Goal: Communication & Community: Answer question/provide support

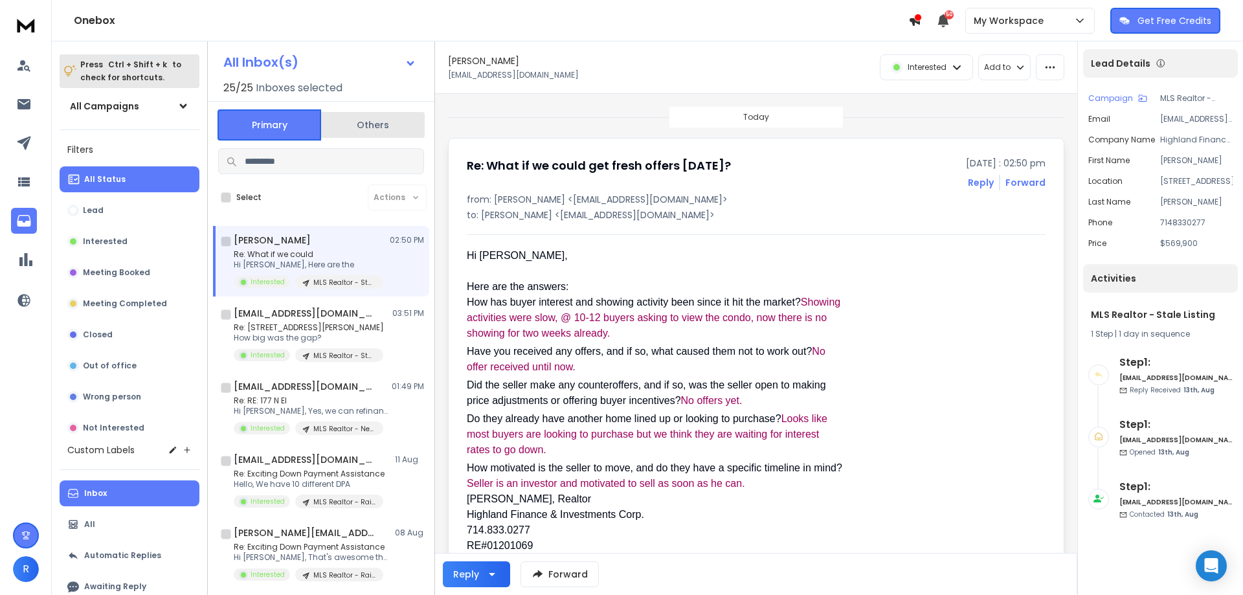
scroll to position [129, 0]
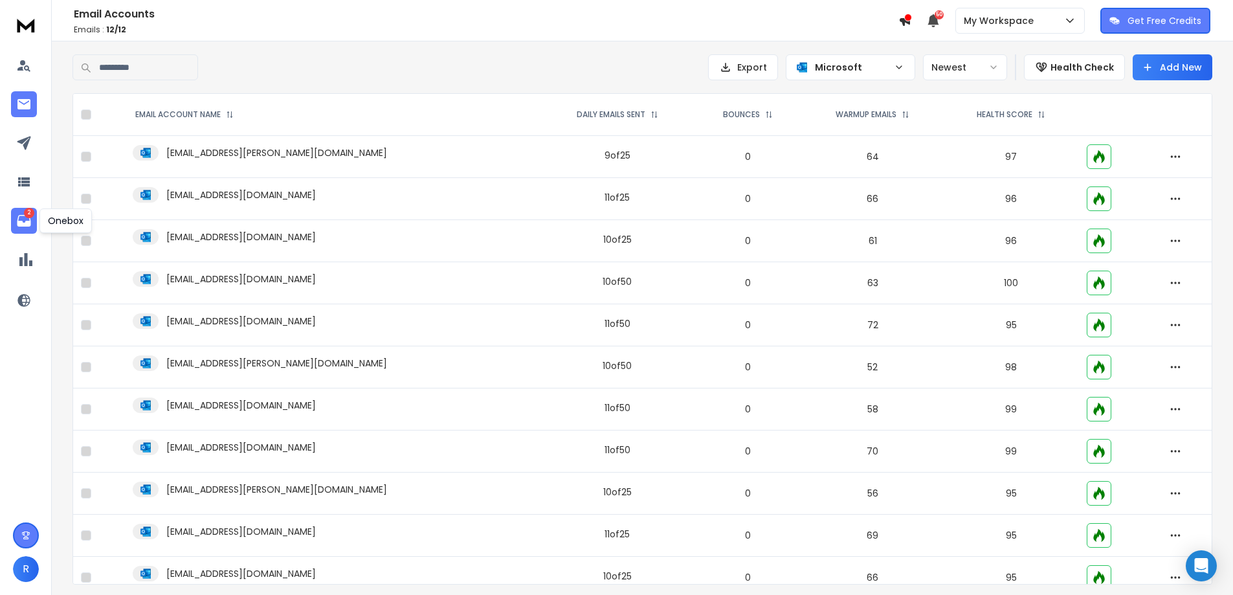
click at [19, 223] on icon at bounding box center [24, 221] width 14 height 12
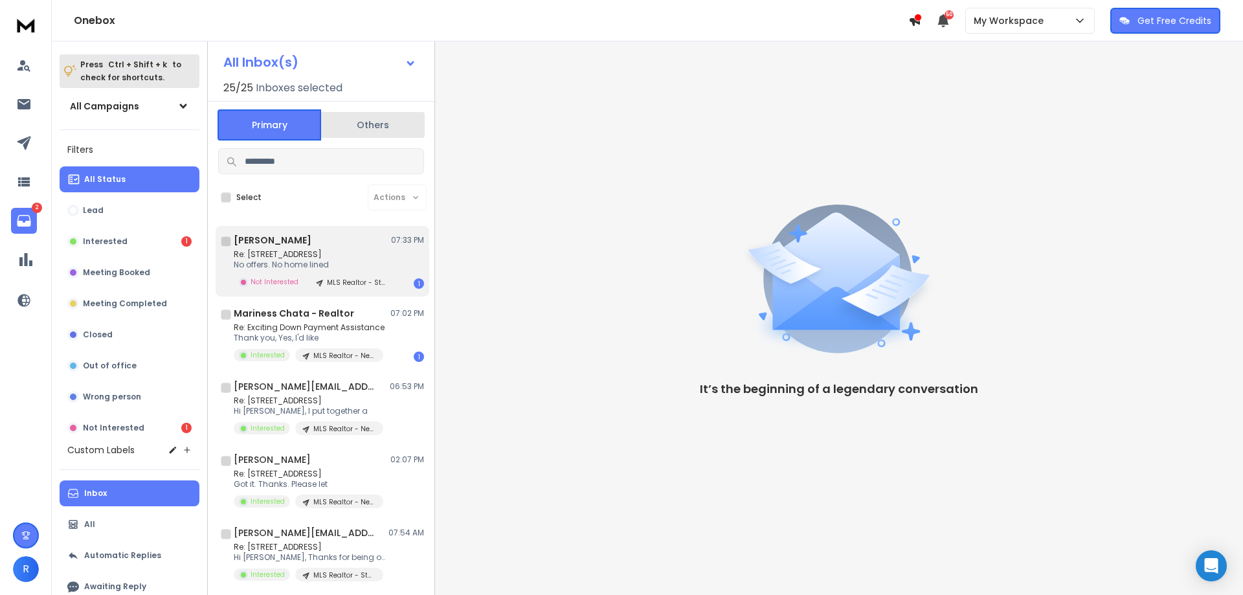
click at [325, 258] on p "Re: [STREET_ADDRESS]" at bounding box center [311, 254] width 155 height 10
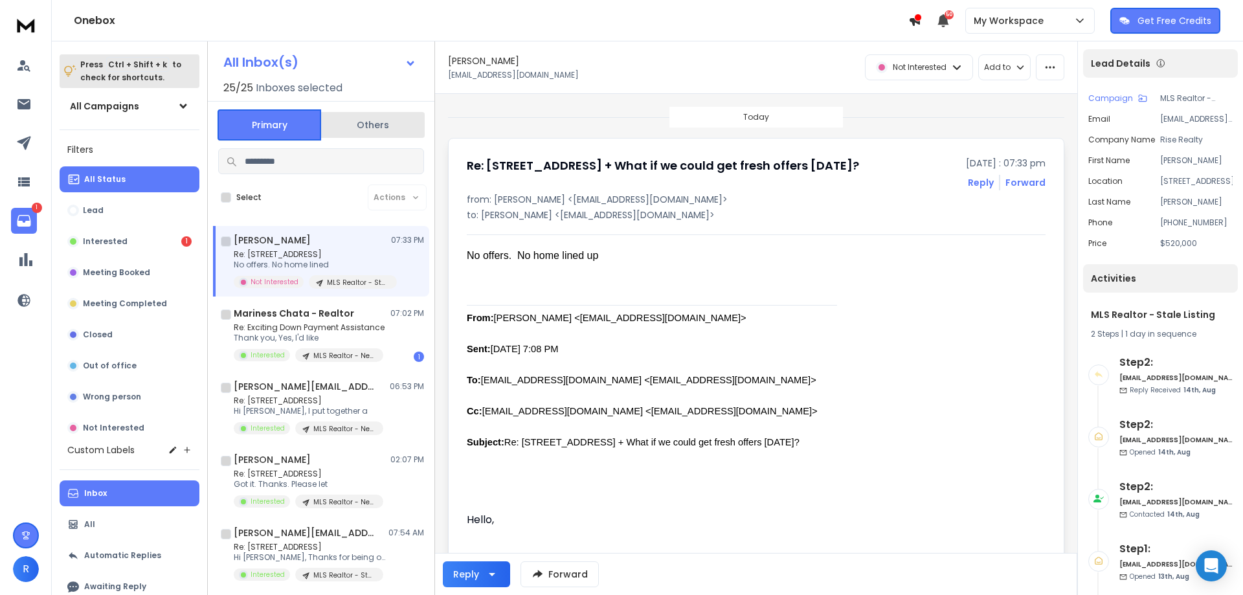
click at [653, 263] on div "No offers. No home lined up" at bounding box center [656, 256] width 378 height 16
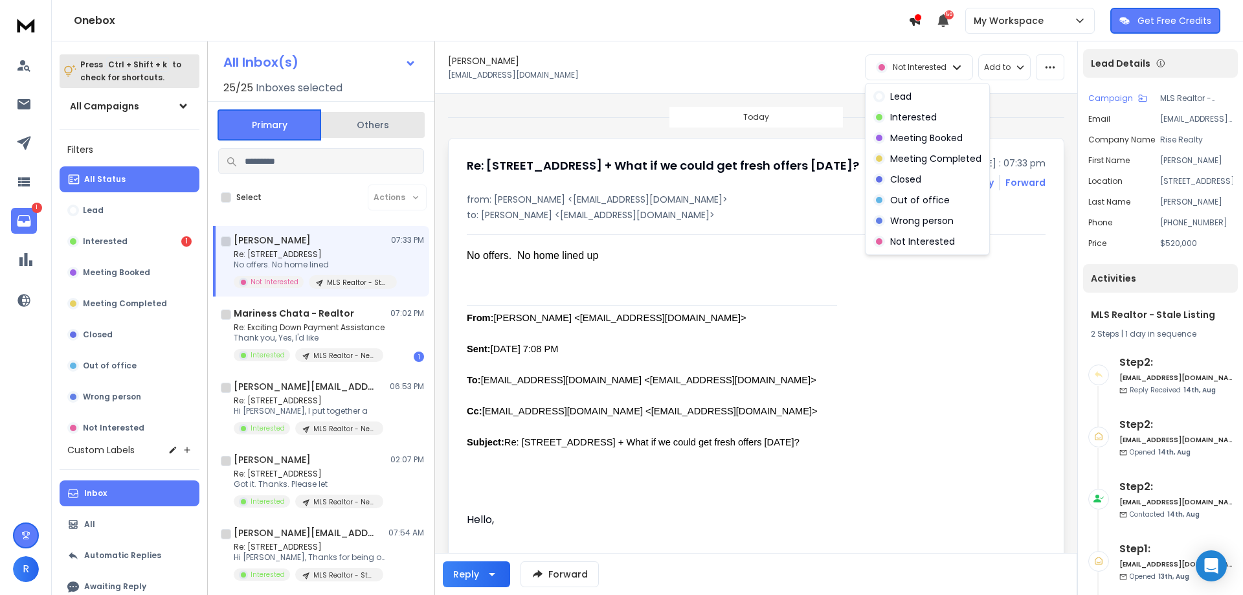
click at [928, 69] on p "Not Interested" at bounding box center [920, 67] width 54 height 10
click at [922, 120] on p "Interested" at bounding box center [913, 117] width 47 height 13
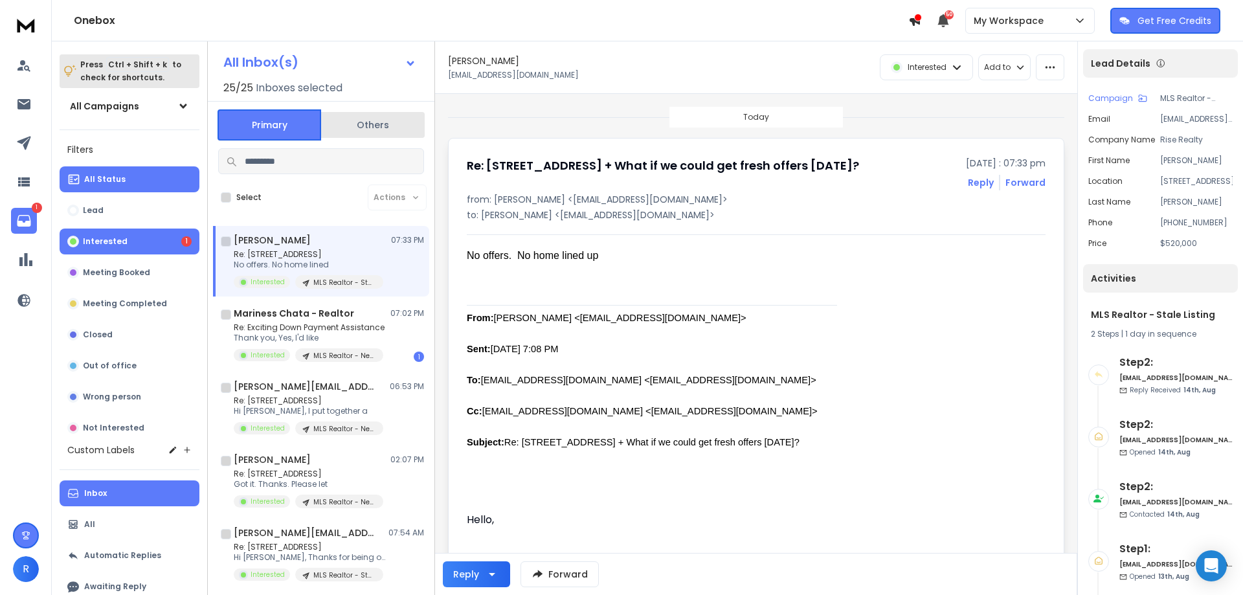
click at [131, 236] on button "Interested 1" at bounding box center [130, 242] width 140 height 26
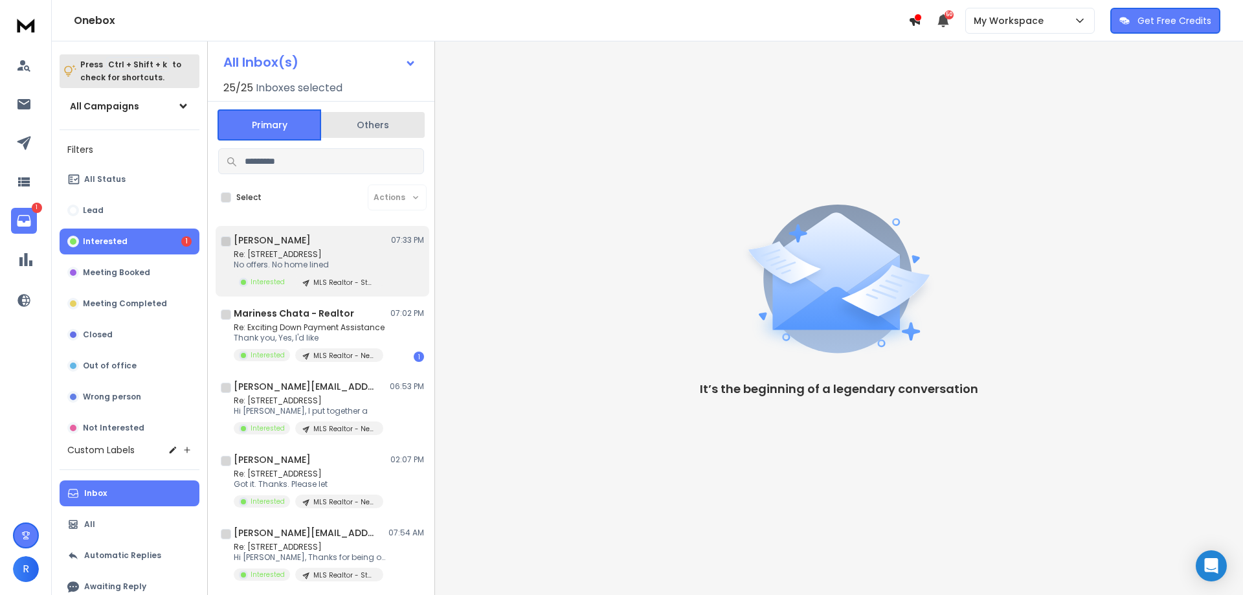
click at [288, 249] on div "Phillip Bendler 07:33 PM Re: 6938 Laurel Canyon Blvd No offers. No home lined I…" at bounding box center [329, 261] width 190 height 55
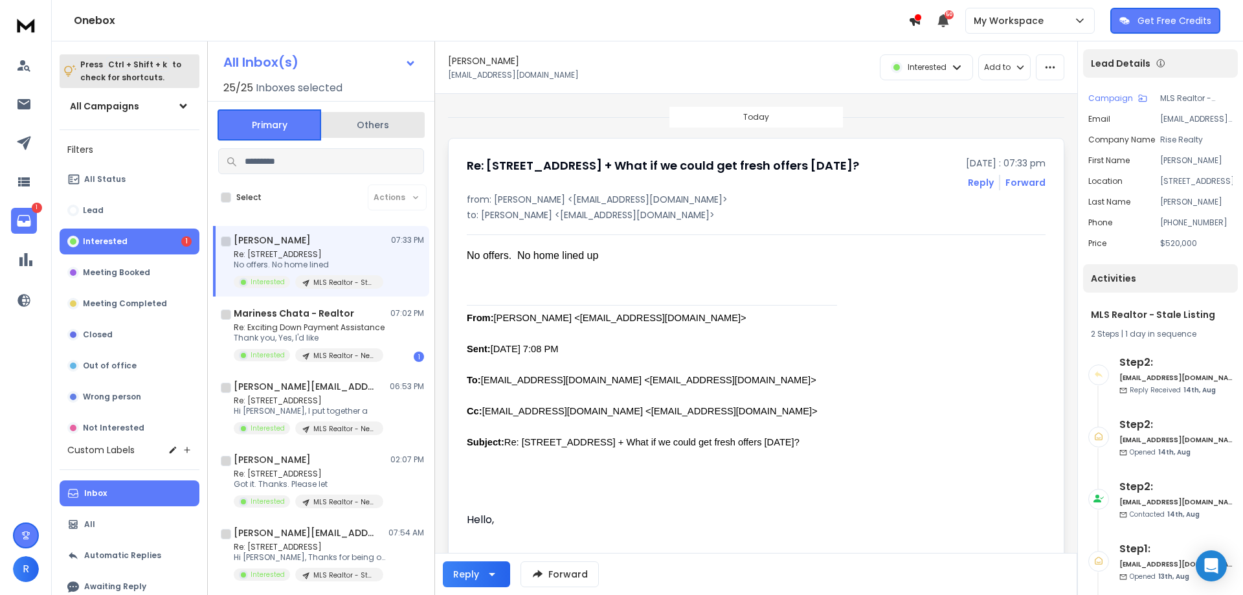
click at [1165, 181] on p "6938 Laurel Canyon Blvd 101, North Hollywood 91605" at bounding box center [1196, 181] width 73 height 10
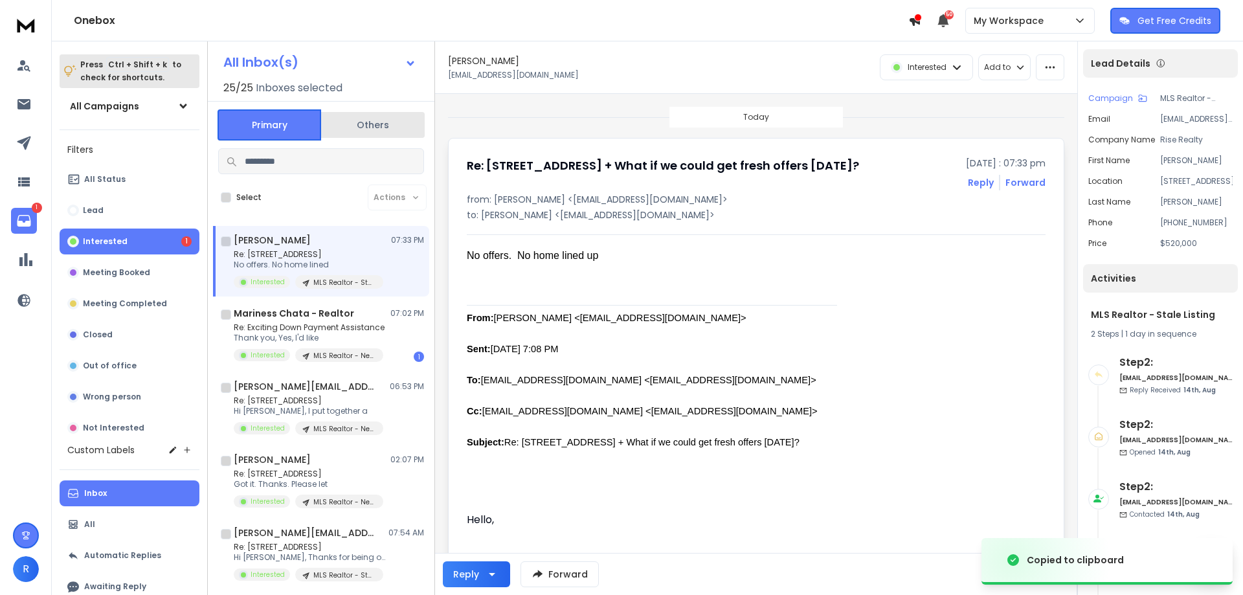
click at [1170, 182] on p "6938 Laurel Canyon Blvd 101, North Hollywood 91605" at bounding box center [1196, 181] width 73 height 10
click at [1172, 181] on p "6938 Laurel Canyon Blvd 101, North Hollywood 91605" at bounding box center [1196, 181] width 73 height 10
click at [1165, 140] on p "Rise Realty" at bounding box center [1196, 140] width 73 height 10
click at [1175, 223] on p "949-922-5649" at bounding box center [1196, 223] width 73 height 10
click at [1172, 118] on p "[EMAIL_ADDRESS][DOMAIN_NAME]" at bounding box center [1196, 119] width 73 height 10
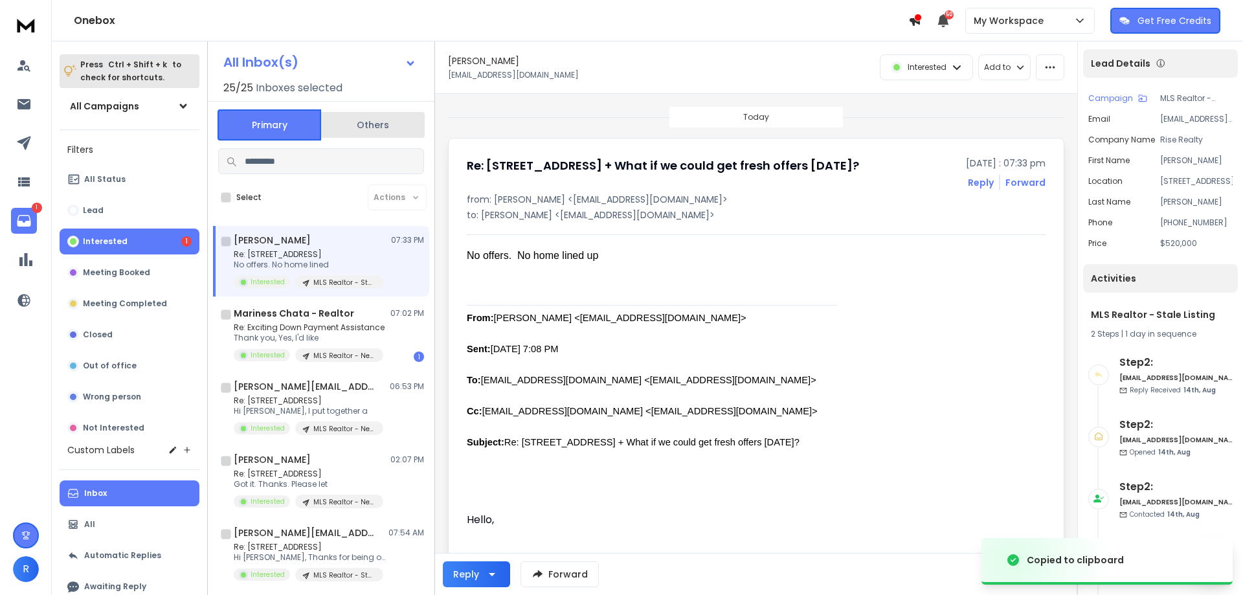
click at [1170, 239] on p "$520,000" at bounding box center [1196, 243] width 73 height 10
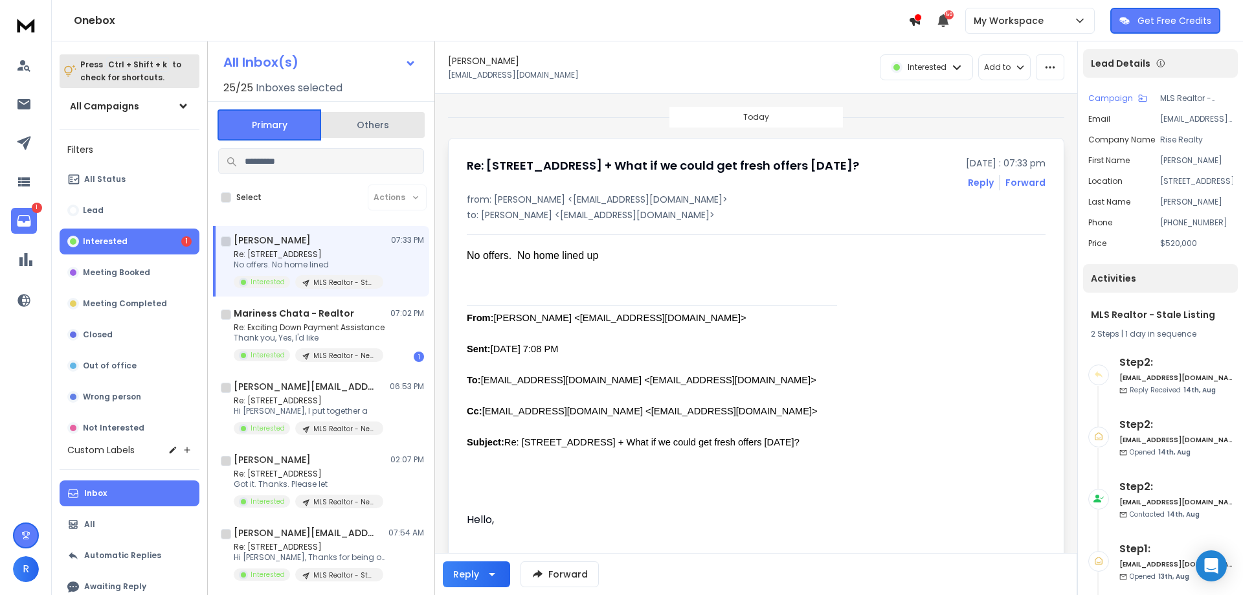
click at [1164, 181] on p "6938 Laurel Canyon Blvd 101, North Hollywood 91605" at bounding box center [1196, 181] width 73 height 10
click at [1170, 245] on p "$520,000" at bounding box center [1196, 243] width 73 height 10
click at [466, 577] on div "Reply" at bounding box center [466, 574] width 26 height 13
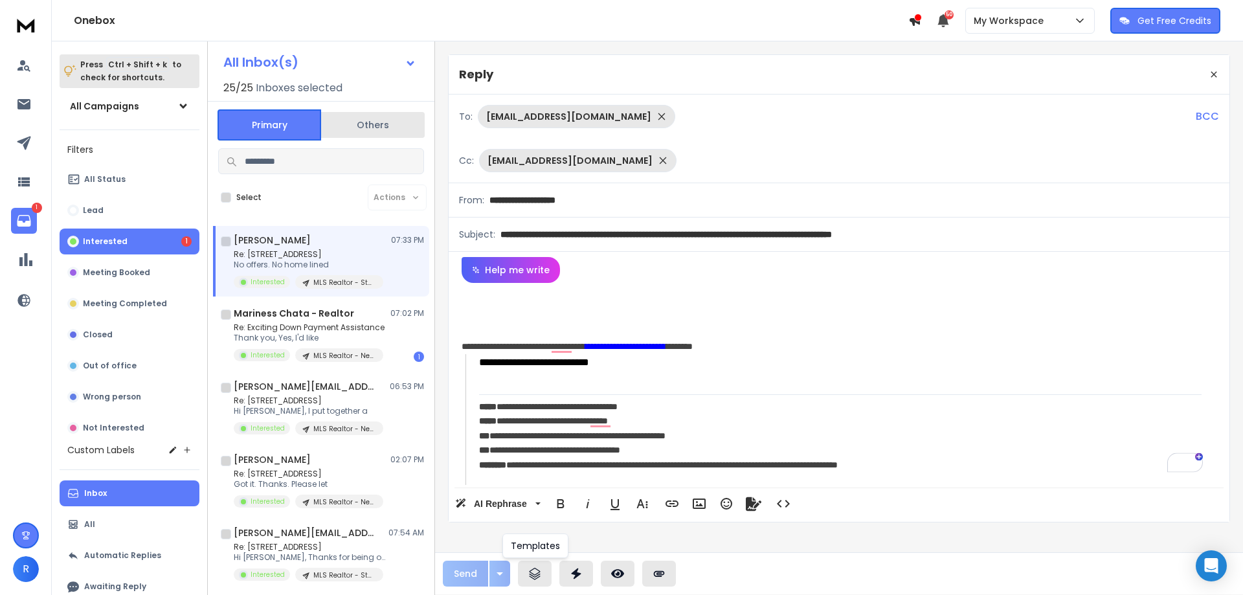
click at [540, 572] on icon at bounding box center [534, 573] width 13 height 13
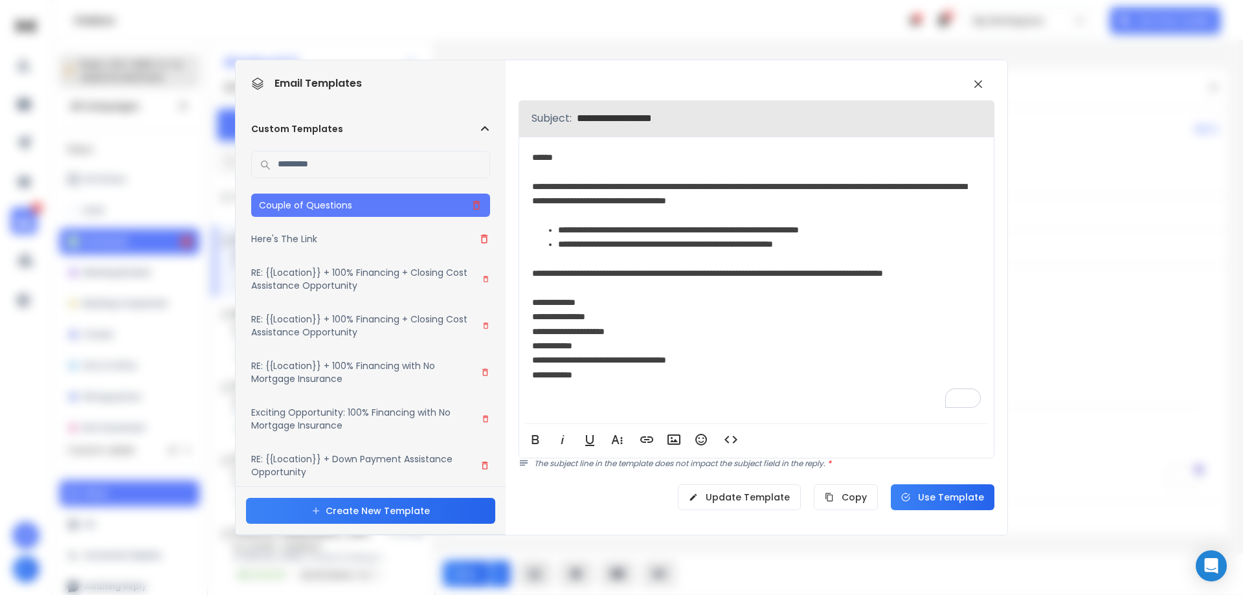
click at [364, 212] on div "Here's The Link" at bounding box center [370, 205] width 223 height 13
type input "**********"
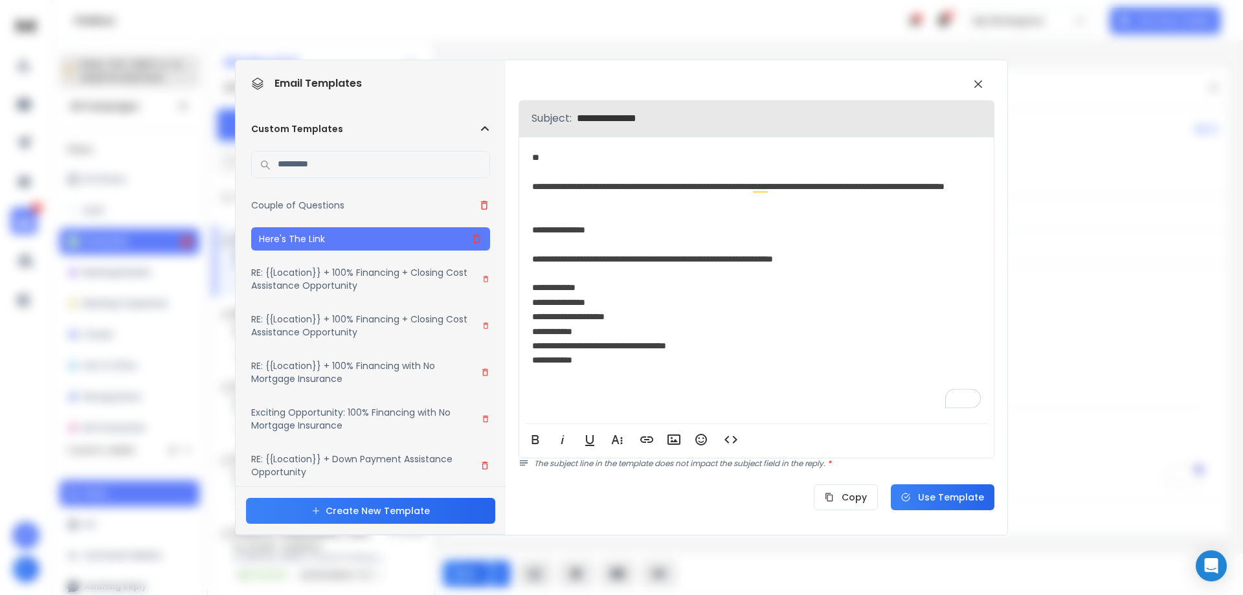
click at [933, 495] on button "Use Template" at bounding box center [943, 497] width 104 height 26
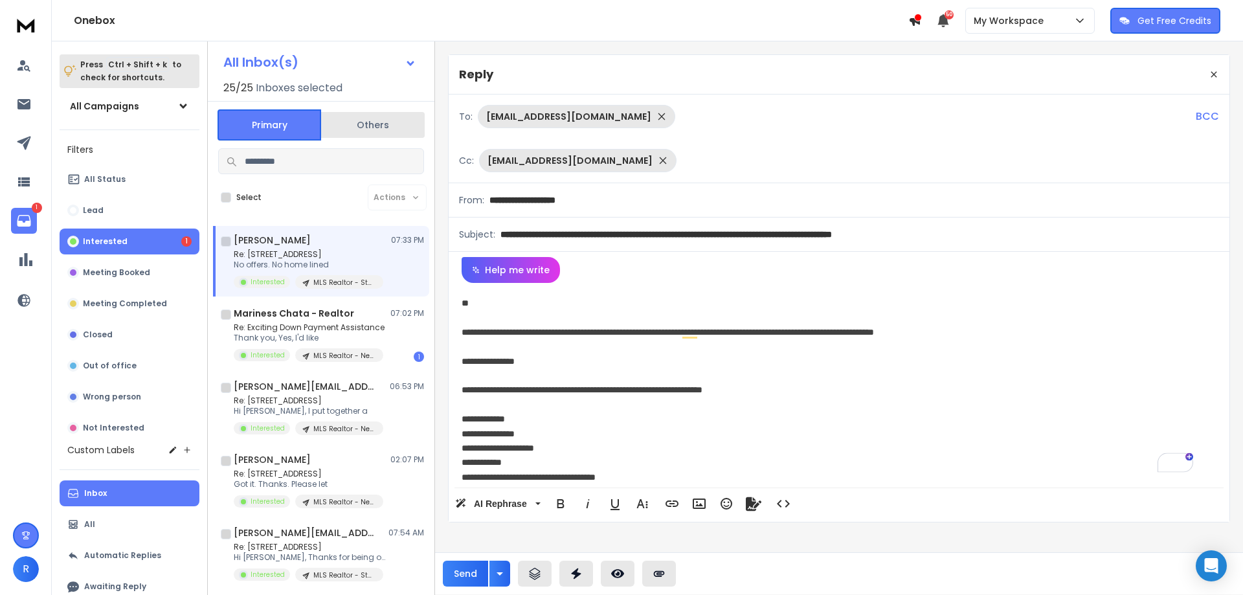
click at [587, 363] on div "**********" at bounding box center [839, 384] width 781 height 202
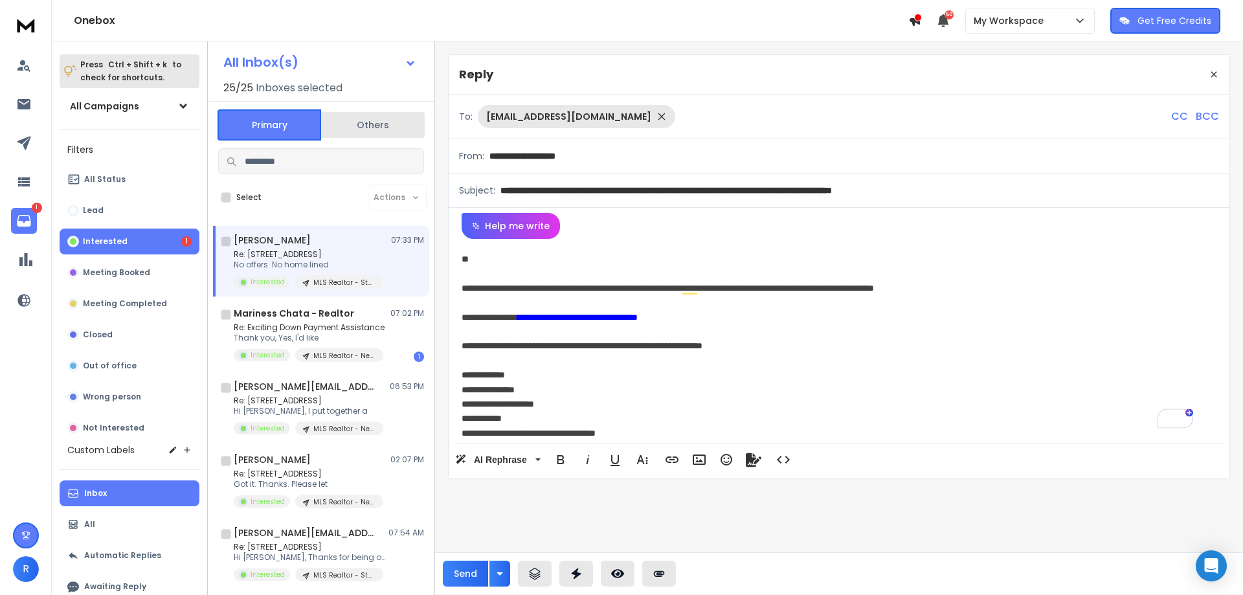
click at [482, 259] on div "**" at bounding box center [828, 259] width 732 height 14
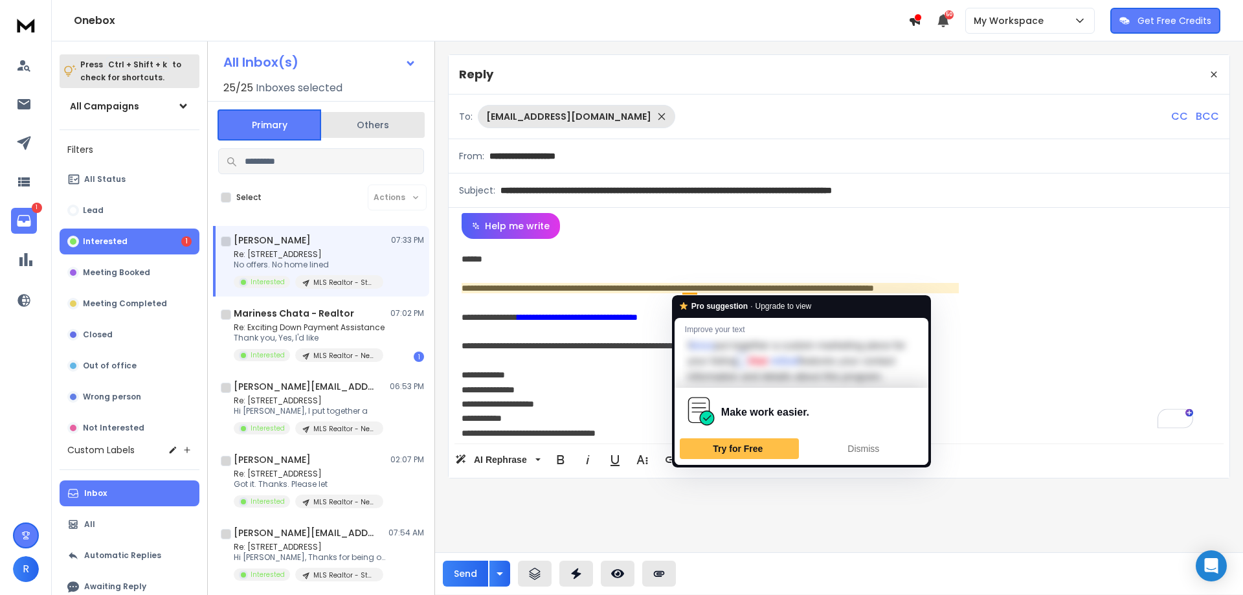
click at [705, 260] on div "******" at bounding box center [828, 259] width 732 height 14
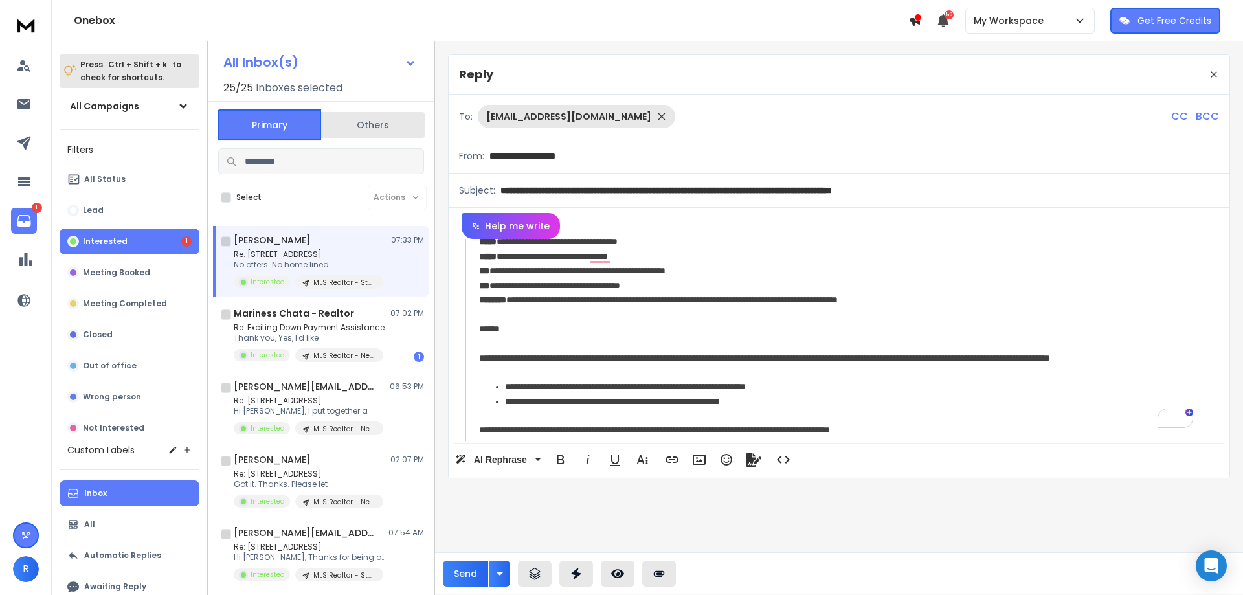
scroll to position [281, 0]
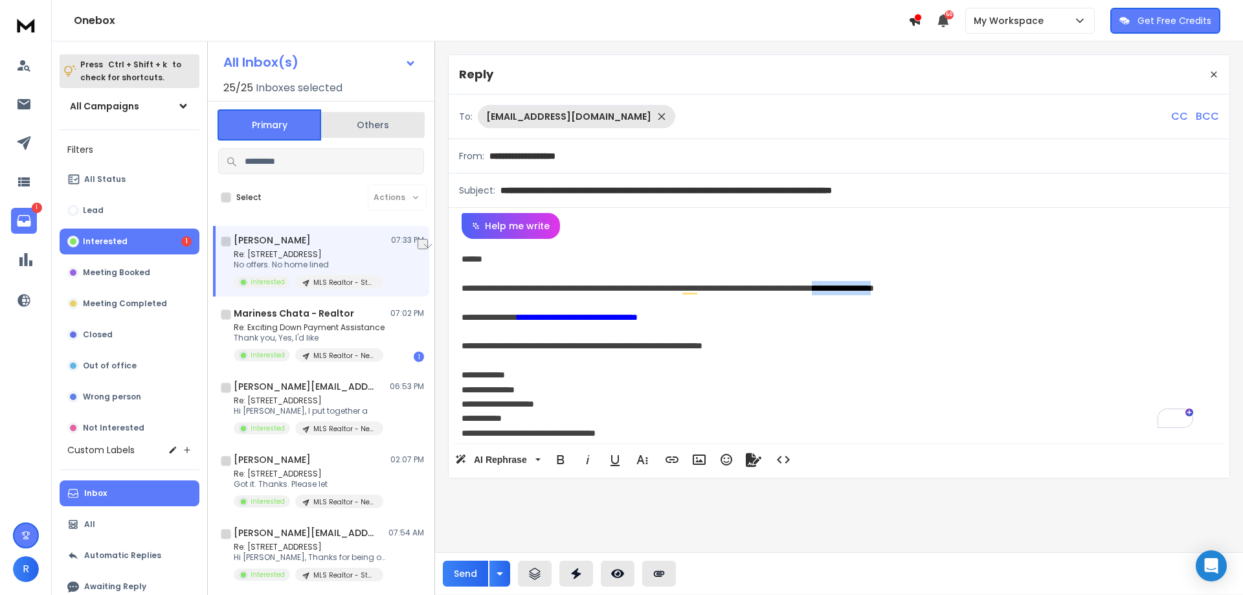
drag, startPoint x: 956, startPoint y: 289, endPoint x: 883, endPoint y: 289, distance: 73.2
click at [883, 289] on div "**********" at bounding box center [828, 288] width 732 height 14
click at [881, 289] on div "**********" at bounding box center [828, 288] width 732 height 14
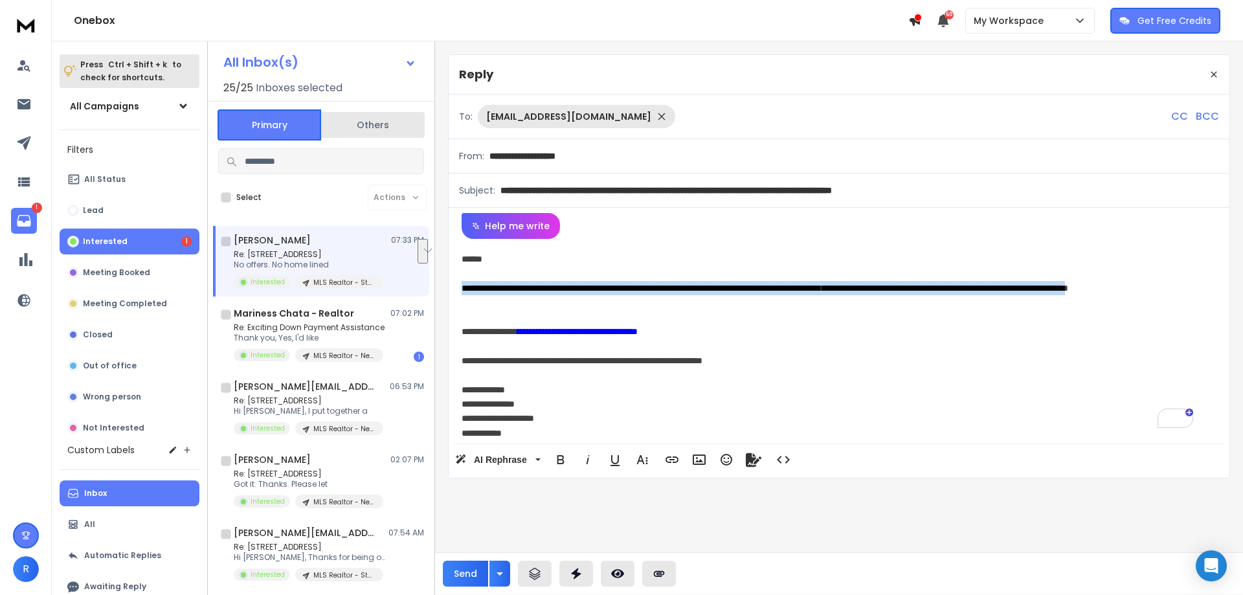
drag, startPoint x: 483, startPoint y: 304, endPoint x: 460, endPoint y: 290, distance: 27.0
click at [460, 290] on div "**********" at bounding box center [832, 340] width 767 height 202
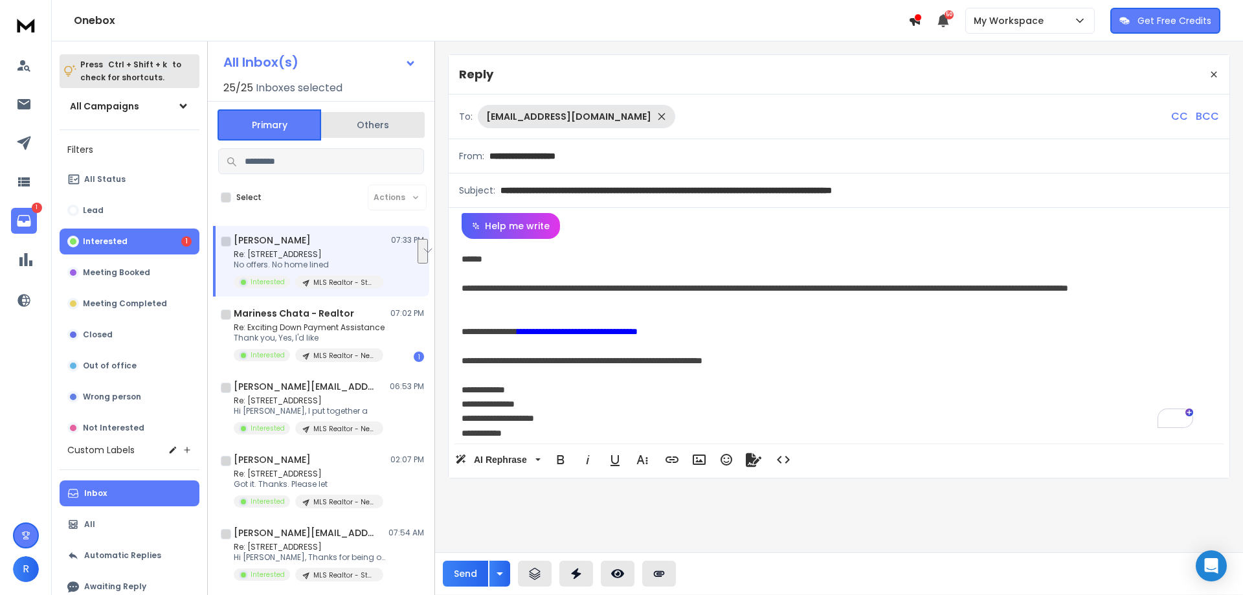
click at [591, 248] on div "**********" at bounding box center [832, 340] width 767 height 202
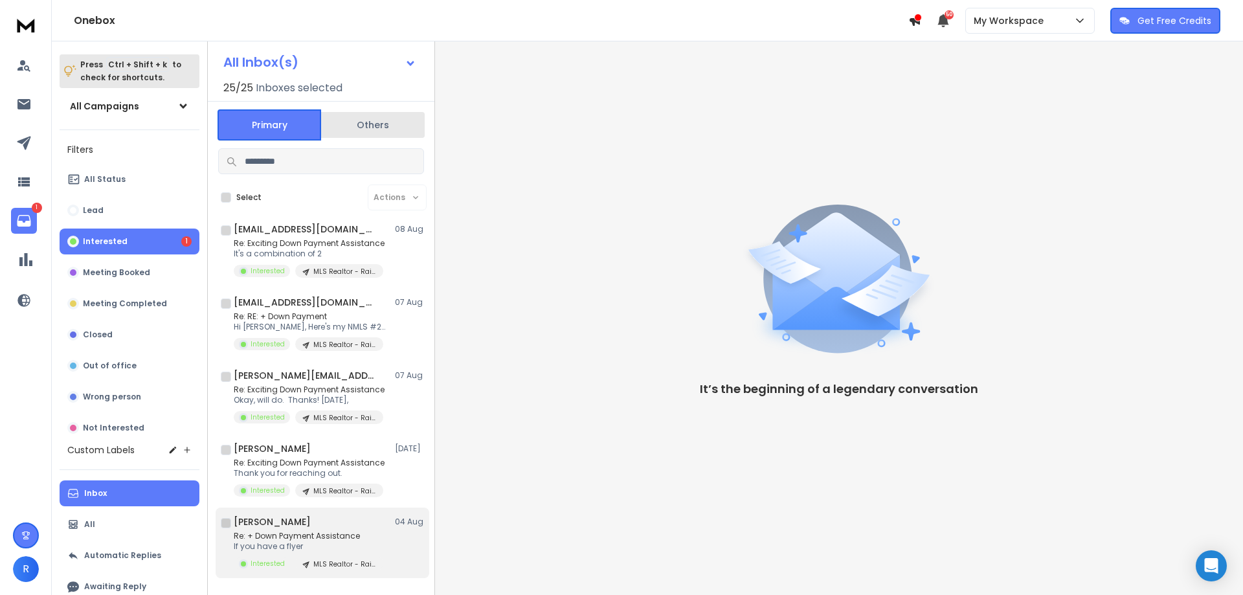
scroll to position [816, 0]
click at [307, 538] on p "Re: + Down Payment Assistance" at bounding box center [309, 536] width 150 height 10
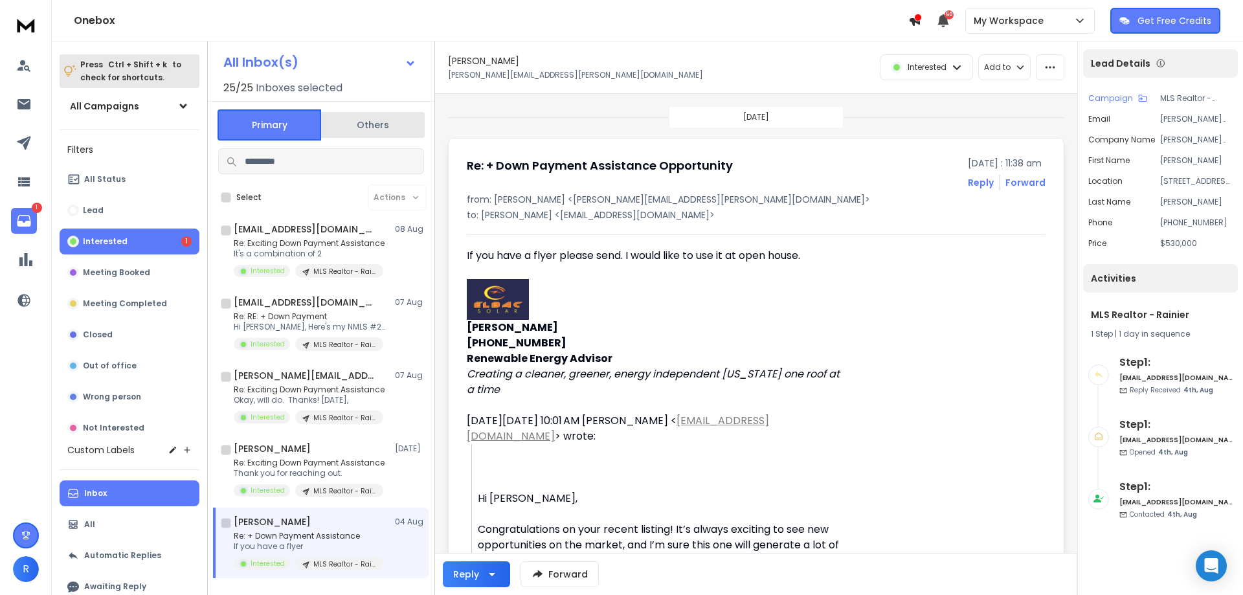
click at [1167, 183] on p "5585 Norman Way, Riverside 92504" at bounding box center [1196, 181] width 73 height 10
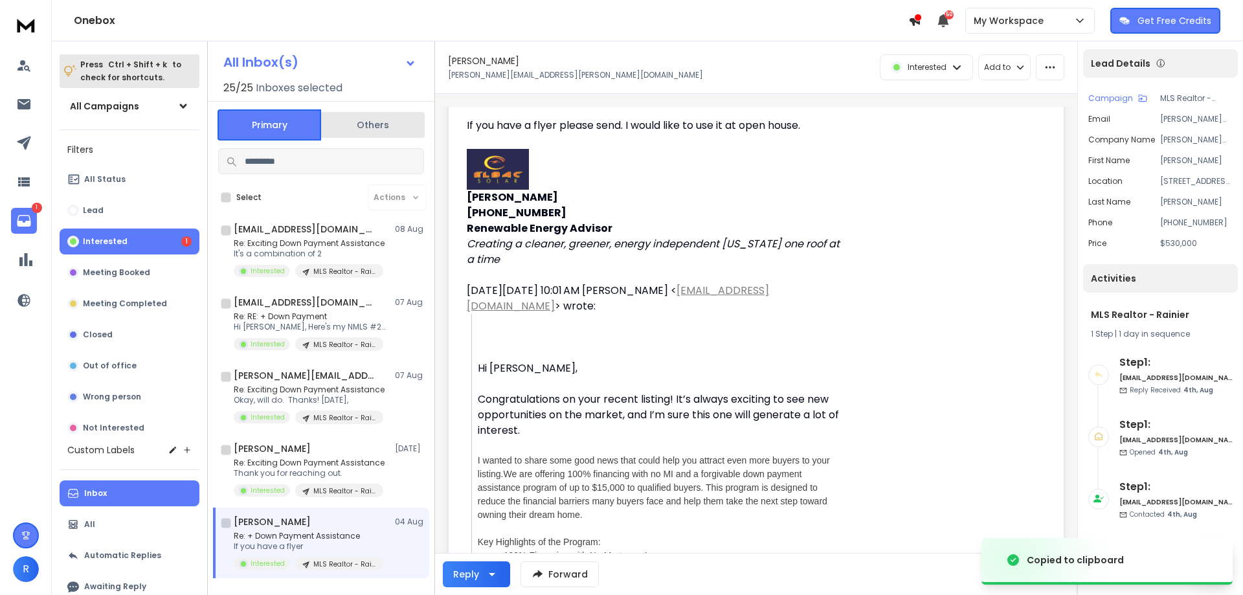
scroll to position [388, 0]
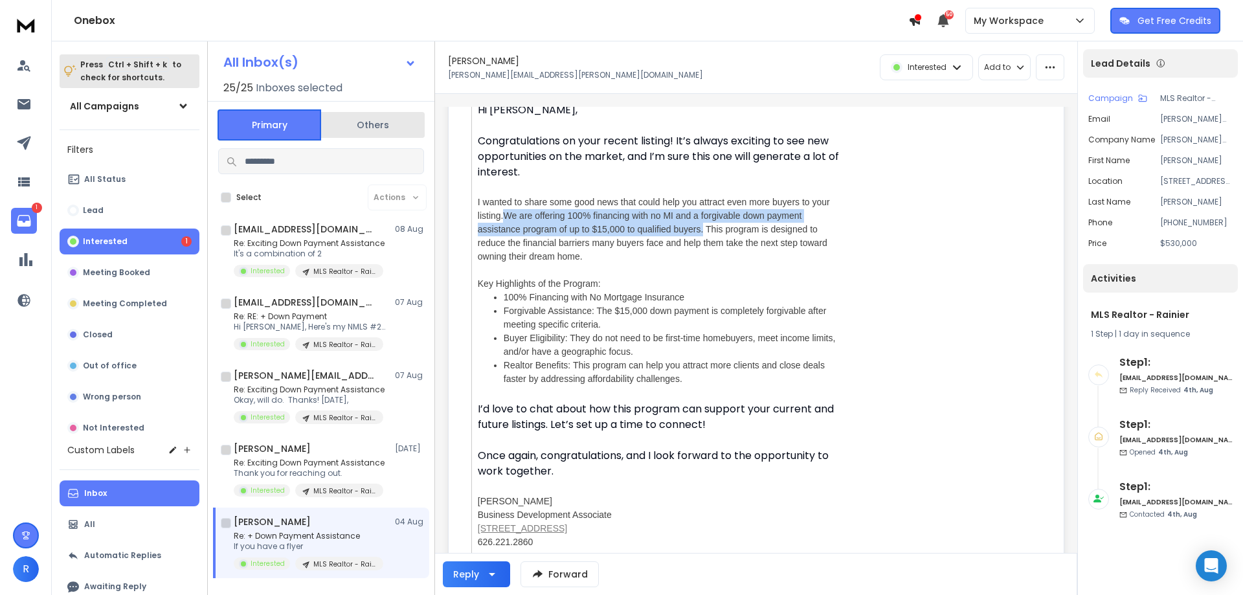
drag, startPoint x: 508, startPoint y: 213, endPoint x: 703, endPoint y: 227, distance: 196.0
click at [703, 227] on div "I wanted to share some good news that could help you attract even more buyers t…" at bounding box center [661, 229] width 367 height 68
copy span "We are offering 100% financing with no MI and a forgivable down payment assista…"
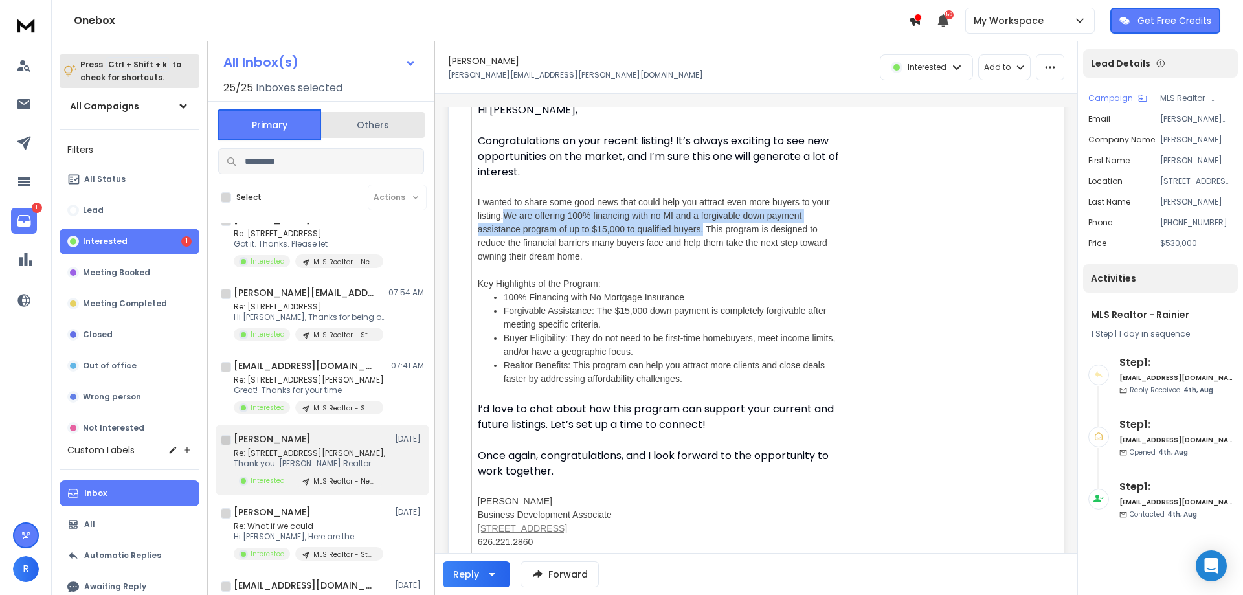
scroll to position [0, 0]
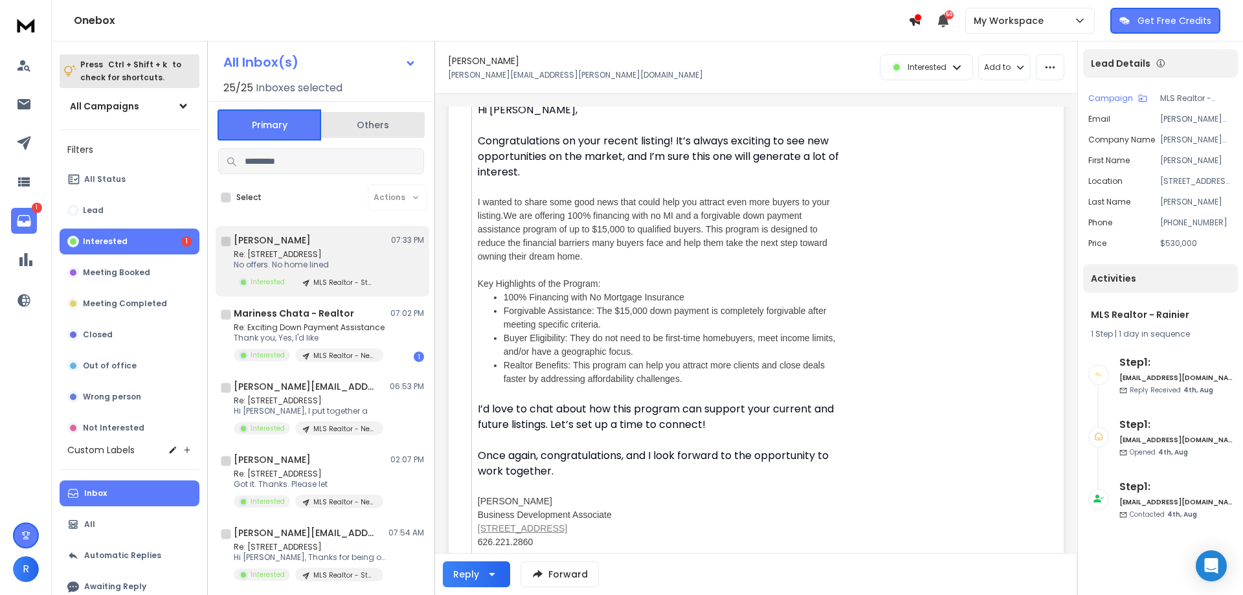
click at [302, 267] on p "No offers. No home lined" at bounding box center [309, 265] width 150 height 10
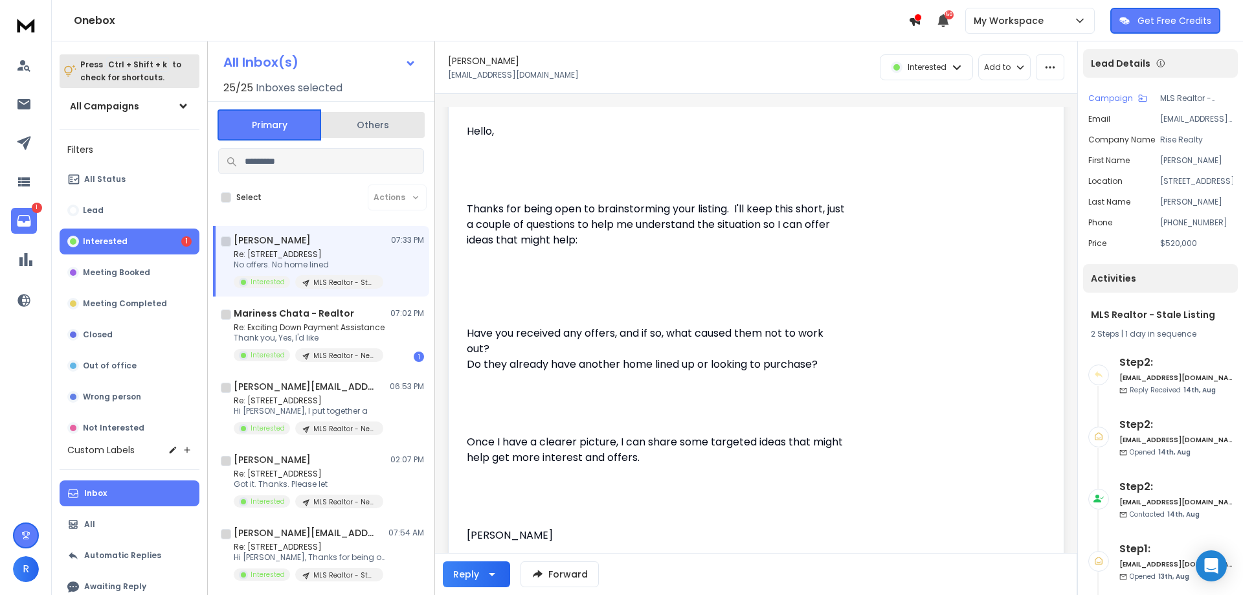
click at [493, 573] on icon "button" at bounding box center [492, 574] width 6 height 3
click at [488, 550] on div "Reply All" at bounding box center [473, 541] width 69 height 26
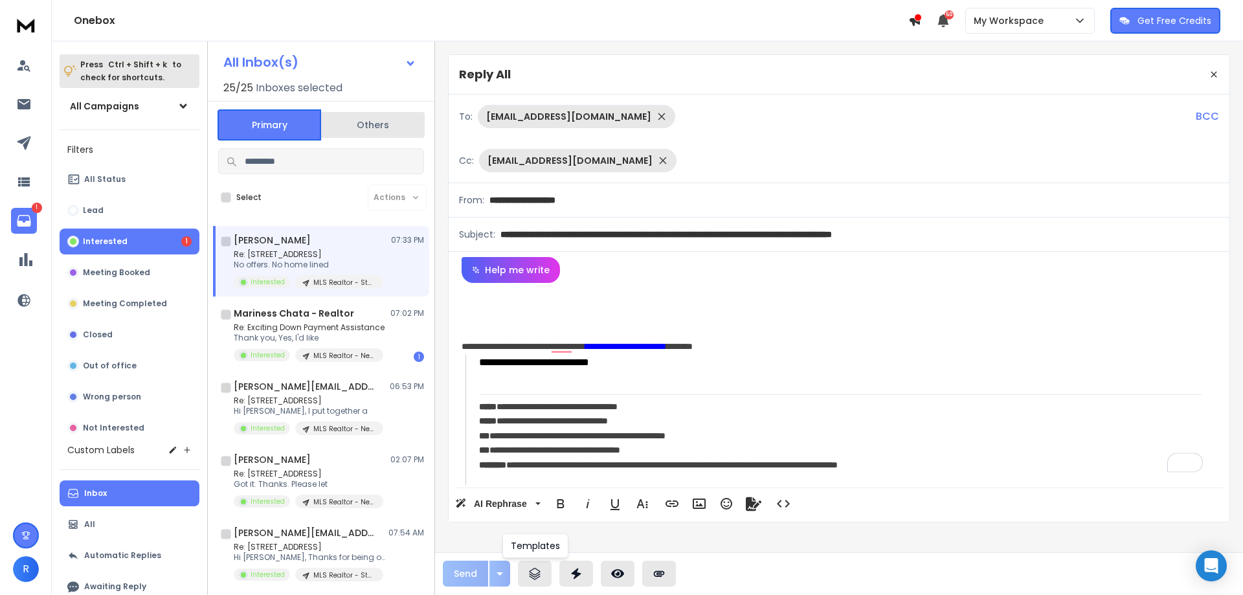
click at [534, 570] on icon at bounding box center [534, 573] width 13 height 13
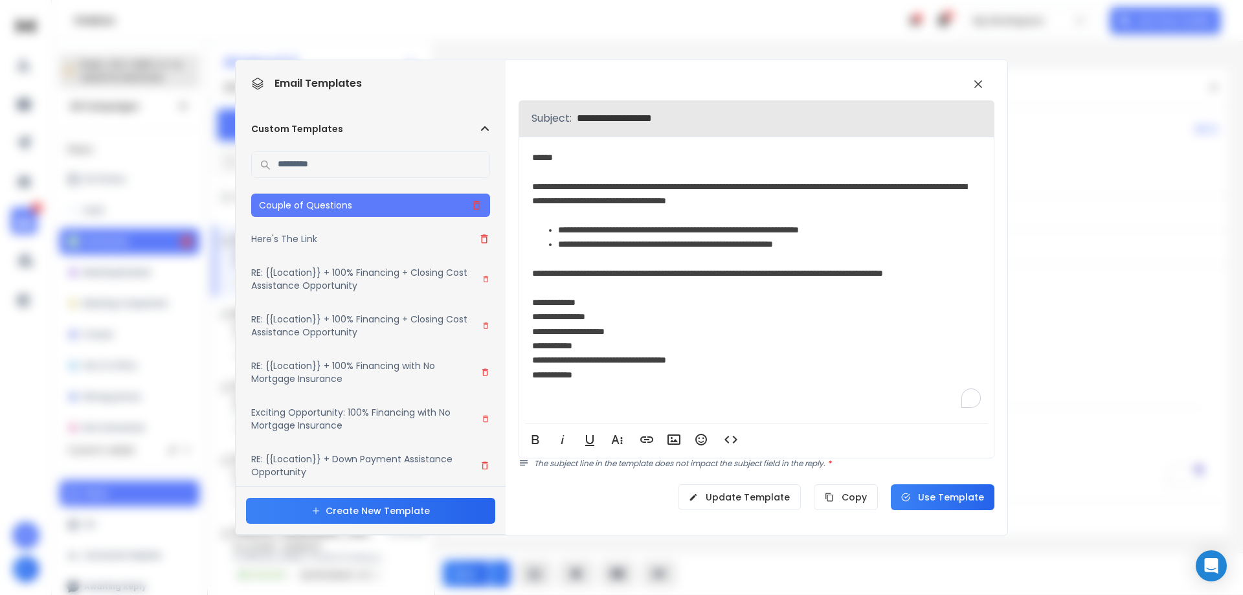
click at [304, 212] on h3 "Here's The Link" at bounding box center [305, 205] width 93 height 13
type input "**********"
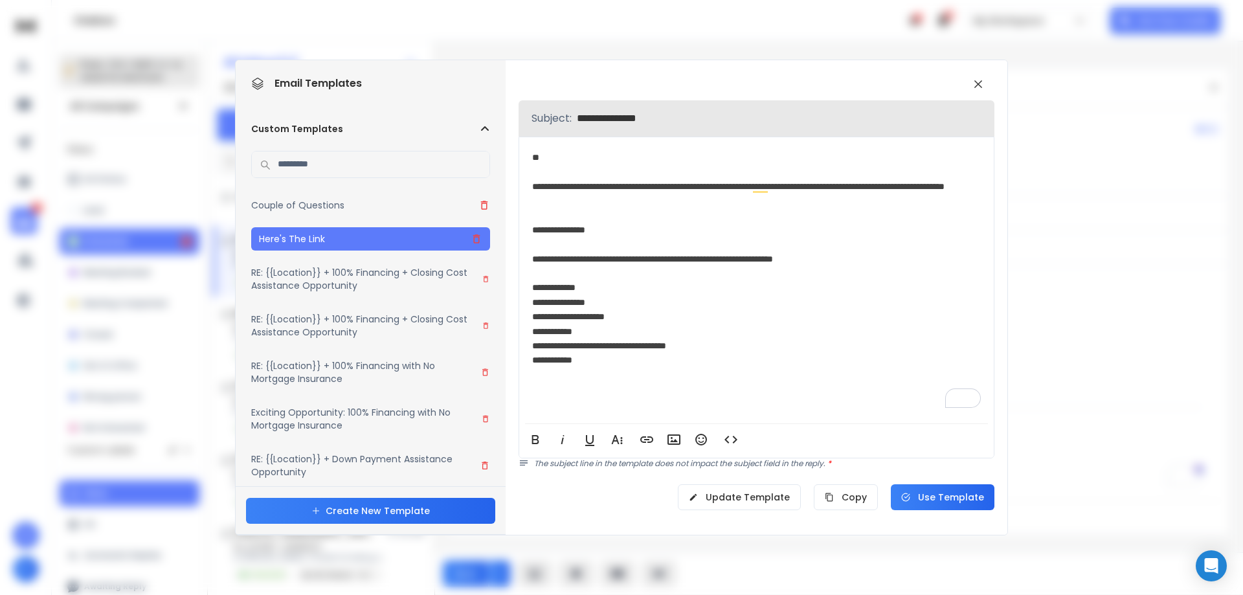
click at [596, 201] on div "**********" at bounding box center [756, 193] width 449 height 29
click at [557, 155] on div "**" at bounding box center [756, 157] width 449 height 14
drag, startPoint x: 590, startPoint y: 201, endPoint x: 596, endPoint y: 204, distance: 6.7
click at [596, 204] on div "**********" at bounding box center [756, 193] width 449 height 29
drag, startPoint x: 550, startPoint y: 201, endPoint x: 531, endPoint y: 203, distance: 18.8
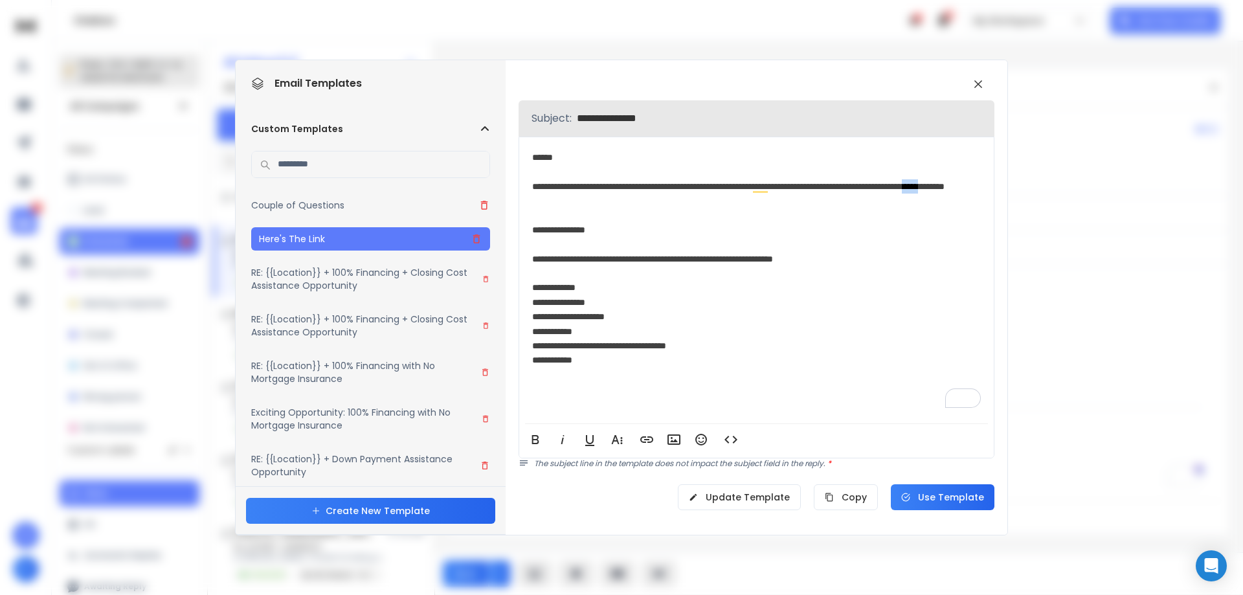
click at [531, 203] on div "**********" at bounding box center [756, 279] width 475 height 284
click at [579, 201] on div "**********" at bounding box center [756, 193] width 449 height 29
drag, startPoint x: 579, startPoint y: 199, endPoint x: 1235, endPoint y: 212, distance: 655.9
click at [564, 199] on div "**********" at bounding box center [756, 193] width 449 height 29
click at [590, 200] on div "**********" at bounding box center [756, 193] width 449 height 29
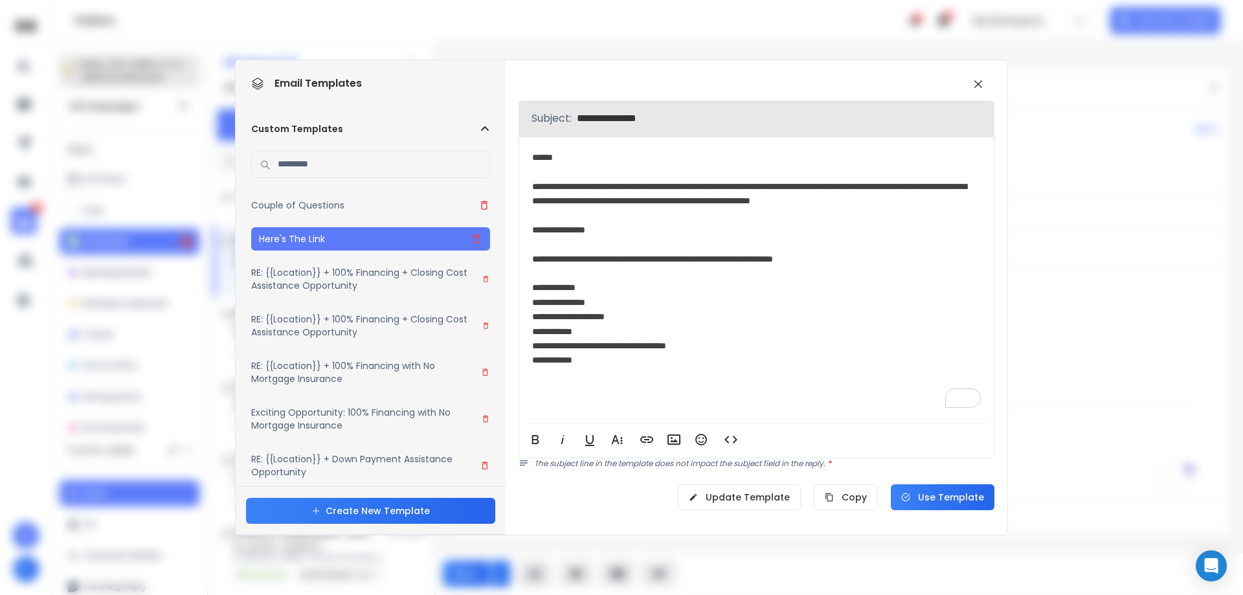
click at [906, 203] on div "**********" at bounding box center [756, 193] width 449 height 29
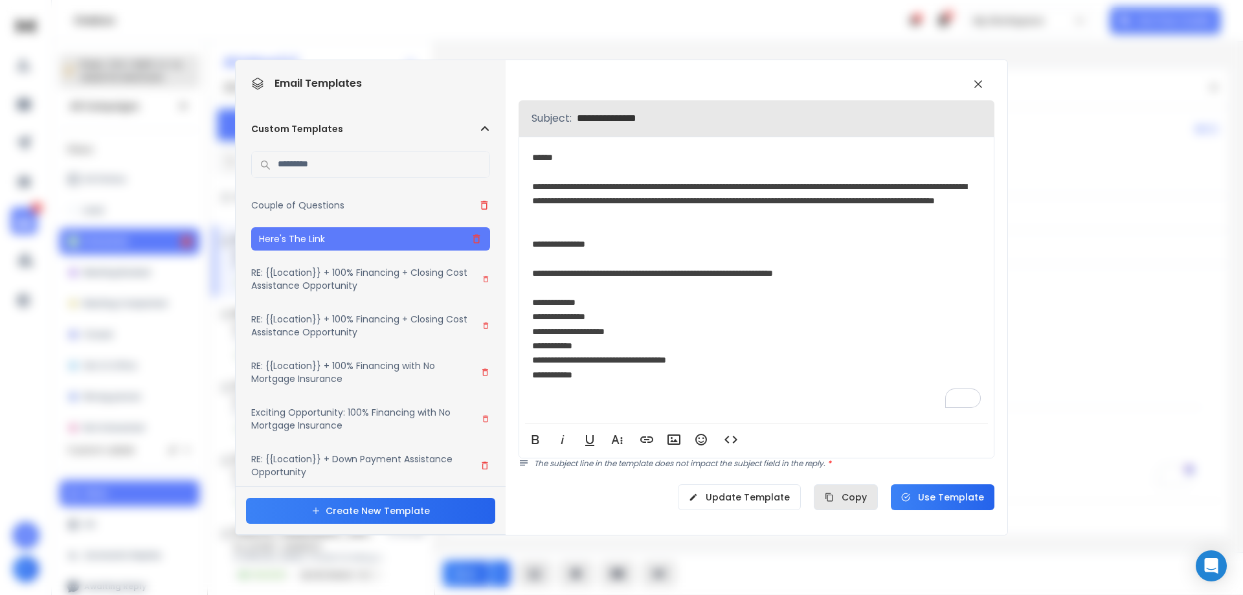
click at [856, 502] on button "Copy" at bounding box center [846, 497] width 64 height 26
click at [439, 508] on button "Create New Template" at bounding box center [370, 511] width 249 height 26
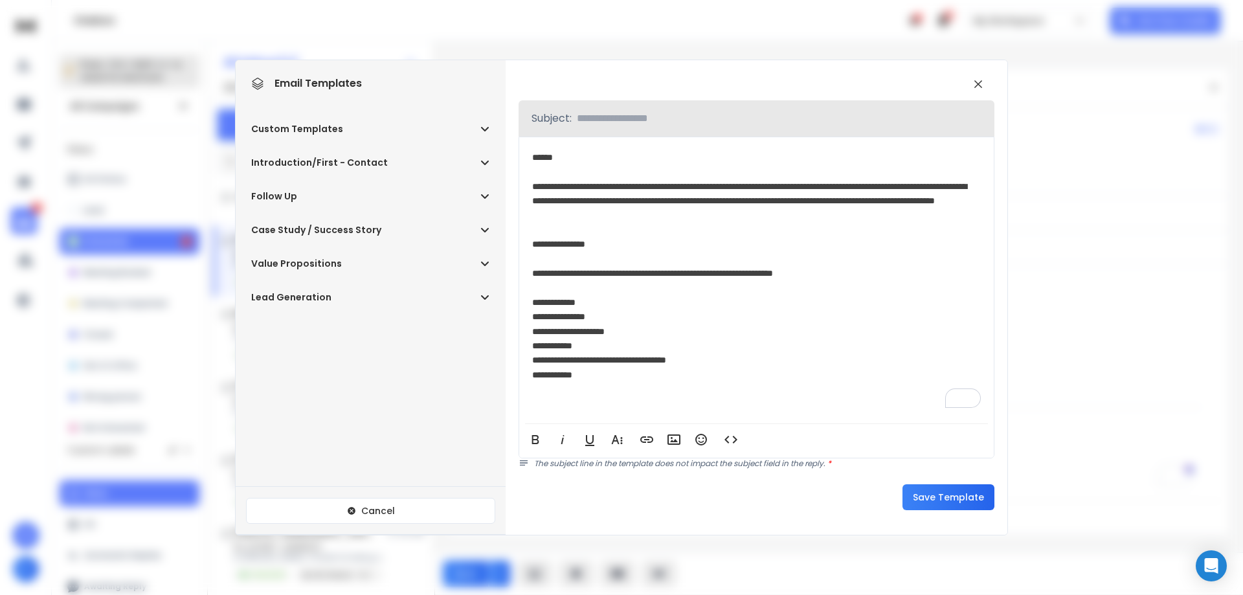
click at [595, 122] on input at bounding box center [779, 119] width 405 height 16
type input "**********"
drag, startPoint x: 671, startPoint y: 114, endPoint x: 570, endPoint y: 105, distance: 102.0
click at [570, 105] on div "**********" at bounding box center [757, 118] width 476 height 36
click at [920, 497] on button "Save Template" at bounding box center [948, 497] width 92 height 26
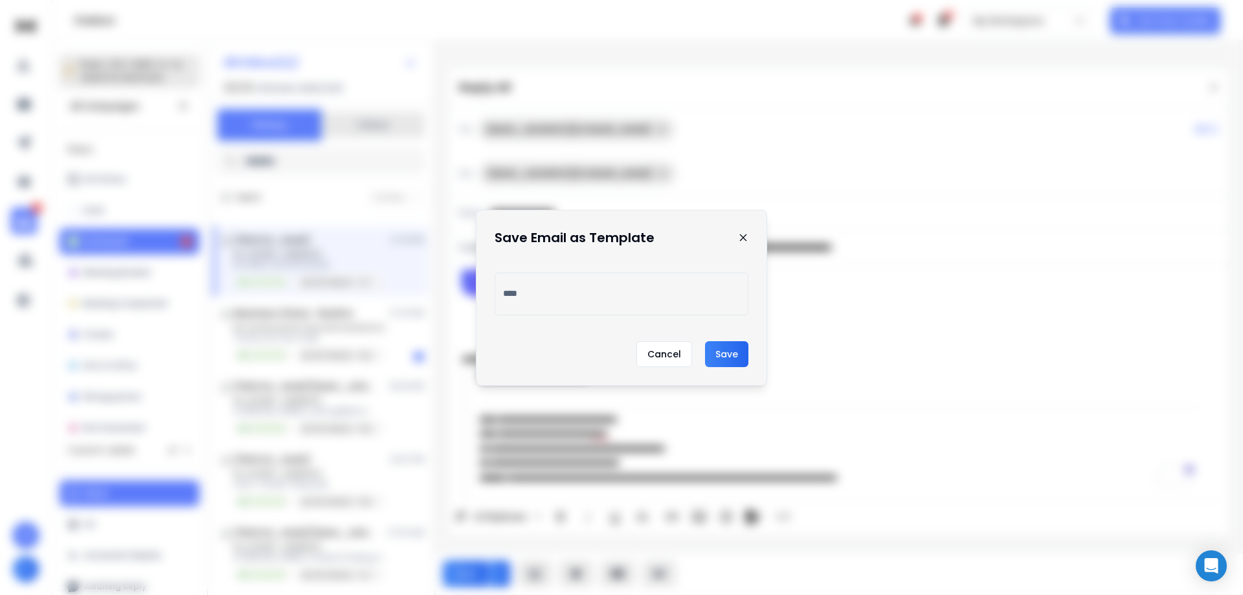
click at [577, 297] on input at bounding box center [622, 294] width 254 height 43
paste input "**********"
type input "**********"
click at [667, 357] on p "Cancel" at bounding box center [664, 354] width 56 height 26
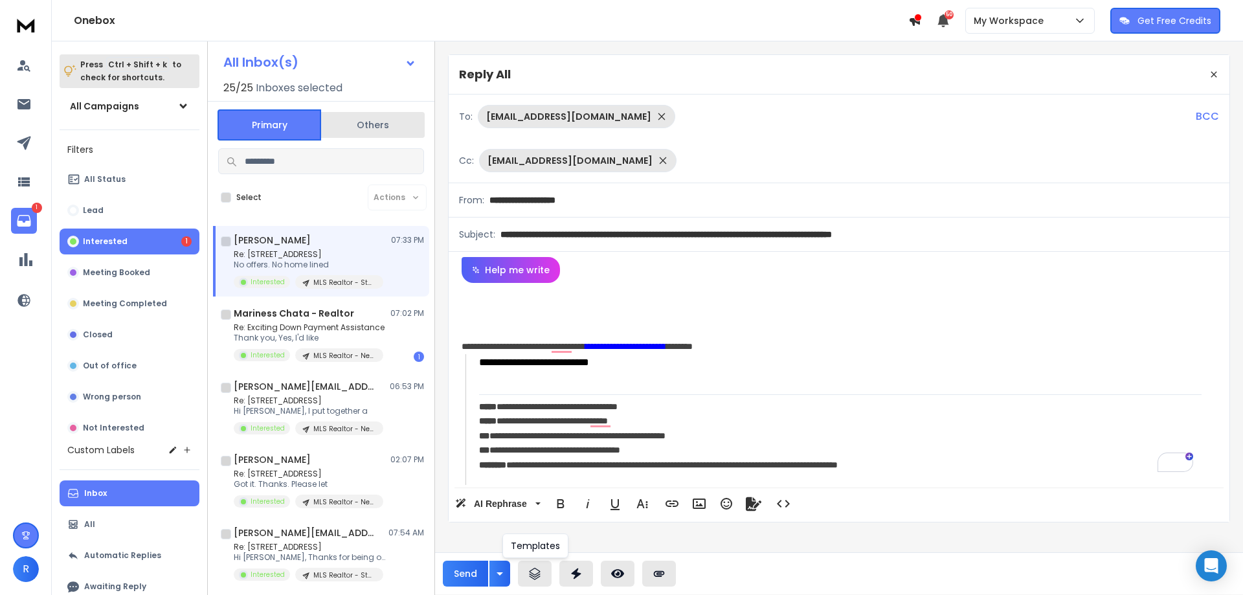
click at [526, 581] on button at bounding box center [535, 574] width 34 height 26
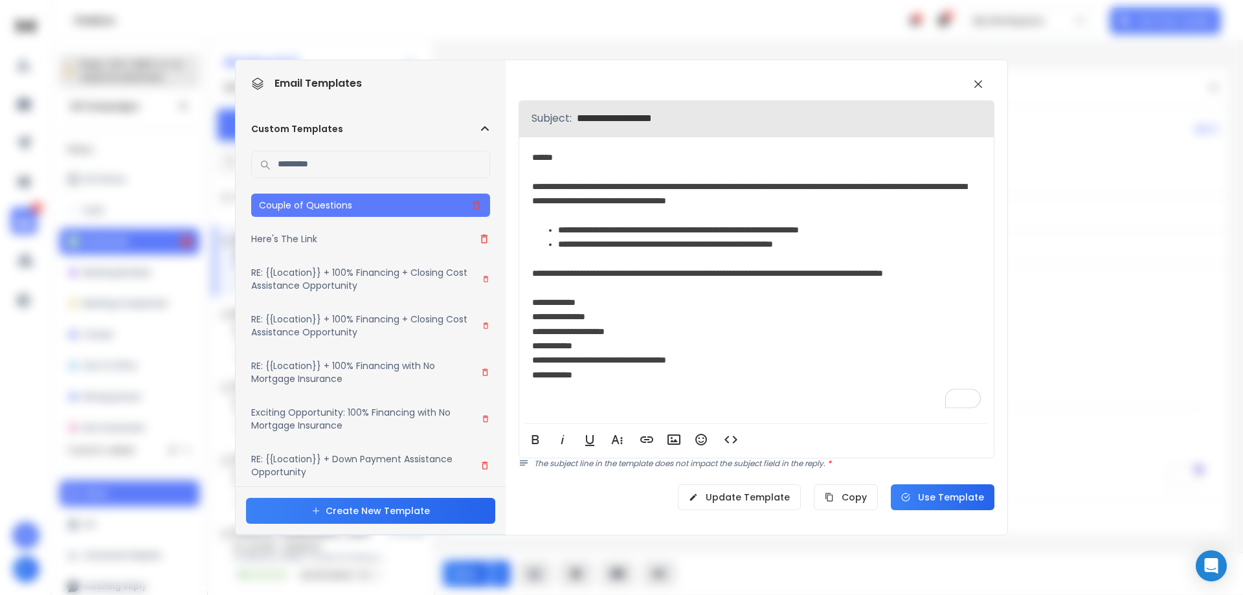
click at [311, 247] on div "Here's The Link" at bounding box center [370, 238] width 239 height 23
type input "**********"
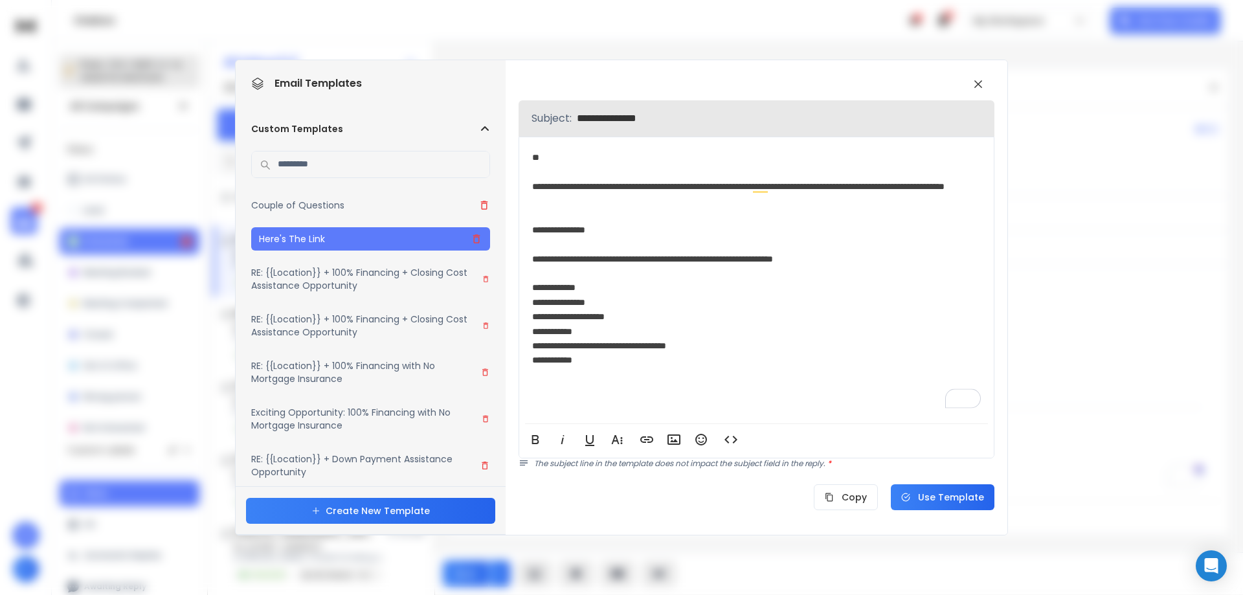
click at [410, 510] on button "Create New Template" at bounding box center [370, 511] width 249 height 26
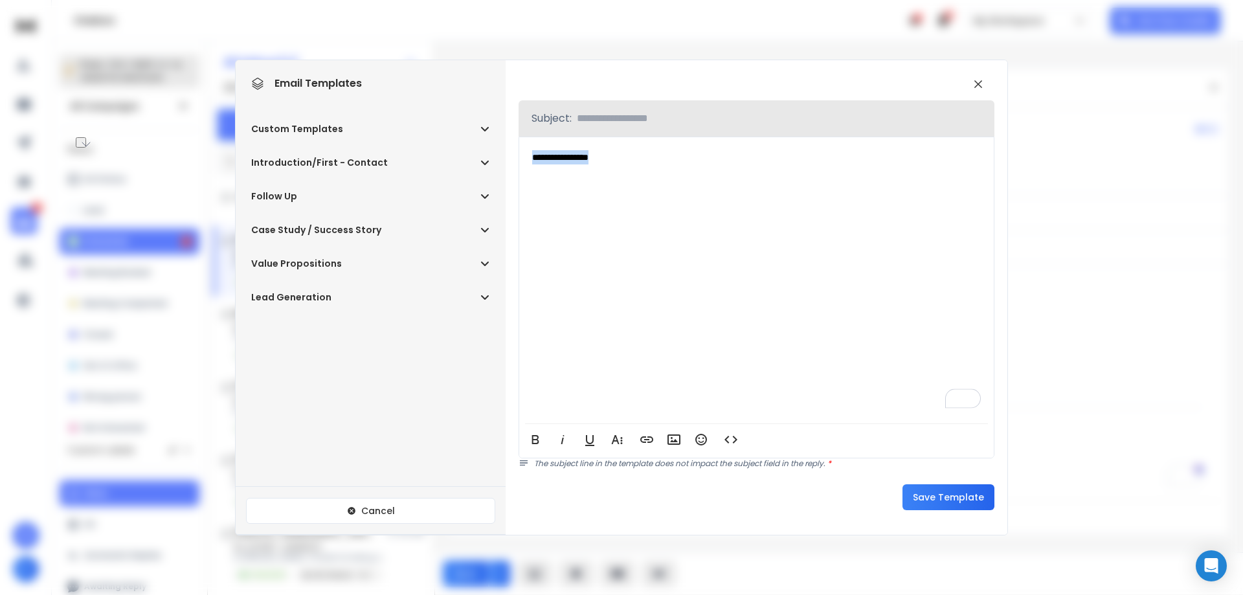
drag, startPoint x: 615, startPoint y: 153, endPoint x: 535, endPoint y: 153, distance: 79.6
click at [535, 153] on div "**********" at bounding box center [756, 157] width 449 height 14
click at [372, 511] on button "Cancel" at bounding box center [370, 511] width 249 height 26
type input "**********"
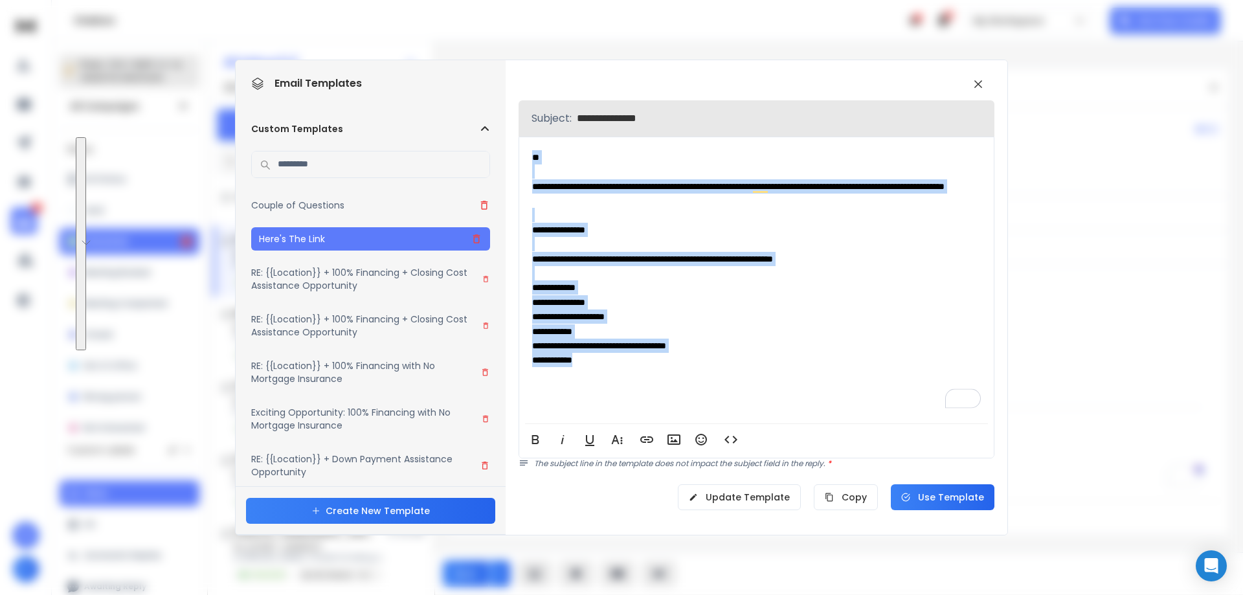
drag, startPoint x: 591, startPoint y: 359, endPoint x: 530, endPoint y: 160, distance: 208.5
click at [530, 160] on div "**********" at bounding box center [756, 279] width 475 height 284
click at [425, 508] on button "Create New Template" at bounding box center [370, 511] width 249 height 26
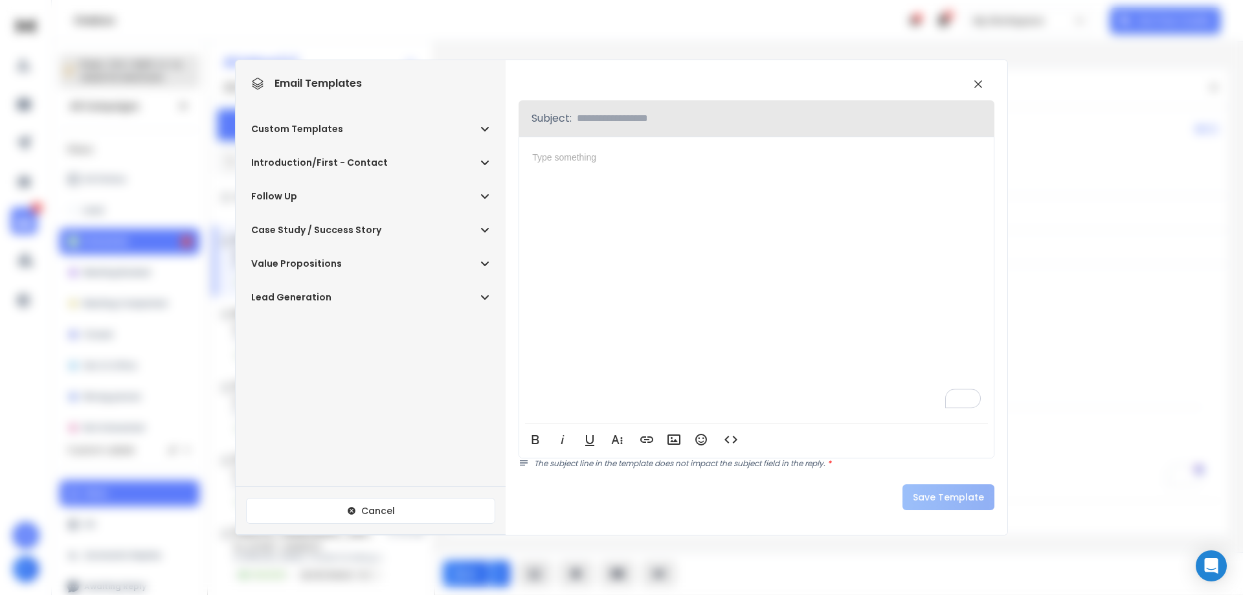
click at [572, 174] on div "To enrich screen reader interactions, please activate Accessibility in Grammarl…" at bounding box center [756, 279] width 475 height 284
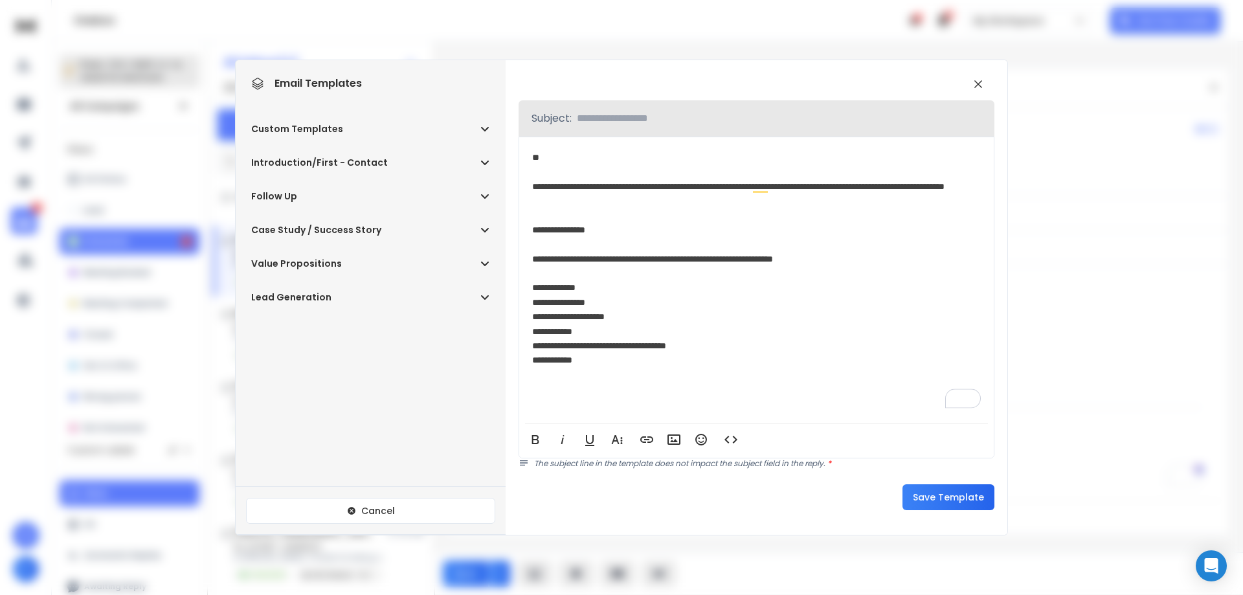
click at [552, 153] on div "**" at bounding box center [756, 157] width 449 height 14
drag, startPoint x: 607, startPoint y: 203, endPoint x: 541, endPoint y: 203, distance: 66.0
click at [541, 203] on div "**********" at bounding box center [756, 193] width 449 height 29
click at [605, 199] on div "**********" at bounding box center [756, 193] width 449 height 29
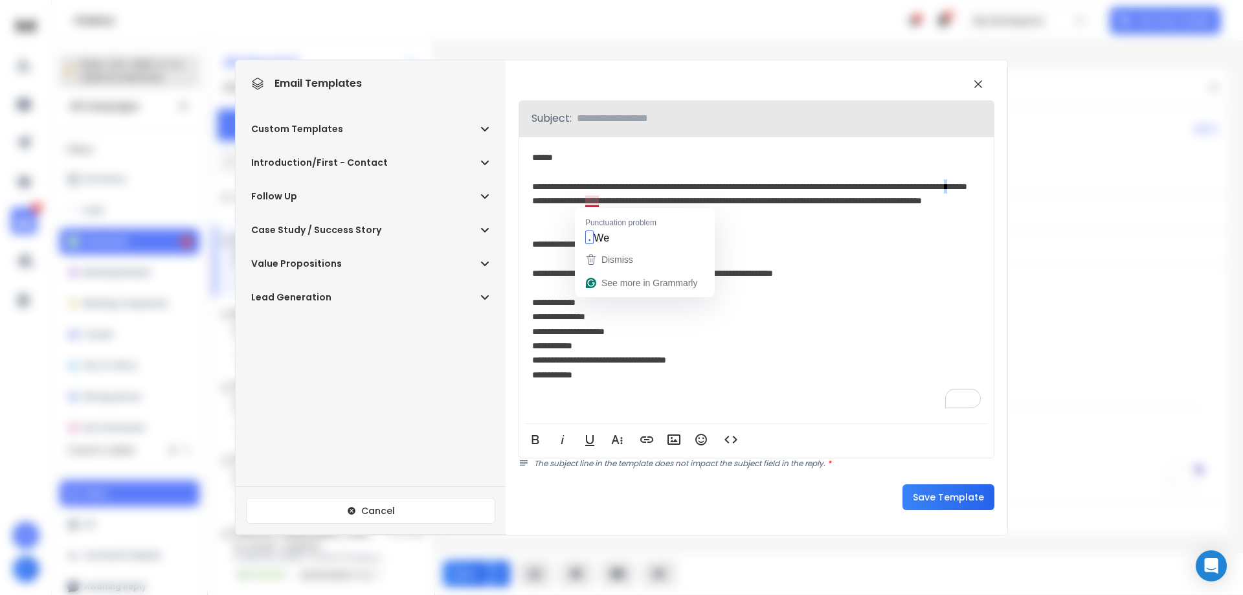
click at [588, 202] on div "**********" at bounding box center [756, 200] width 449 height 43
click at [595, 199] on div "**********" at bounding box center [756, 200] width 449 height 43
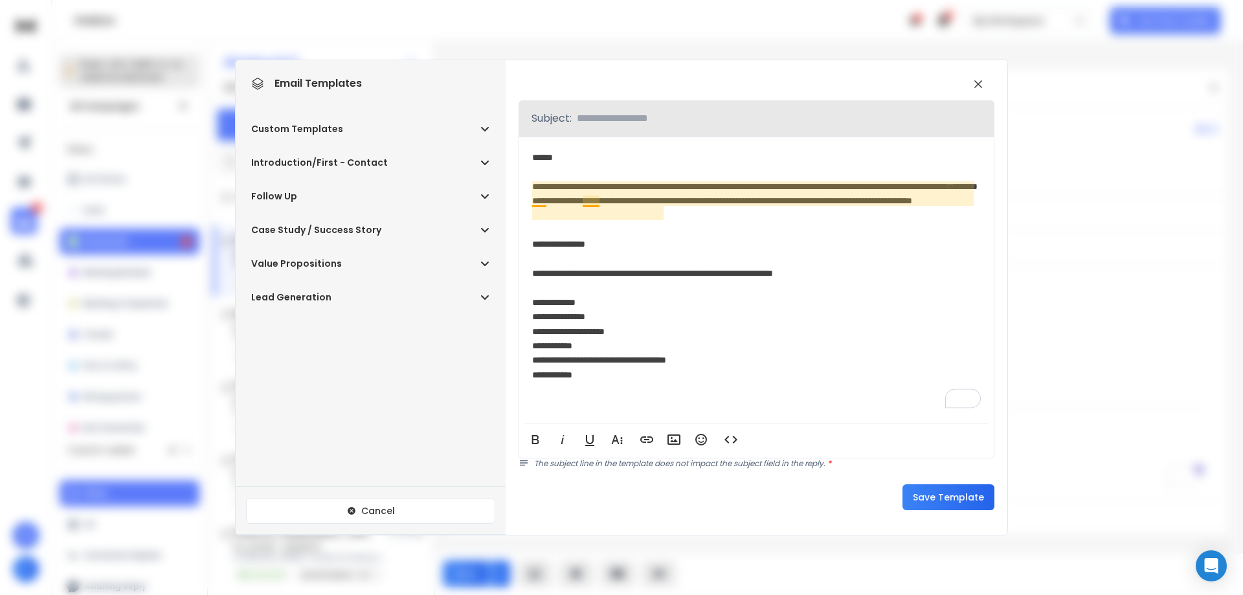
click at [539, 201] on div "**********" at bounding box center [756, 200] width 449 height 43
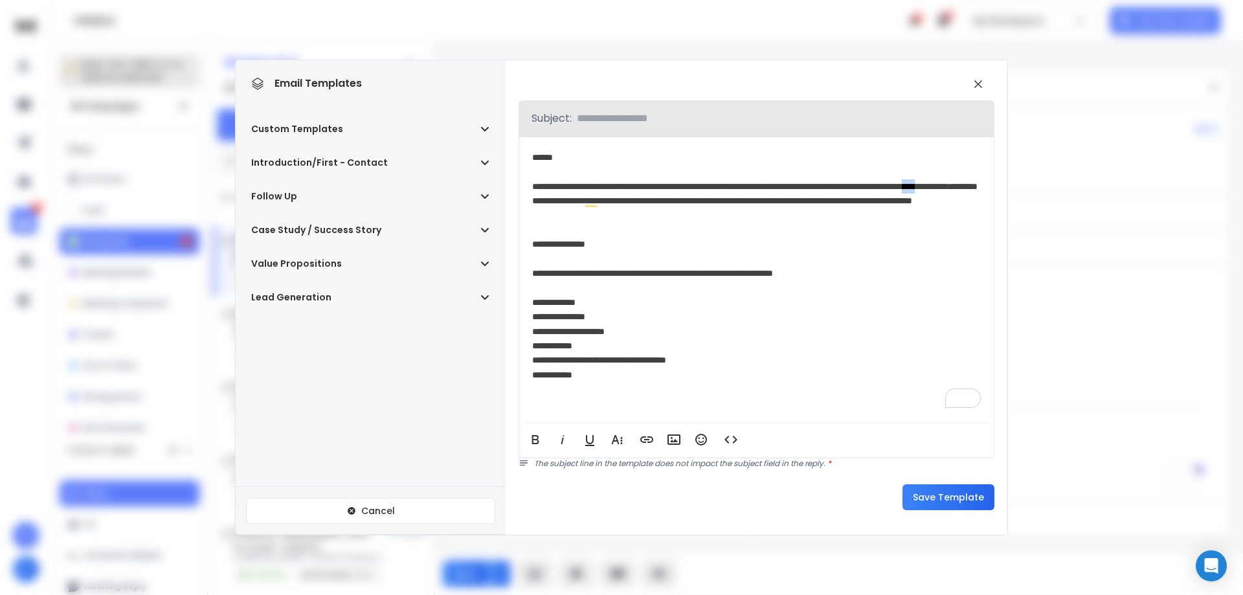
drag, startPoint x: 545, startPoint y: 201, endPoint x: 533, endPoint y: 202, distance: 12.3
click at [533, 202] on div "**********" at bounding box center [756, 200] width 449 height 43
click at [639, 197] on div "**********" at bounding box center [756, 200] width 449 height 43
click at [592, 256] on div "To enrich screen reader interactions, please activate Accessibility in Grammarl…" at bounding box center [756, 259] width 449 height 14
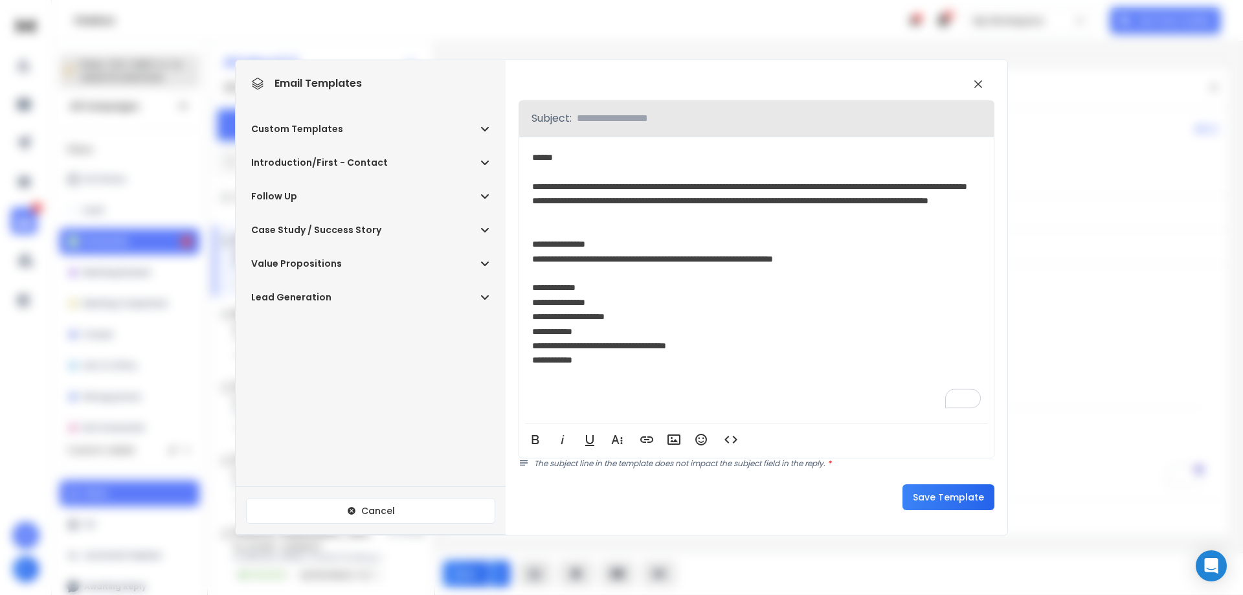
click at [940, 503] on button "Save Template" at bounding box center [948, 497] width 92 height 26
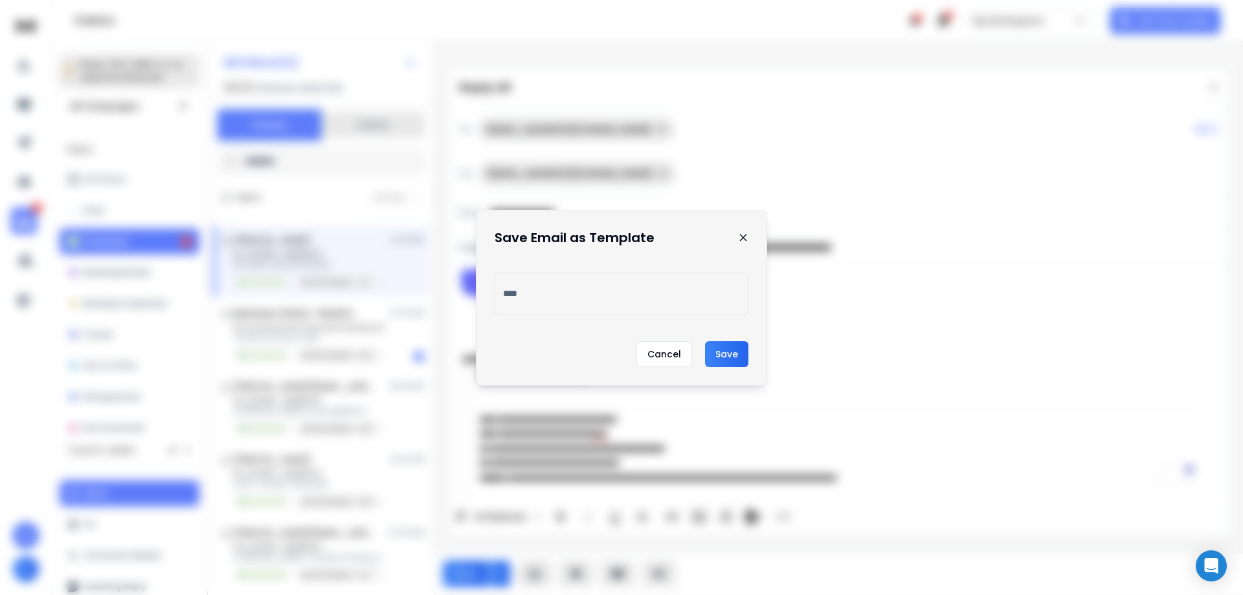
click at [573, 284] on input at bounding box center [622, 294] width 254 height 43
type input "**********"
click at [726, 348] on button "Save" at bounding box center [726, 354] width 43 height 26
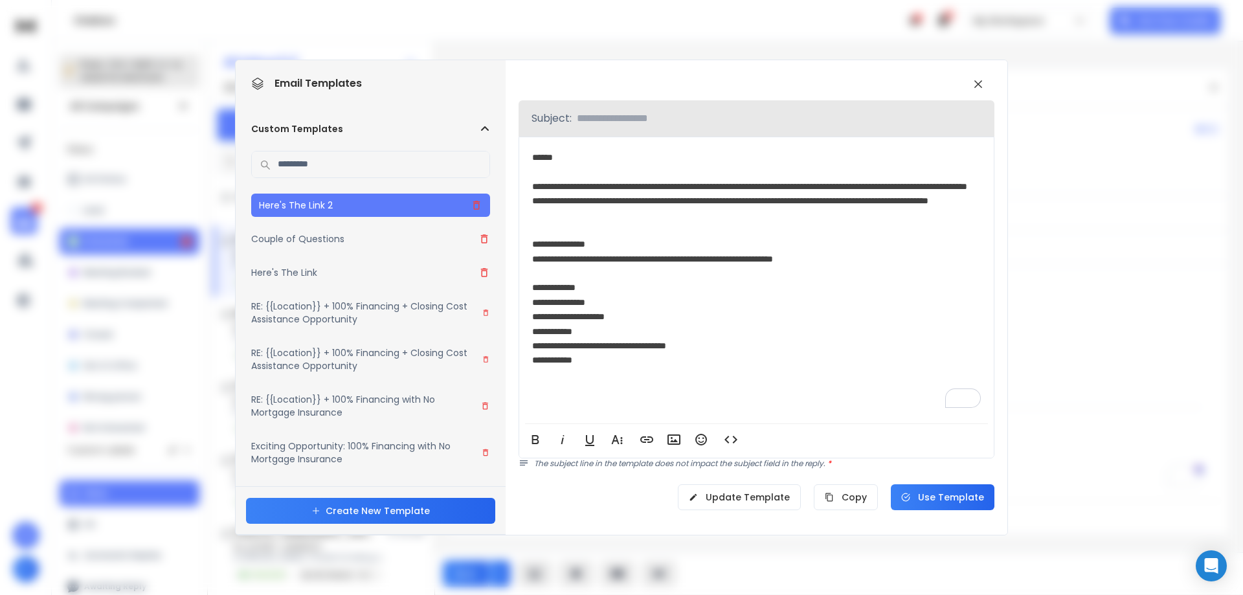
click at [338, 212] on div "Here's The Link" at bounding box center [370, 205] width 223 height 13
type input "**********"
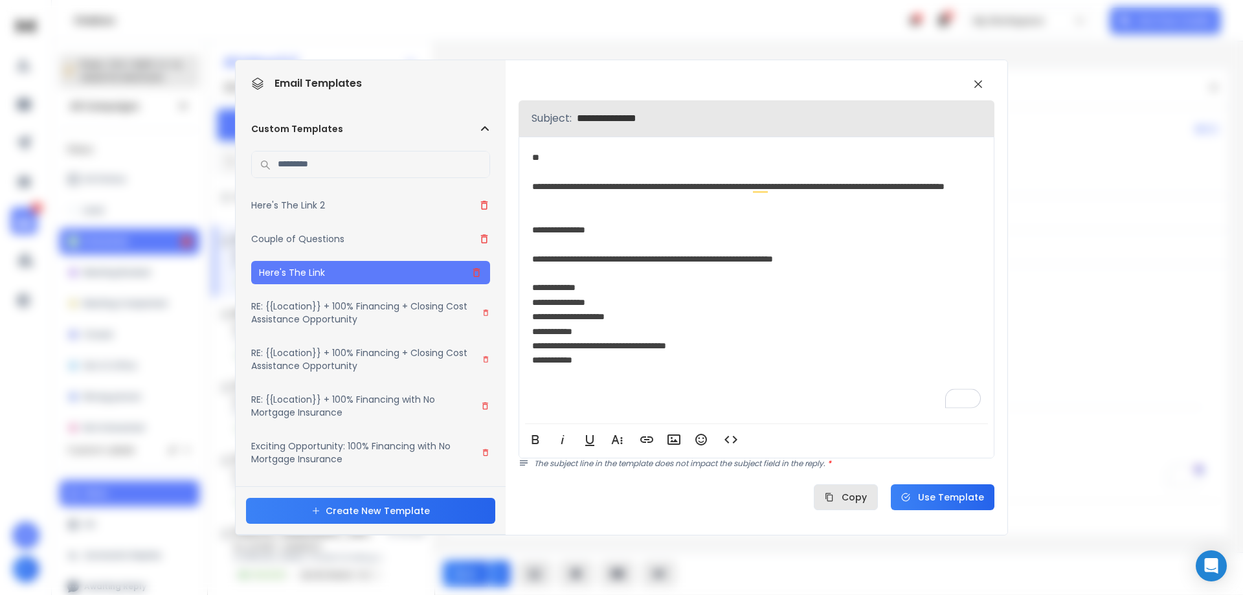
click at [855, 502] on button "Copy" at bounding box center [846, 497] width 64 height 26
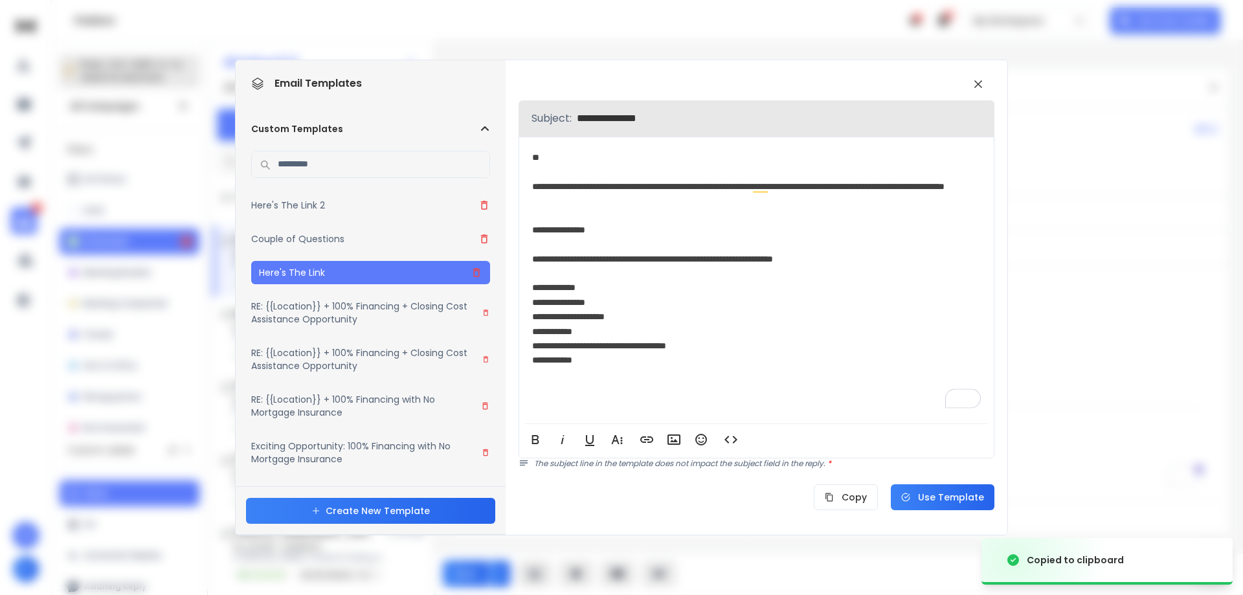
click at [472, 271] on icon at bounding box center [477, 273] width 12 height 12
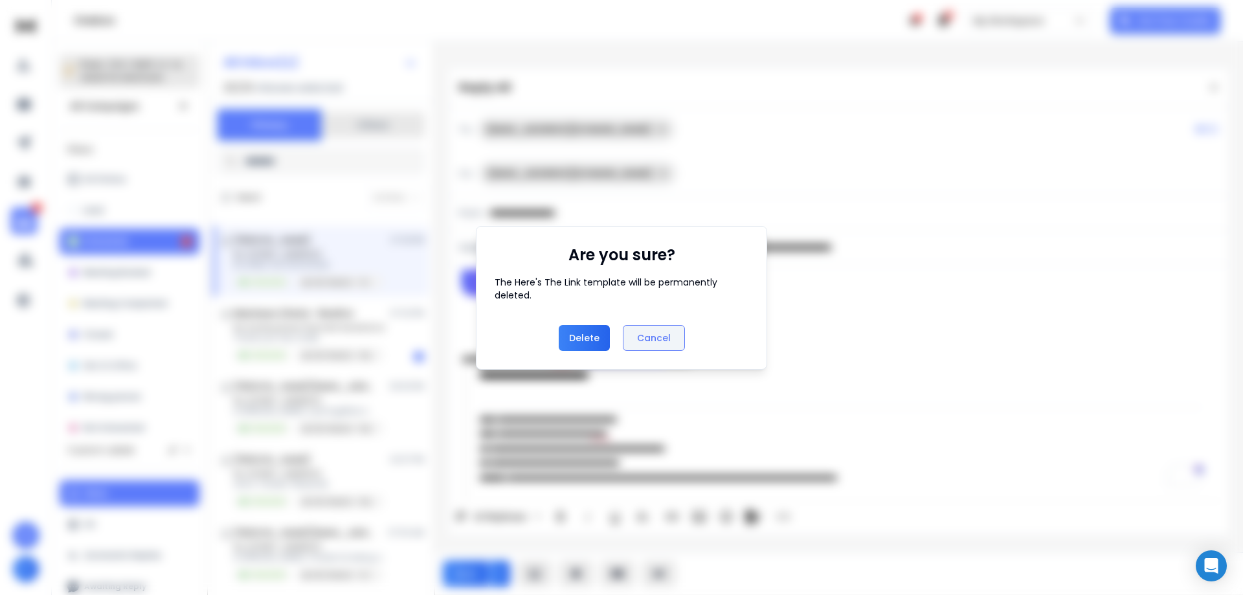
click at [576, 341] on button "Delete" at bounding box center [584, 338] width 51 height 26
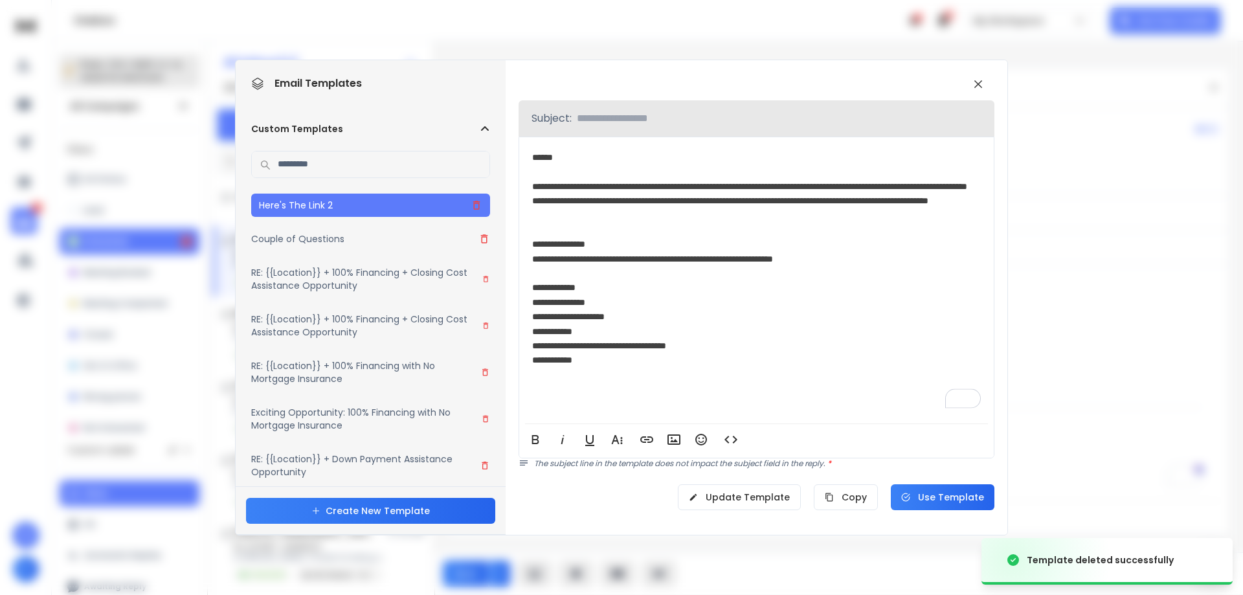
click at [403, 518] on button "Create New Template" at bounding box center [370, 511] width 249 height 26
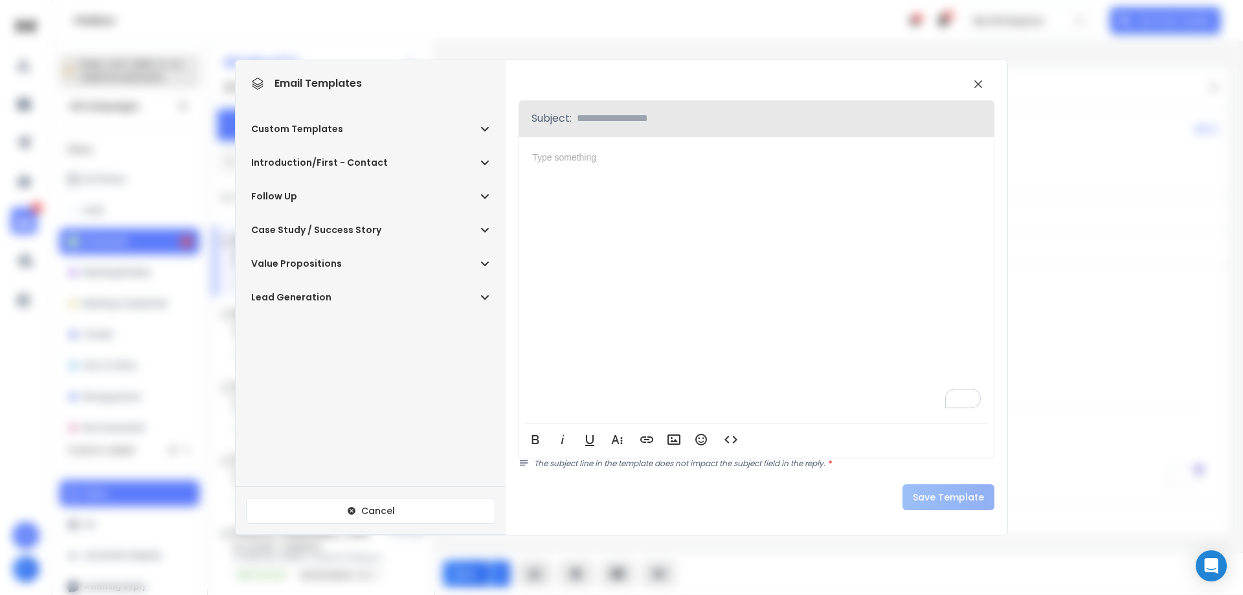
click at [574, 172] on div "To enrich screen reader interactions, please activate Accessibility in Grammarl…" at bounding box center [756, 279] width 475 height 284
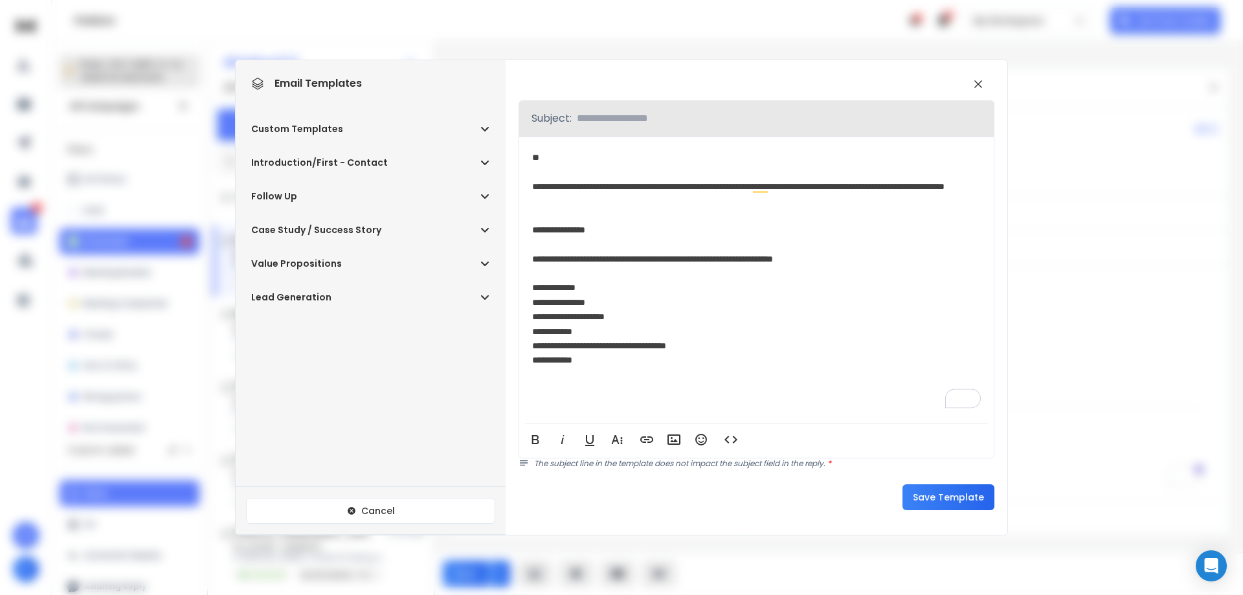
click at [565, 157] on div "**" at bounding box center [756, 157] width 449 height 14
click at [582, 245] on div "To enrich screen reader interactions, please activate Accessibility in Grammarl…" at bounding box center [756, 244] width 449 height 14
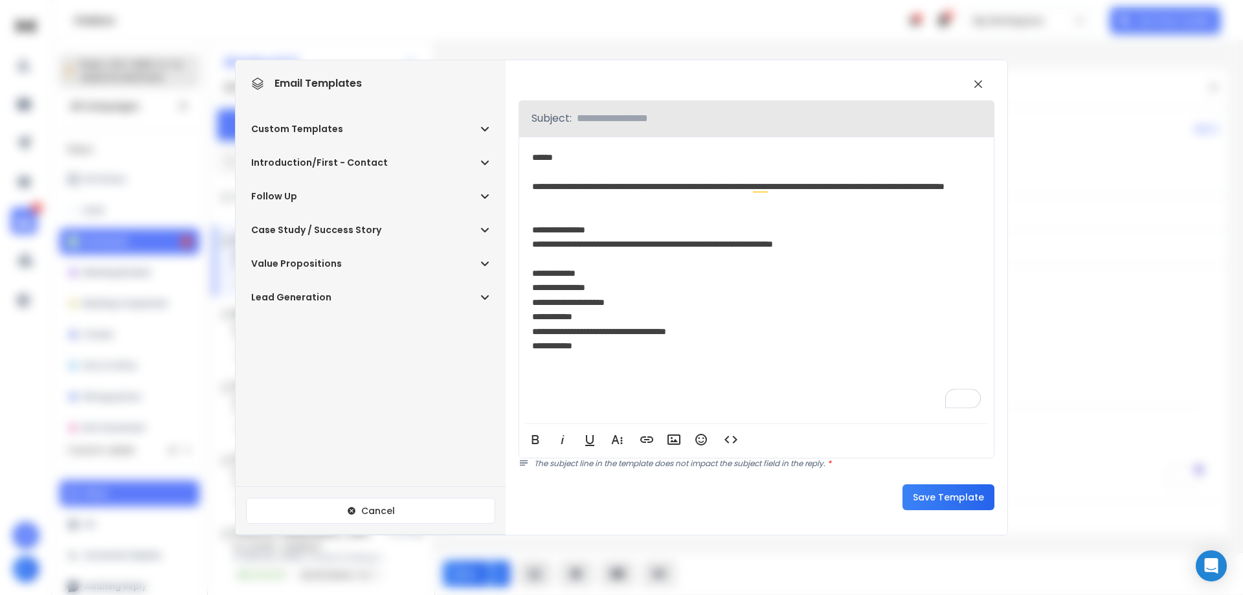
click at [946, 499] on button "Save Template" at bounding box center [948, 497] width 92 height 26
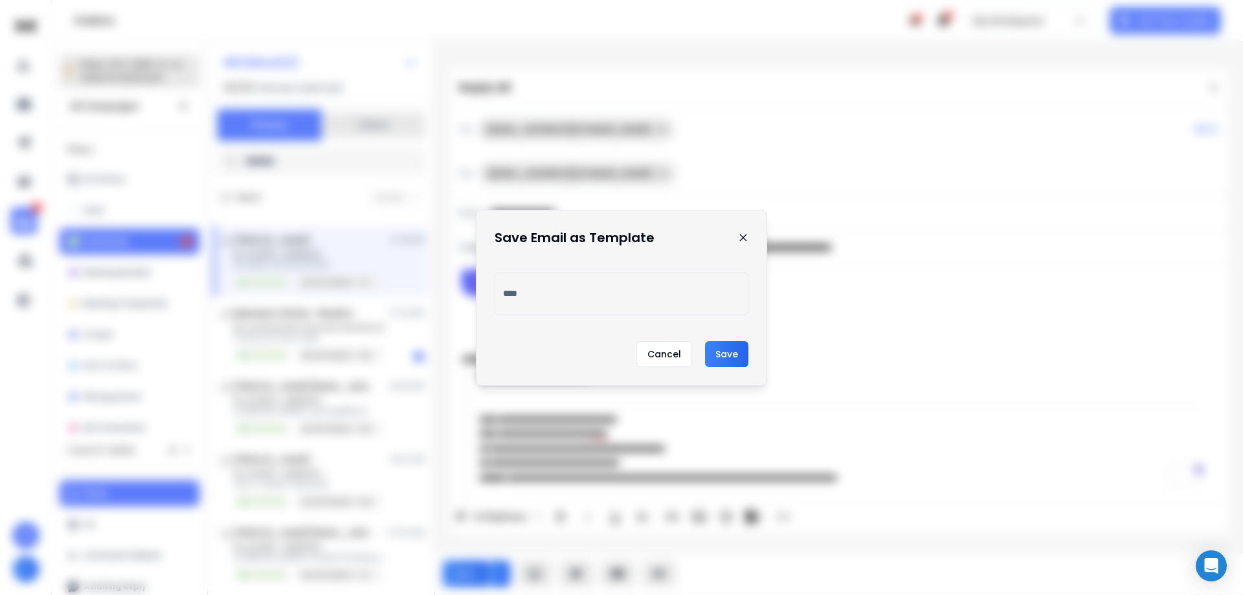
drag, startPoint x: 539, startPoint y: 282, endPoint x: 539, endPoint y: 289, distance: 7.1
click at [539, 288] on input at bounding box center [622, 294] width 254 height 43
type input "**********"
click at [725, 355] on button "Save" at bounding box center [726, 354] width 43 height 26
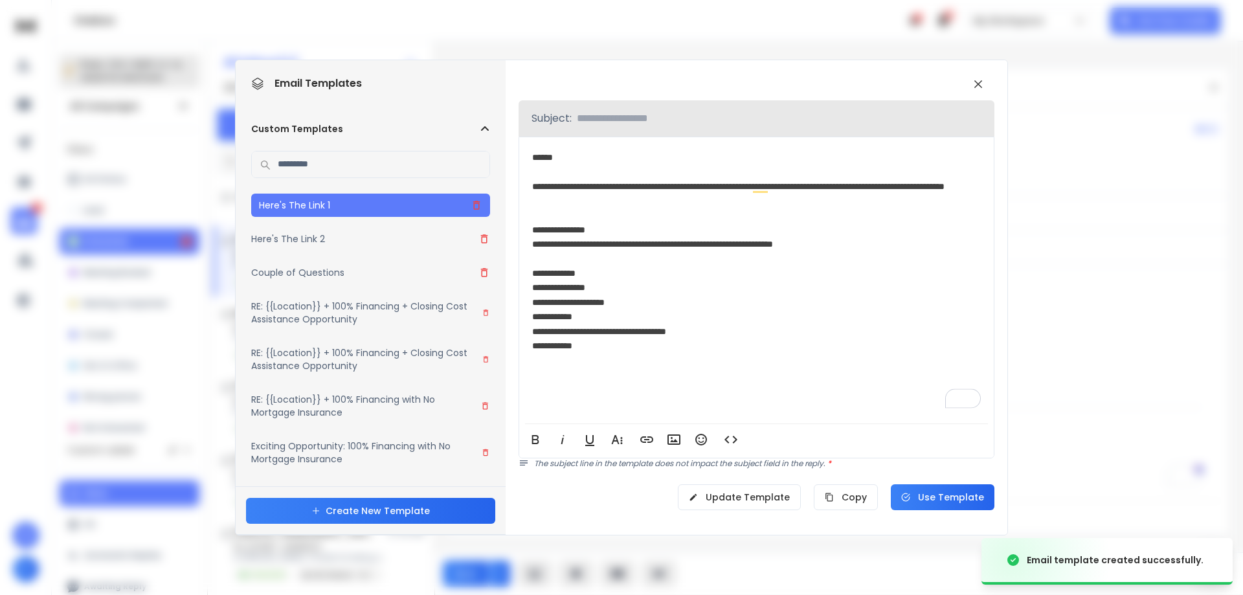
click at [350, 212] on div "Couple of Questions" at bounding box center [370, 205] width 223 height 13
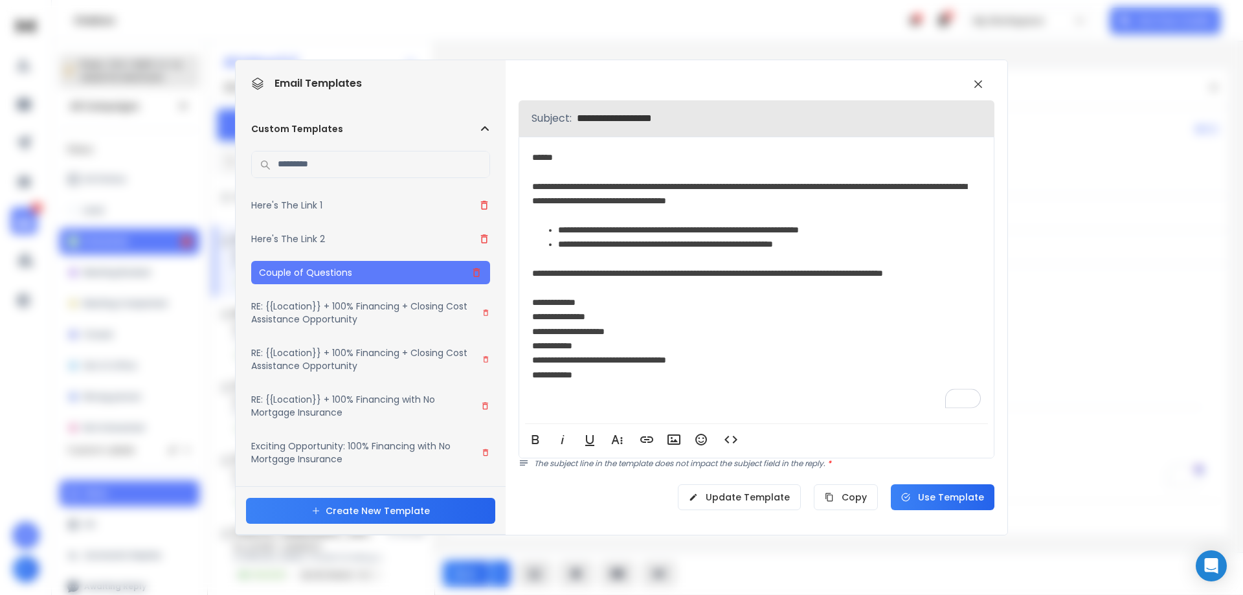
drag, startPoint x: 695, startPoint y: 122, endPoint x: 579, endPoint y: 122, distance: 115.9
click at [579, 122] on input "**********" at bounding box center [779, 119] width 405 height 16
click at [684, 125] on input "**********" at bounding box center [779, 119] width 405 height 16
click at [695, 115] on input "**********" at bounding box center [779, 119] width 405 height 16
click at [695, 120] on input "**********" at bounding box center [779, 119] width 405 height 16
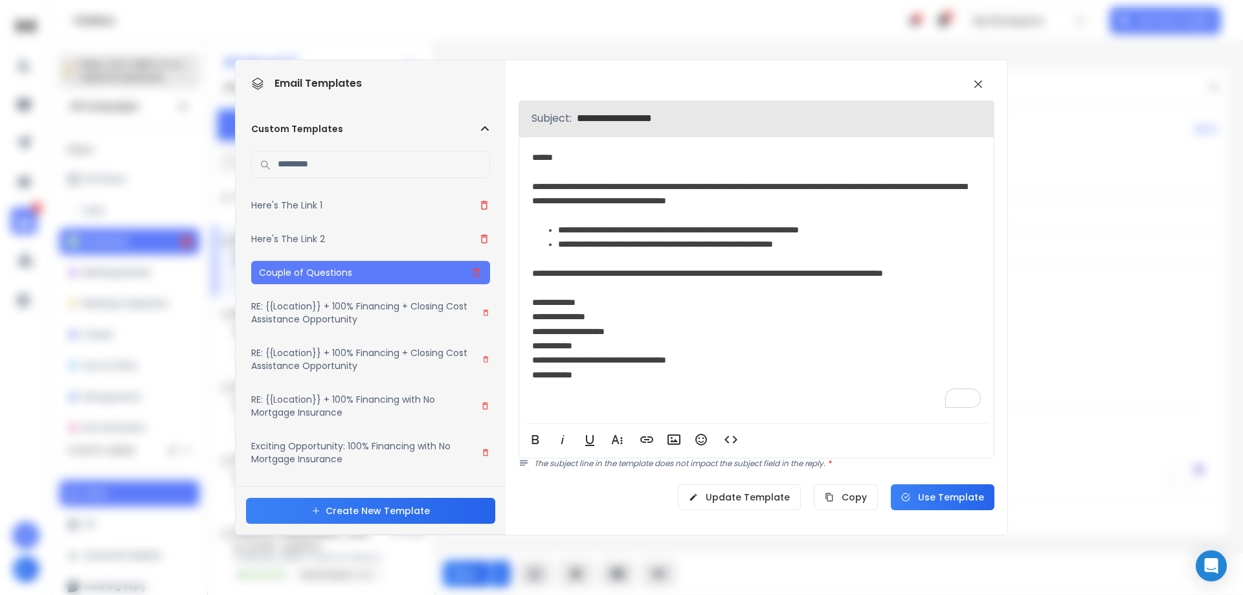
click at [695, 120] on input "**********" at bounding box center [779, 119] width 405 height 16
click at [694, 121] on input "**********" at bounding box center [779, 119] width 405 height 16
type input "**********"
click at [695, 109] on div "**********" at bounding box center [757, 118] width 476 height 36
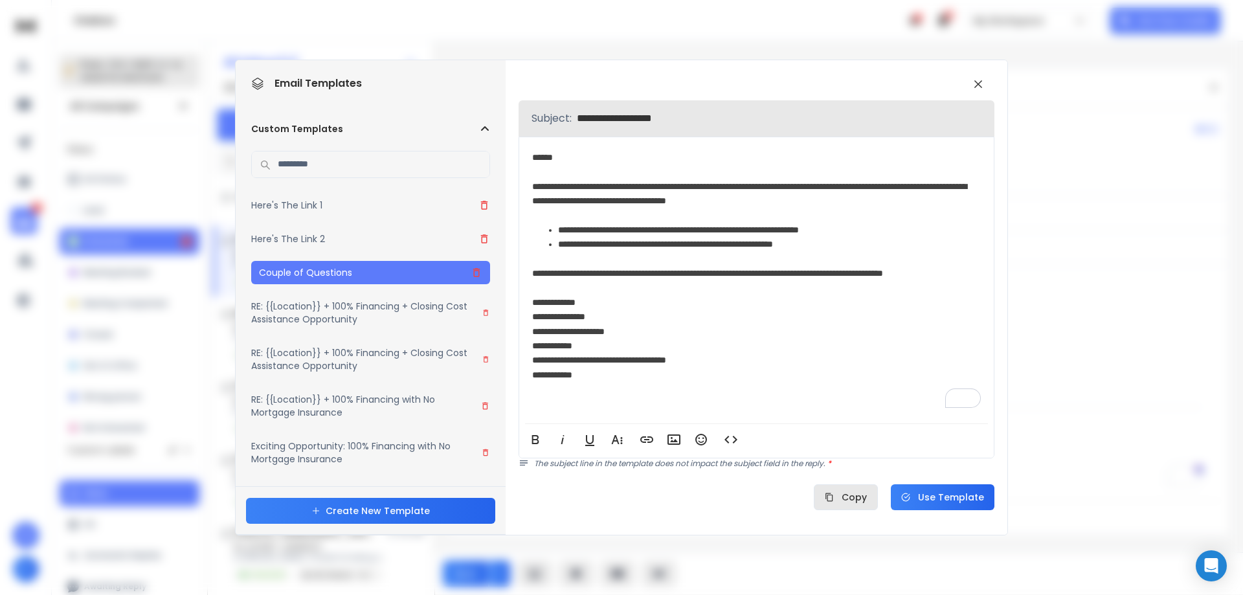
click at [845, 503] on button "Copy" at bounding box center [846, 497] width 64 height 26
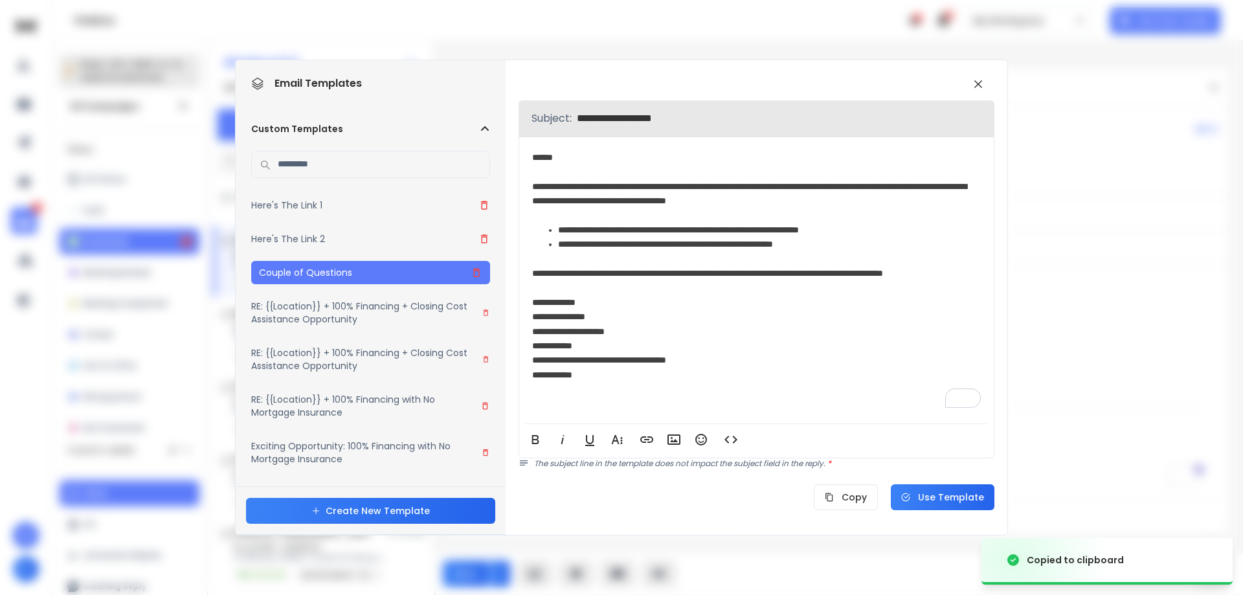
click at [471, 268] on icon at bounding box center [477, 273] width 12 height 12
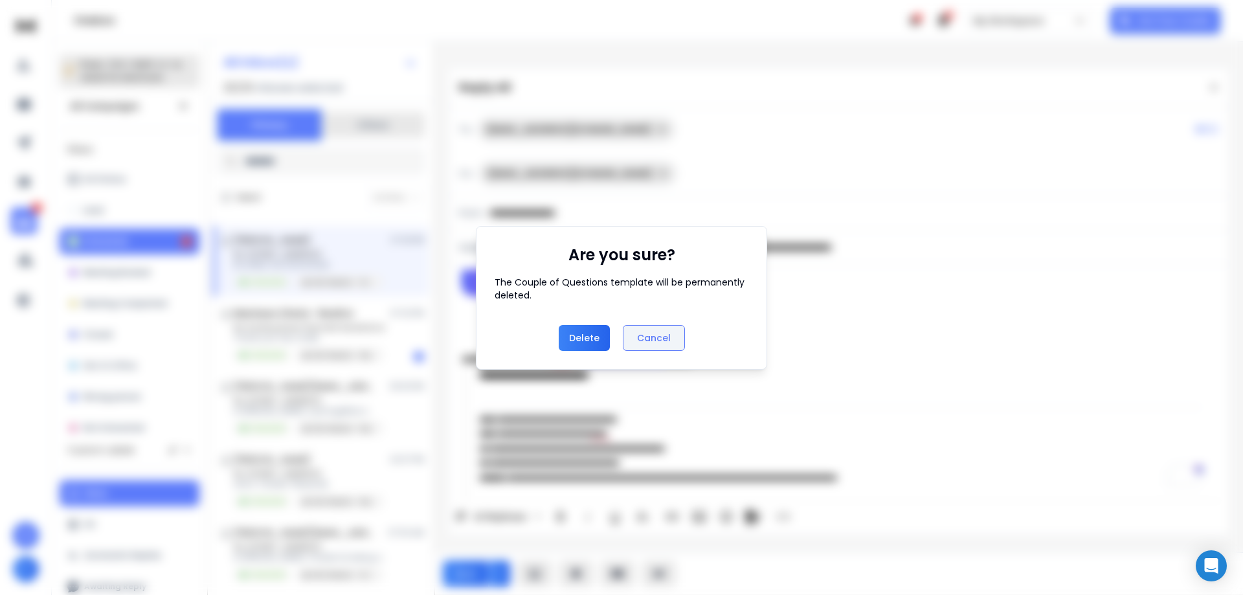
click at [586, 340] on button "Delete" at bounding box center [584, 338] width 51 height 26
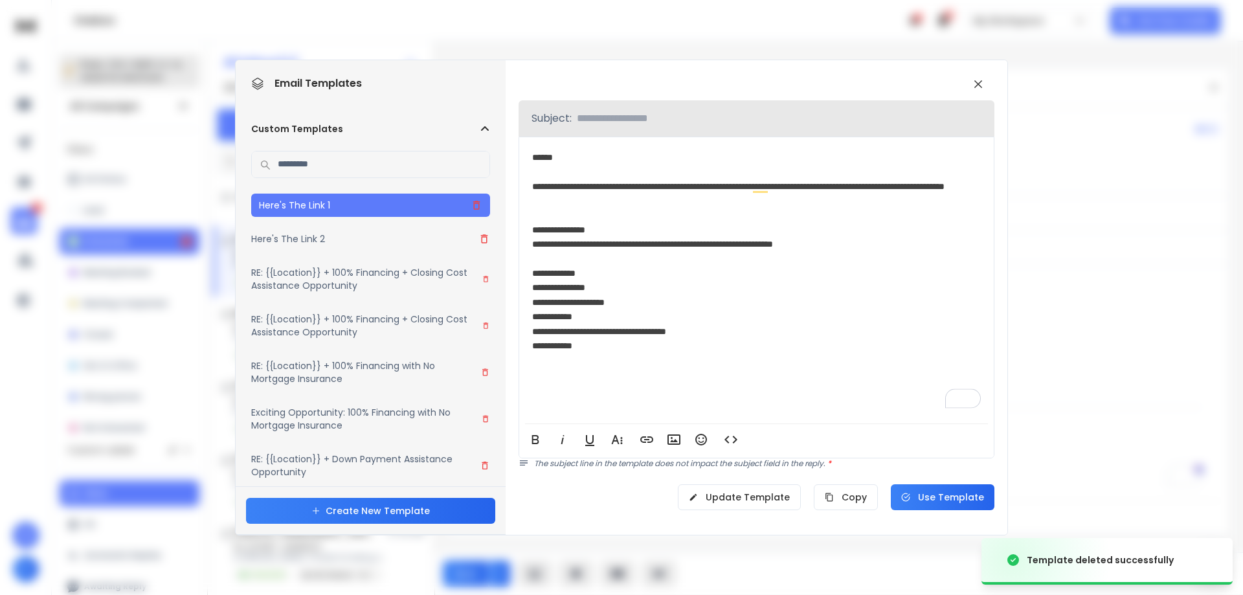
drag, startPoint x: 425, startPoint y: 513, endPoint x: 530, endPoint y: 380, distance: 169.3
click at [427, 513] on button "Create New Template" at bounding box center [370, 511] width 249 height 26
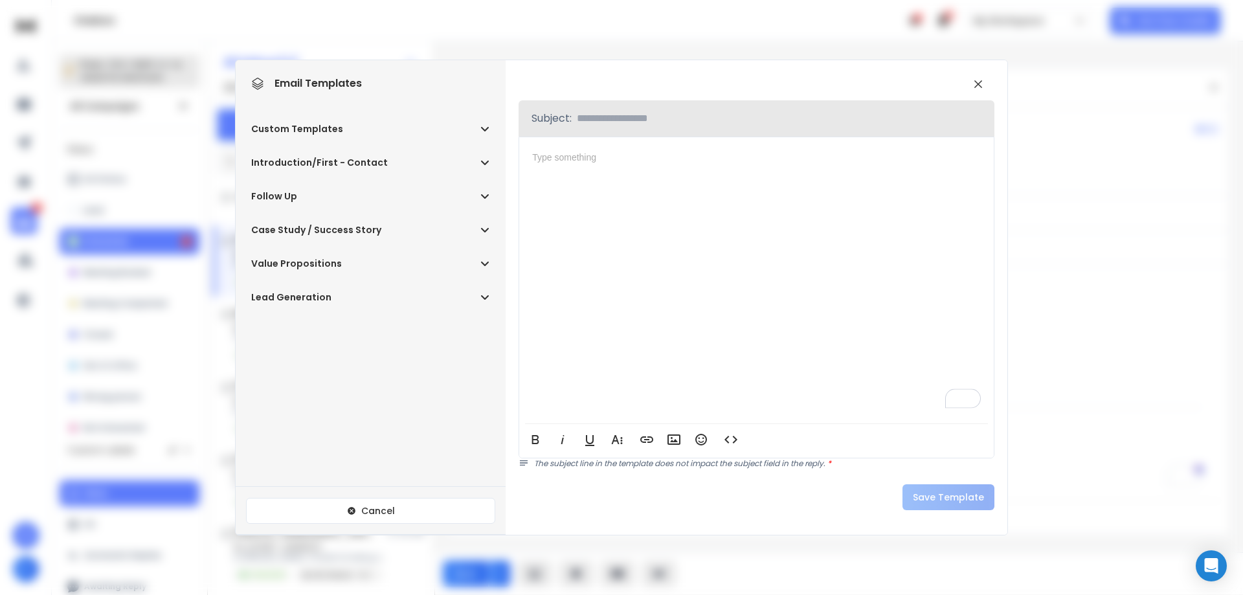
click at [568, 166] on div "To enrich screen reader interactions, please activate Accessibility in Grammarl…" at bounding box center [756, 279] width 475 height 284
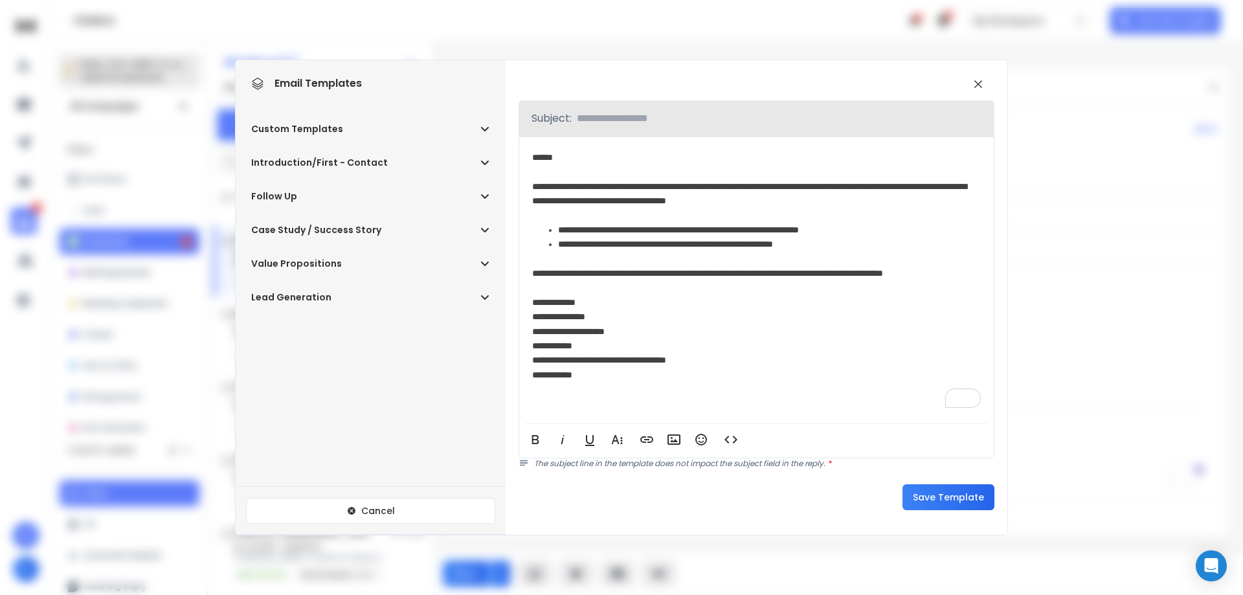
click at [922, 498] on button "Save Template" at bounding box center [948, 497] width 92 height 26
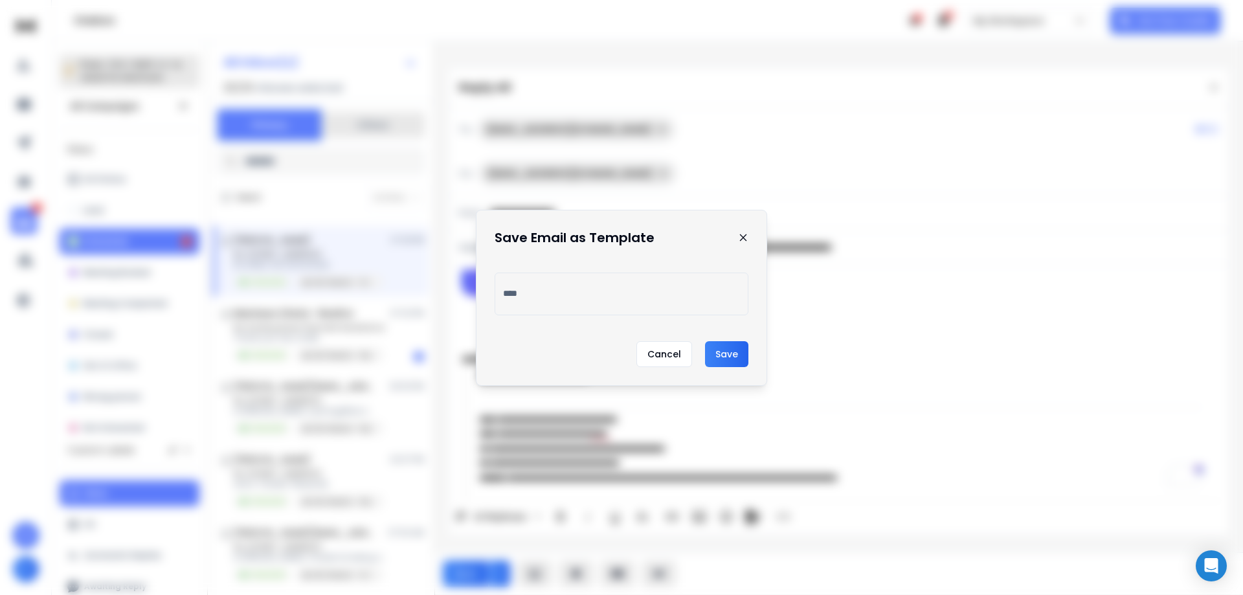
click at [576, 292] on input at bounding box center [622, 294] width 254 height 43
type input "**********"
click at [723, 356] on button "Save" at bounding box center [726, 354] width 43 height 26
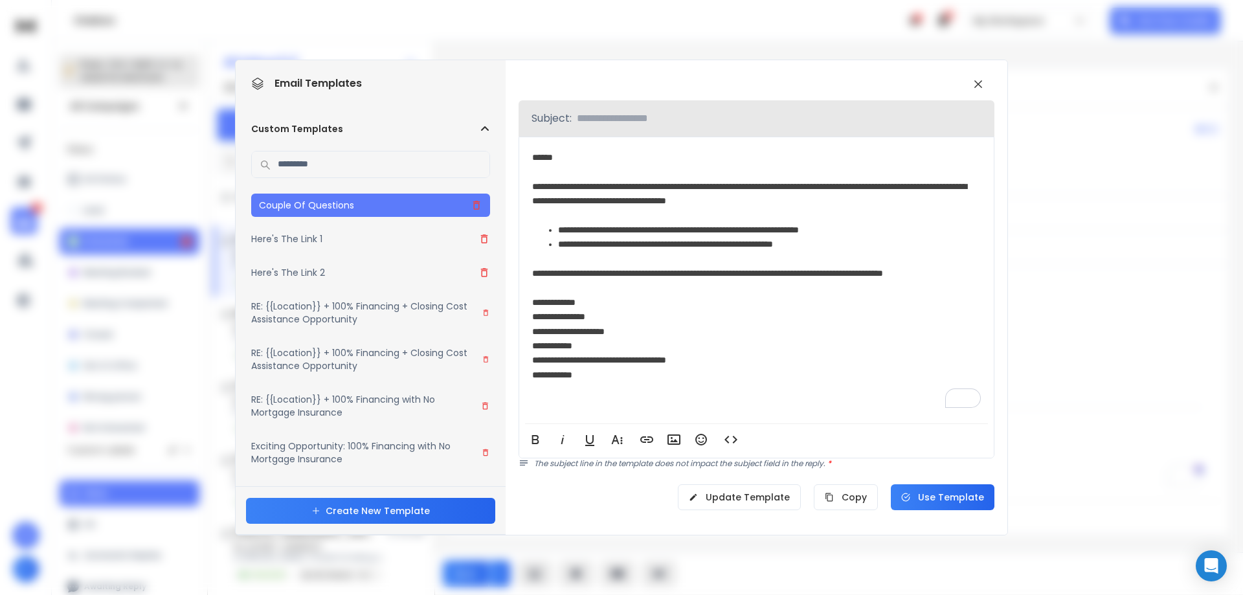
click at [982, 85] on icon at bounding box center [978, 84] width 12 height 12
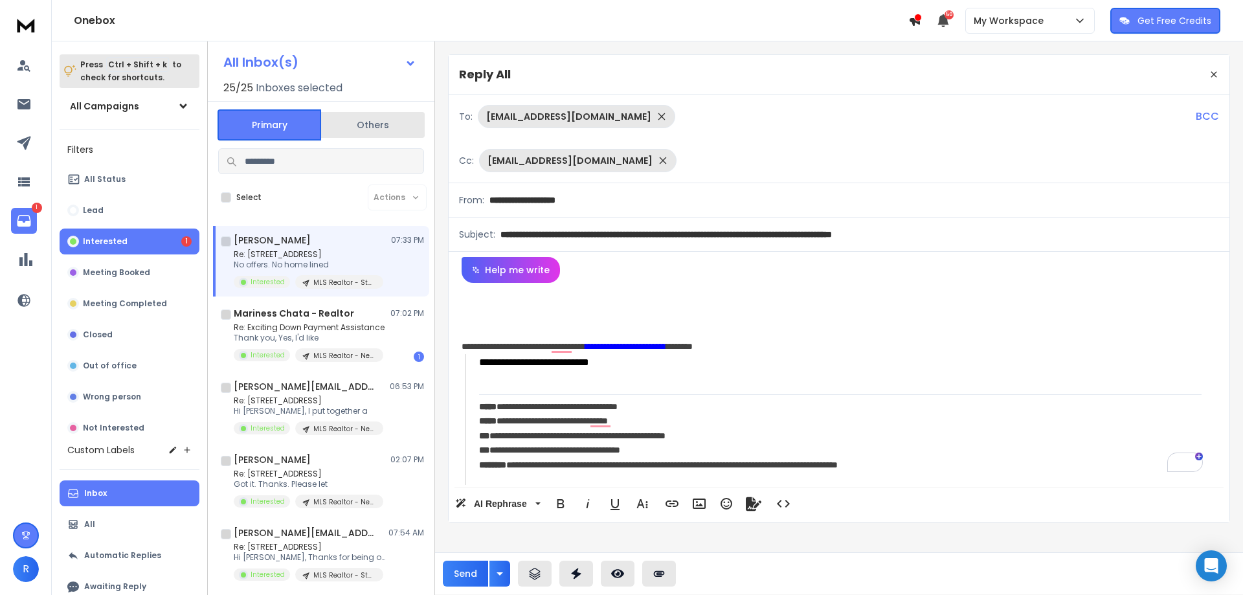
click at [298, 251] on p "Re: [STREET_ADDRESS]" at bounding box center [309, 254] width 150 height 10
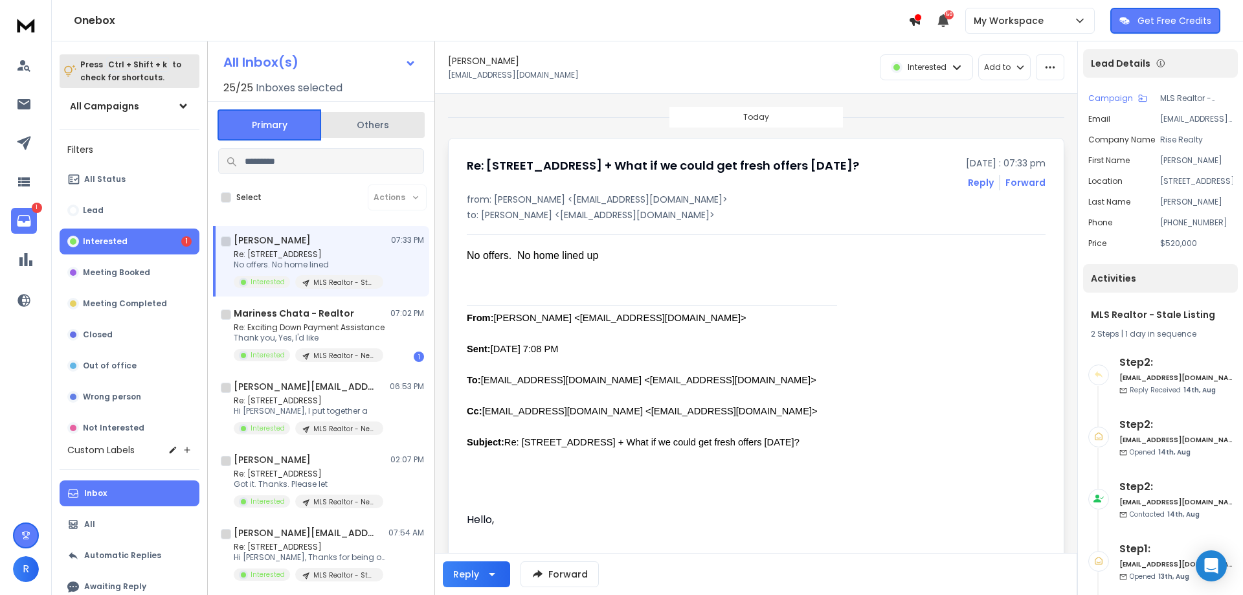
click at [491, 574] on icon "button" at bounding box center [492, 574] width 6 height 3
click at [482, 548] on p "Reply All" at bounding box center [473, 541] width 58 height 18
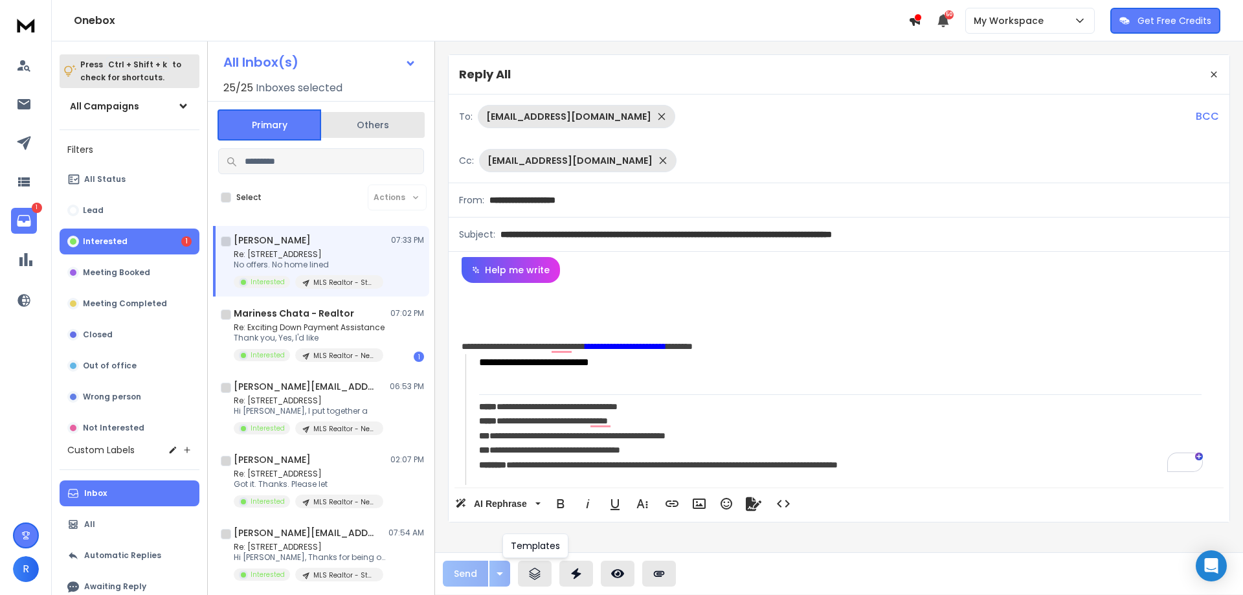
click at [537, 569] on icon at bounding box center [535, 572] width 11 height 8
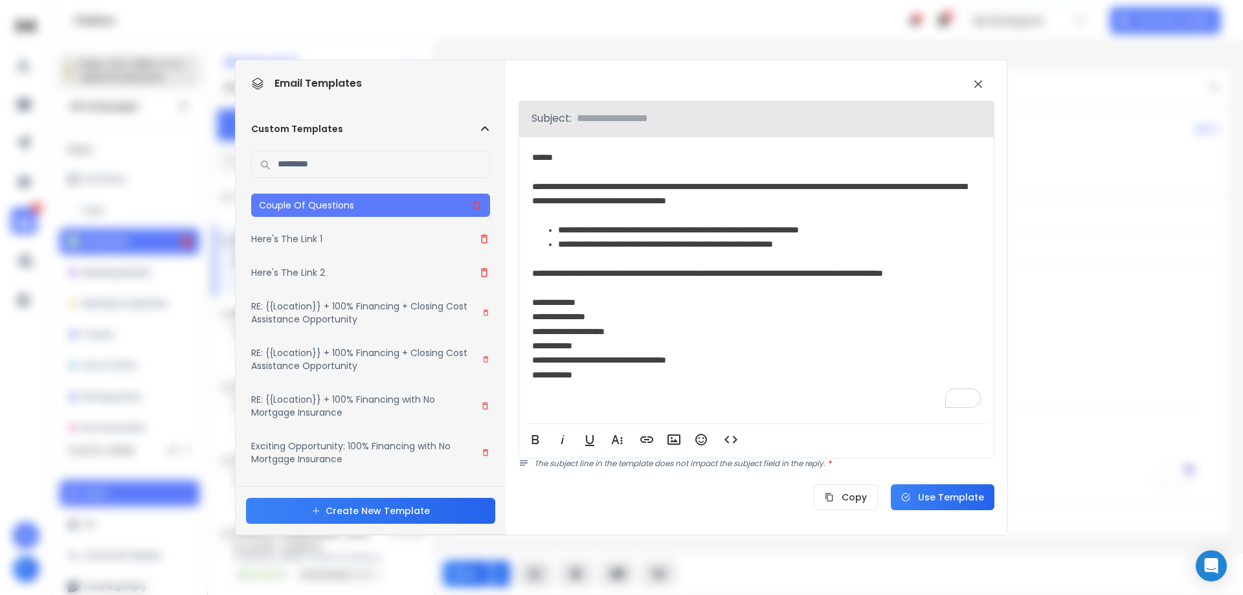
drag, startPoint x: 309, startPoint y: 273, endPoint x: 293, endPoint y: 273, distance: 16.8
click at [293, 212] on h3 "Here's The Link 2" at bounding box center [306, 205] width 95 height 13
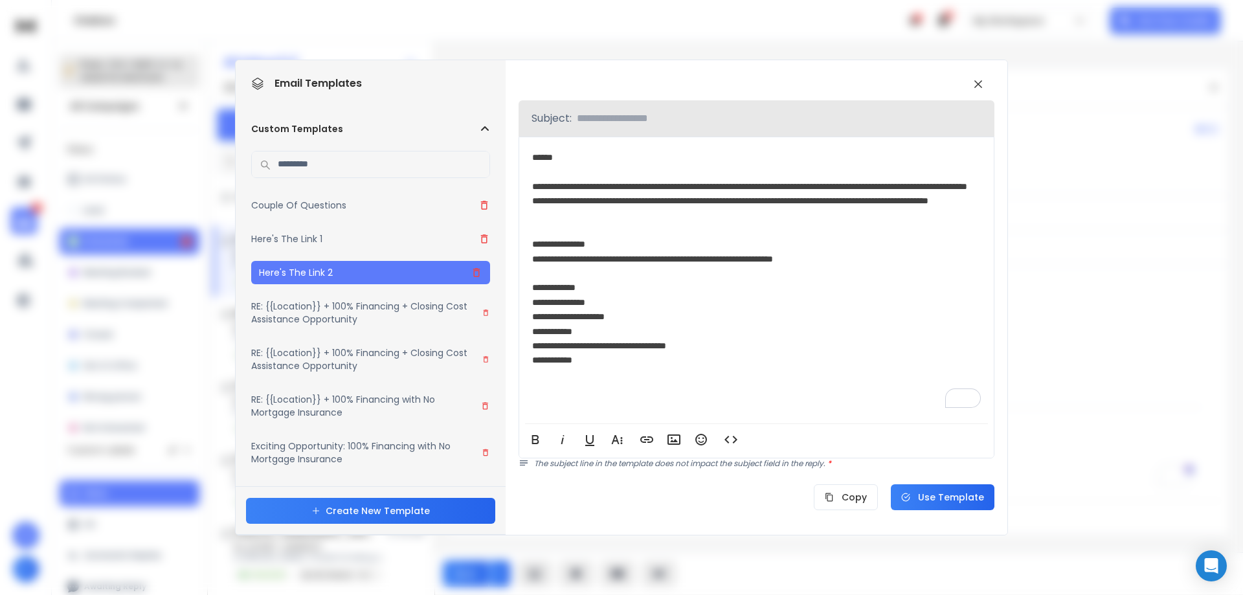
click at [930, 496] on button "Use Template" at bounding box center [943, 497] width 104 height 26
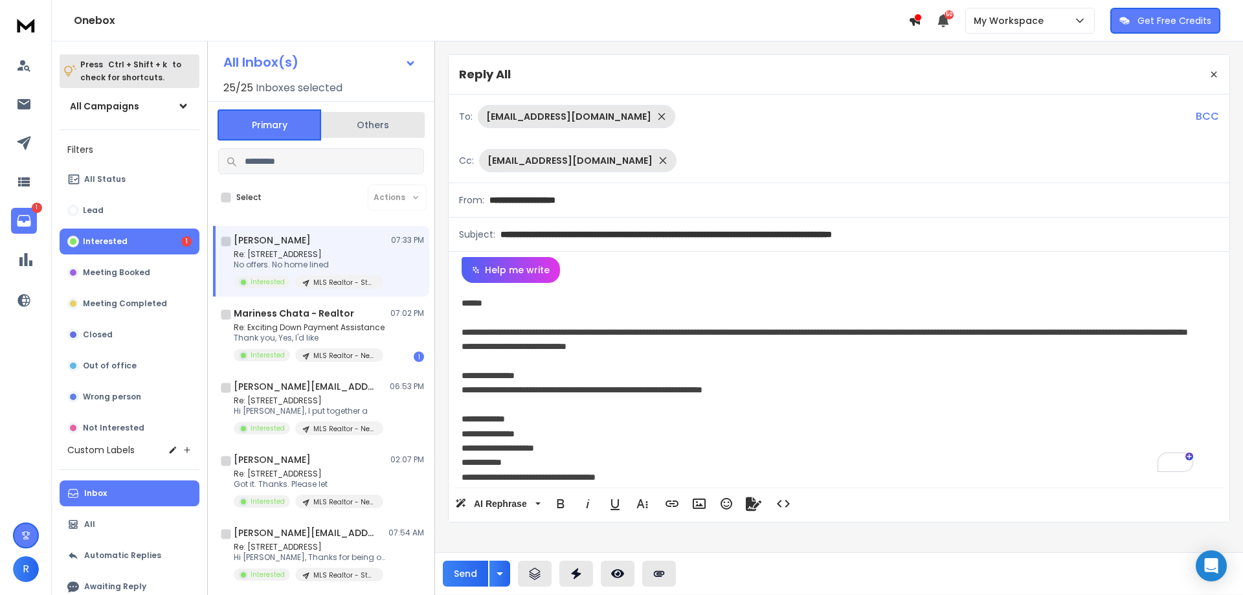
click at [577, 377] on div "**********" at bounding box center [839, 384] width 781 height 202
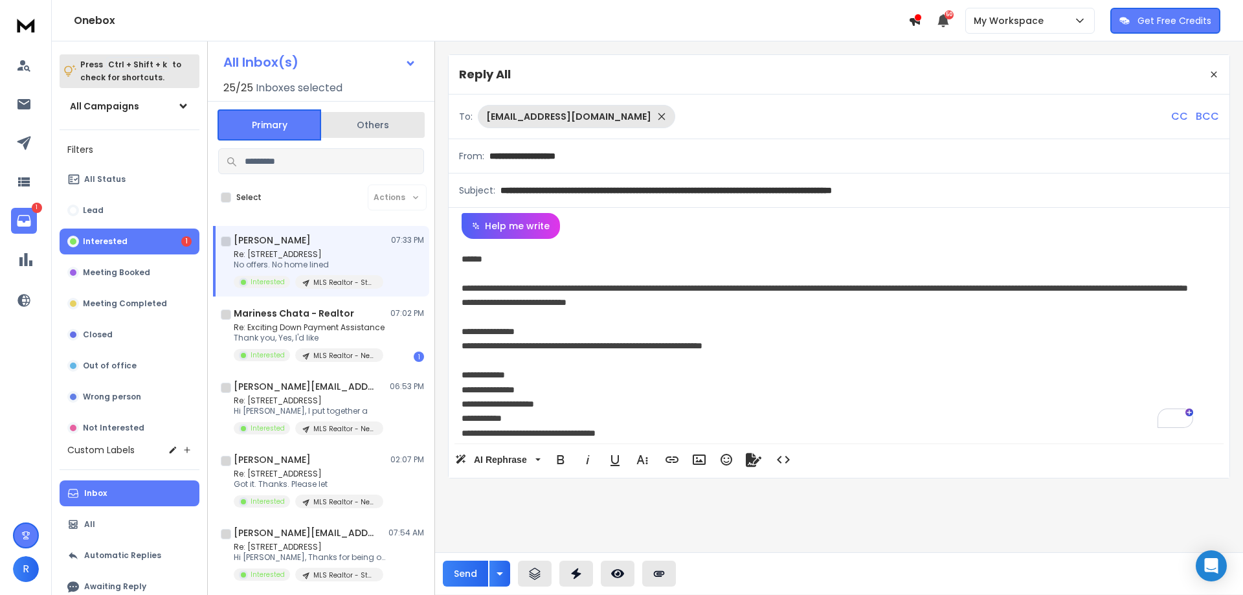
click at [564, 333] on div "**********" at bounding box center [828, 331] width 732 height 14
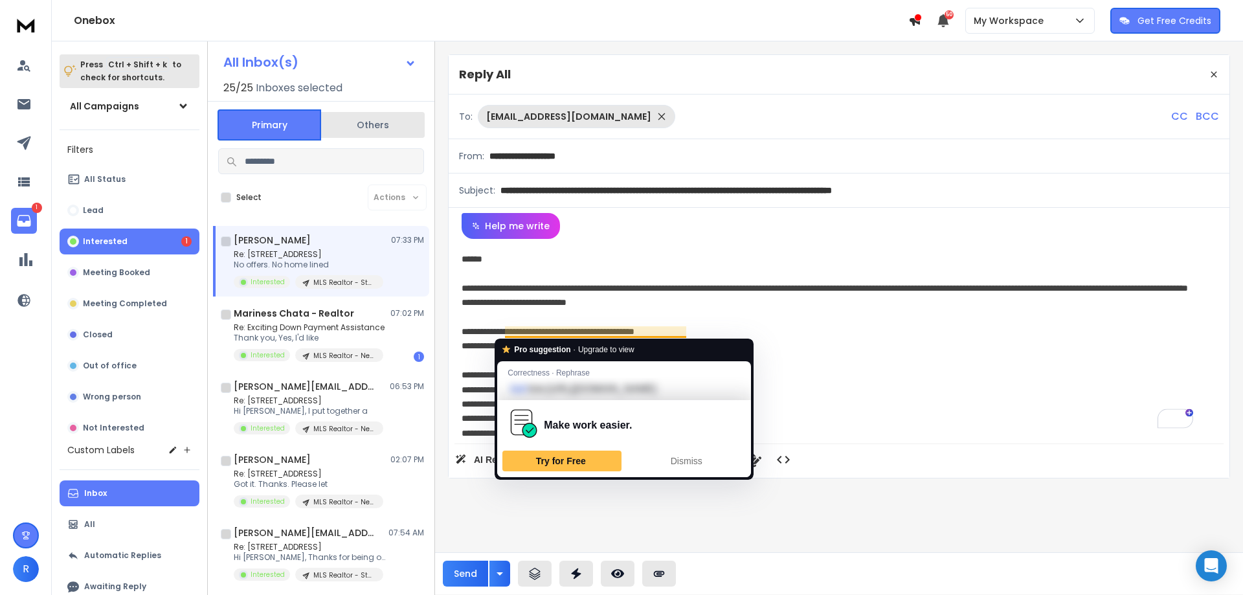
click at [704, 328] on div "**********" at bounding box center [828, 331] width 732 height 14
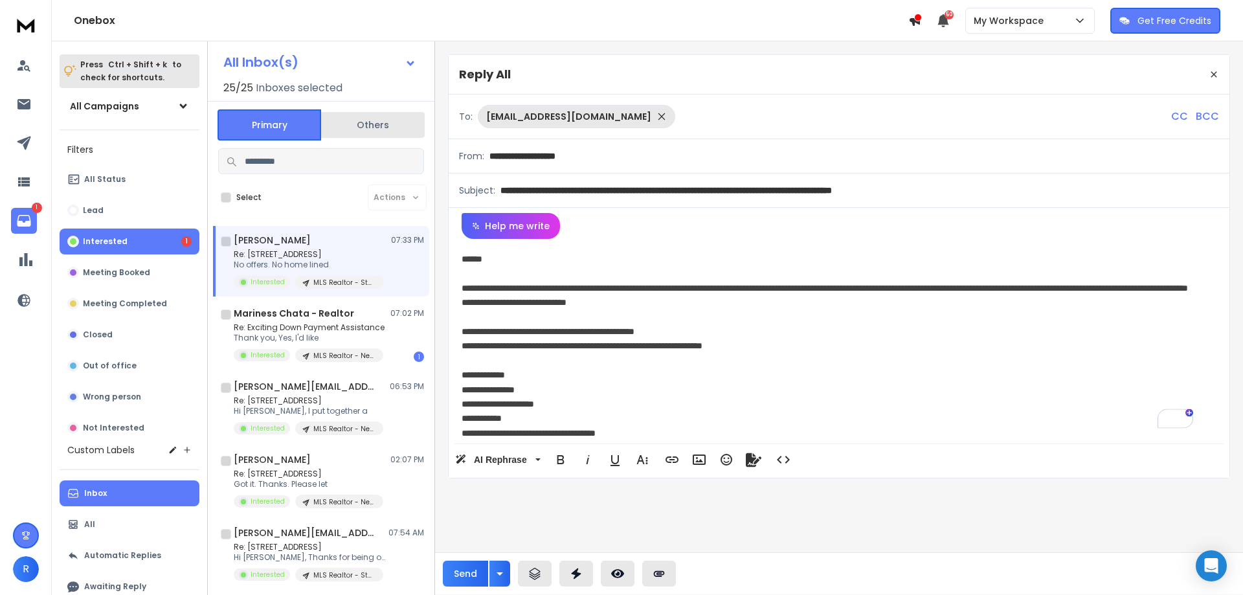
click at [522, 333] on div "**********" at bounding box center [828, 331] width 732 height 14
click at [706, 328] on div "**********" at bounding box center [828, 331] width 732 height 14
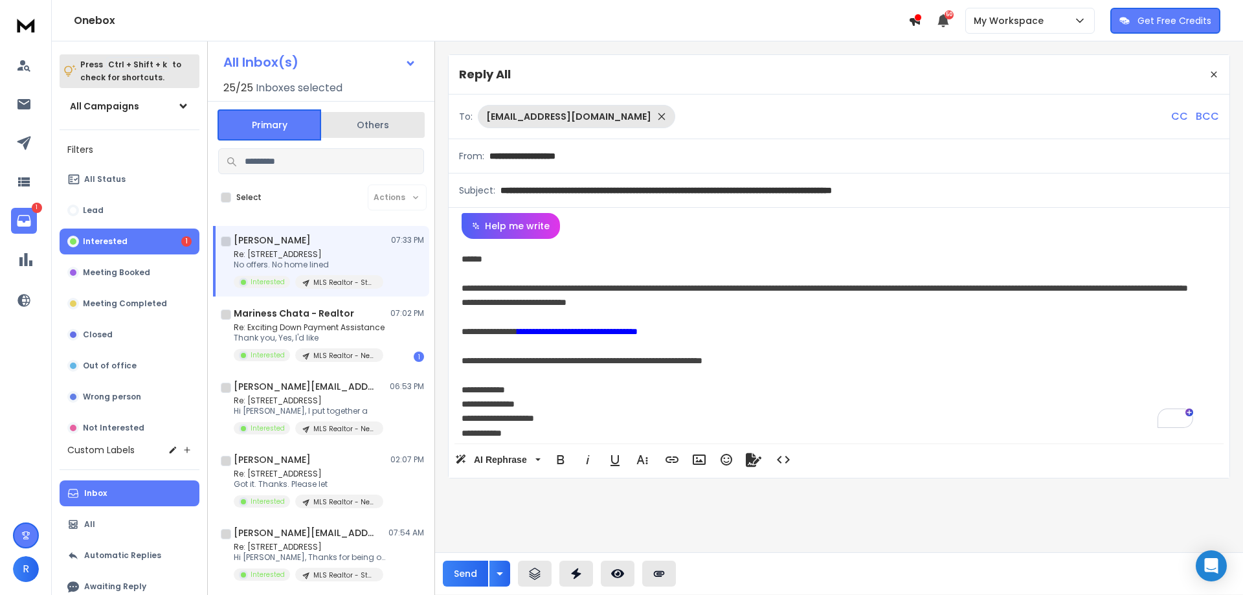
click at [1171, 120] on p "CC" at bounding box center [1179, 117] width 17 height 16
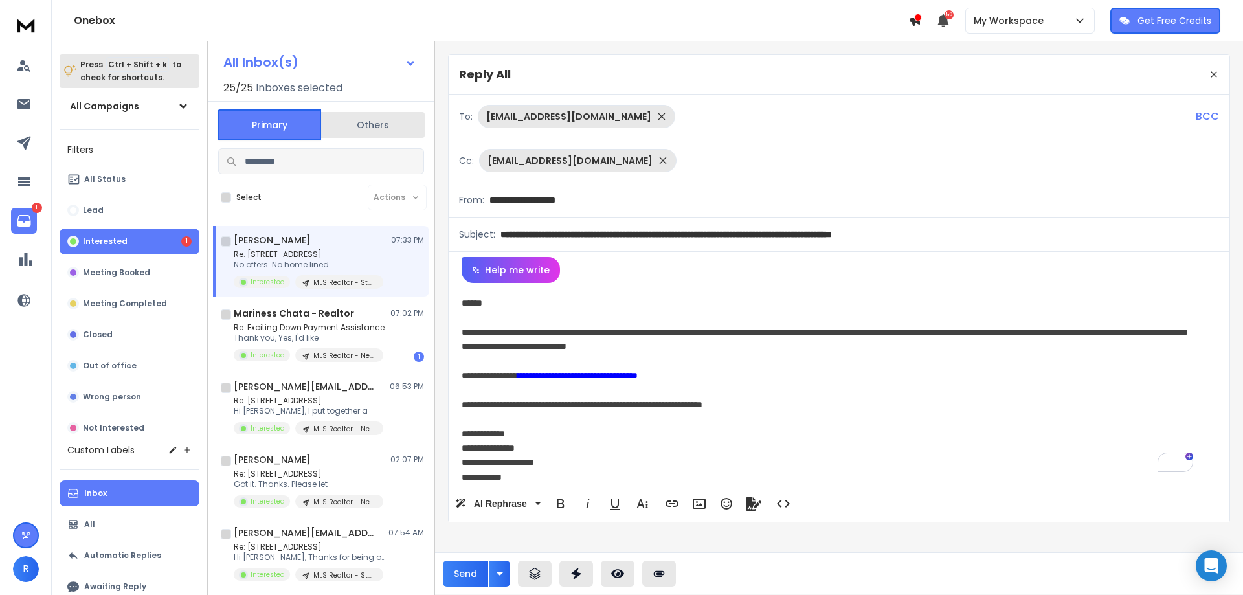
click at [469, 575] on button "Send" at bounding box center [465, 574] width 45 height 26
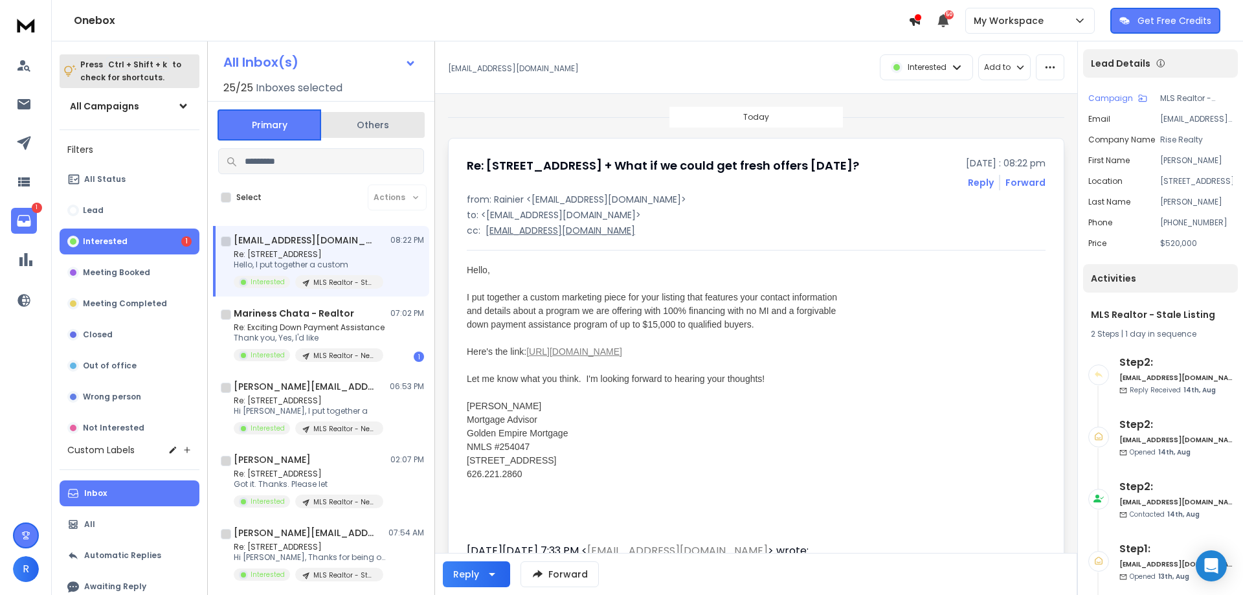
click at [297, 249] on div "pbendler@riserealtyca.com 08:22 PM Re: 6938 Laurel Canyon Blvd Hello, I put tog…" at bounding box center [329, 261] width 190 height 55
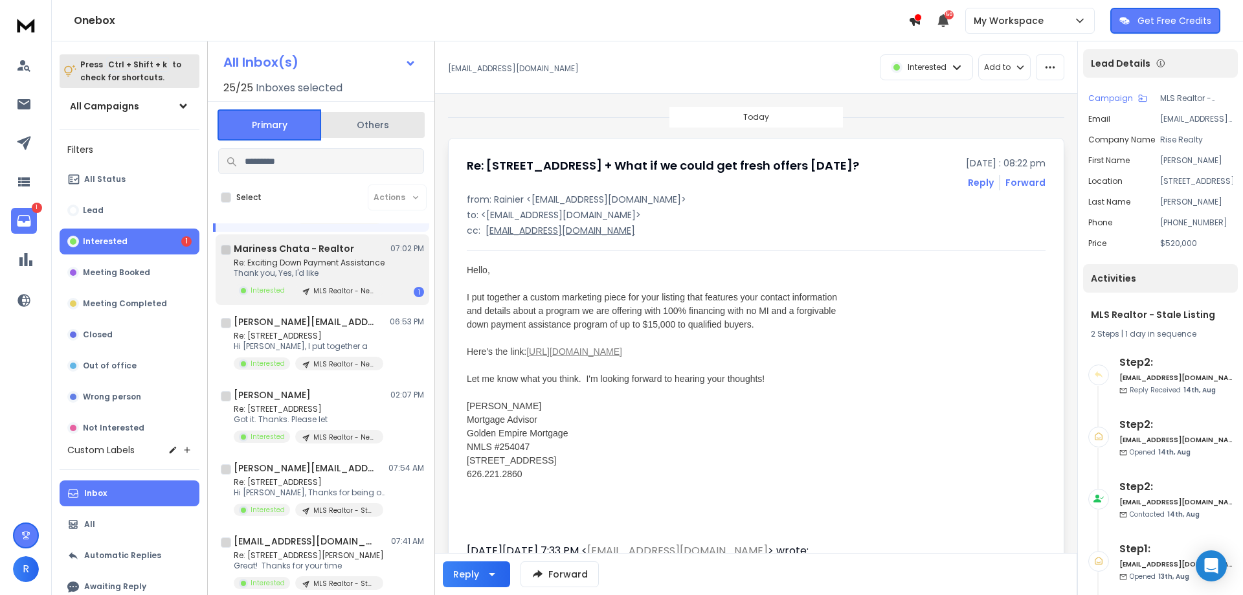
click at [282, 258] on p "Re: Exciting Down Payment Assistance" at bounding box center [309, 263] width 151 height 10
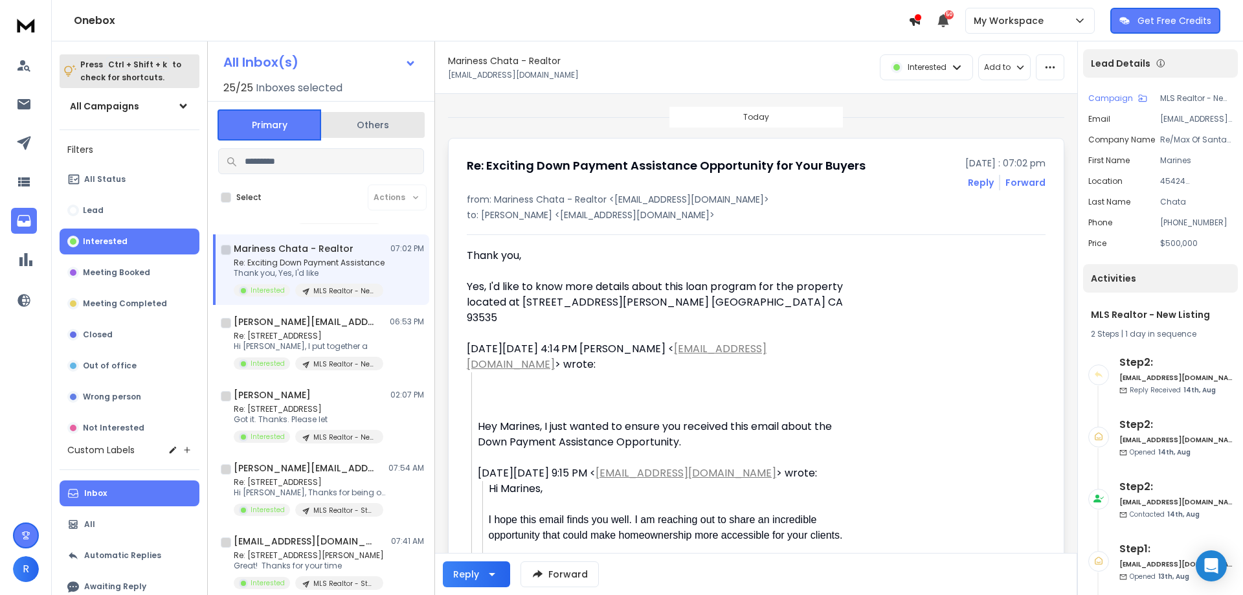
click at [1177, 182] on p "45424 Spahn Ln, Lancaster 93535" at bounding box center [1196, 181] width 73 height 10
click at [1172, 184] on p "45424 Spahn Ln, Lancaster 93535" at bounding box center [1196, 181] width 73 height 10
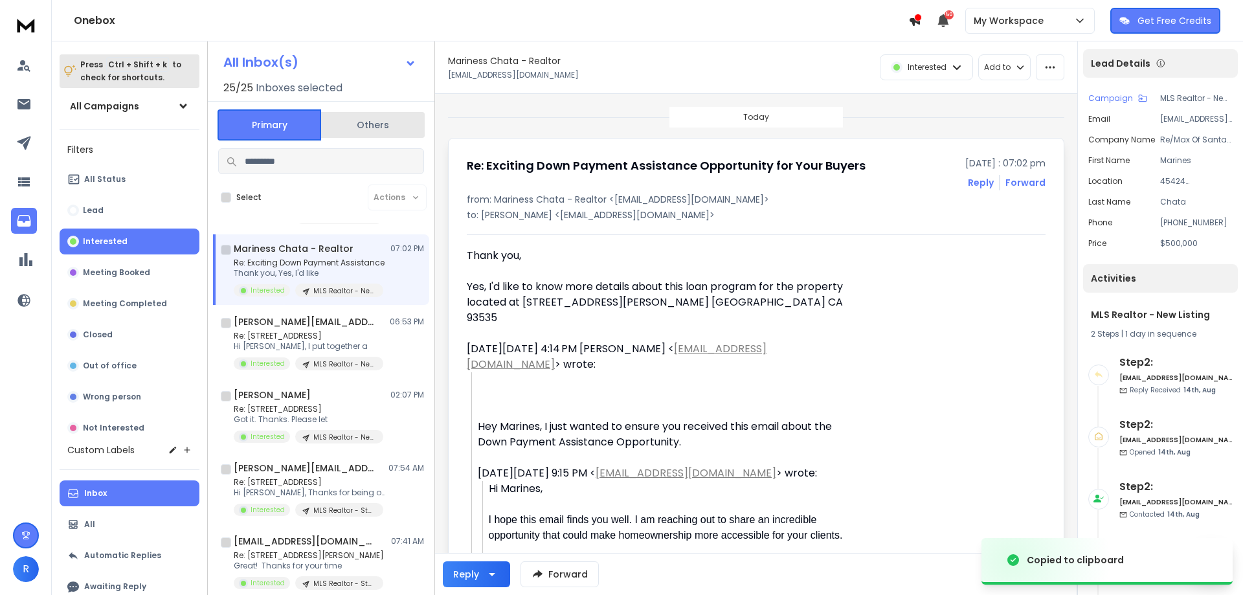
click at [1167, 157] on p "Marines" at bounding box center [1196, 160] width 73 height 10
click at [1163, 199] on p "Chata" at bounding box center [1196, 202] width 73 height 10
click at [1181, 142] on p "Re/Max Of Santa Clarita" at bounding box center [1196, 140] width 73 height 10
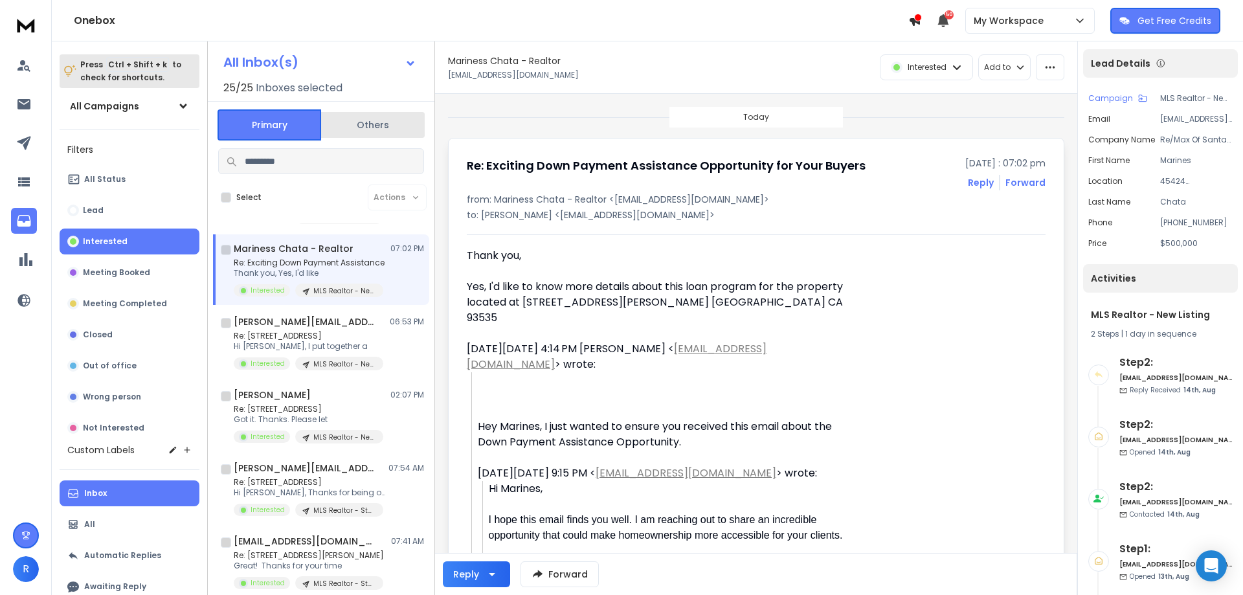
click at [1174, 220] on p "661-317-3332" at bounding box center [1196, 223] width 73 height 10
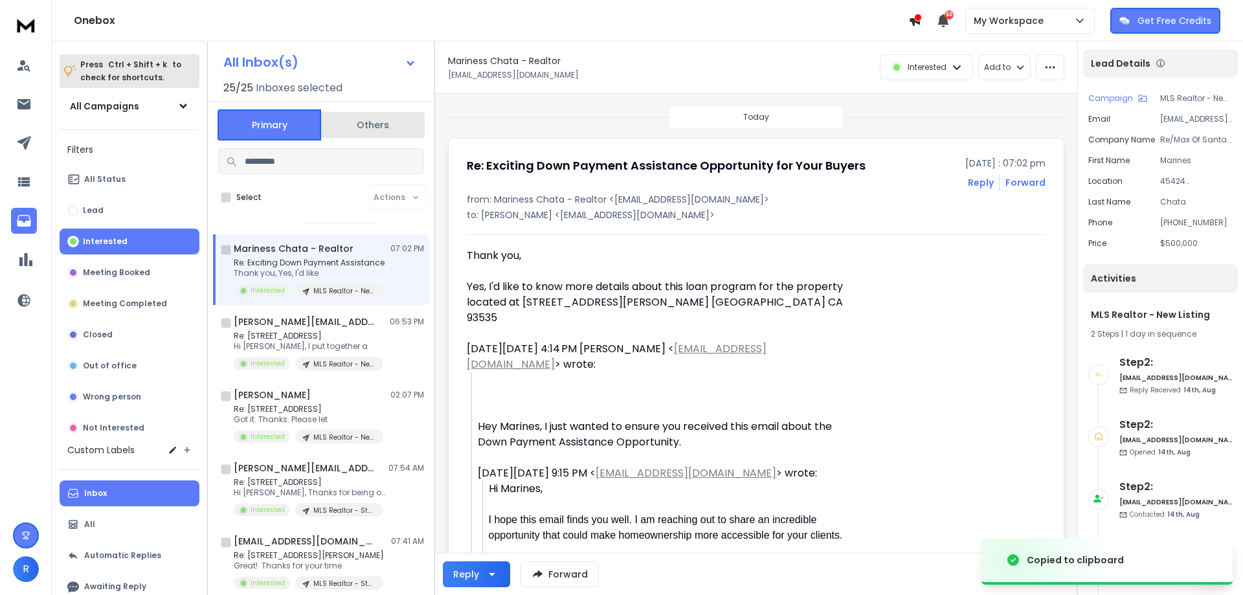
drag, startPoint x: 1180, startPoint y: 120, endPoint x: 961, endPoint y: 189, distance: 230.1
click at [1180, 120] on p "[EMAIL_ADDRESS][DOMAIN_NAME]" at bounding box center [1196, 119] width 73 height 10
click at [1182, 180] on p "45424 Spahn Ln, Lancaster 93535" at bounding box center [1196, 181] width 73 height 10
drag, startPoint x: 1178, startPoint y: 245, endPoint x: 1134, endPoint y: 253, distance: 44.7
click at [1178, 245] on p "$500,000" at bounding box center [1196, 243] width 73 height 10
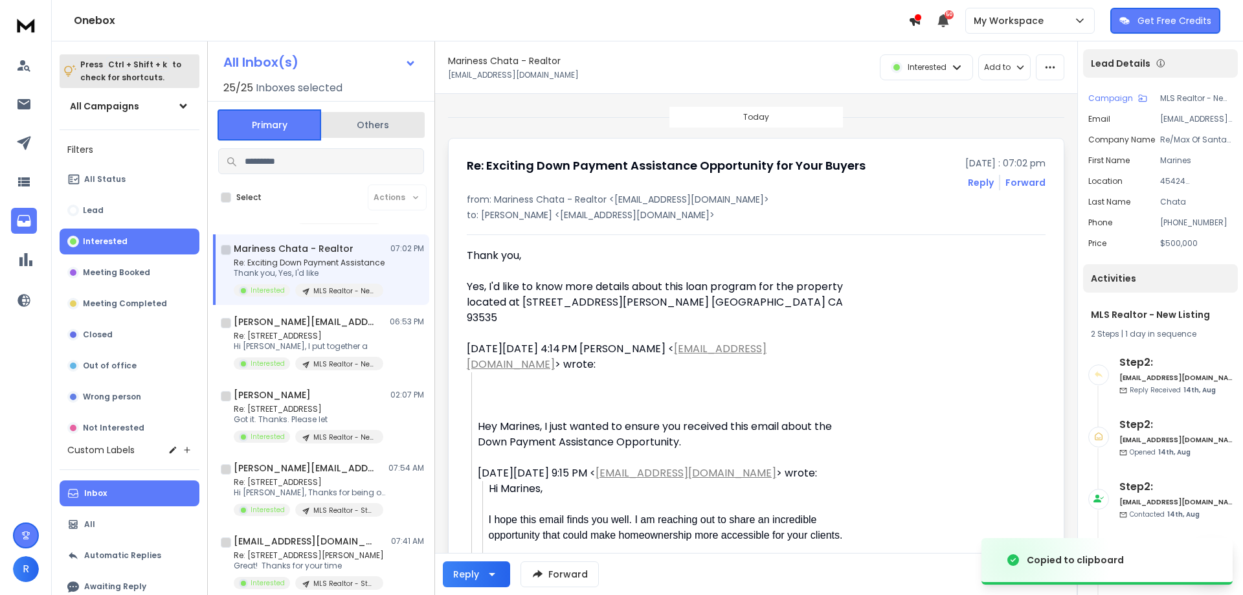
click at [1169, 243] on p "$500,000" at bounding box center [1196, 243] width 73 height 10
drag, startPoint x: 288, startPoint y: 269, endPoint x: 429, endPoint y: 256, distance: 141.1
click at [288, 269] on p "Thank you, Yes, I'd like" at bounding box center [309, 273] width 151 height 10
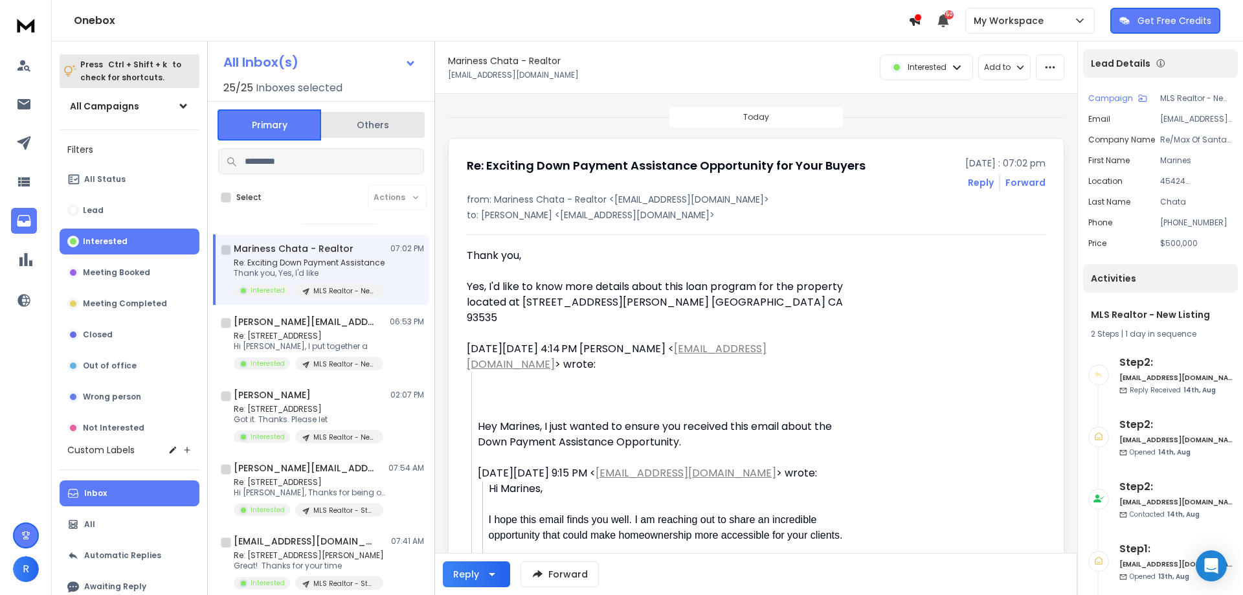
click at [492, 579] on icon "button" at bounding box center [492, 574] width 16 height 16
click at [486, 547] on p "Reply All" at bounding box center [482, 541] width 36 height 13
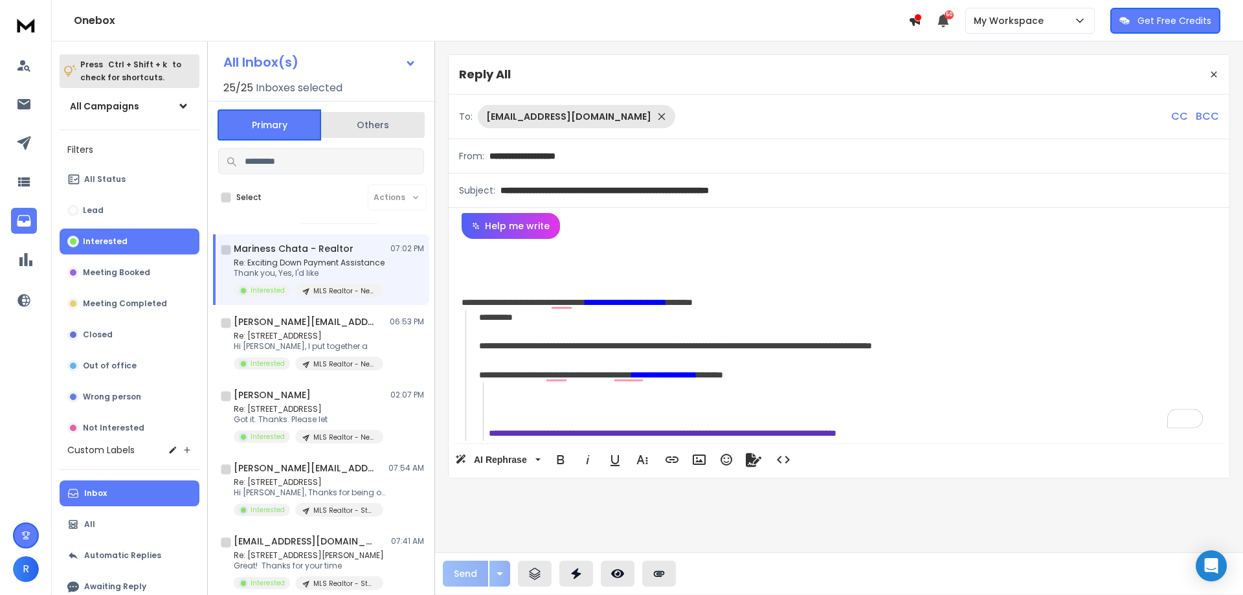
click at [1174, 117] on p "CC" at bounding box center [1179, 117] width 17 height 16
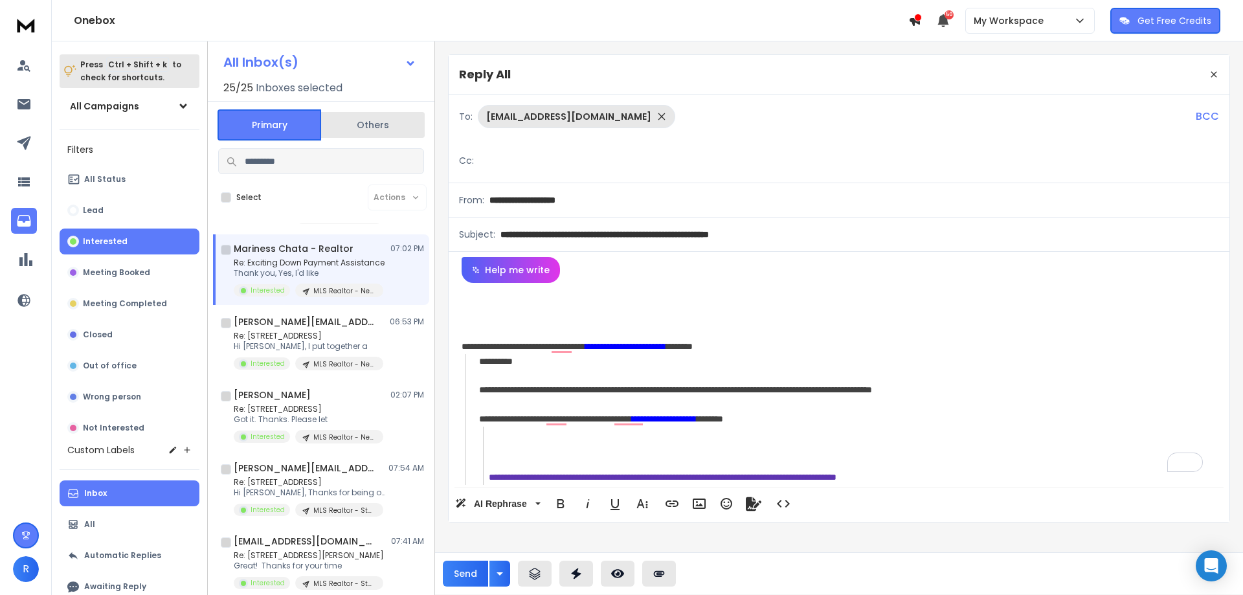
click at [507, 160] on input at bounding box center [524, 160] width 91 height 23
type input "**********"
click at [533, 570] on icon at bounding box center [535, 572] width 11 height 8
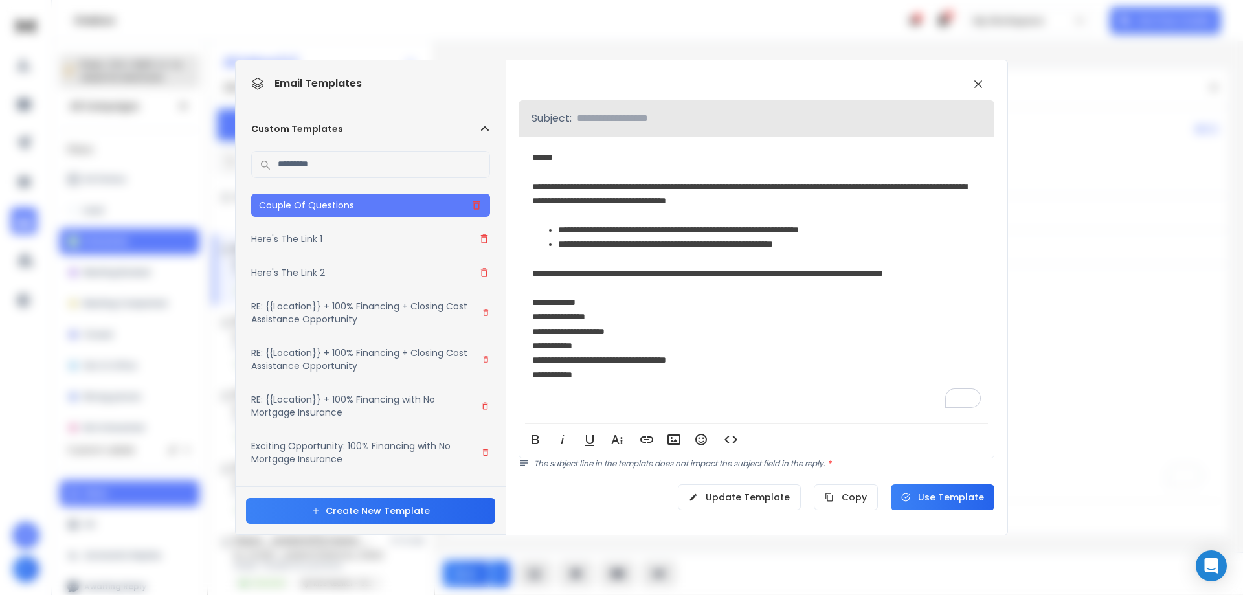
click at [376, 212] on div "Here's The Link 1" at bounding box center [370, 205] width 223 height 13
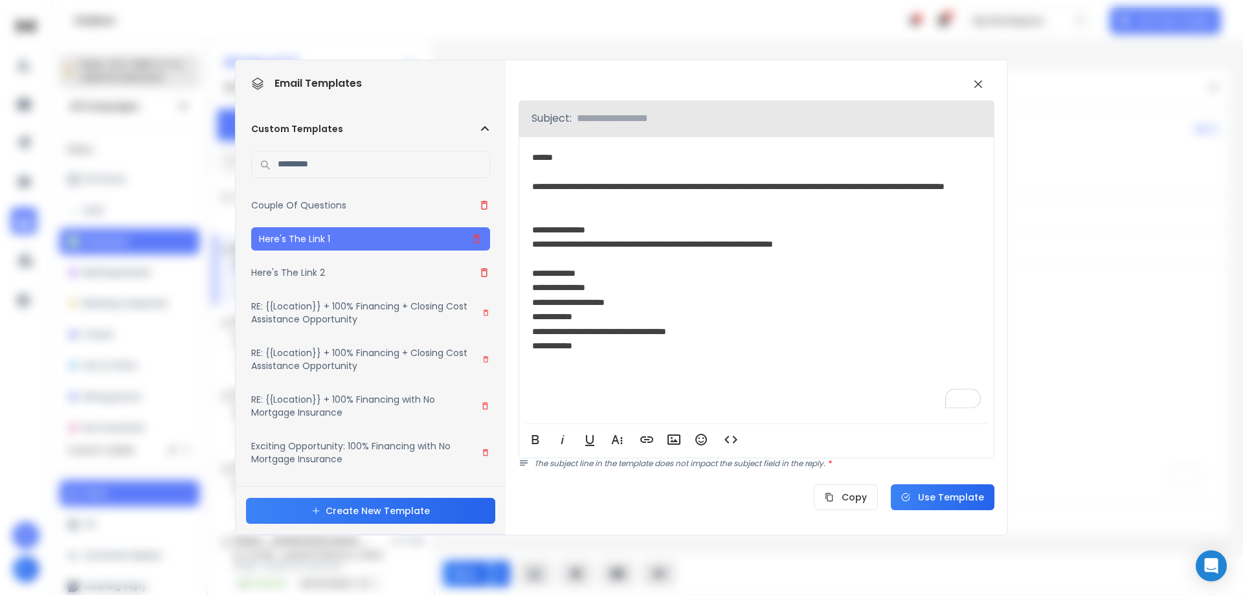
click at [605, 227] on div "**********" at bounding box center [756, 230] width 449 height 14
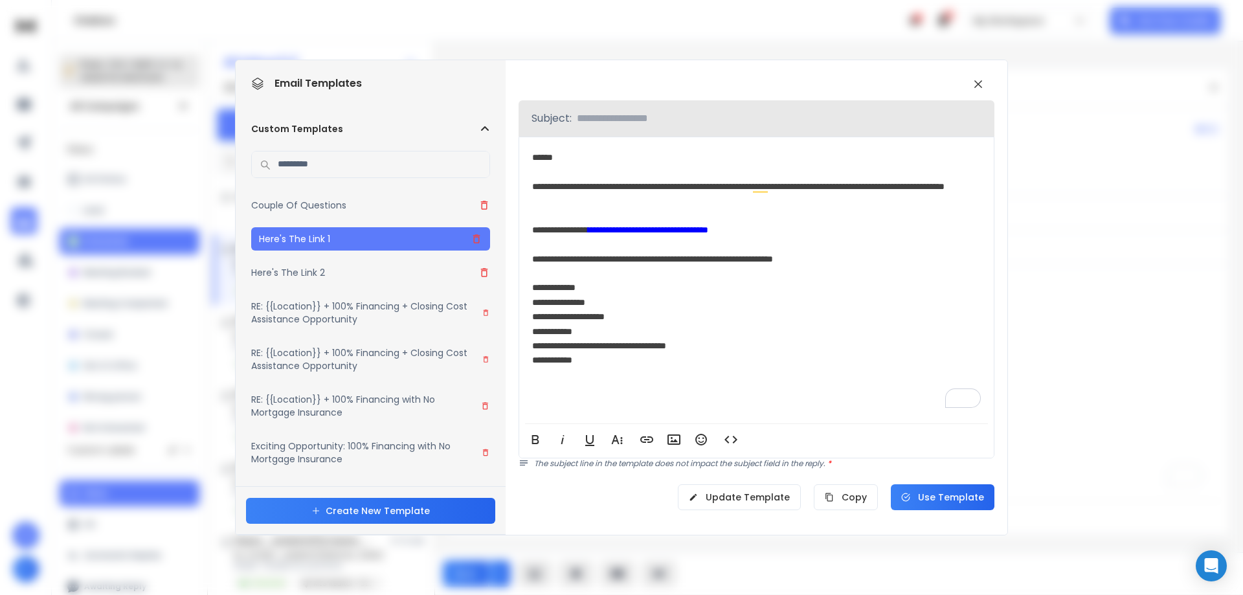
click at [910, 498] on icon at bounding box center [906, 497] width 8 height 8
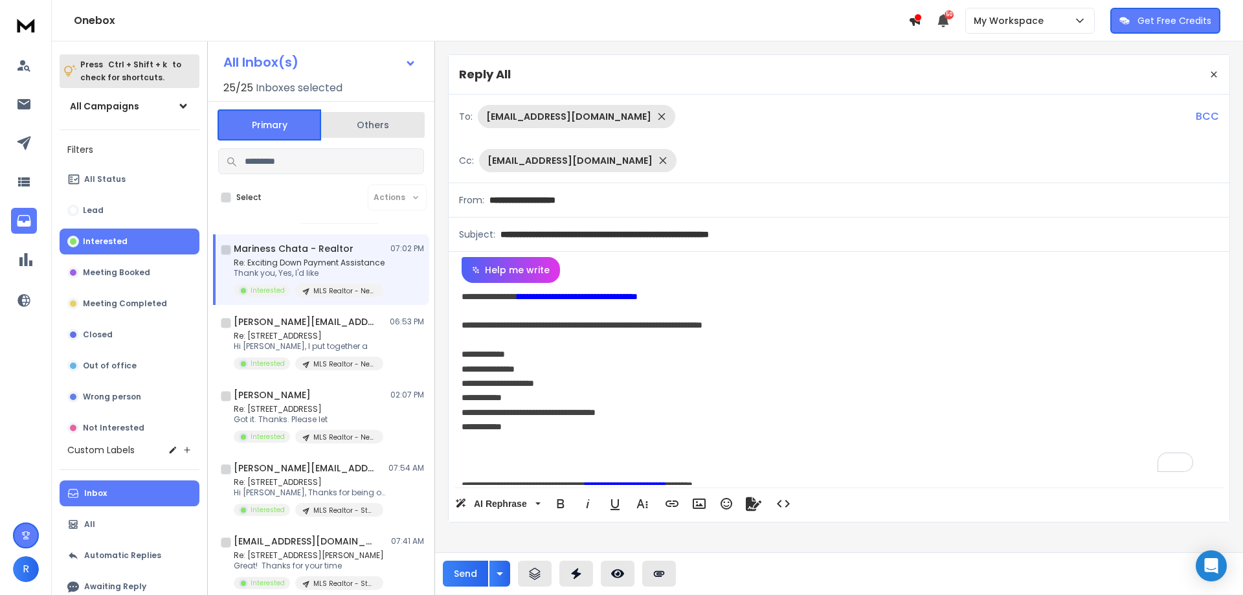
scroll to position [0, 0]
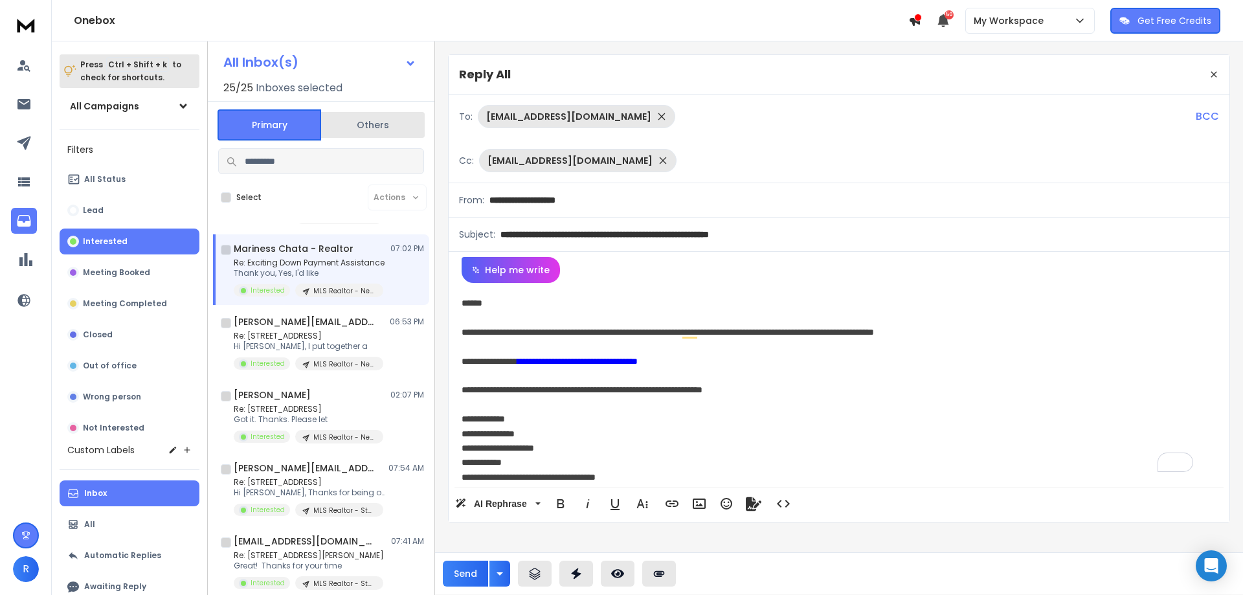
click at [476, 574] on button "Send" at bounding box center [465, 574] width 45 height 26
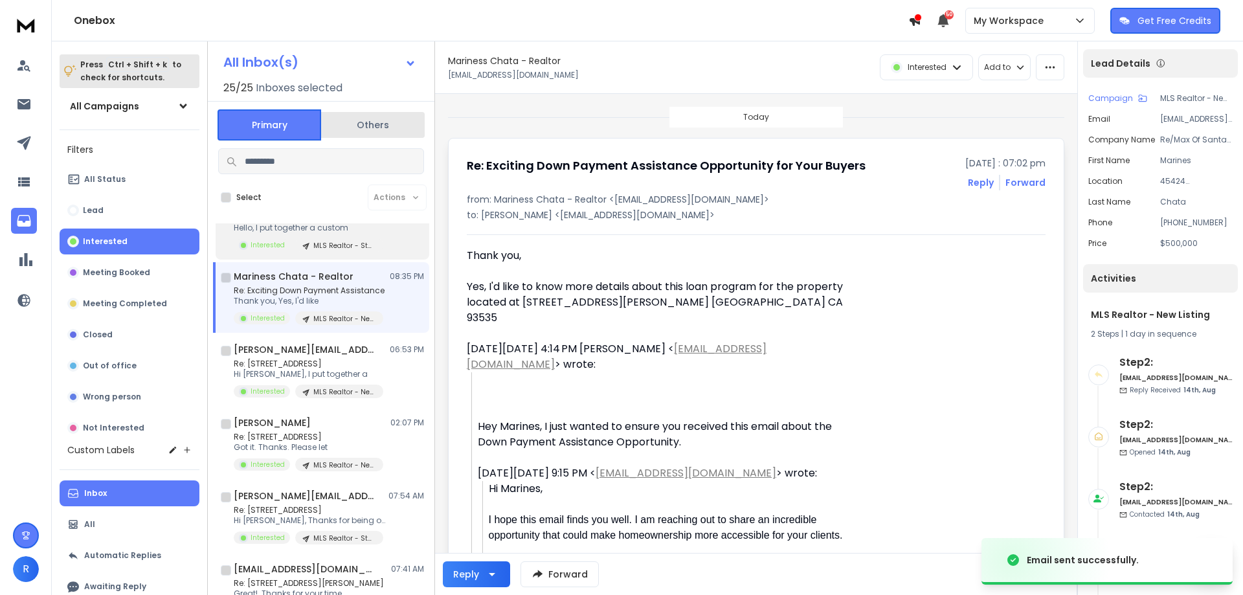
scroll to position [65, 0]
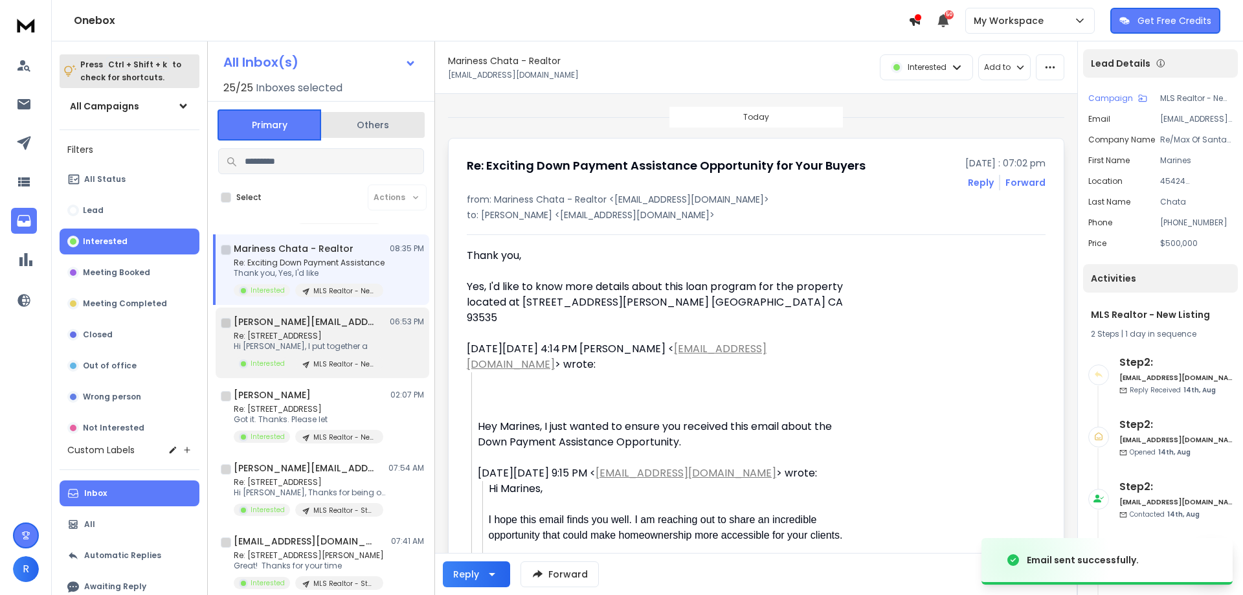
click at [286, 326] on h1 "[PERSON_NAME][EMAIL_ADDRESS][DOMAIN_NAME]" at bounding box center [305, 321] width 142 height 13
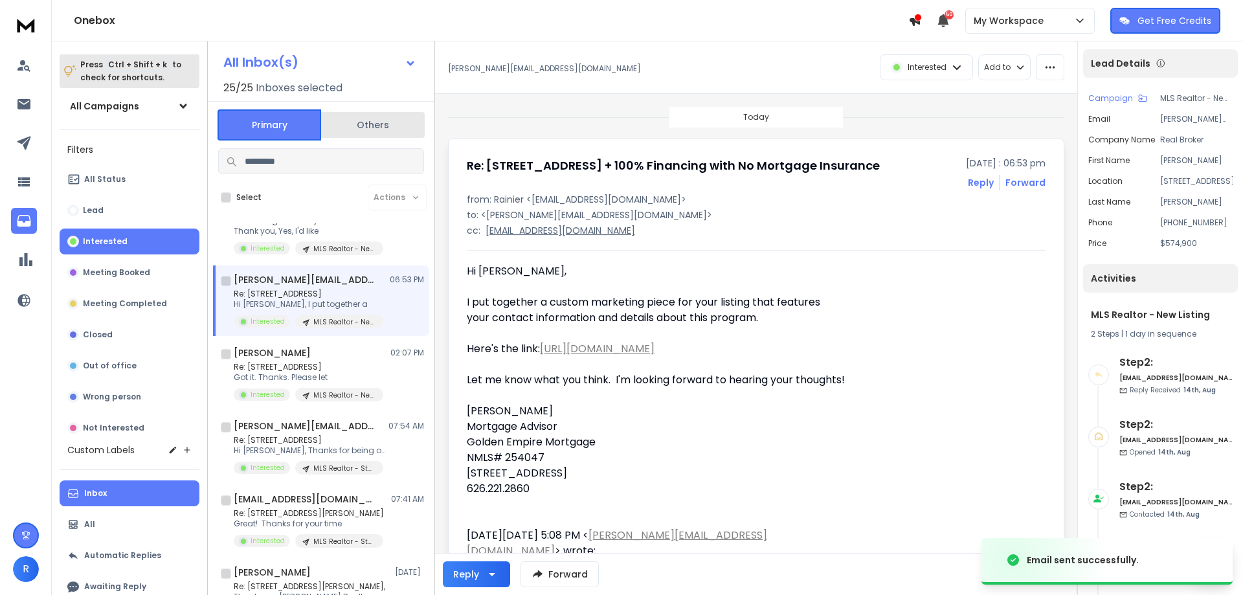
scroll to position [129, 0]
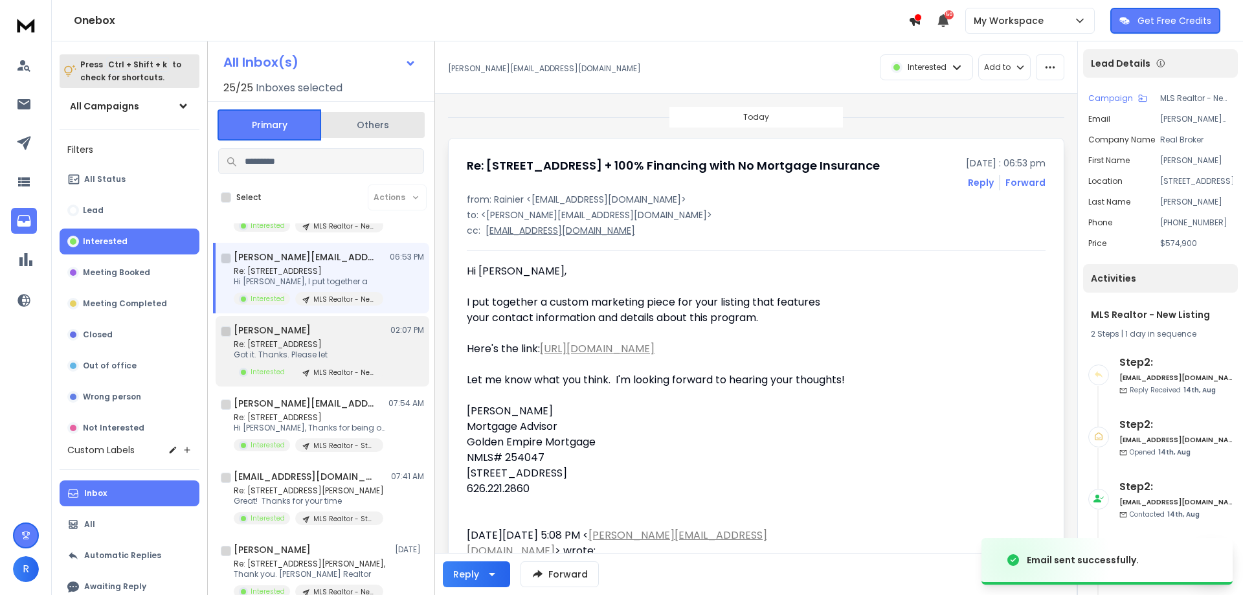
click at [278, 335] on h1 "[PERSON_NAME]" at bounding box center [272, 330] width 77 height 13
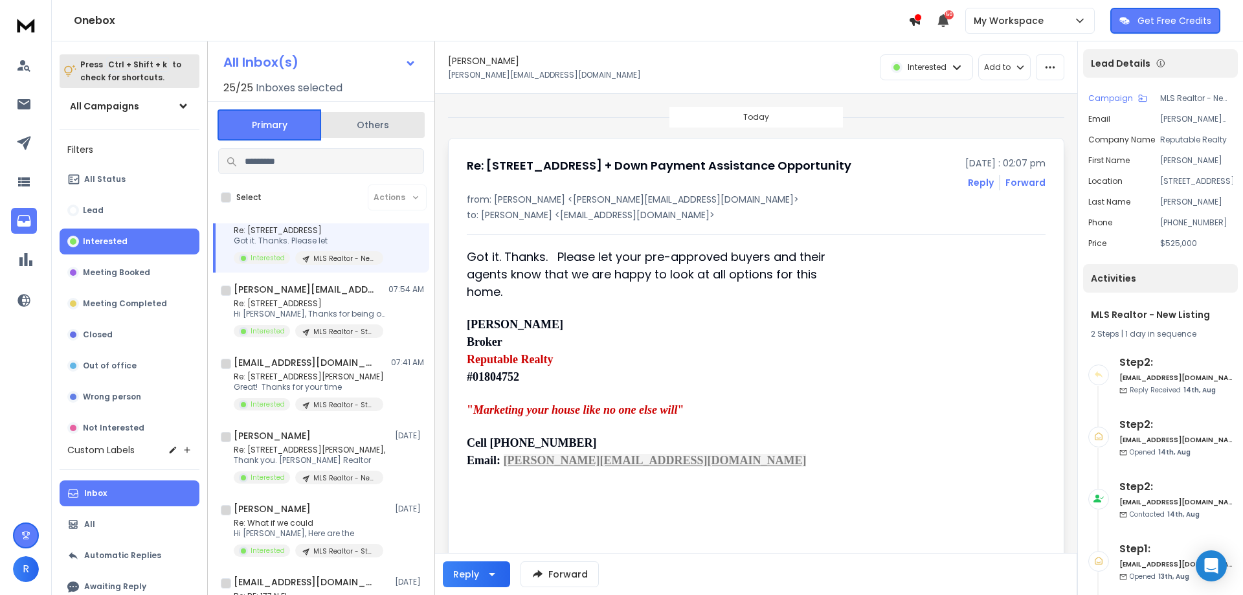
scroll to position [259, 0]
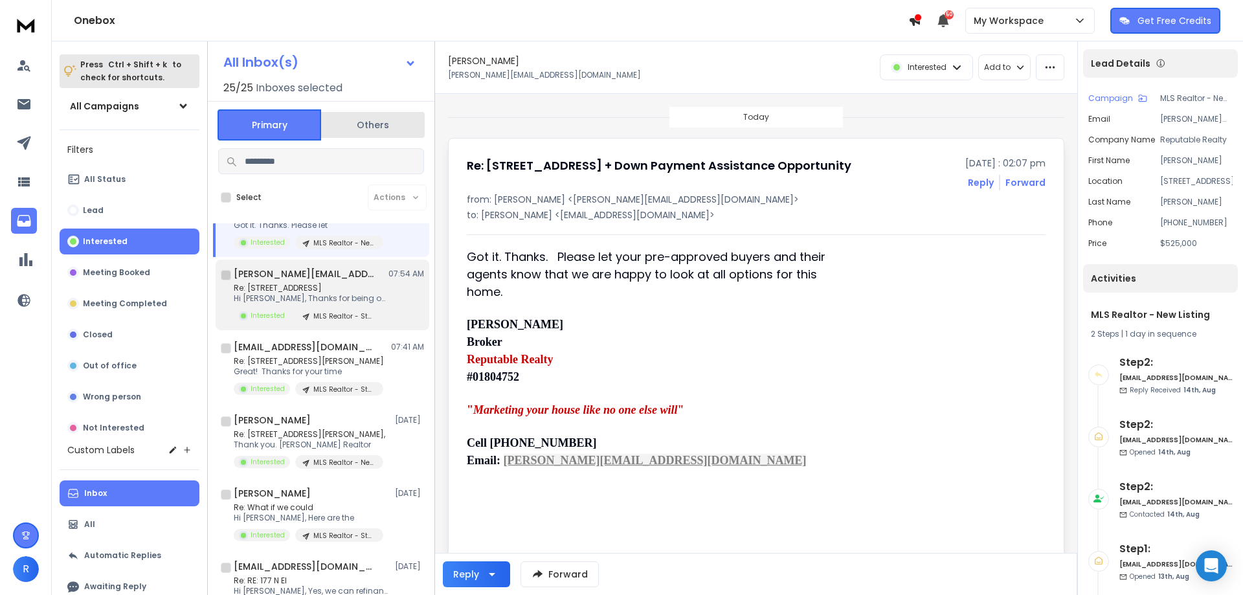
click at [322, 303] on div "Re: 38030 Lido Dr, Palmdale Hi Anthony, Thanks for being open Interested MLS Re…" at bounding box center [311, 302] width 155 height 39
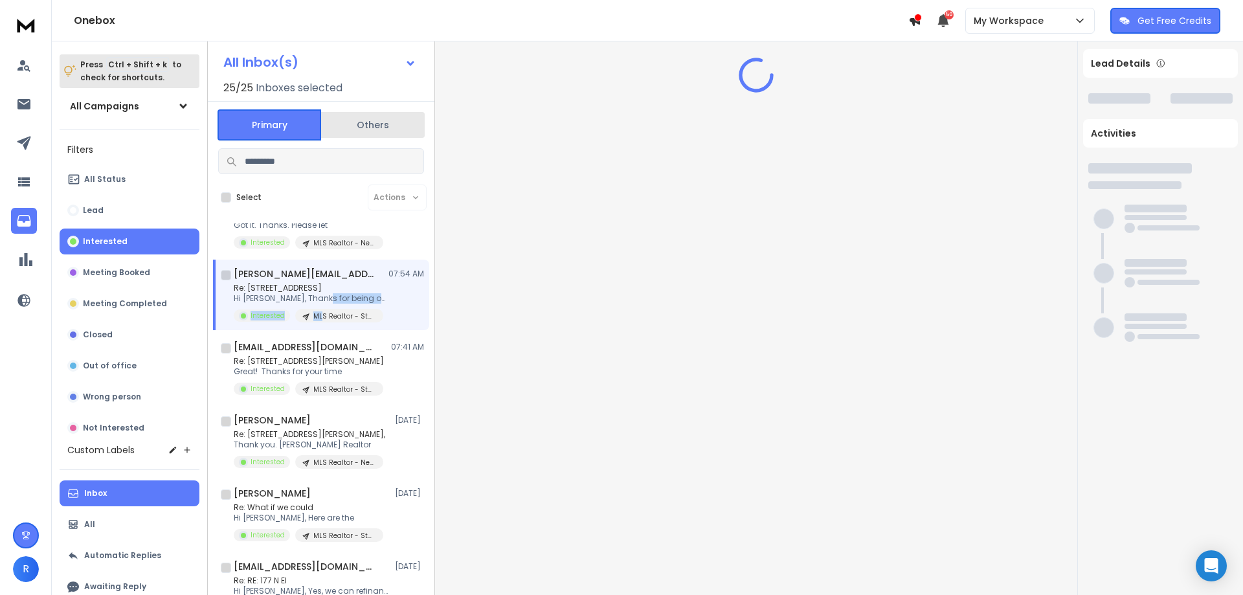
click at [289, 290] on p "Re: [STREET_ADDRESS]" at bounding box center [311, 288] width 155 height 10
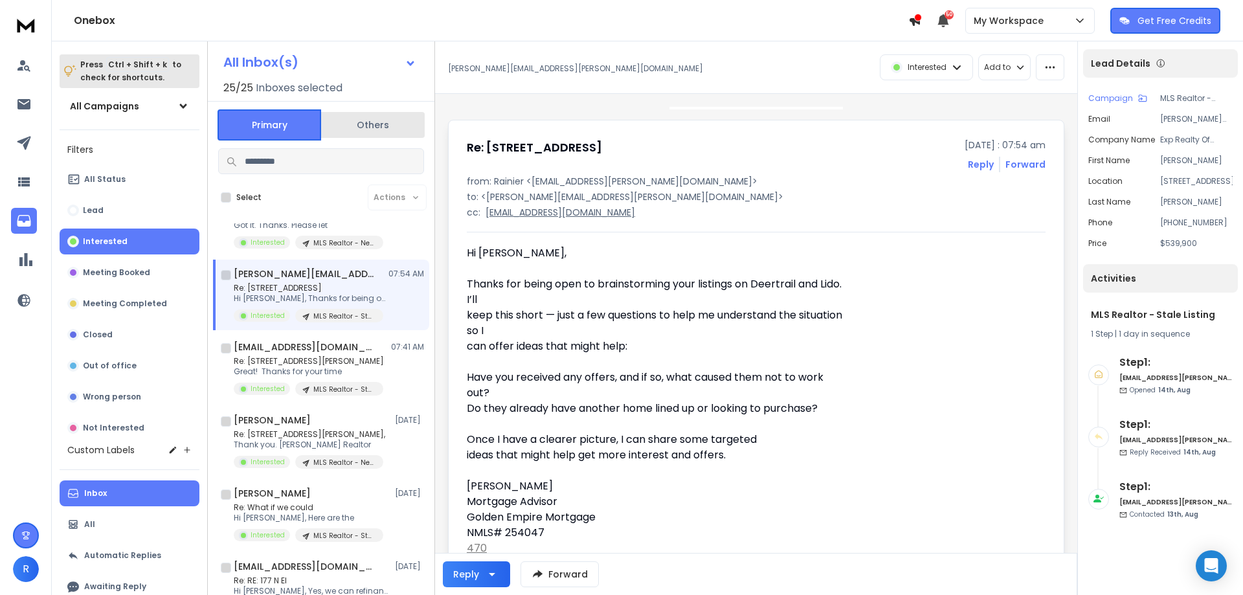
scroll to position [0, 0]
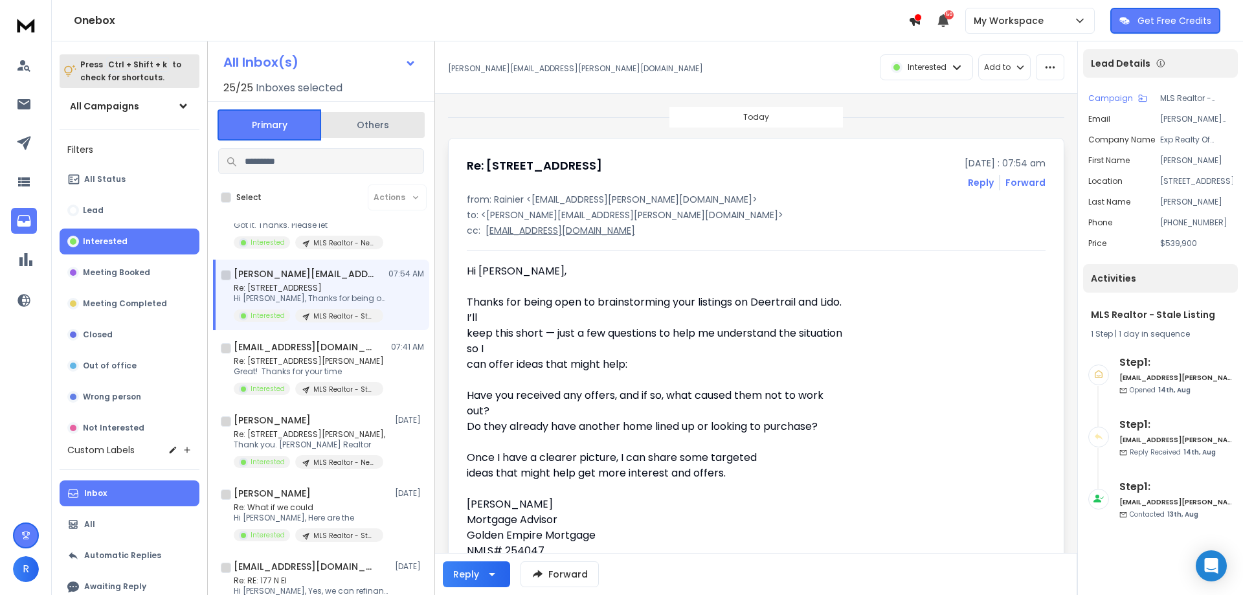
click at [1172, 179] on p "38030 Lido Dr, Palmdale 93552" at bounding box center [1196, 181] width 73 height 10
click at [1178, 163] on p "Anthony" at bounding box center [1196, 160] width 73 height 10
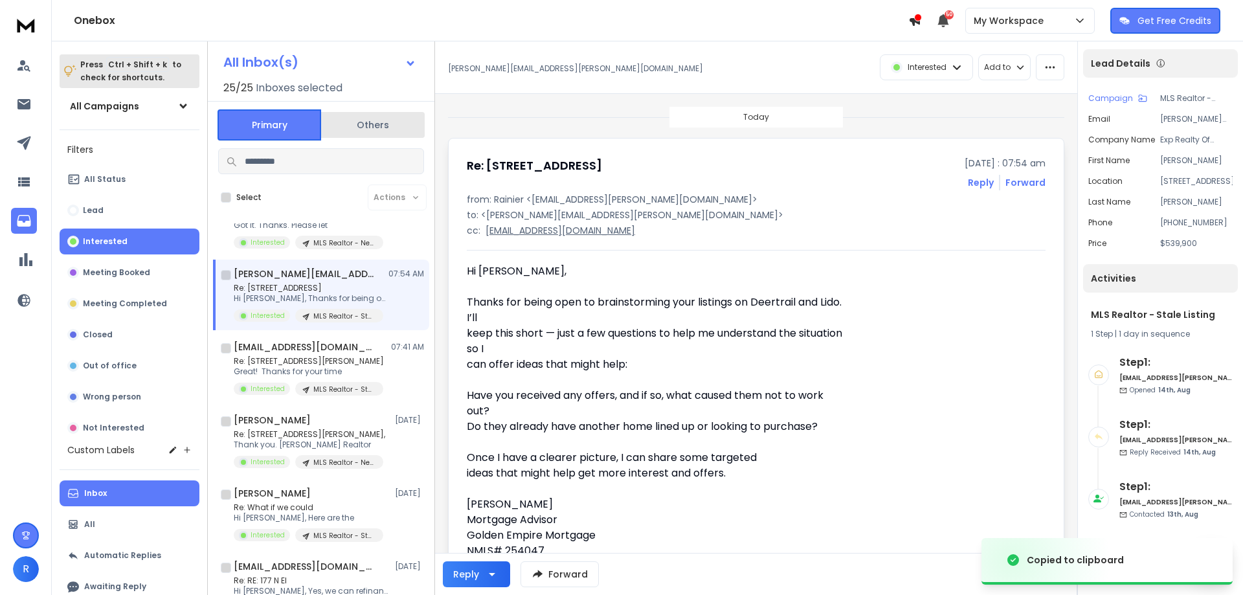
click at [1168, 202] on p "Sumbry" at bounding box center [1196, 202] width 73 height 10
click at [1172, 140] on p "Exp Realty Of Greater Los Angeles" at bounding box center [1196, 140] width 73 height 10
click at [1175, 181] on p "38030 Lido Dr, Palmdale 93552" at bounding box center [1196, 181] width 73 height 10
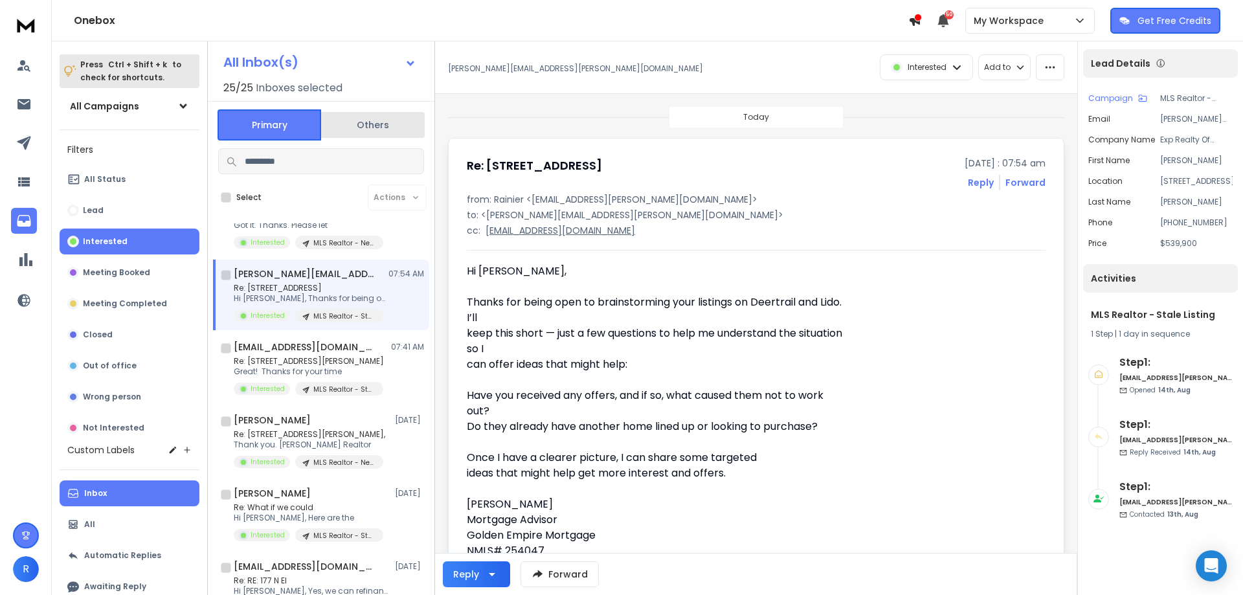
click at [1178, 221] on p "661-733-5300" at bounding box center [1196, 223] width 73 height 10
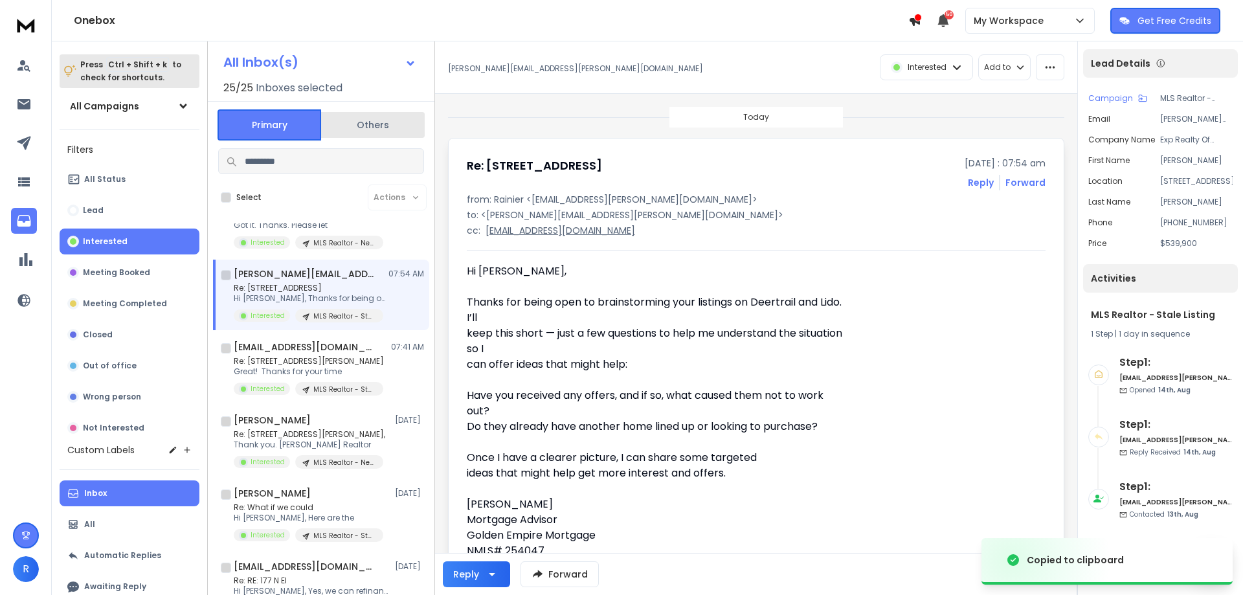
click at [1186, 119] on p "[PERSON_NAME][EMAIL_ADDRESS][PERSON_NAME][DOMAIN_NAME]" at bounding box center [1196, 119] width 73 height 10
click at [1168, 179] on p "38030 Lido Dr, Palmdale 93552" at bounding box center [1196, 181] width 73 height 10
drag, startPoint x: 1172, startPoint y: 241, endPoint x: 1090, endPoint y: 260, distance: 83.7
click at [1172, 241] on p "$539,900" at bounding box center [1196, 243] width 73 height 10
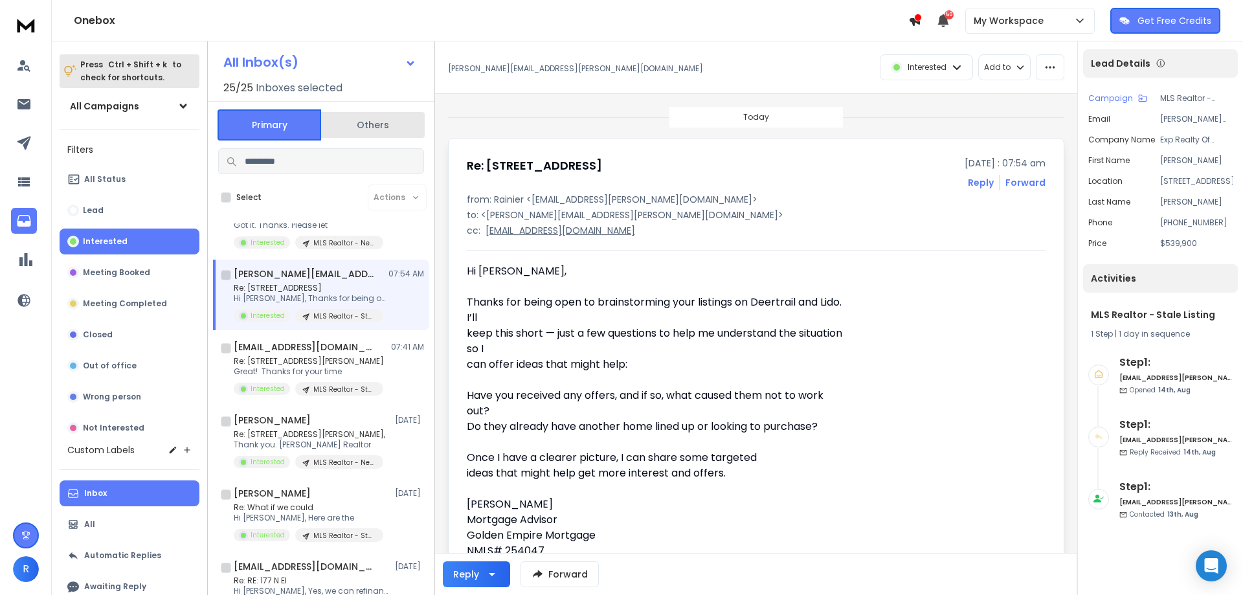
click at [1167, 245] on p "$539,900" at bounding box center [1196, 243] width 73 height 10
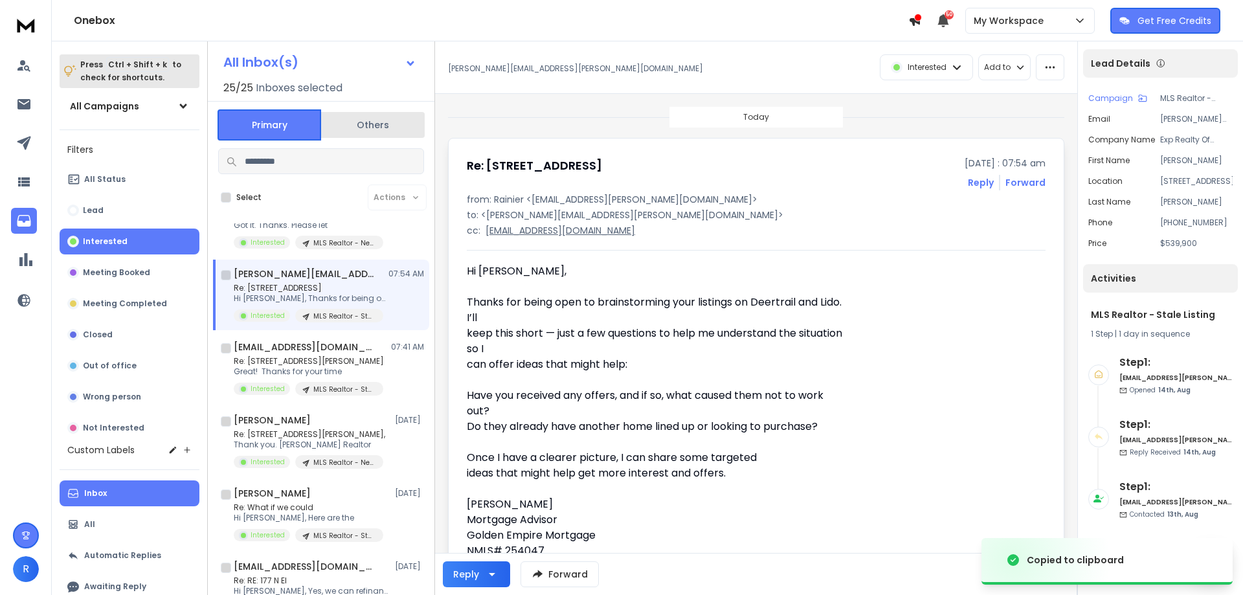
click at [492, 574] on icon "button" at bounding box center [492, 574] width 6 height 3
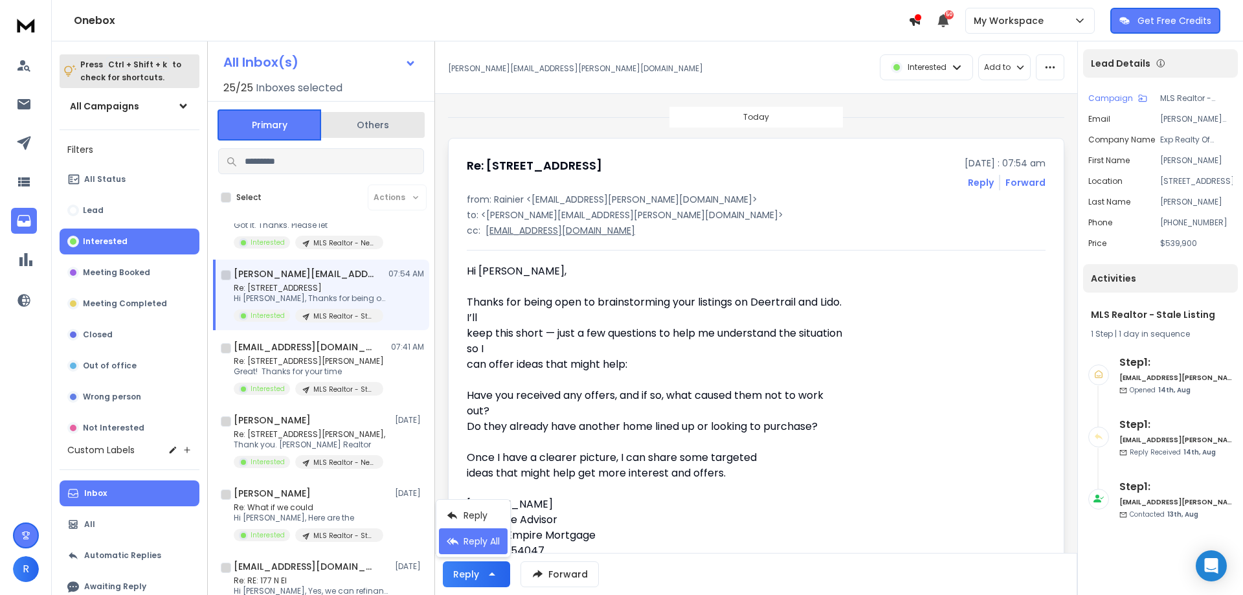
click at [481, 551] on div "Reply All" at bounding box center [473, 541] width 69 height 26
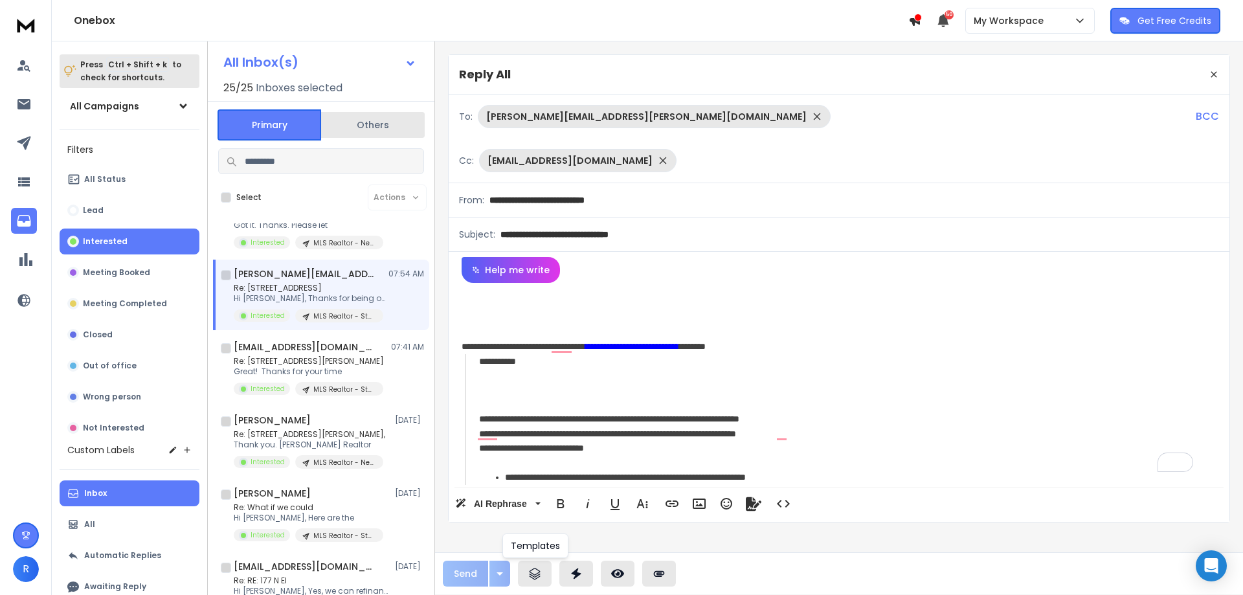
click at [535, 566] on button at bounding box center [535, 574] width 34 height 26
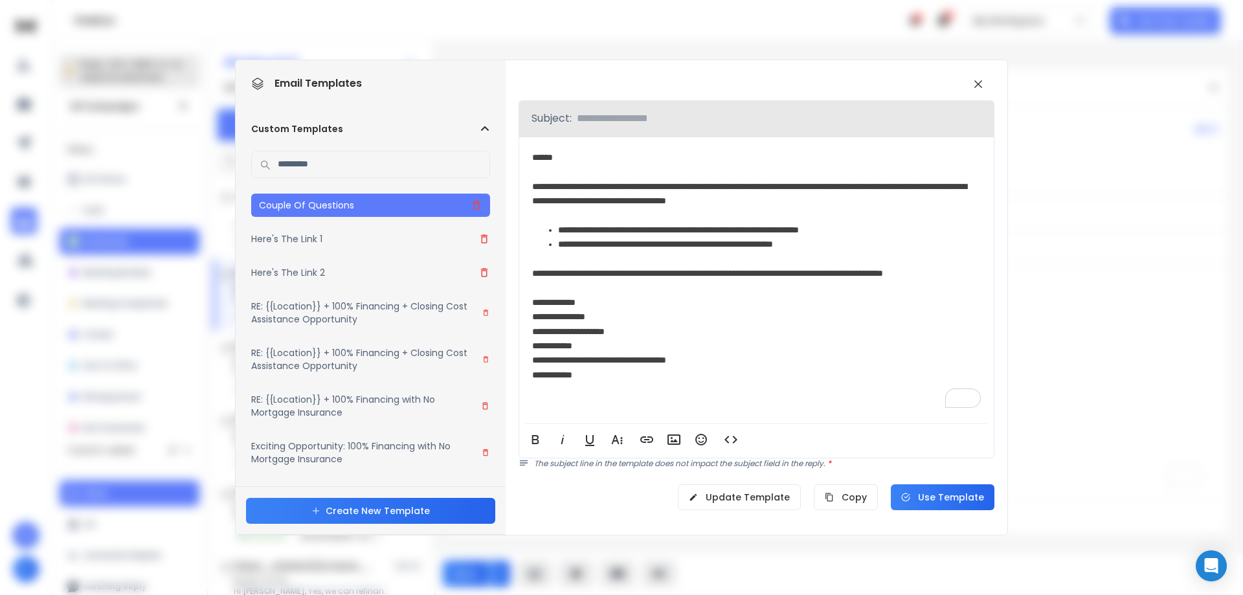
click at [352, 212] on div "Here's The Link 2" at bounding box center [370, 205] width 223 height 13
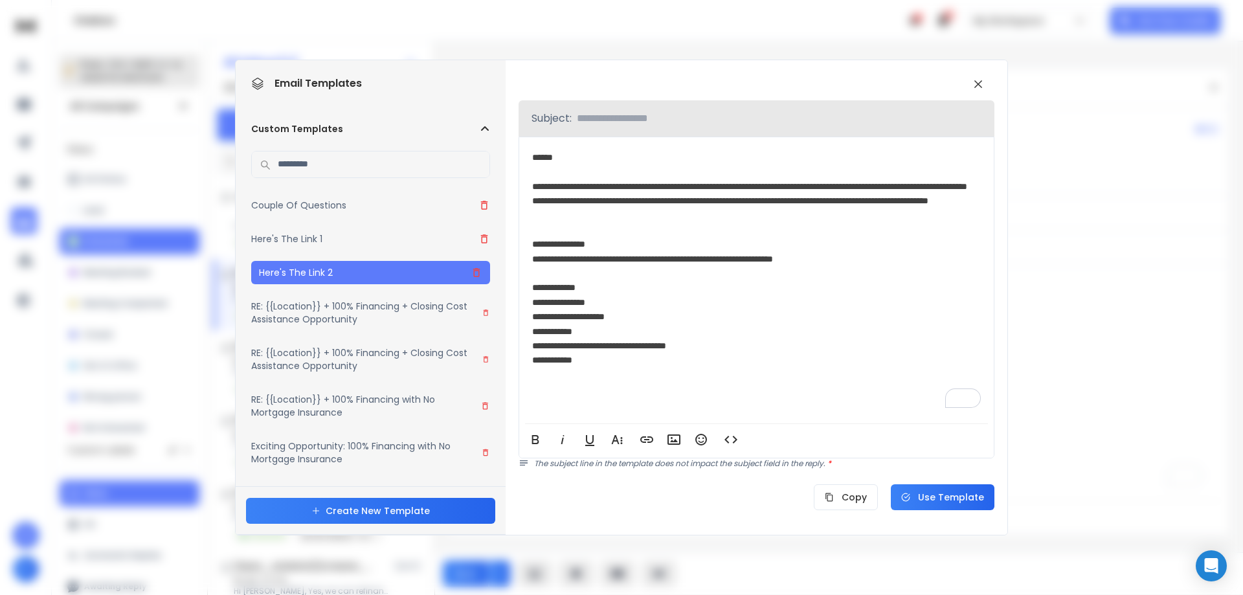
click at [929, 497] on button "Use Template" at bounding box center [943, 497] width 104 height 26
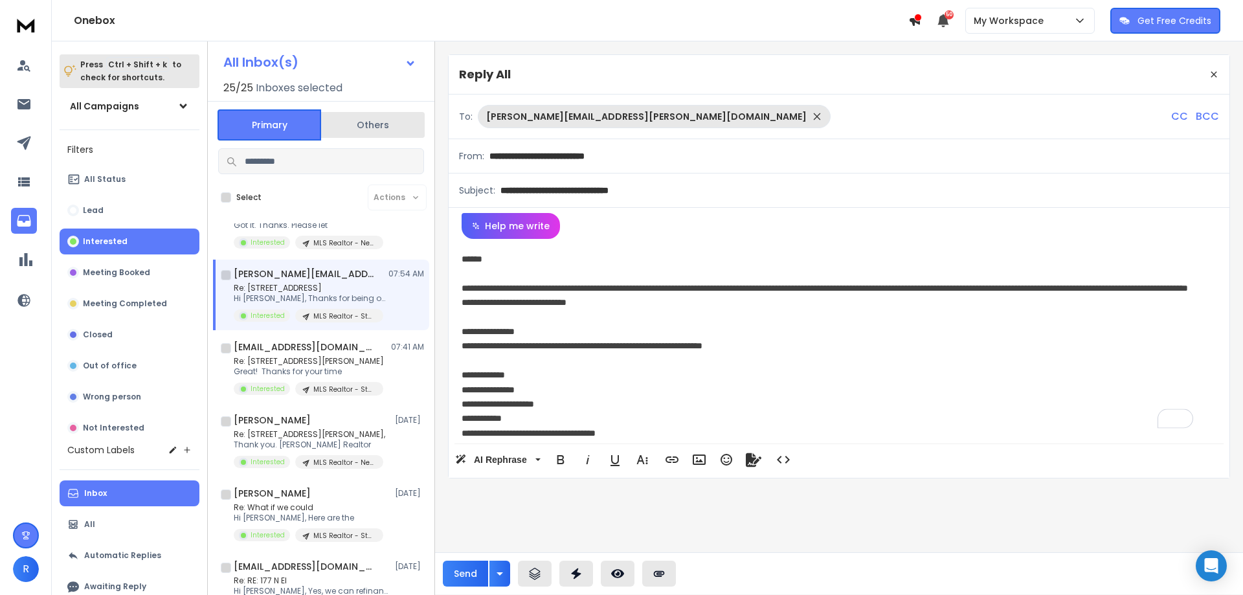
click at [538, 374] on div "**********" at bounding box center [839, 340] width 781 height 202
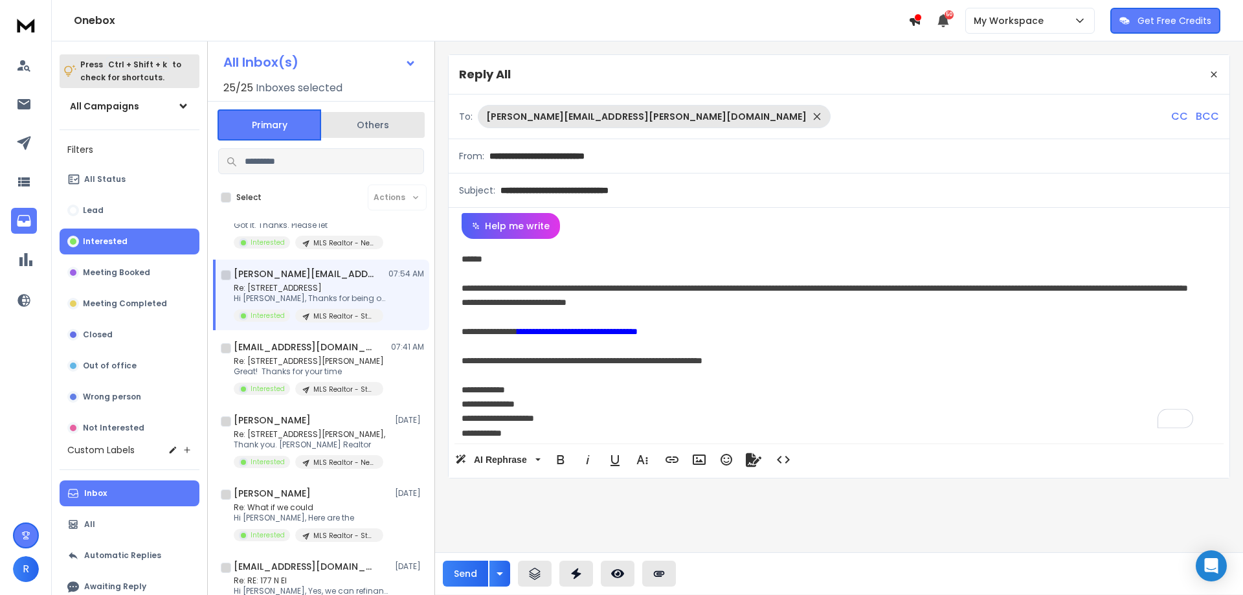
click at [451, 566] on button "Send" at bounding box center [465, 574] width 45 height 26
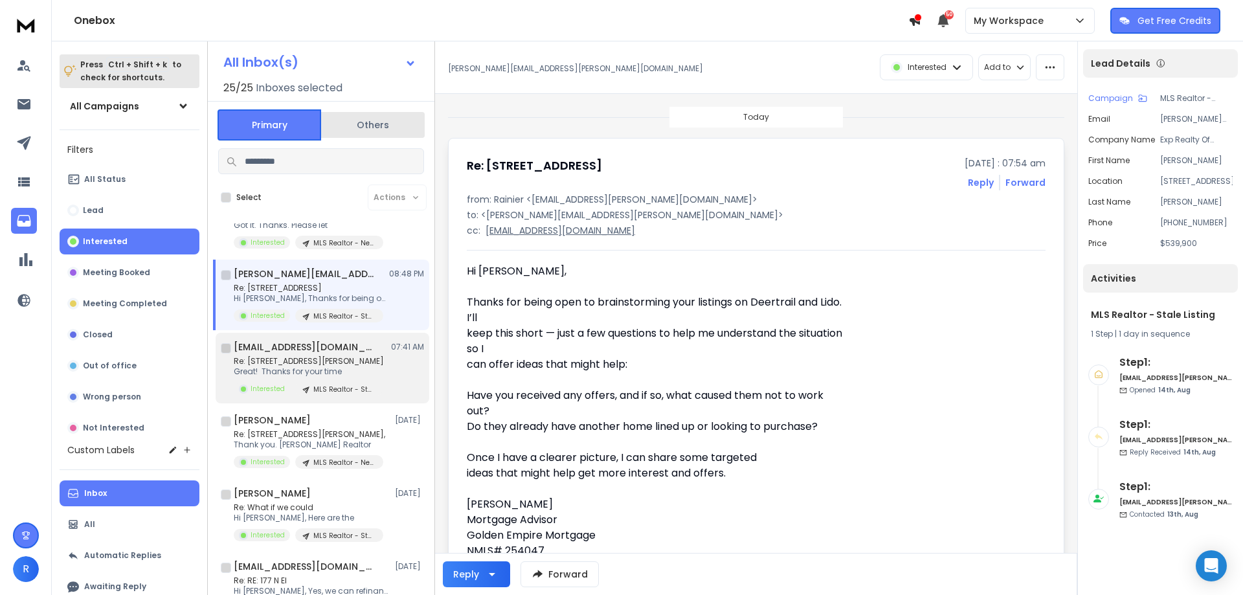
click at [280, 361] on p "Re: [STREET_ADDRESS][PERSON_NAME]" at bounding box center [309, 361] width 150 height 10
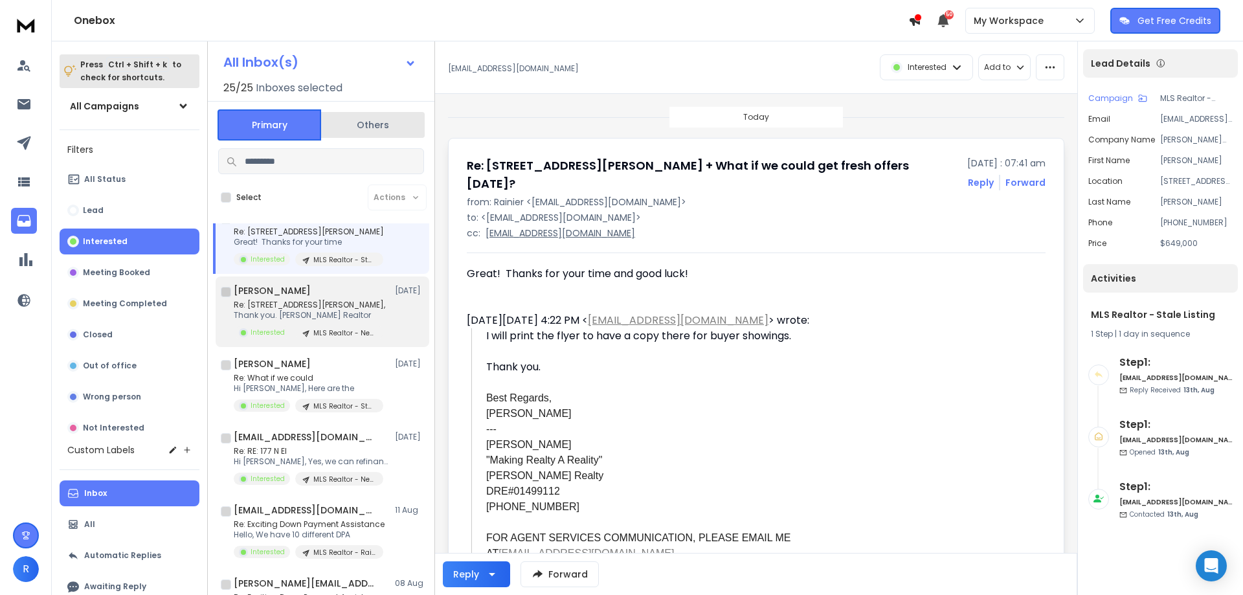
scroll to position [324, 0]
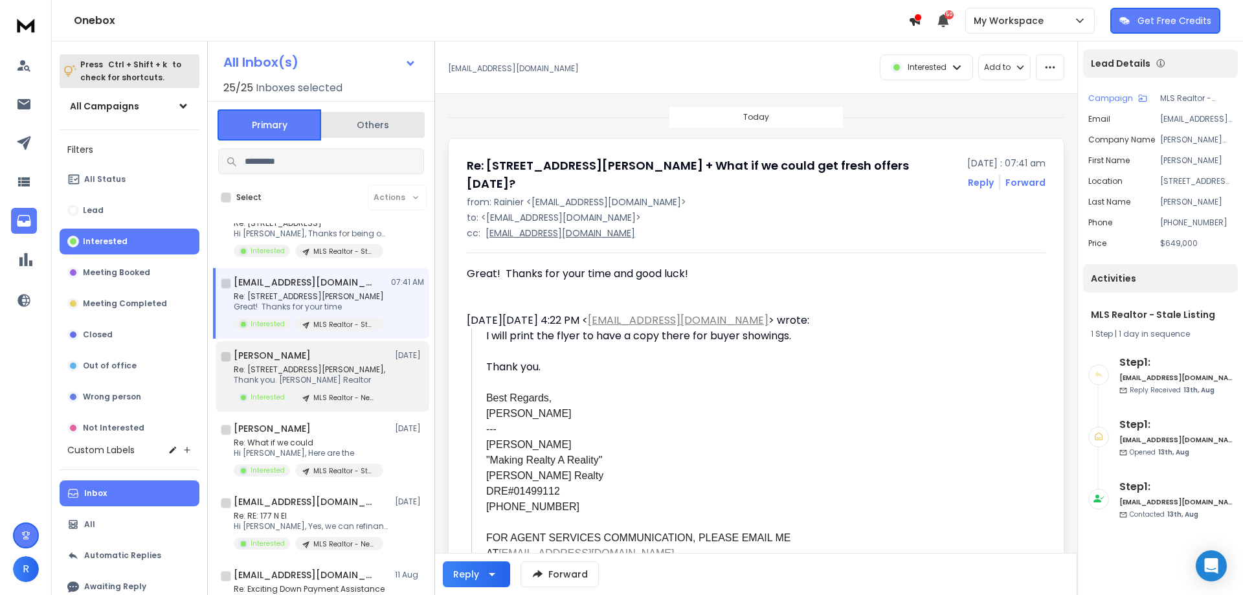
click at [275, 295] on p "Re: [STREET_ADDRESS][PERSON_NAME]" at bounding box center [309, 296] width 150 height 10
click at [271, 365] on p "Re: [STREET_ADDRESS][PERSON_NAME]," at bounding box center [309, 369] width 151 height 10
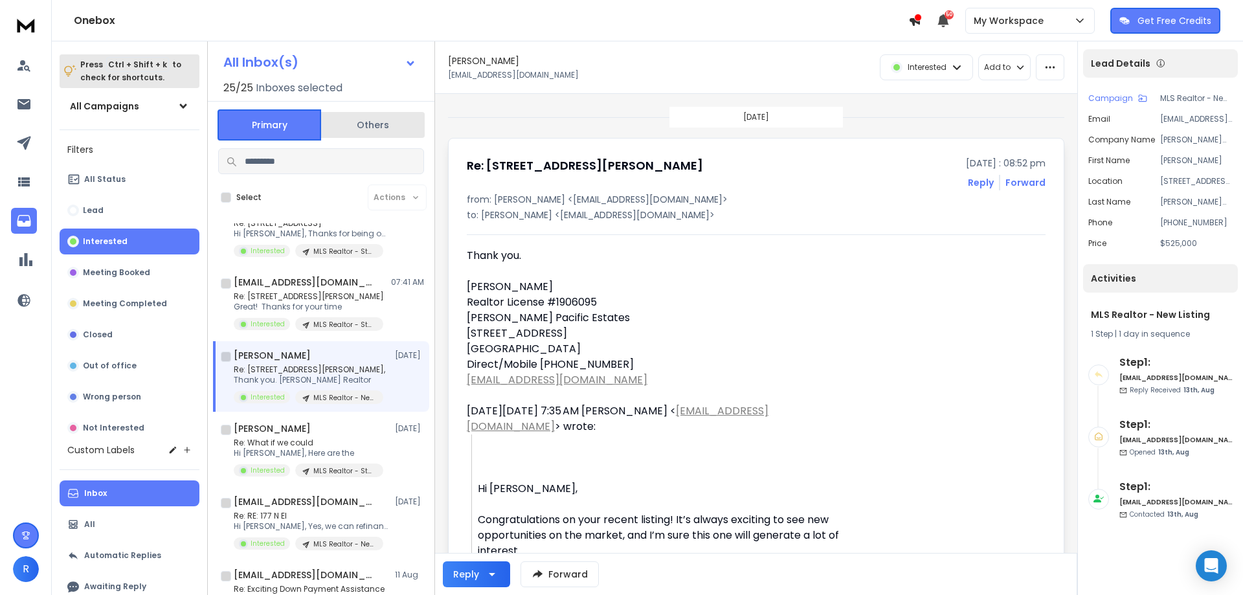
click at [1188, 181] on p "1919 E Beverly Way, Long Beach 90802" at bounding box center [1196, 181] width 73 height 10
click at [1172, 159] on p "Stephanie Smith" at bounding box center [1196, 160] width 73 height 10
drag, startPoint x: 1169, startPoint y: 139, endPoint x: 1155, endPoint y: 150, distance: 17.6
click at [1169, 139] on p "Keller Williams Pacific Estate" at bounding box center [1196, 140] width 73 height 10
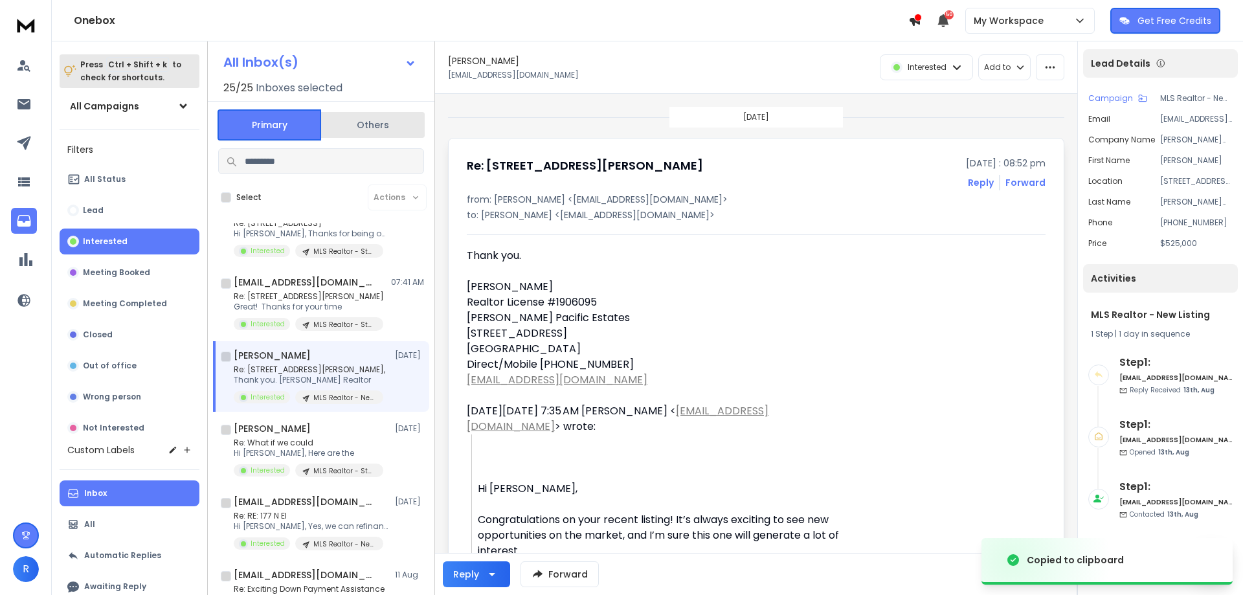
drag, startPoint x: 1179, startPoint y: 182, endPoint x: 1167, endPoint y: 186, distance: 12.9
click at [1179, 181] on p "1919 E Beverly Way, Long Beach 90802" at bounding box center [1196, 181] width 73 height 10
click at [1165, 223] on p "562-335-3296" at bounding box center [1196, 223] width 73 height 10
click at [1189, 221] on p "562-335-3296" at bounding box center [1196, 223] width 73 height 10
click at [1172, 118] on p "[EMAIL_ADDRESS][DOMAIN_NAME]" at bounding box center [1196, 119] width 73 height 10
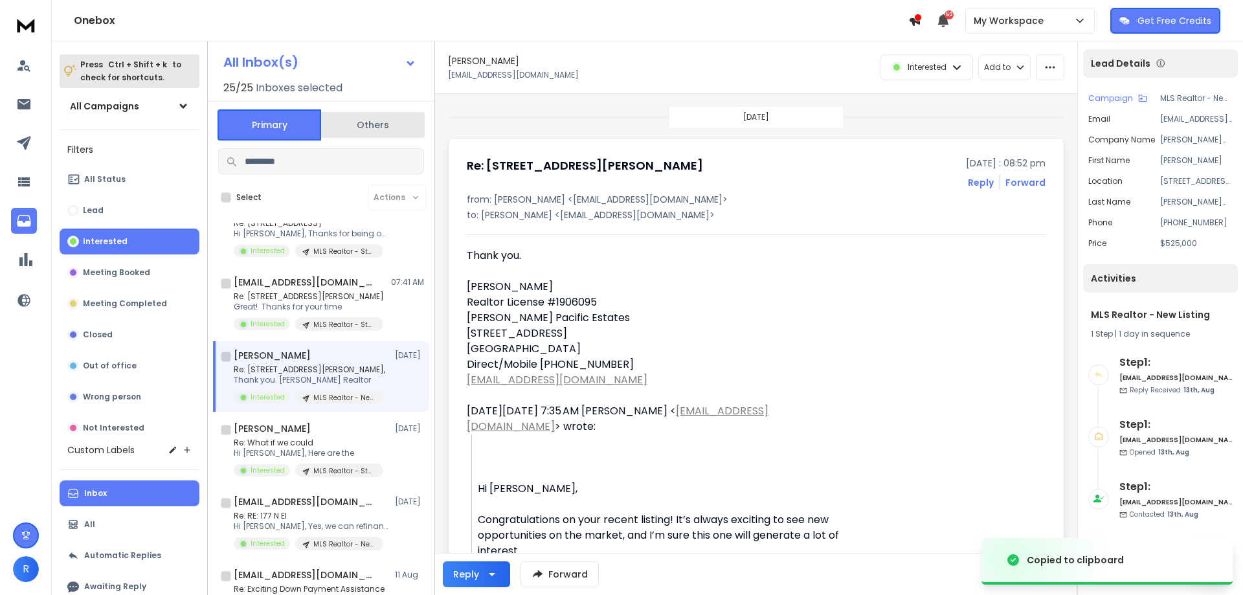
click at [588, 65] on div "Stephanie Stephanie smithpittsrealty@gmail.com" at bounding box center [600, 67] width 304 height 26
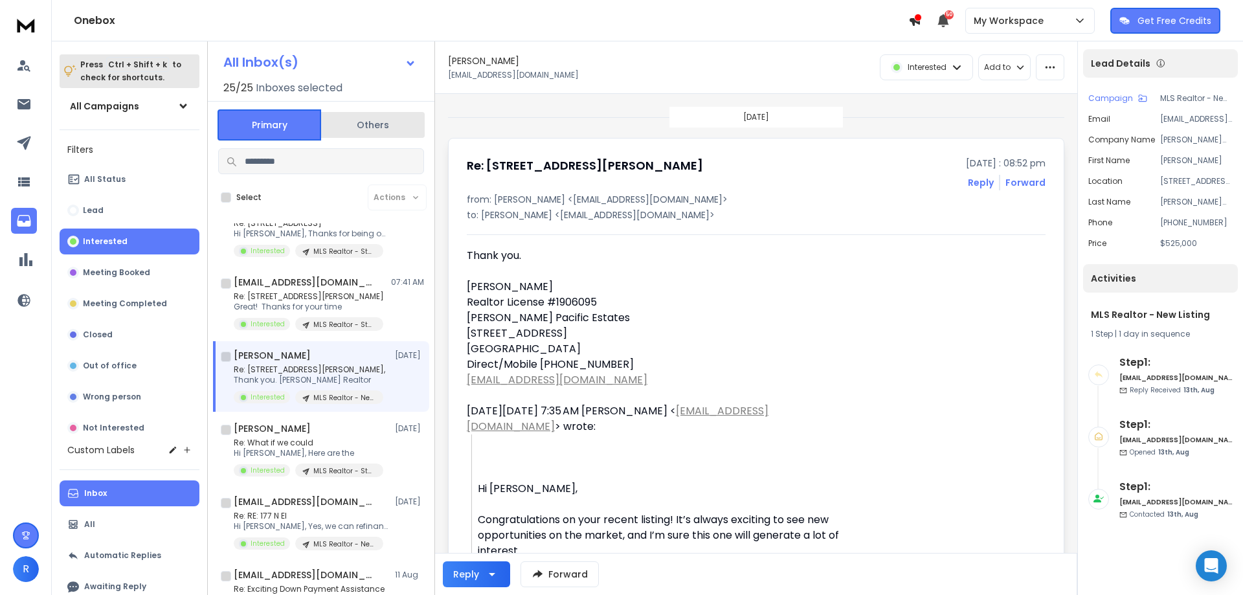
click at [1197, 221] on p "562-335-3296" at bounding box center [1196, 223] width 73 height 10
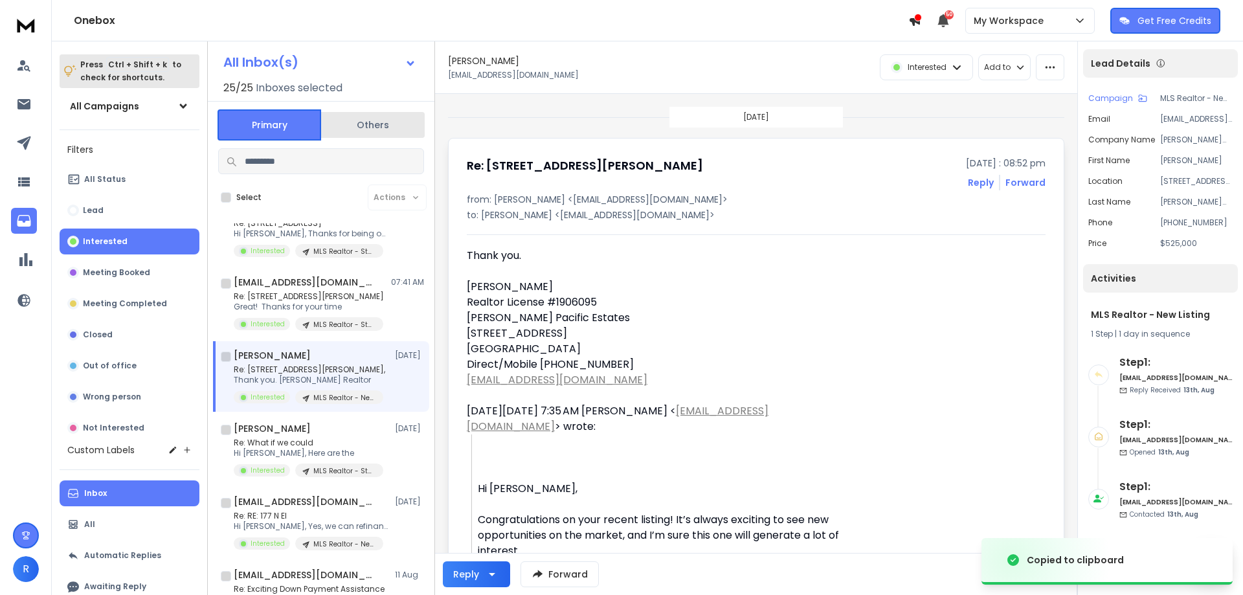
click at [1179, 119] on p "[EMAIL_ADDRESS][DOMAIN_NAME]" at bounding box center [1196, 119] width 73 height 10
click at [1194, 184] on p "1919 E Beverly Way, Long Beach 90802" at bounding box center [1196, 181] width 73 height 10
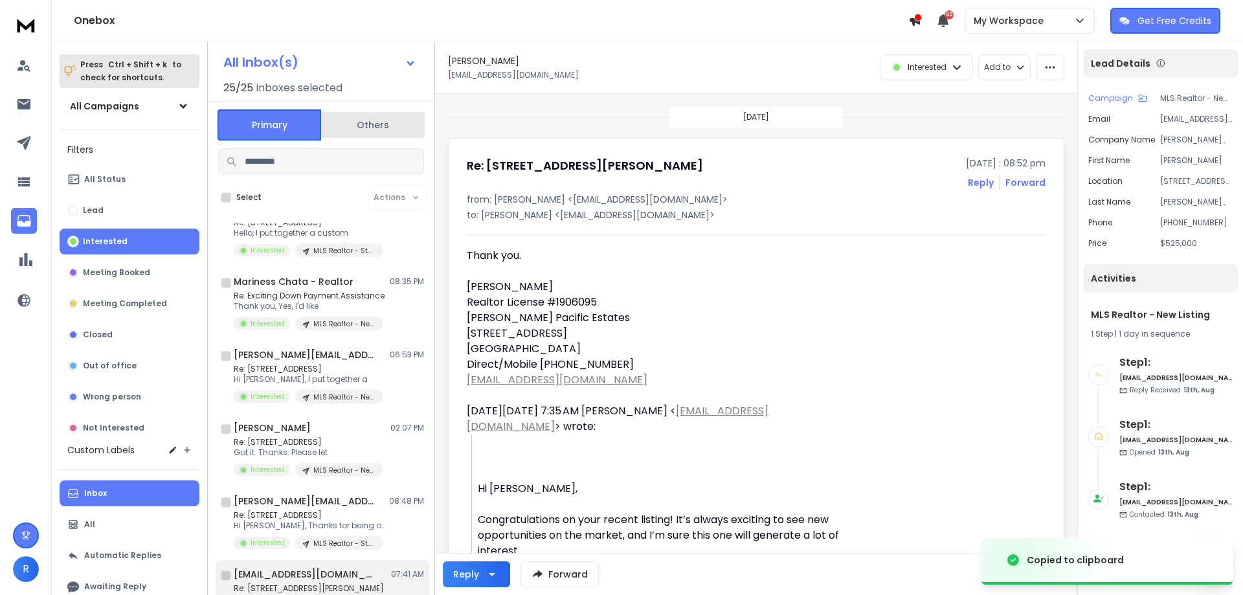
scroll to position [0, 0]
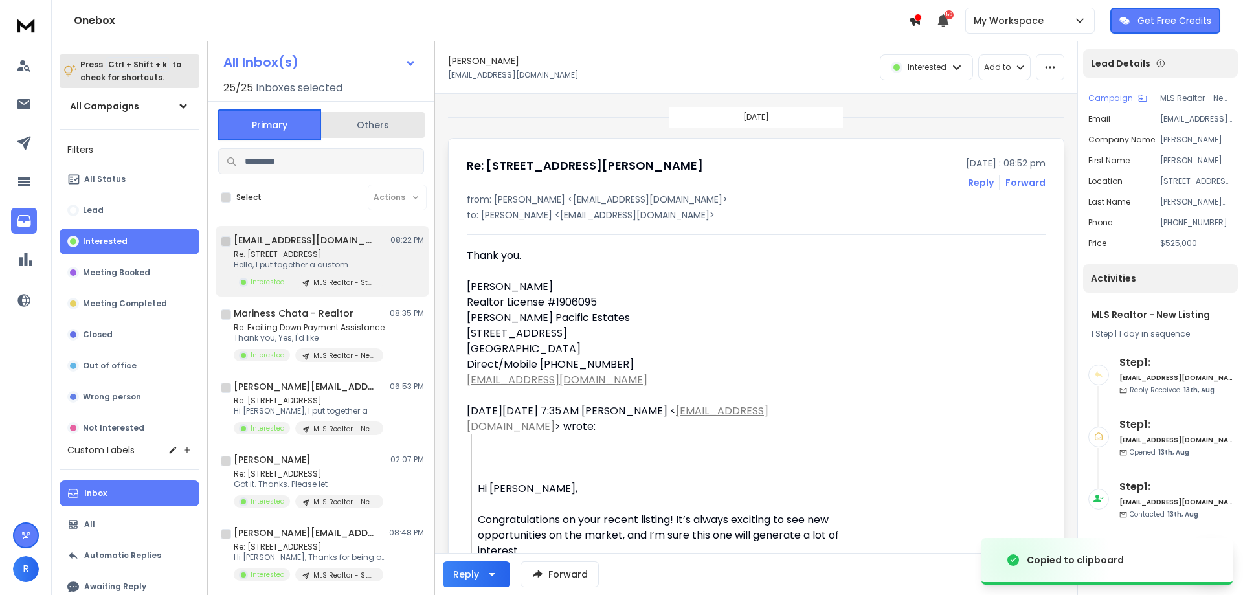
click at [282, 259] on p "Re: [STREET_ADDRESS]" at bounding box center [309, 254] width 150 height 10
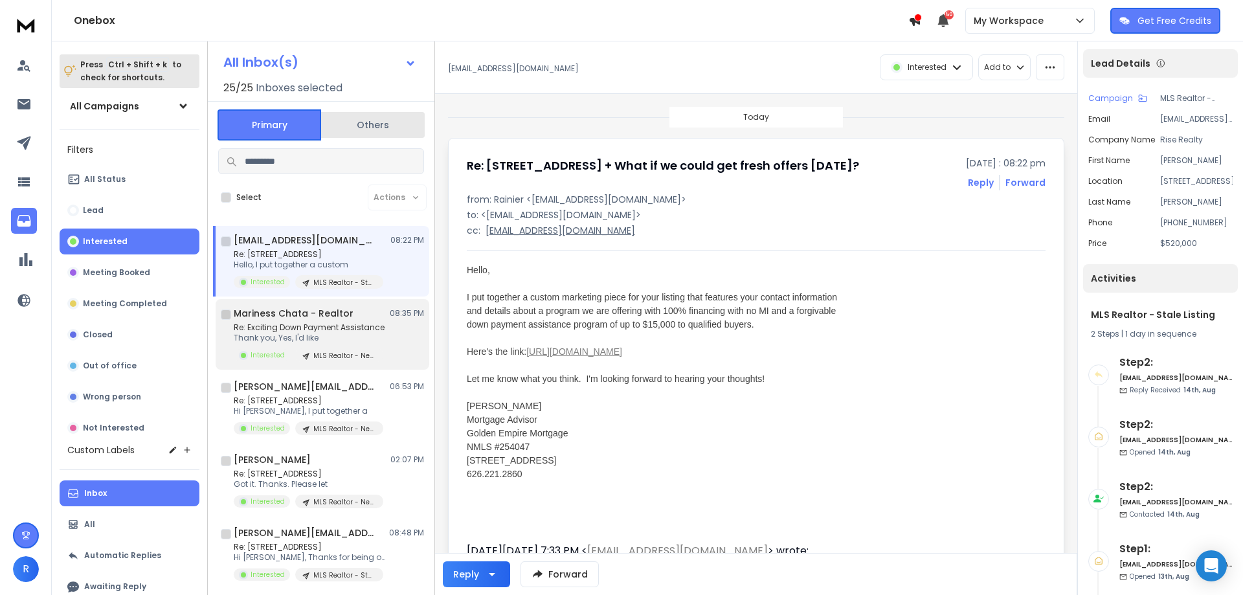
click at [260, 256] on p "Re: [STREET_ADDRESS]" at bounding box center [309, 254] width 150 height 10
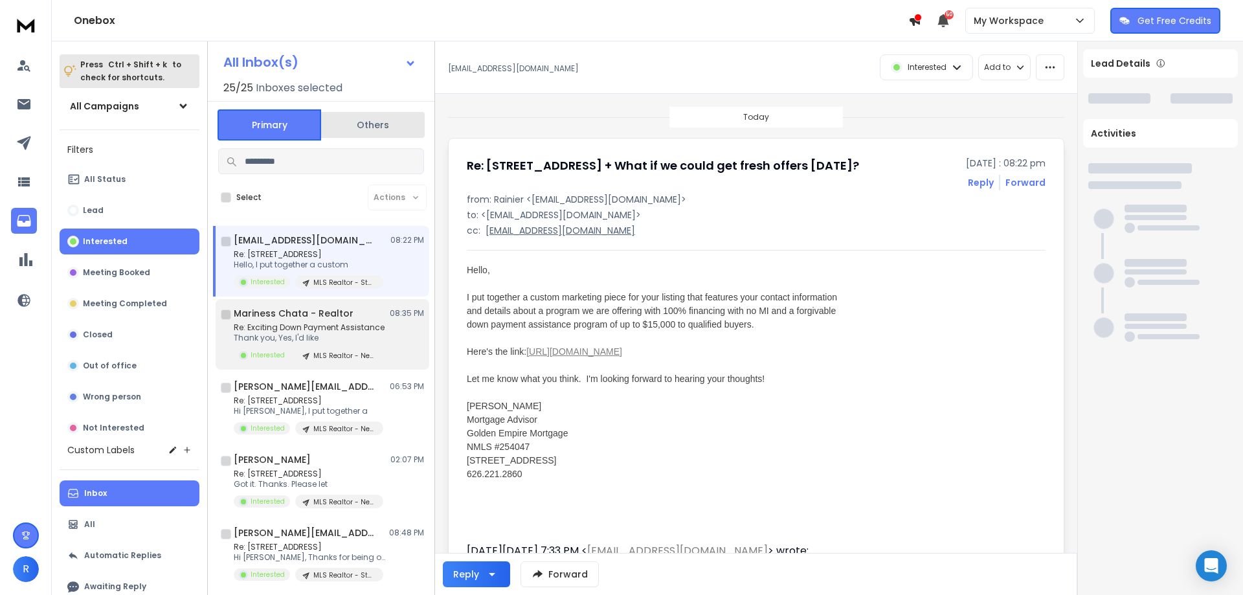
click at [288, 339] on p "Thank you, Yes, I'd like" at bounding box center [309, 338] width 151 height 10
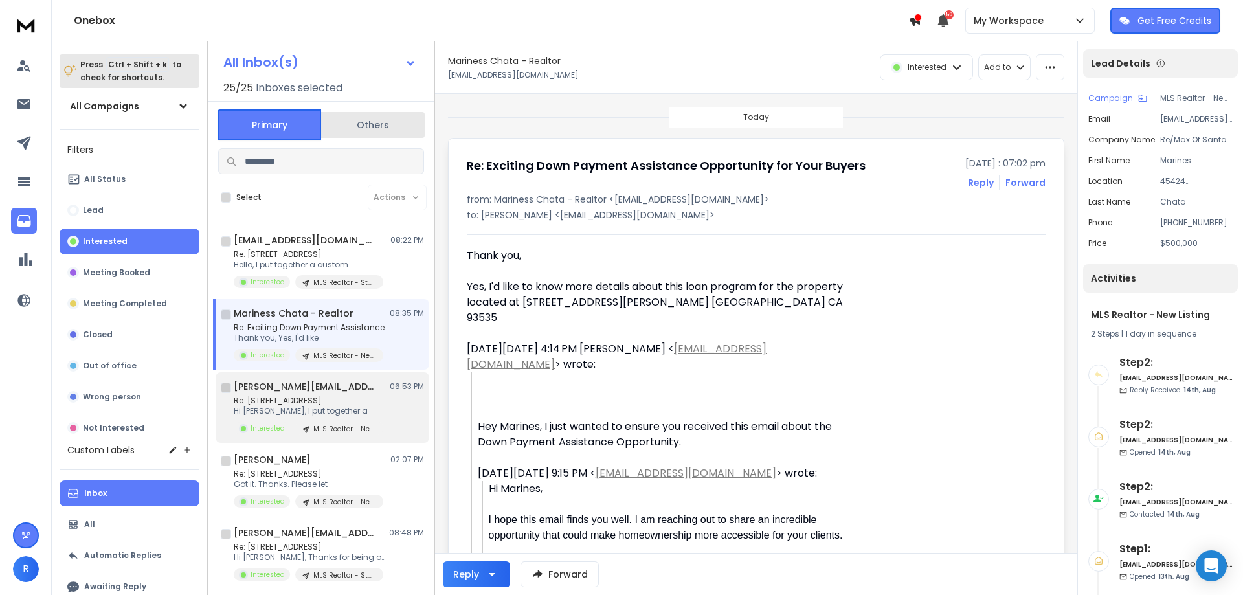
click at [300, 390] on h1 "[PERSON_NAME][EMAIL_ADDRESS][DOMAIN_NAME]" at bounding box center [305, 386] width 142 height 13
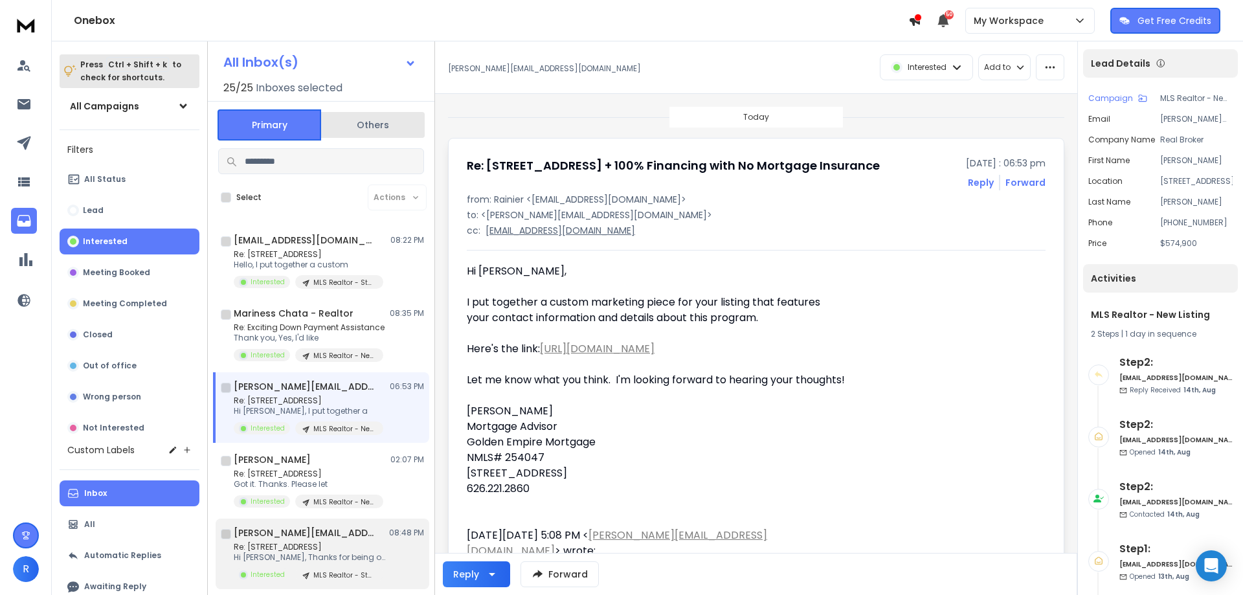
click at [293, 532] on h1 "[PERSON_NAME][EMAIL_ADDRESS][PERSON_NAME][DOMAIN_NAME]" at bounding box center [305, 532] width 142 height 13
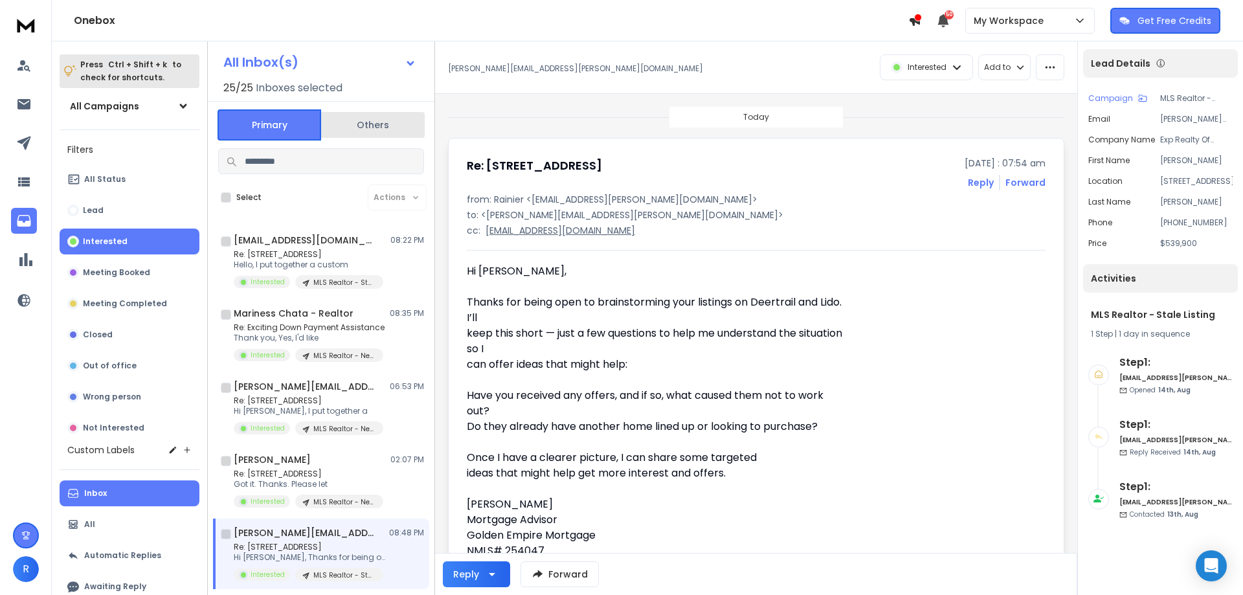
click at [1175, 161] on p "Anthony" at bounding box center [1196, 160] width 73 height 10
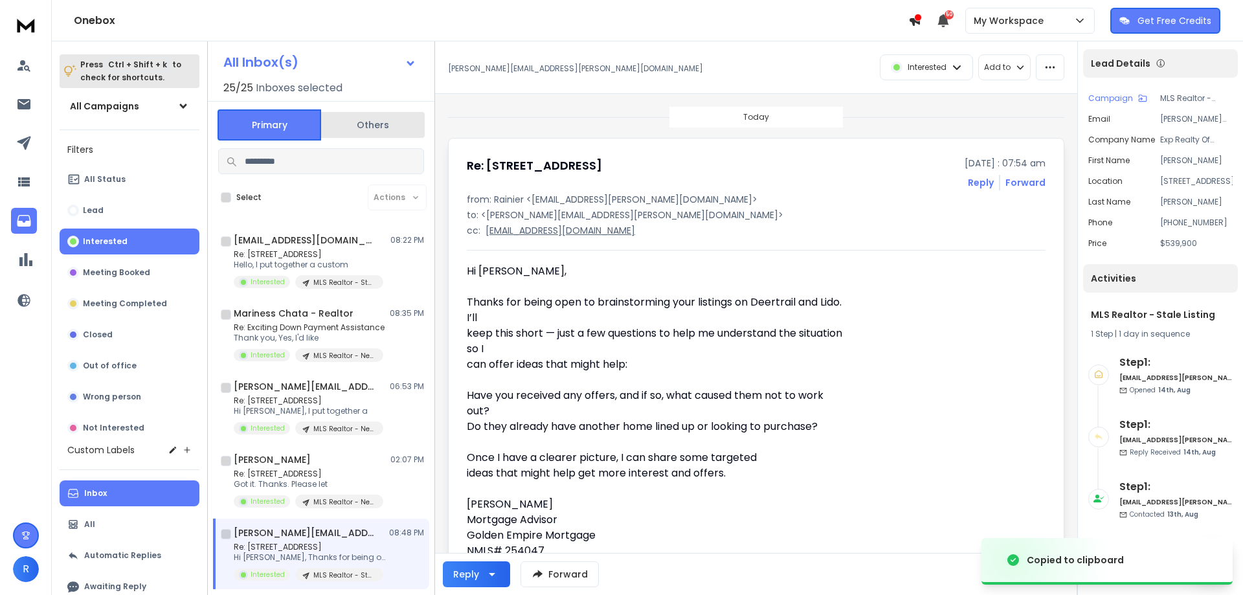
drag, startPoint x: 1162, startPoint y: 202, endPoint x: 1151, endPoint y: 208, distance: 12.5
click at [1161, 203] on p "Sumbry" at bounding box center [1196, 202] width 73 height 10
click at [1185, 139] on p "Exp Realty Of Greater Los Angeles" at bounding box center [1196, 140] width 73 height 10
click at [1170, 184] on p "38030 Lido Dr, Palmdale 93552" at bounding box center [1196, 181] width 73 height 10
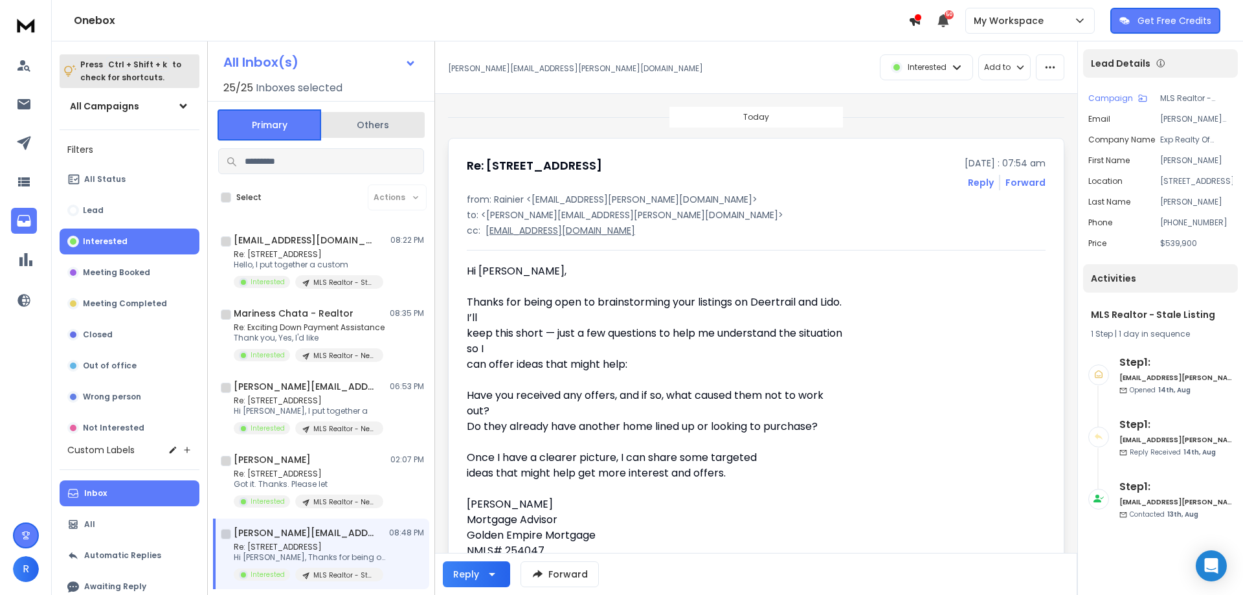
click at [1179, 219] on p "661-733-5300" at bounding box center [1196, 223] width 73 height 10
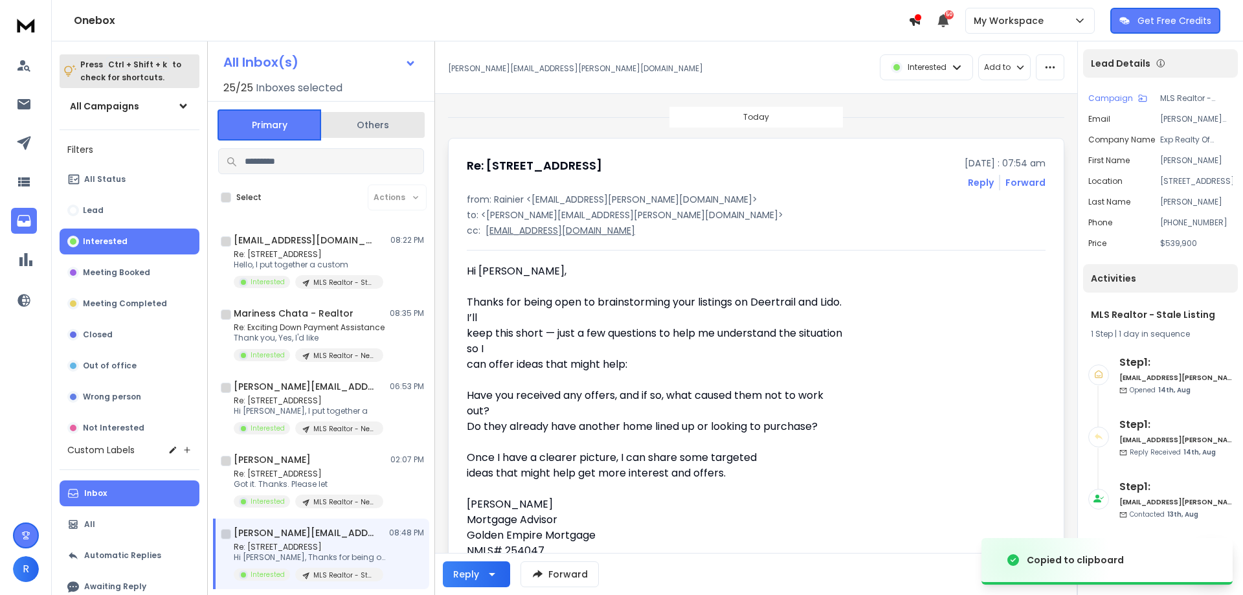
click at [1174, 121] on p "[PERSON_NAME][EMAIL_ADDRESS][PERSON_NAME][DOMAIN_NAME]" at bounding box center [1196, 119] width 73 height 10
click at [1167, 244] on p "$539,900" at bounding box center [1196, 243] width 73 height 10
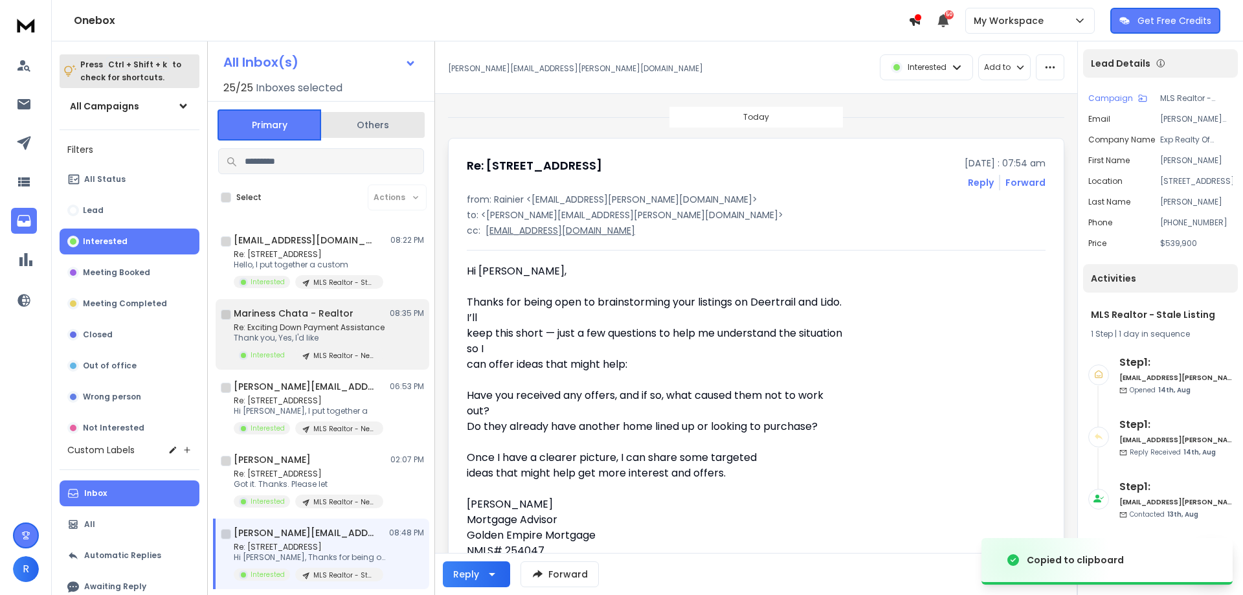
click at [278, 331] on p "Re: Exciting Down Payment Assistance" at bounding box center [309, 327] width 151 height 10
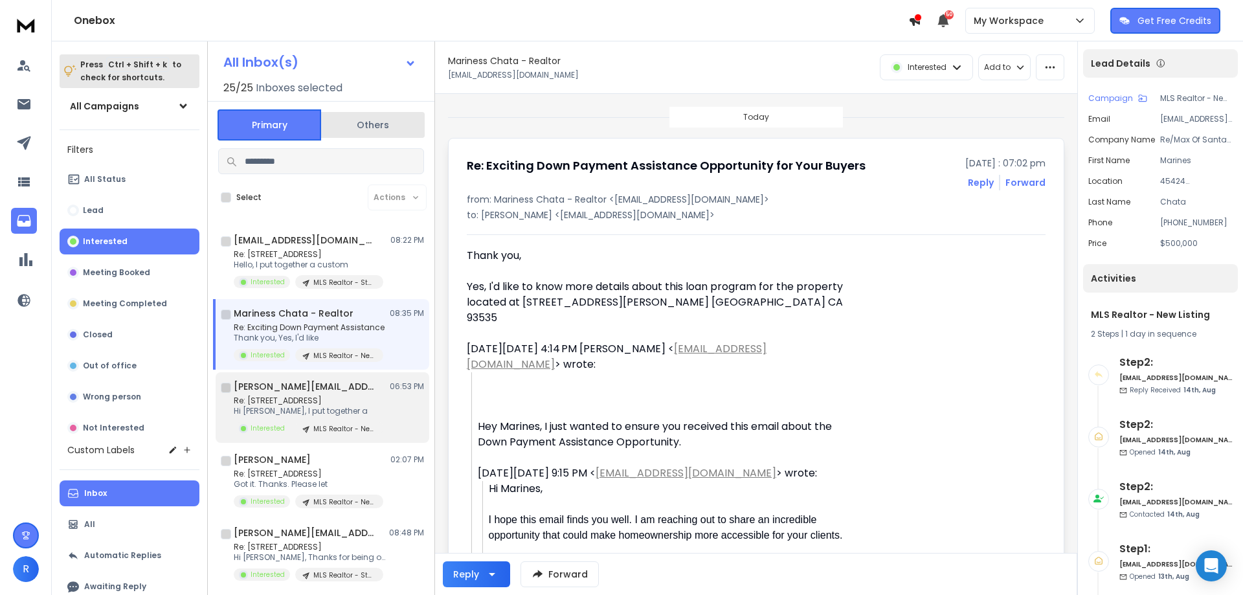
click at [260, 408] on p "Hi [PERSON_NAME], I put together a" at bounding box center [309, 411] width 150 height 10
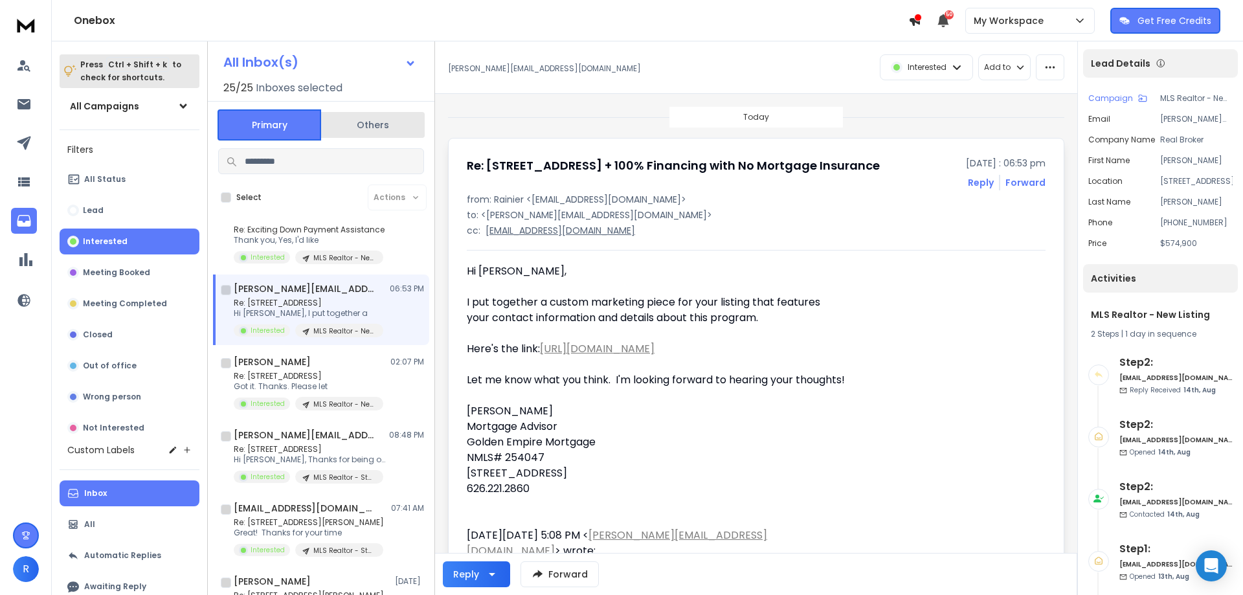
scroll to position [129, 0]
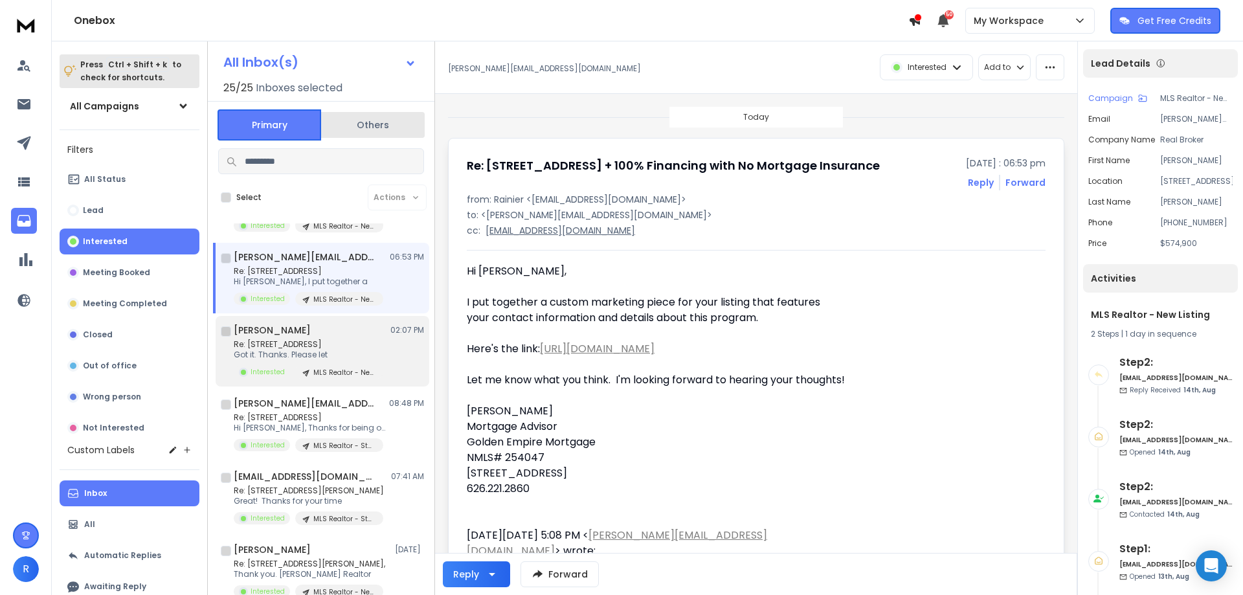
click at [278, 352] on p "Got it. Thanks. Please let" at bounding box center [309, 355] width 150 height 10
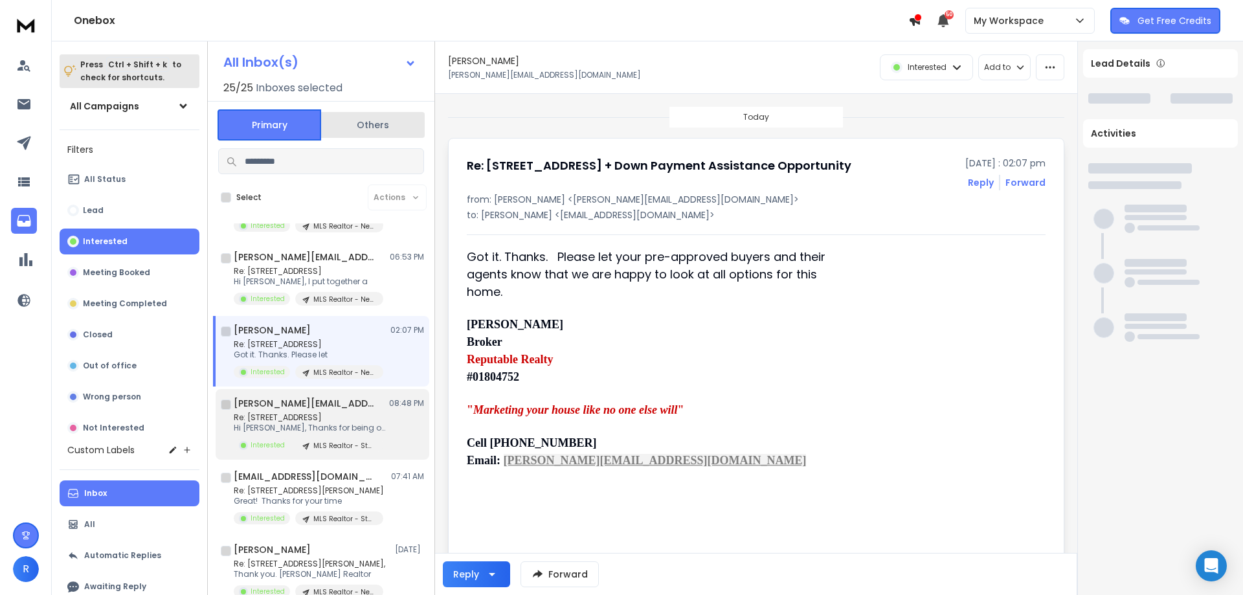
click at [288, 405] on h1 "[PERSON_NAME][EMAIL_ADDRESS][PERSON_NAME][DOMAIN_NAME]" at bounding box center [305, 403] width 142 height 13
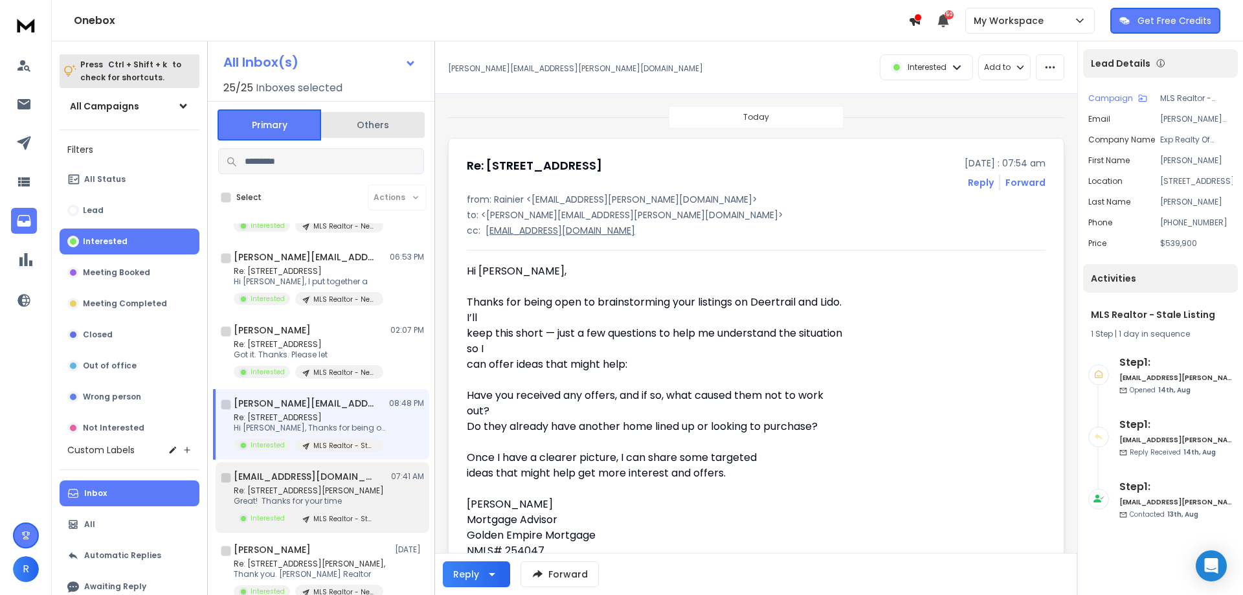
click at [298, 484] on div "sallen99@gmail.com 07:41 AM Re: 945 N Hudson Ave Great! Thanks for your time In…" at bounding box center [329, 497] width 190 height 55
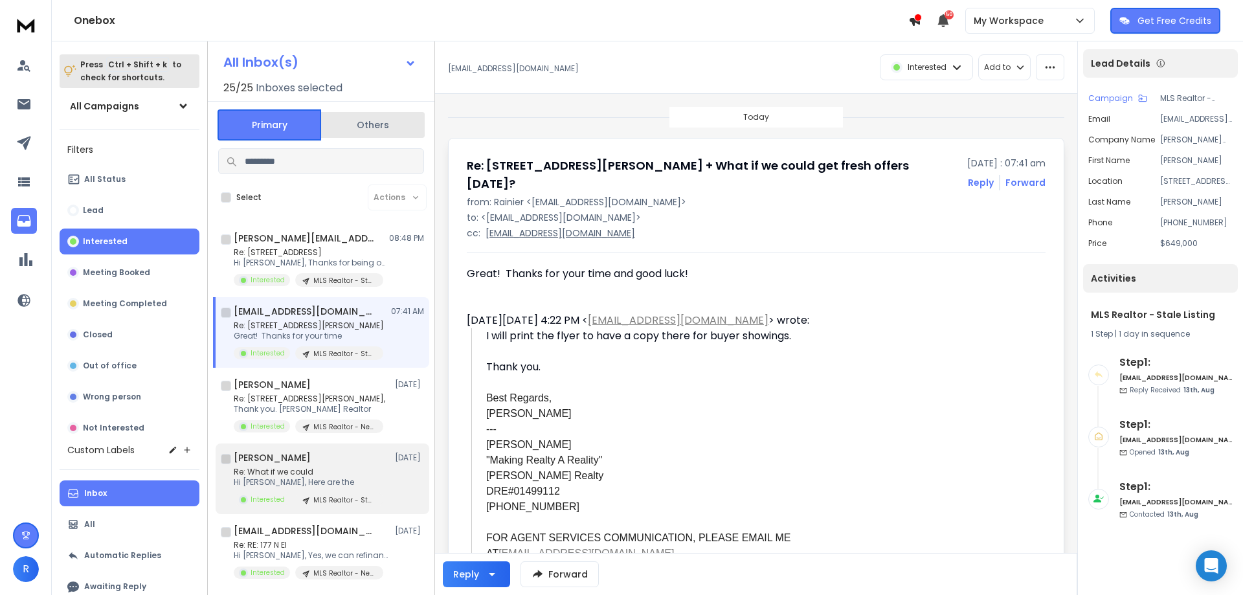
scroll to position [324, 0]
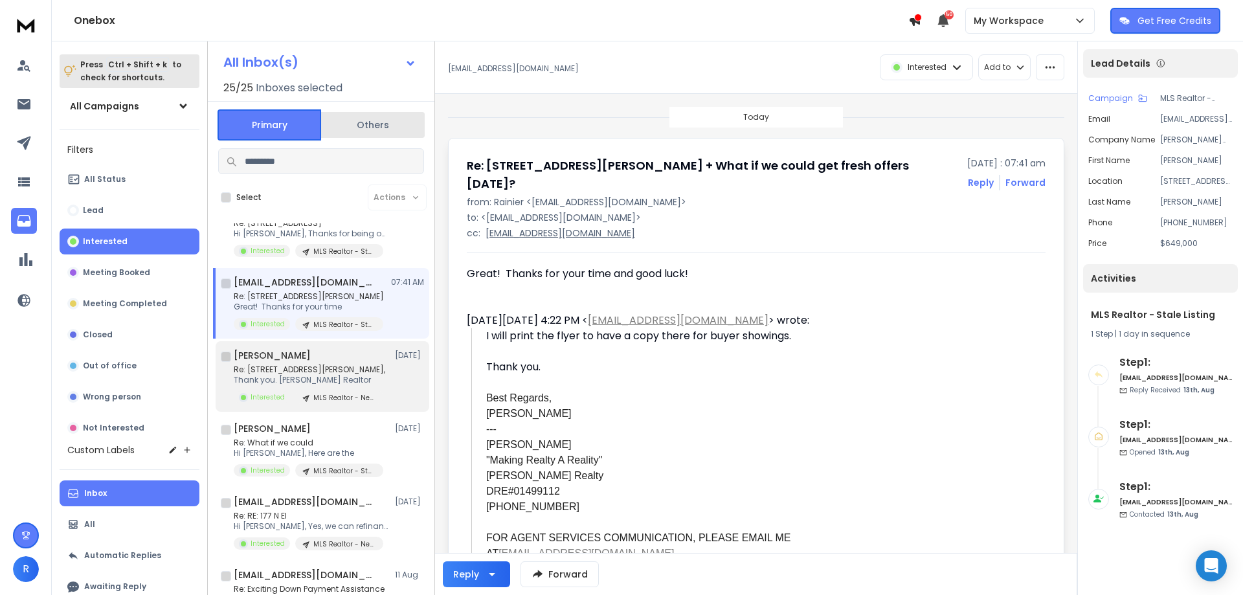
click at [286, 373] on p "Re: [STREET_ADDRESS][PERSON_NAME]," at bounding box center [309, 369] width 151 height 10
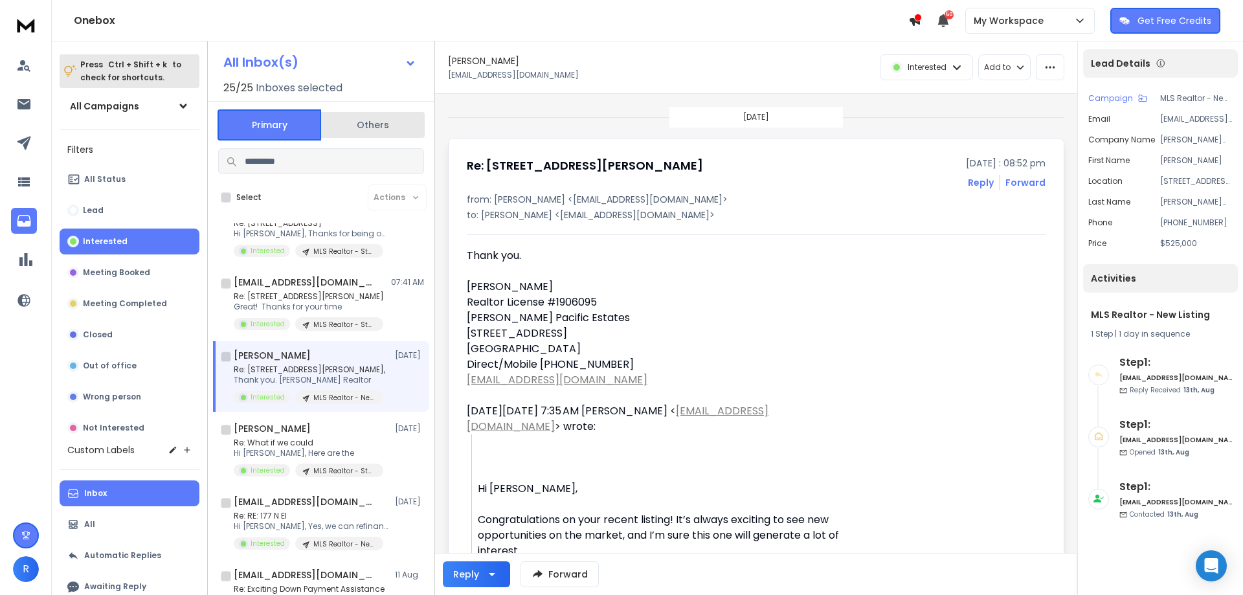
click at [1160, 240] on p "$525,000" at bounding box center [1196, 243] width 73 height 10
click at [1183, 241] on p "$525,000" at bounding box center [1196, 243] width 73 height 10
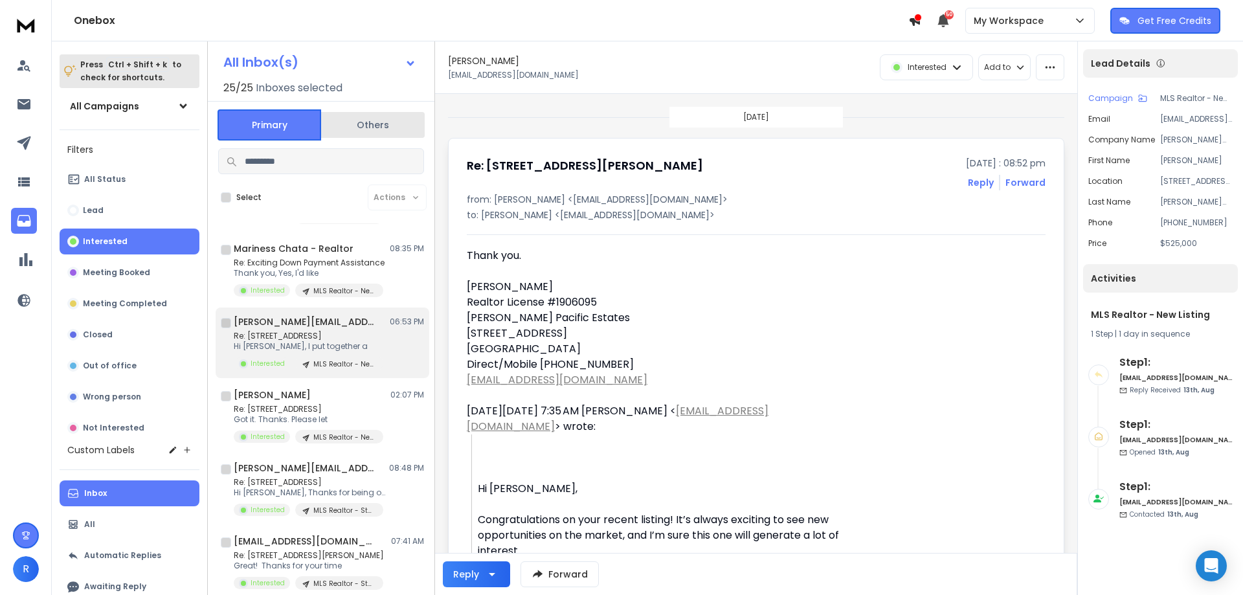
scroll to position [0, 0]
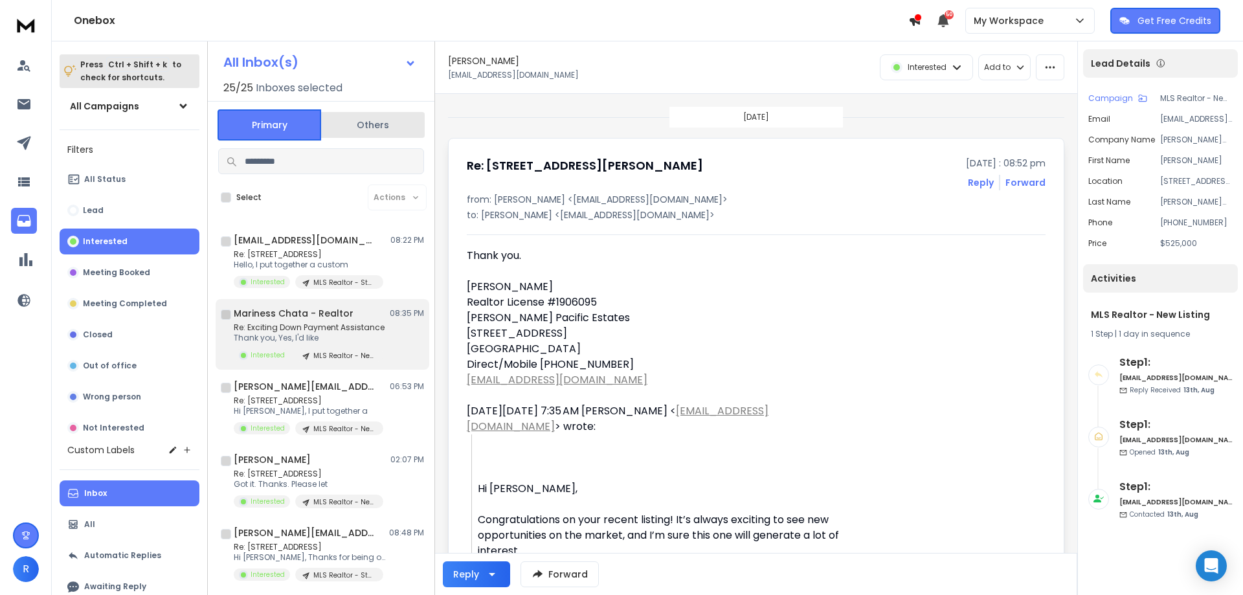
click at [310, 323] on p "Re: Exciting Down Payment Assistance" at bounding box center [309, 327] width 151 height 10
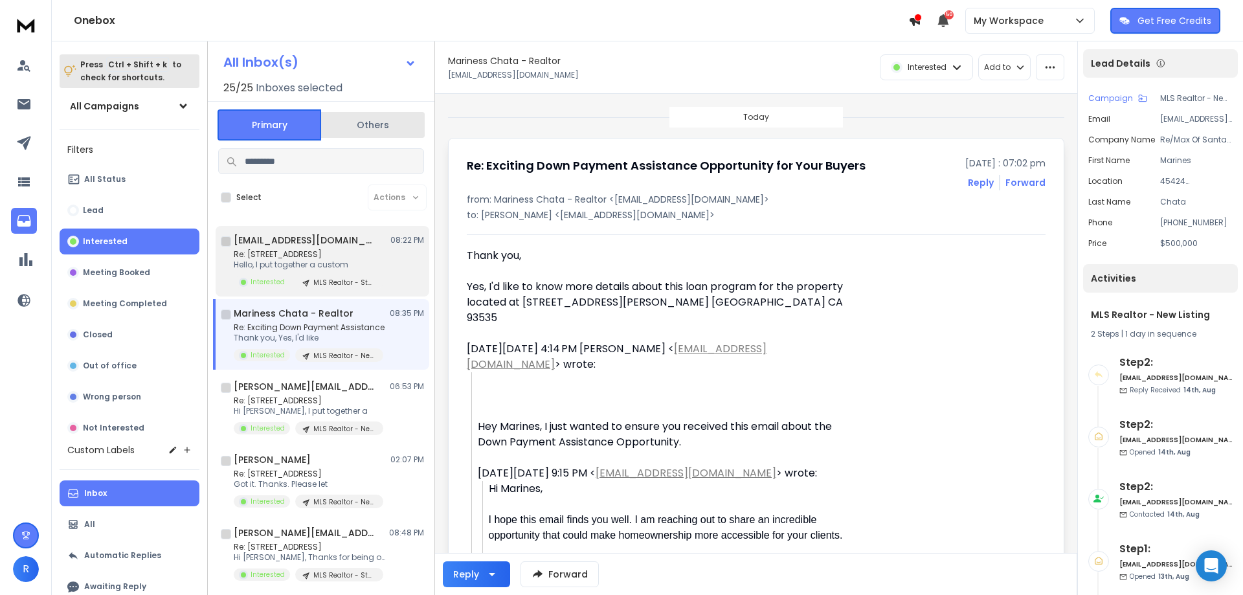
click at [282, 258] on p "Re: [STREET_ADDRESS]" at bounding box center [309, 254] width 150 height 10
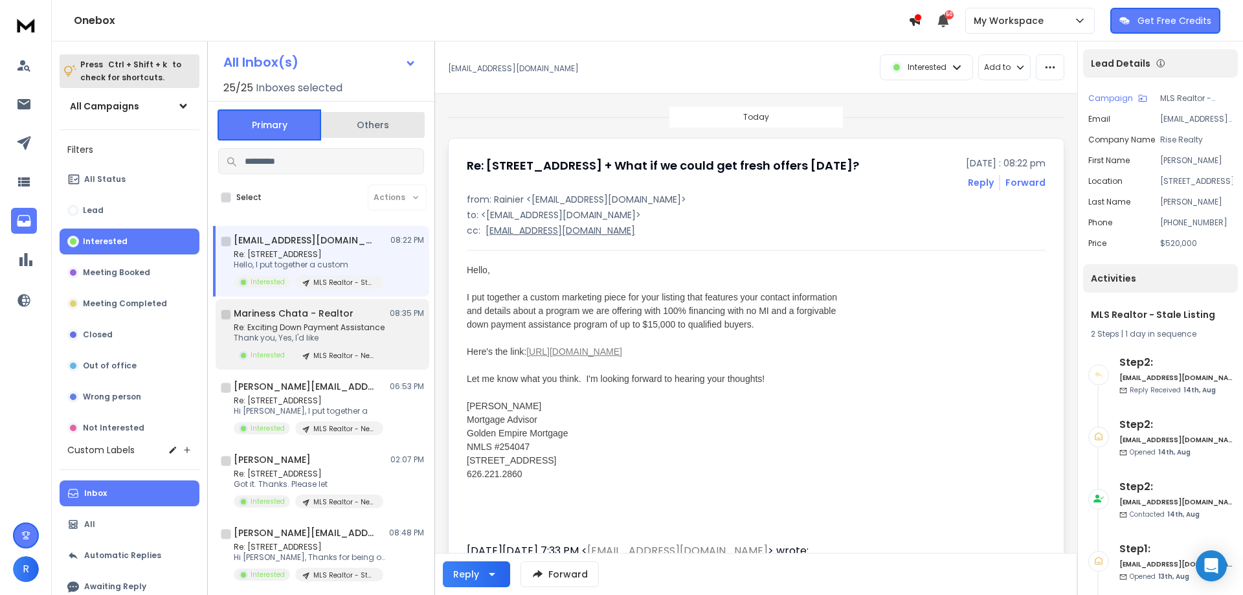
click at [294, 322] on div "Mariness Chata - Realtor 08:35 PM Re: Exciting Down Payment Assistance Thank yo…" at bounding box center [329, 334] width 190 height 55
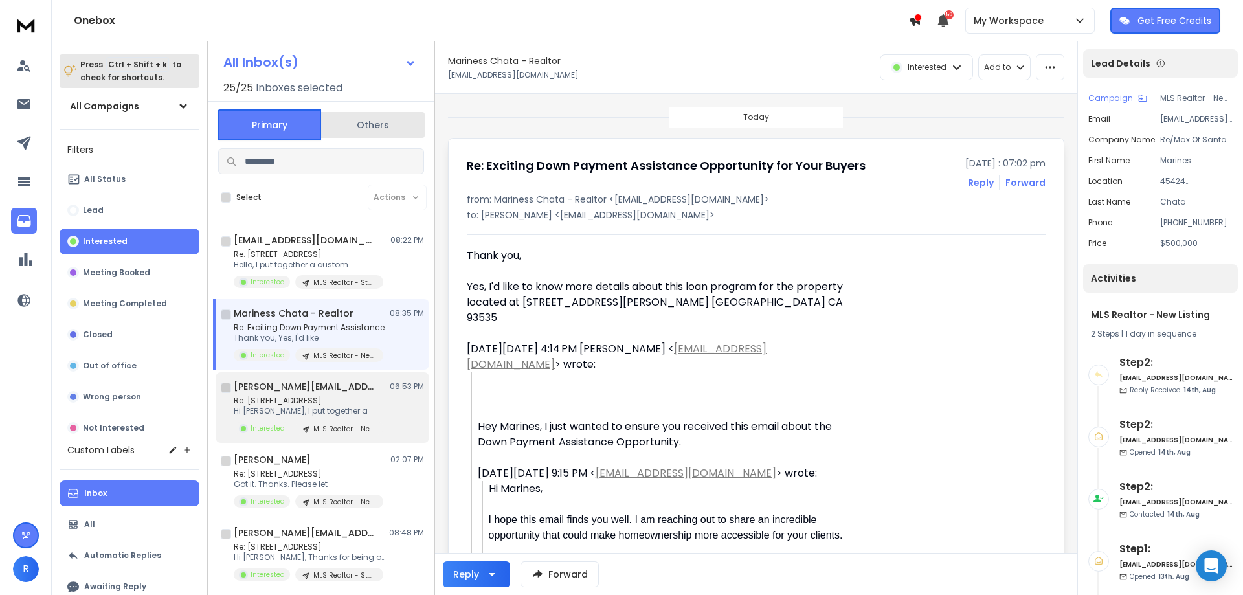
click at [293, 387] on h1 "[PERSON_NAME][EMAIL_ADDRESS][DOMAIN_NAME]" at bounding box center [305, 386] width 142 height 13
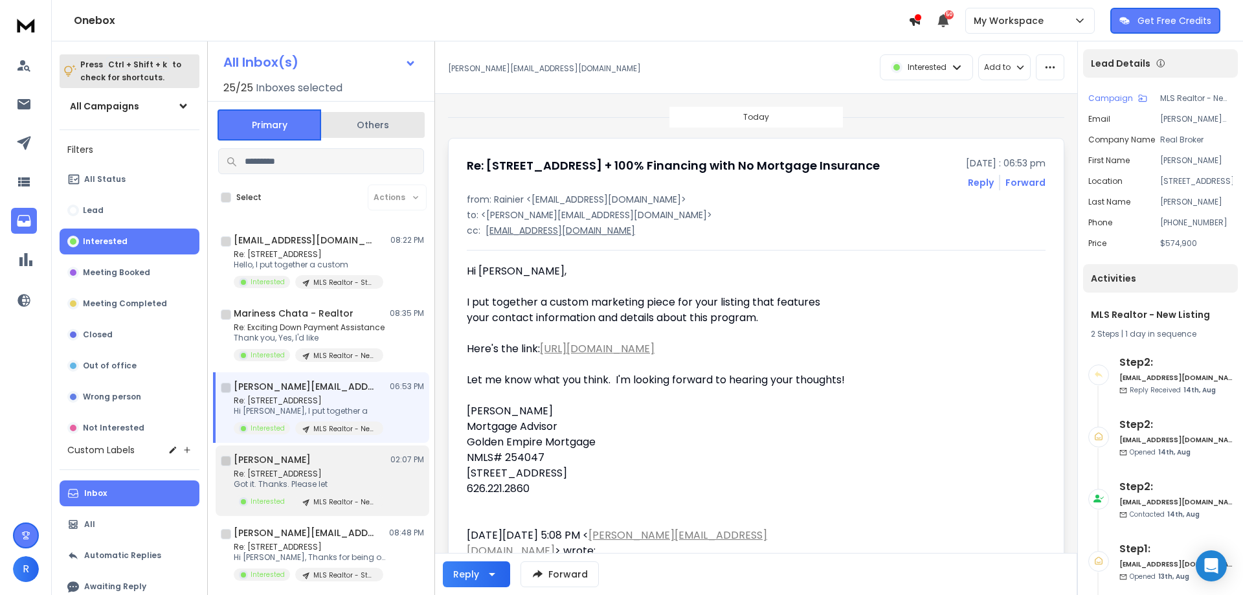
click at [282, 464] on h1 "[PERSON_NAME]" at bounding box center [272, 459] width 77 height 13
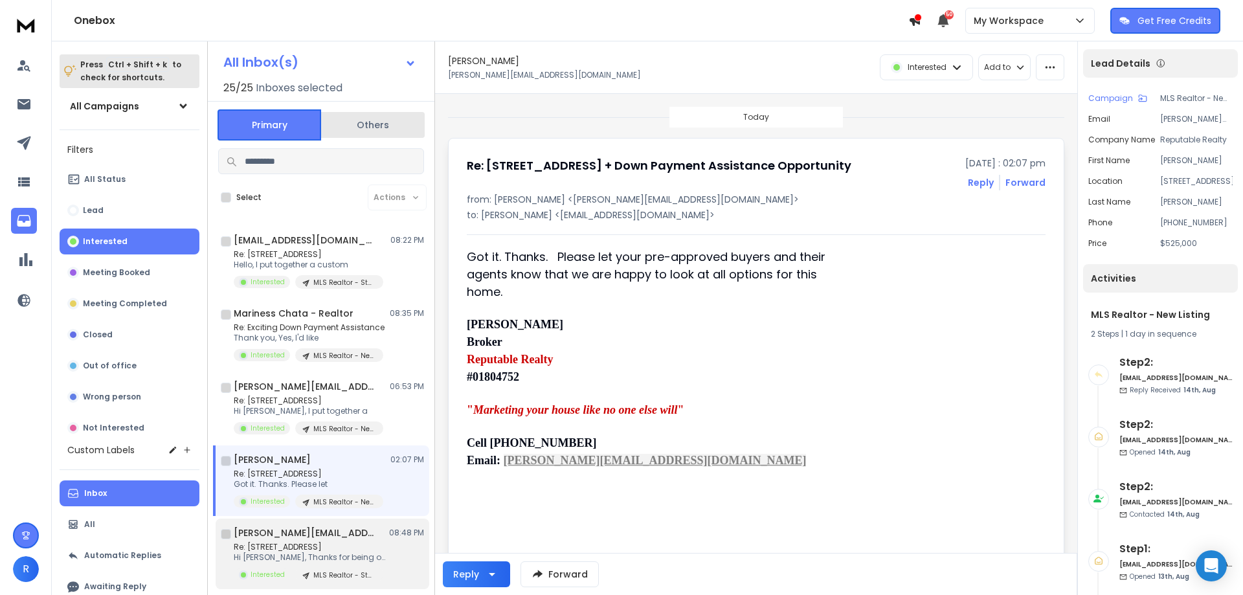
click at [289, 548] on p "Re: [STREET_ADDRESS]" at bounding box center [311, 547] width 155 height 10
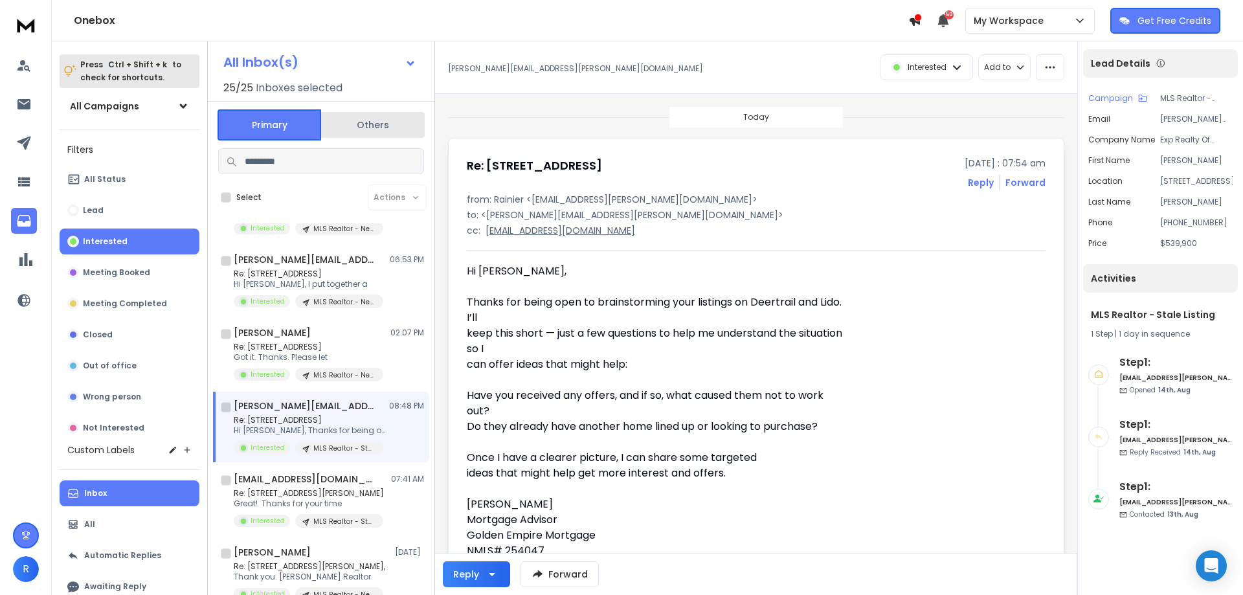
scroll to position [129, 0]
click at [1178, 246] on p "$539,900" at bounding box center [1196, 243] width 73 height 10
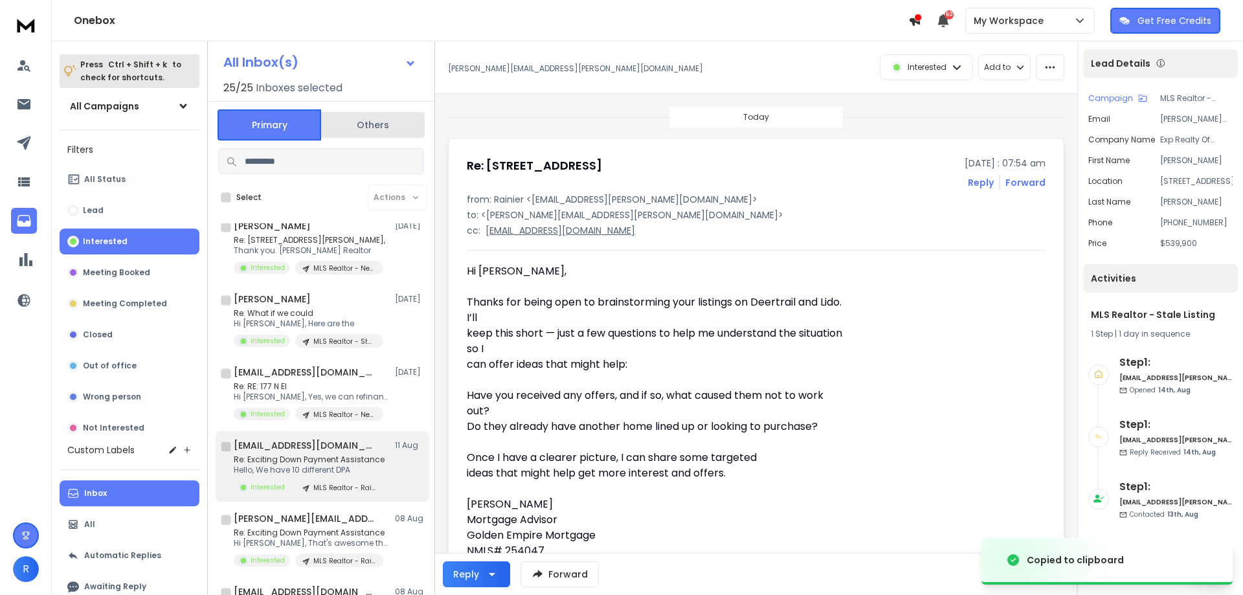
scroll to position [388, 0]
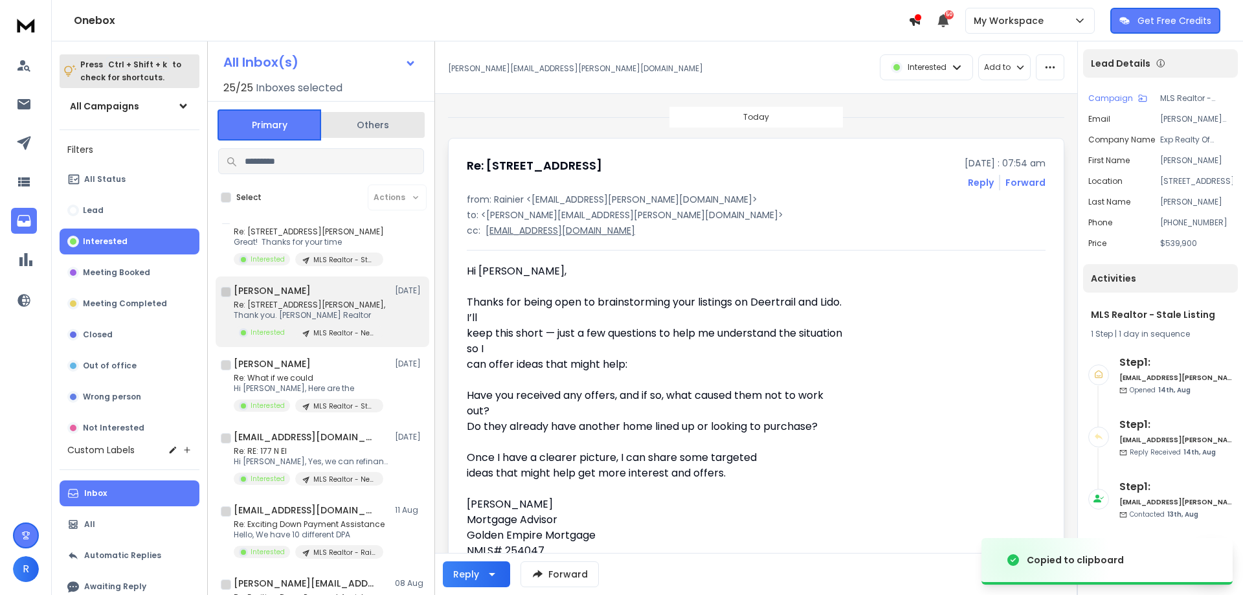
click at [285, 315] on p "Thank you. Stephanie Pitts Realtor" at bounding box center [309, 315] width 151 height 10
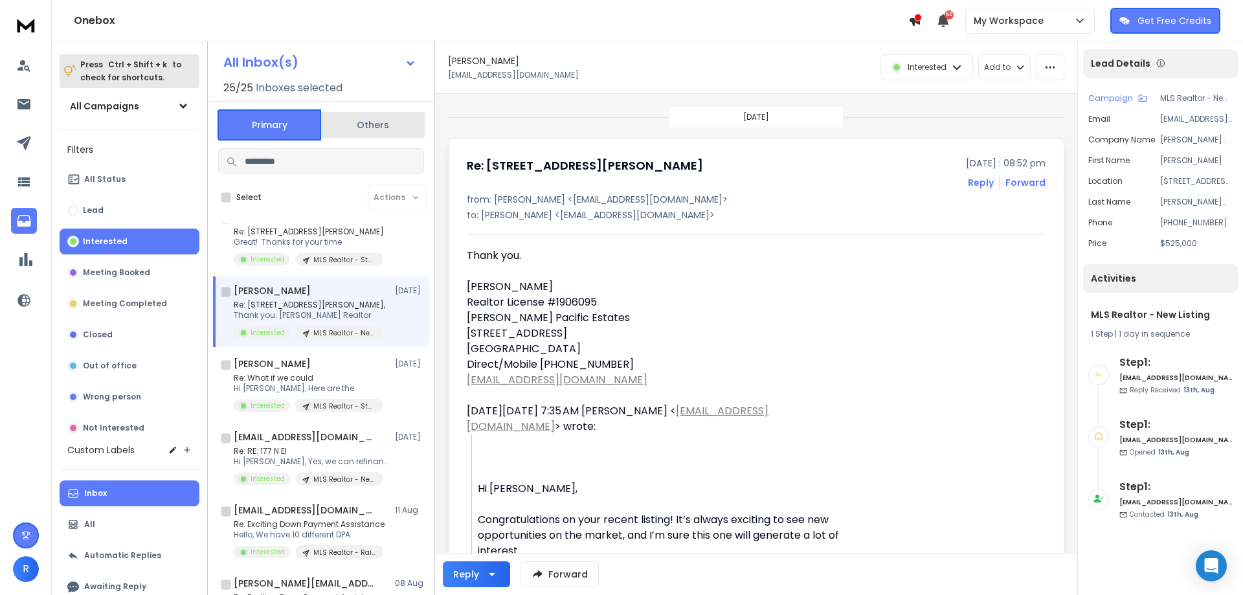
click at [1170, 240] on p "$525,000" at bounding box center [1196, 243] width 73 height 10
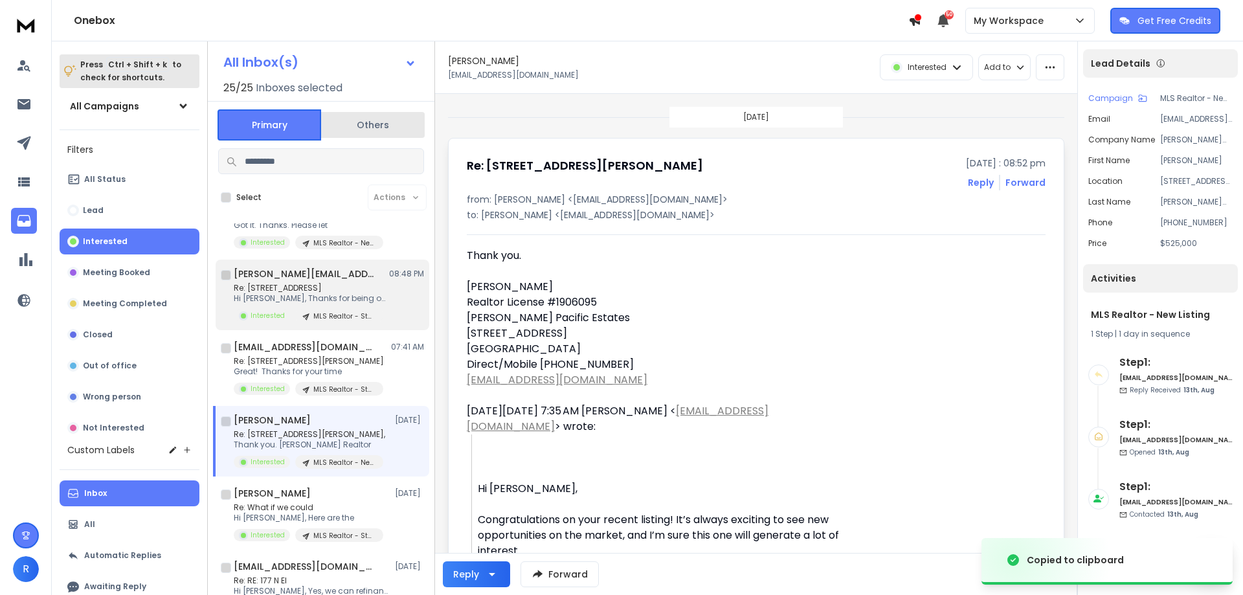
scroll to position [194, 0]
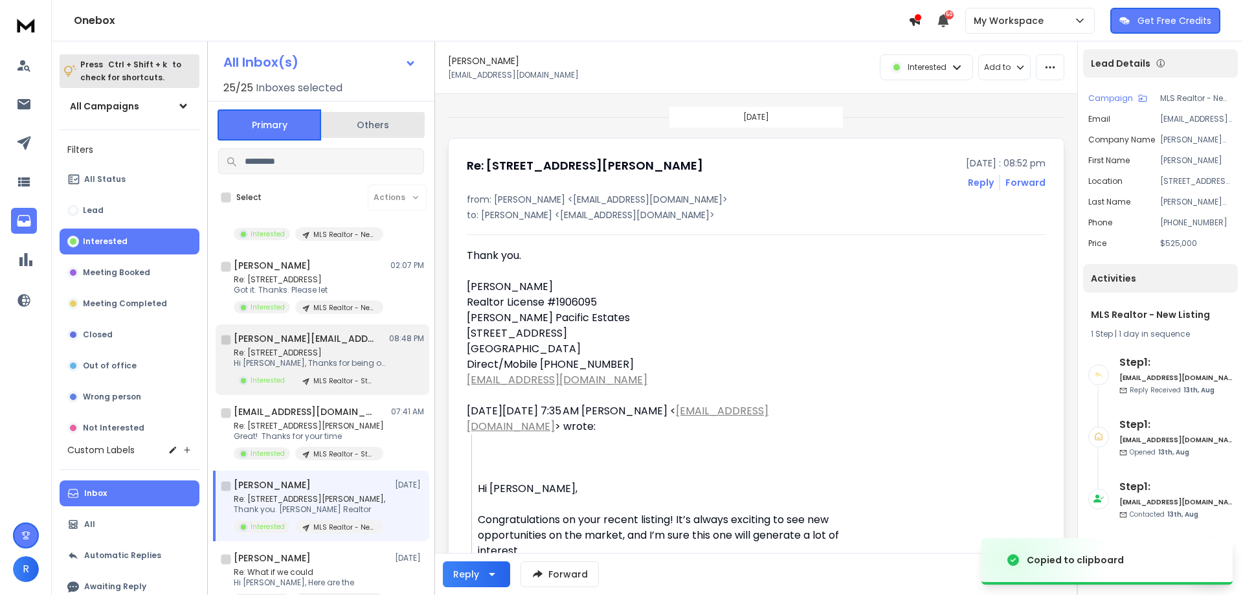
click at [313, 353] on p "Re: [STREET_ADDRESS]" at bounding box center [311, 353] width 155 height 10
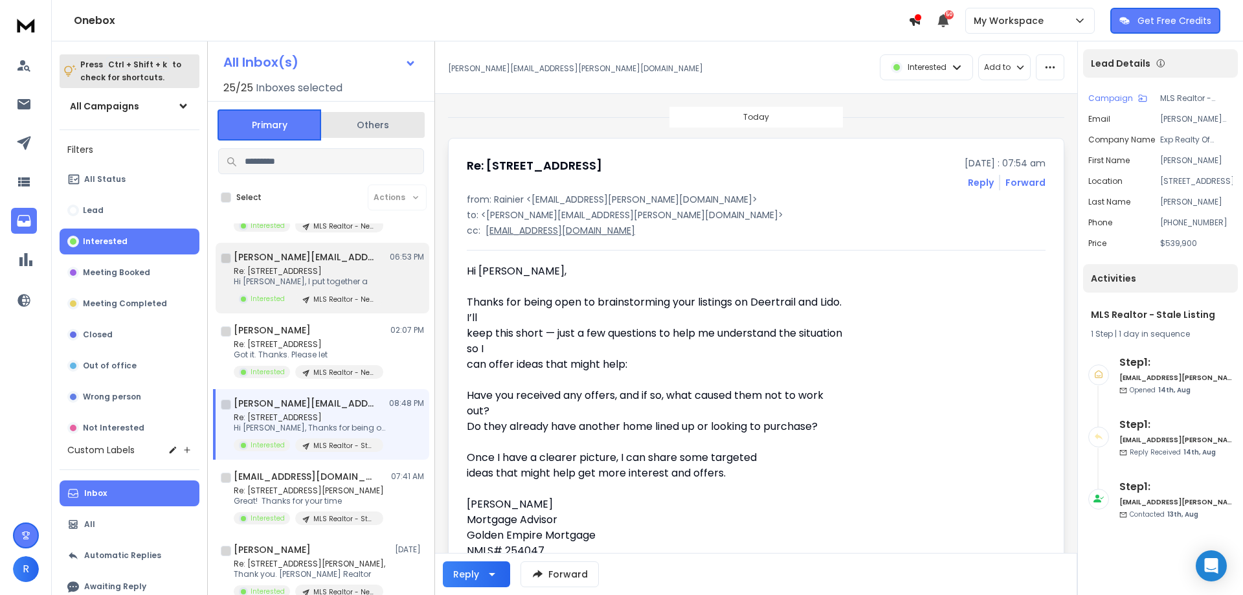
scroll to position [65, 0]
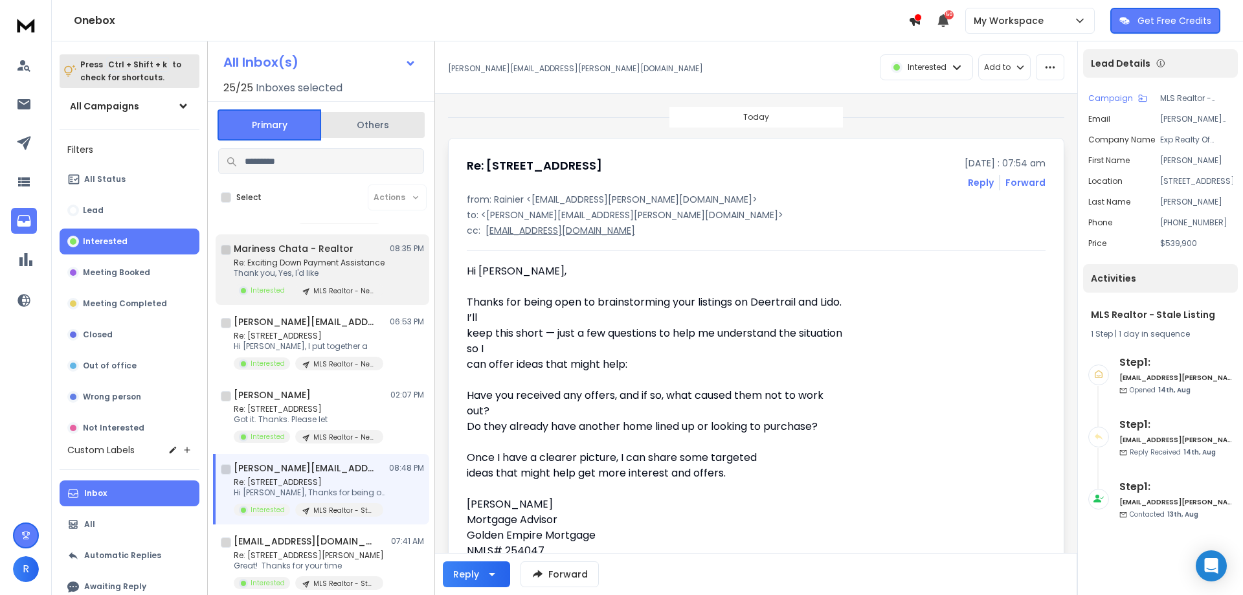
click at [286, 269] on p "Thank you, Yes, I'd like" at bounding box center [309, 273] width 151 height 10
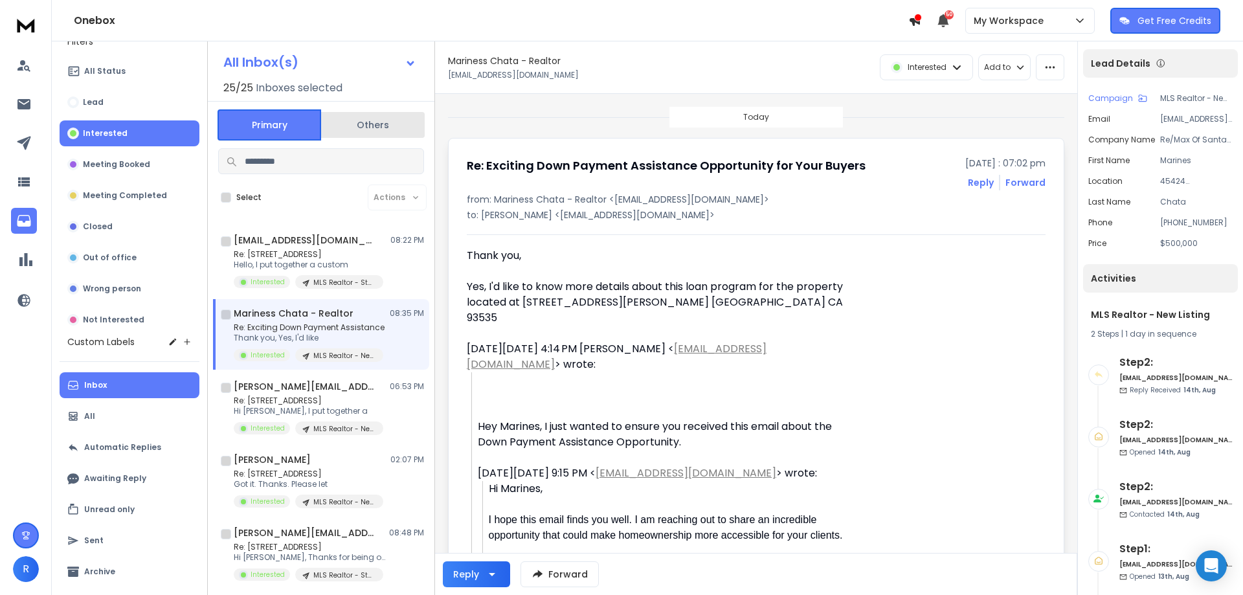
scroll to position [118, 0]
click at [138, 533] on button "Sent" at bounding box center [130, 541] width 140 height 26
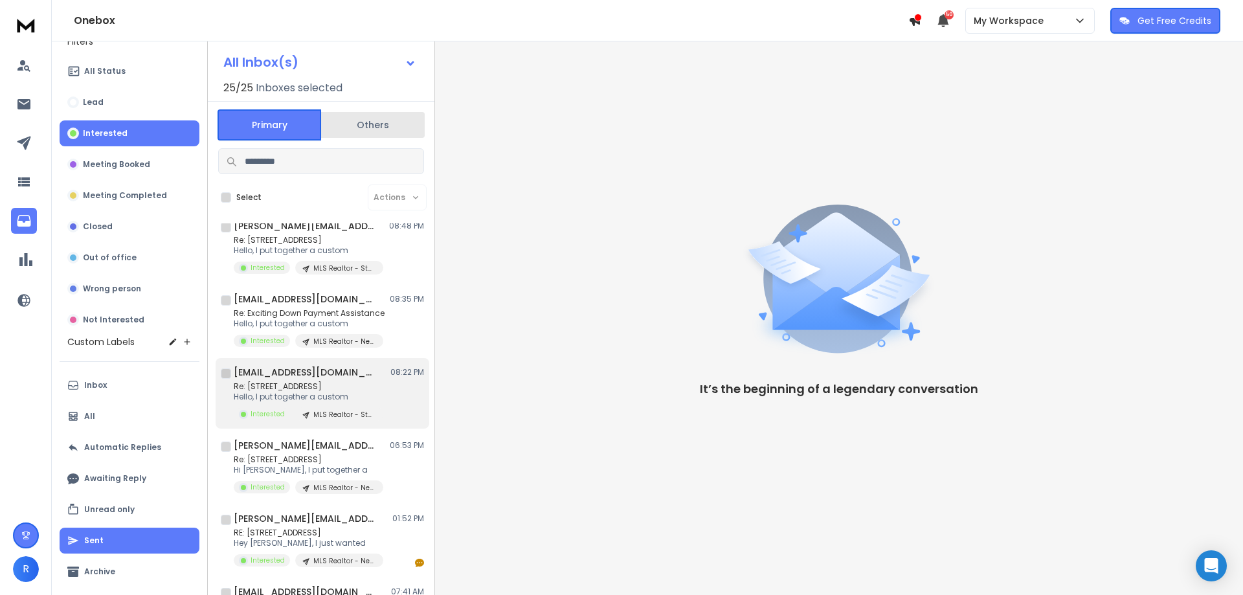
scroll to position [0, 0]
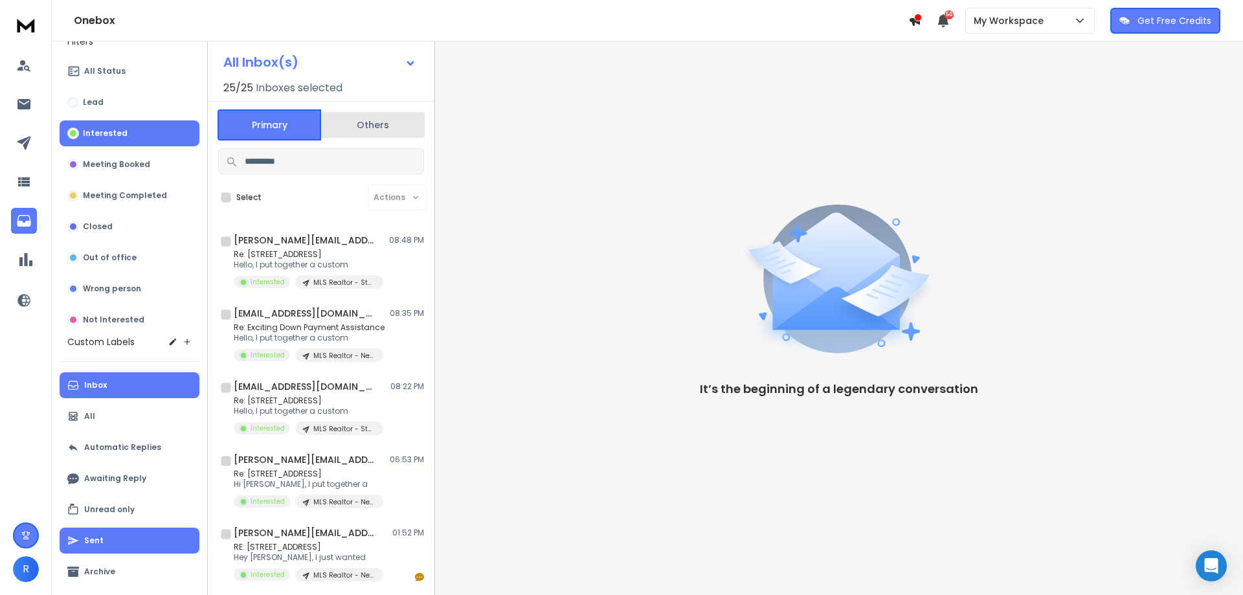
click at [128, 379] on button "Inbox" at bounding box center [130, 385] width 140 height 26
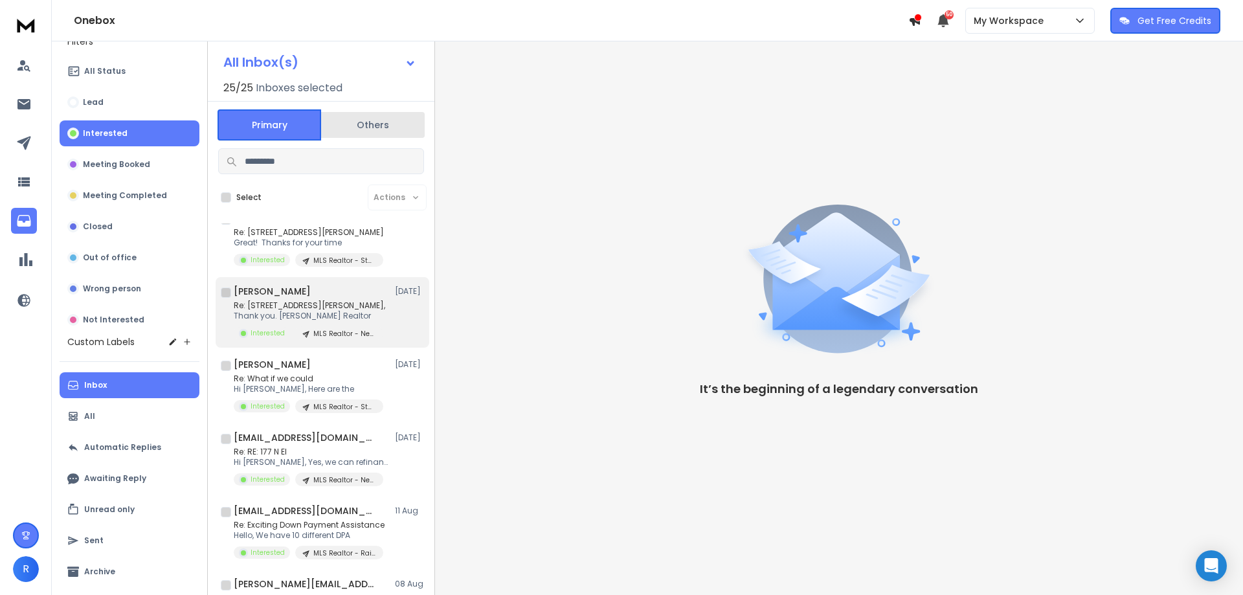
scroll to position [388, 0]
click at [330, 307] on p "Re: [STREET_ADDRESS][PERSON_NAME]," at bounding box center [309, 305] width 151 height 10
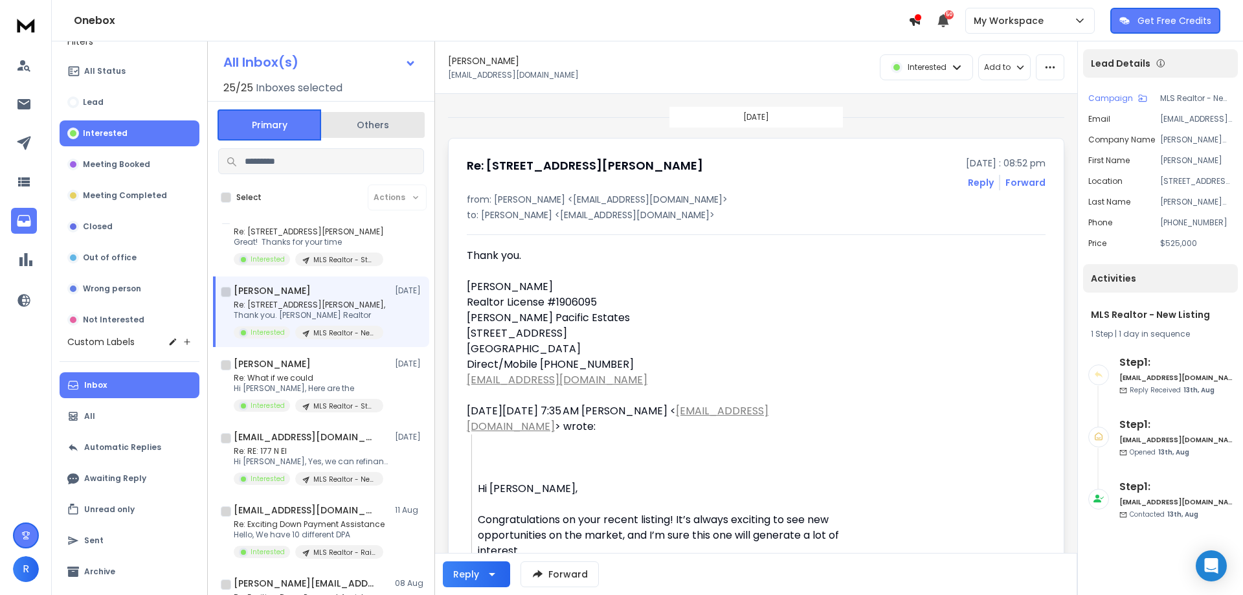
click at [495, 570] on icon "button" at bounding box center [492, 574] width 16 height 16
click at [479, 544] on p "Reply All" at bounding box center [482, 541] width 36 height 13
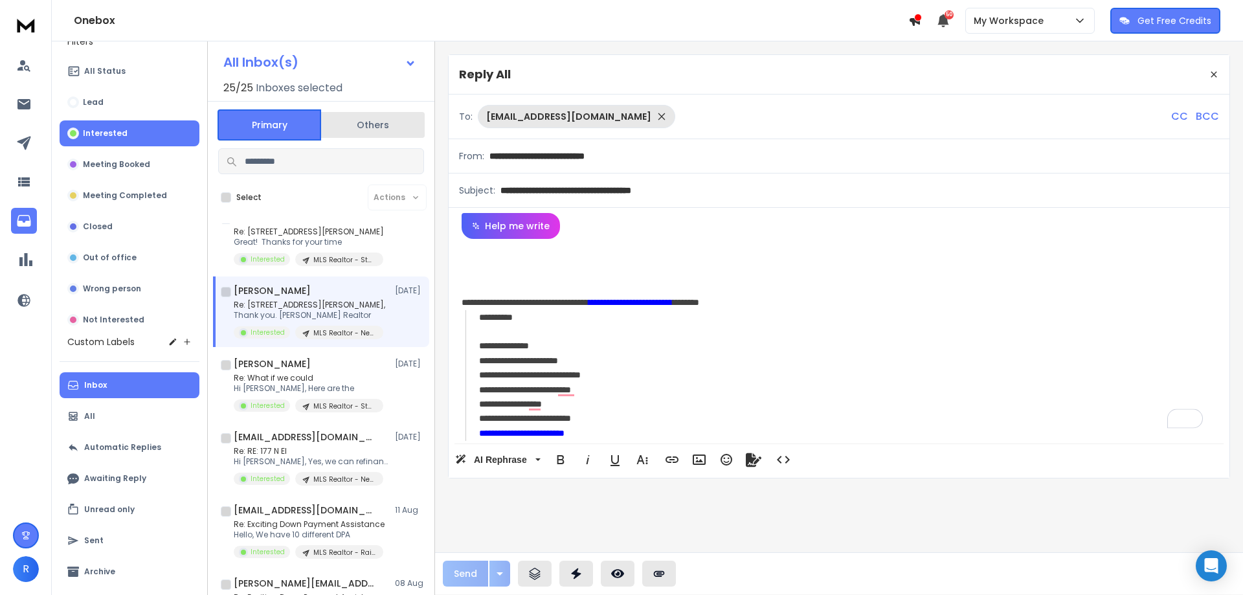
click at [1178, 115] on p "CC" at bounding box center [1179, 117] width 17 height 16
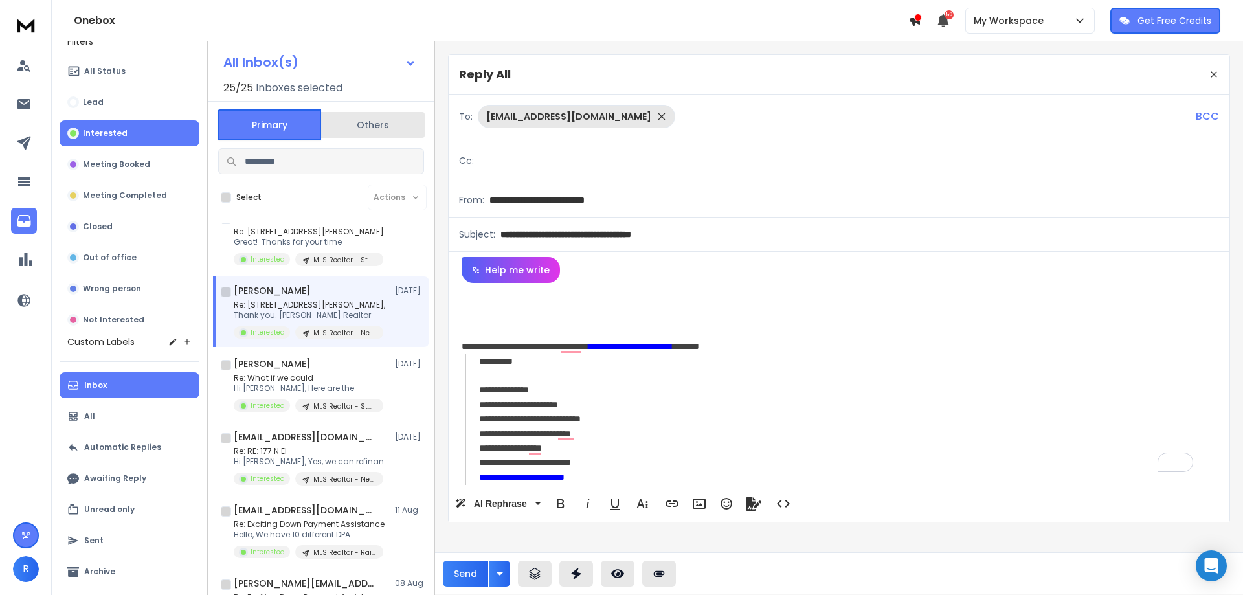
click at [570, 163] on input at bounding box center [524, 160] width 91 height 23
type input "**********"
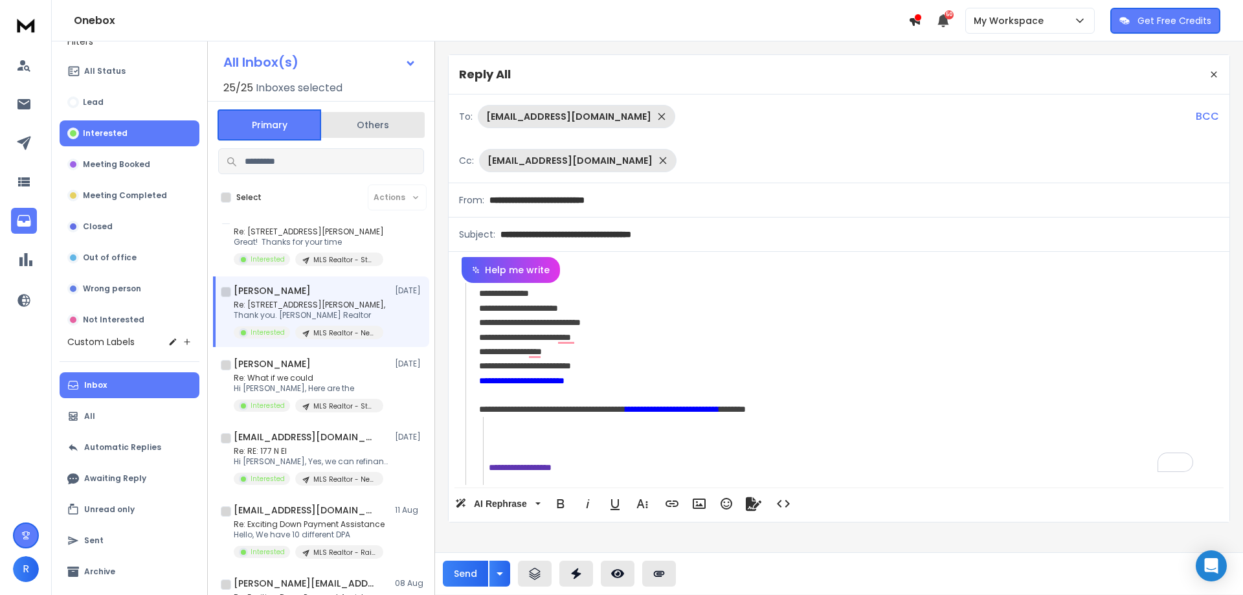
scroll to position [0, 0]
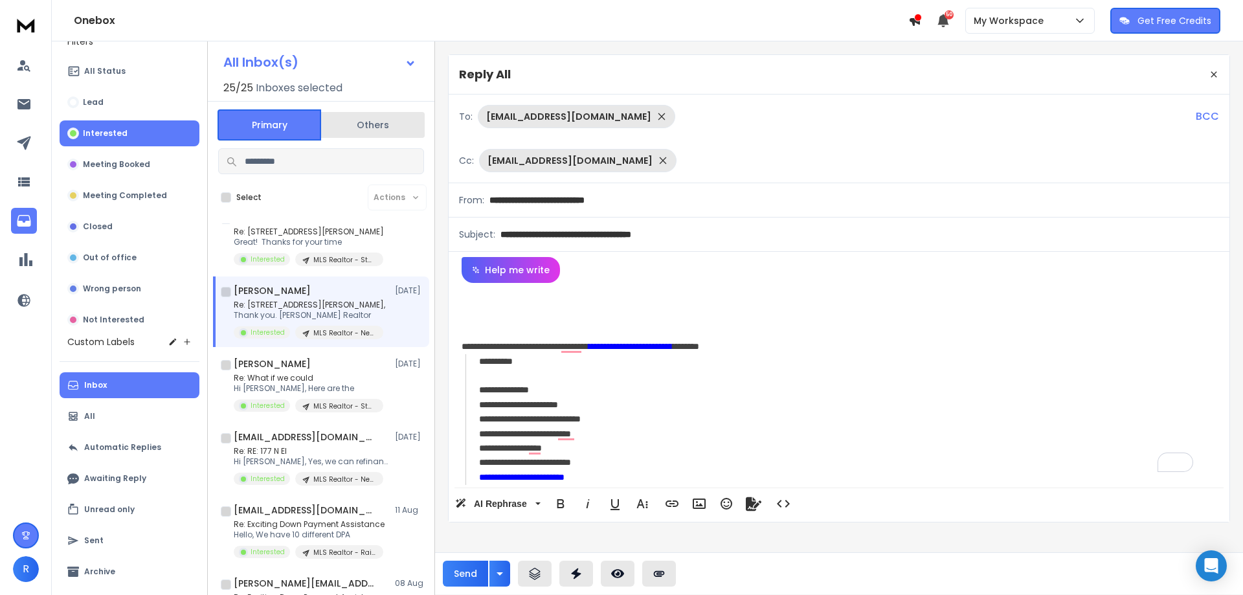
click at [504, 303] on div "**********" at bounding box center [832, 384] width 767 height 202
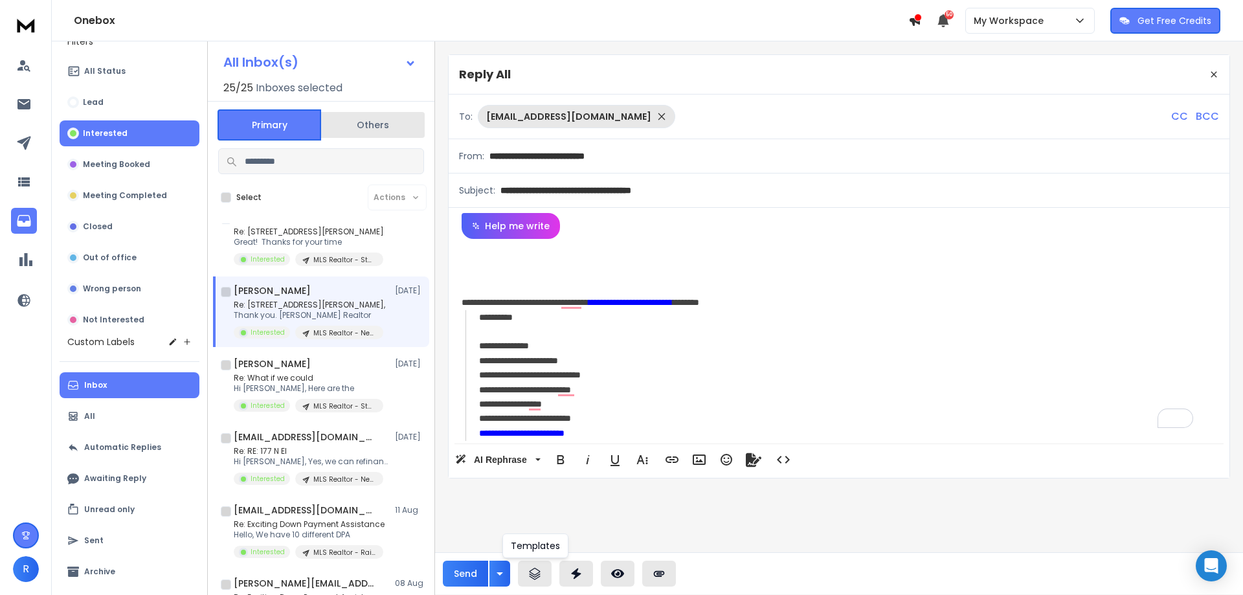
click at [534, 567] on icon at bounding box center [534, 573] width 13 height 13
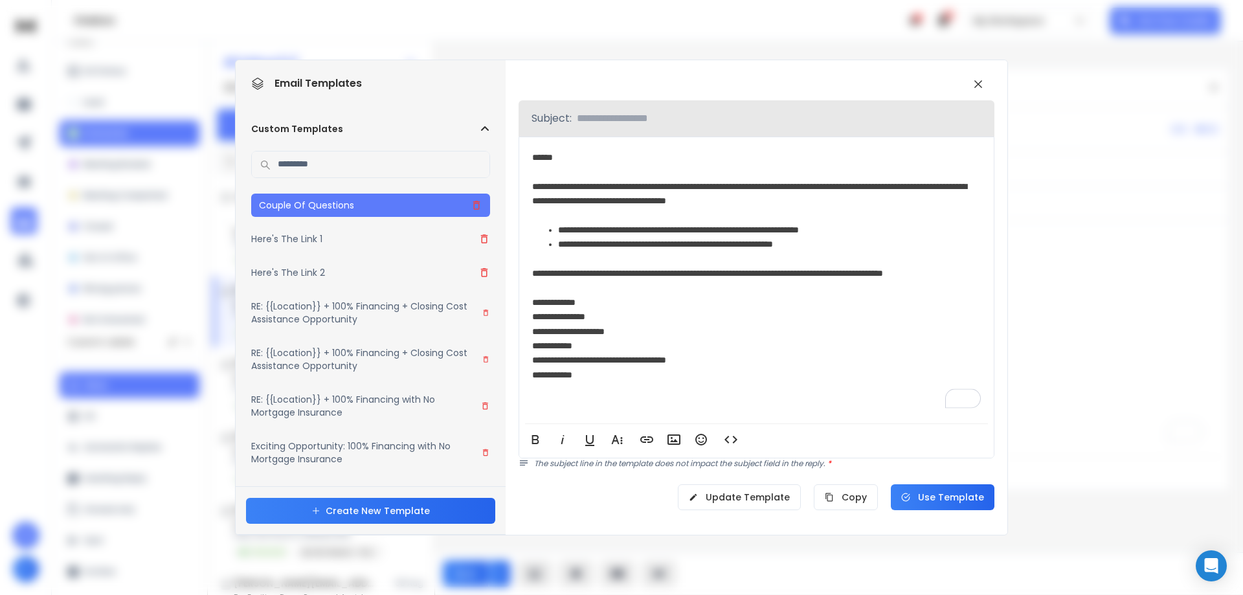
click at [407, 212] on div "Here's The Link 1" at bounding box center [370, 205] width 223 height 13
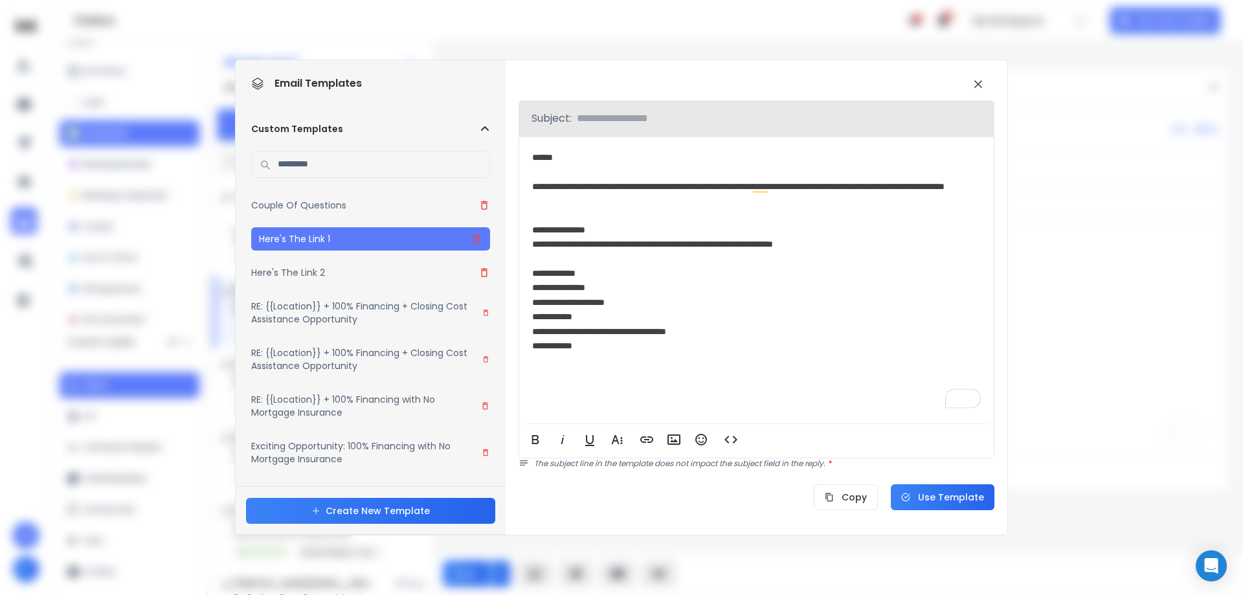
click at [616, 232] on div "**********" at bounding box center [756, 230] width 449 height 14
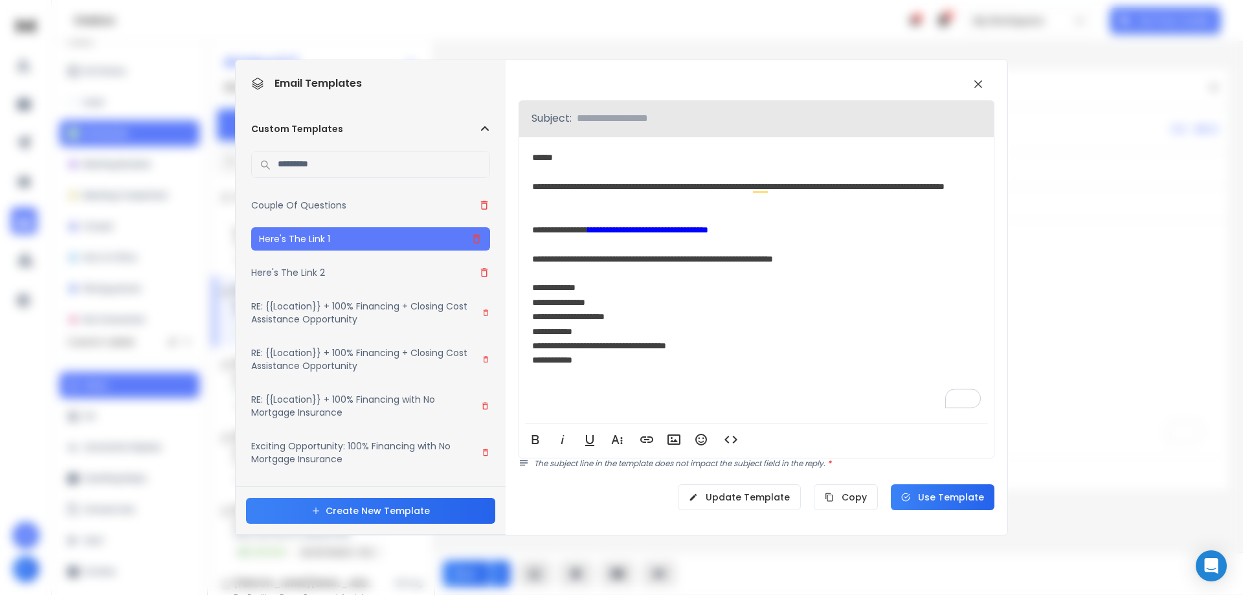
click at [948, 497] on button "Use Template" at bounding box center [943, 497] width 104 height 26
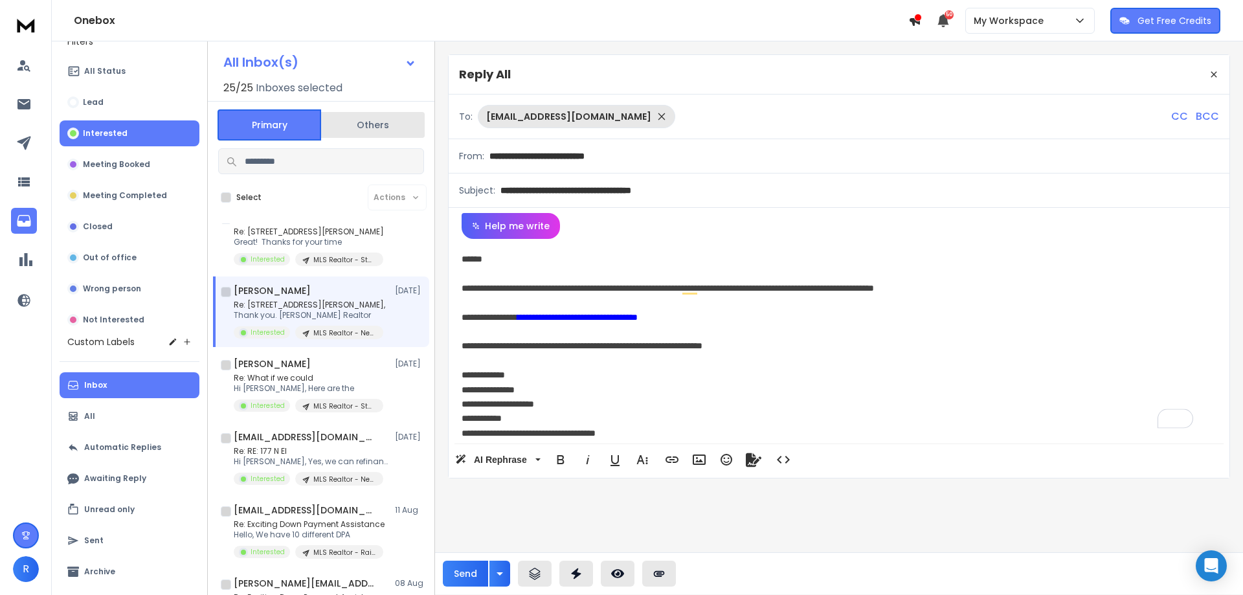
scroll to position [44, 0]
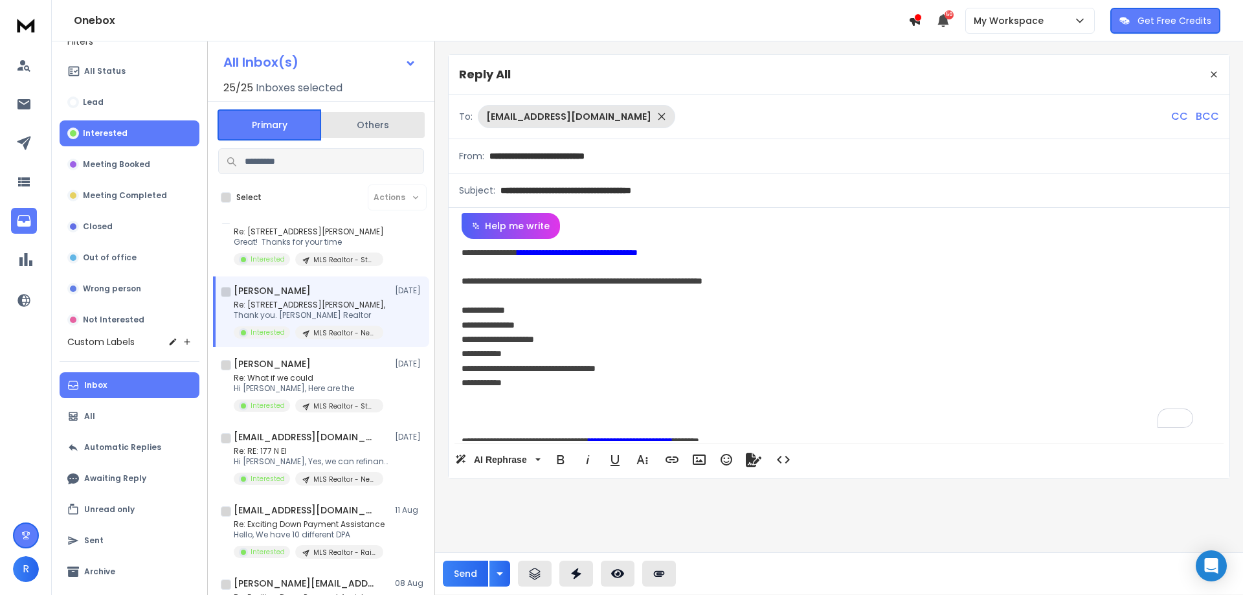
click at [469, 568] on button "Send" at bounding box center [465, 574] width 45 height 26
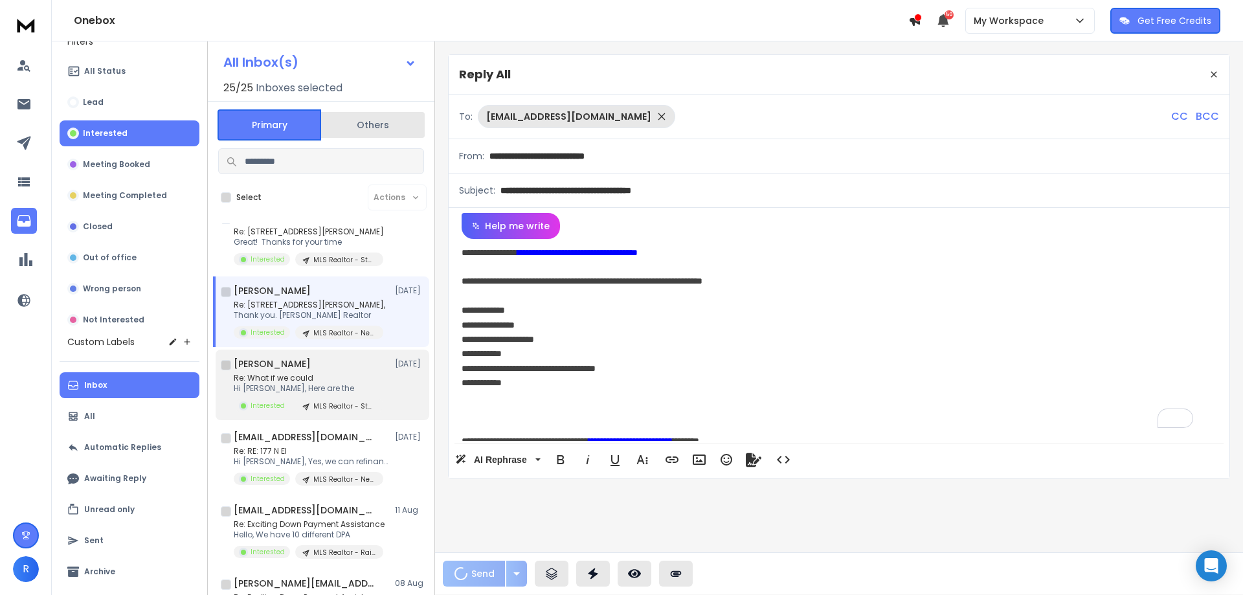
click at [290, 372] on div "KimLien Nguyen 13 Aug Re: What if we could Hi Rainier, Here are the Interested …" at bounding box center [329, 384] width 190 height 55
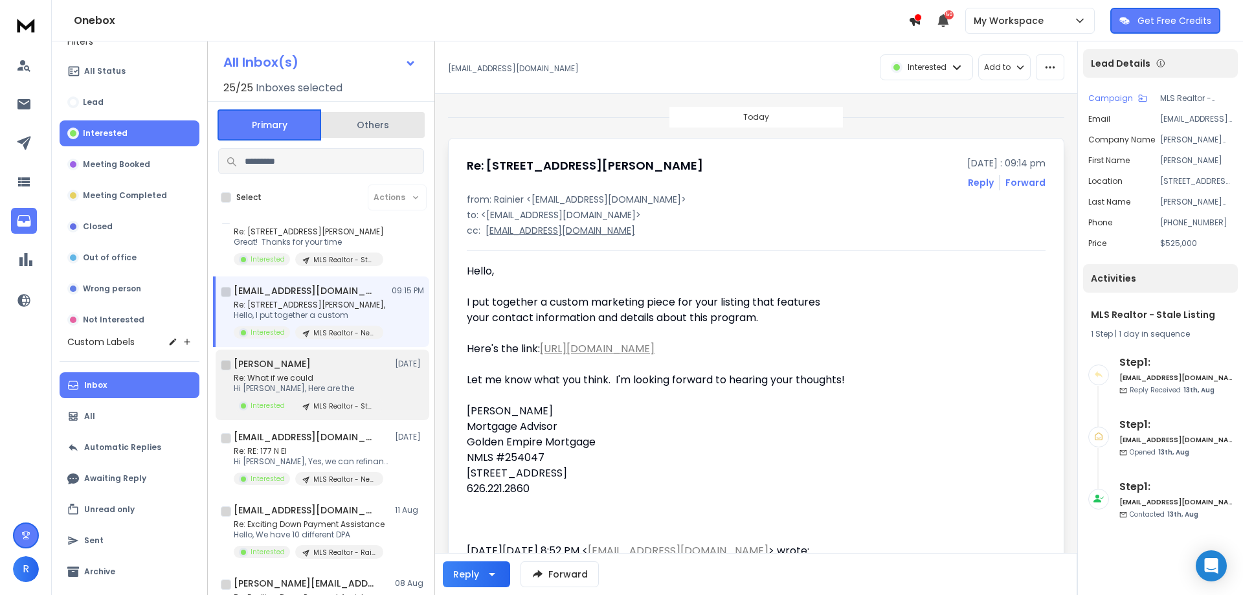
click at [300, 383] on p "Hi [PERSON_NAME], Here are the" at bounding box center [309, 388] width 150 height 10
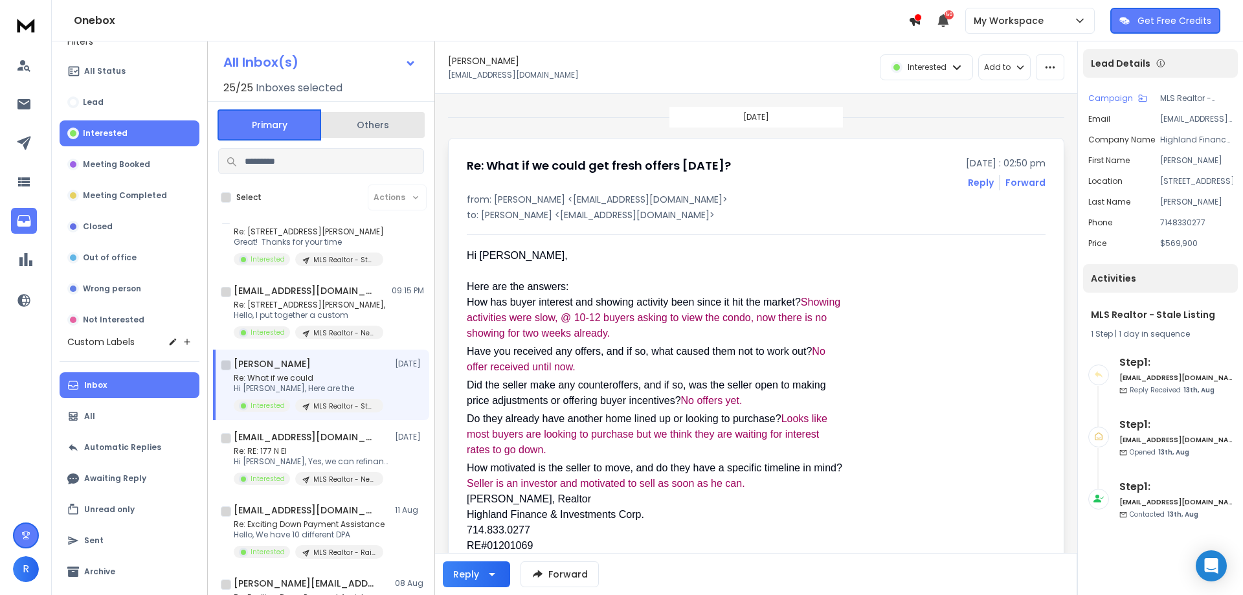
click at [280, 368] on h1 "[PERSON_NAME]" at bounding box center [272, 363] width 77 height 13
click at [333, 373] on p "Re: What if we could" at bounding box center [309, 378] width 150 height 10
click at [1179, 179] on p "[STREET_ADDRESS]" at bounding box center [1196, 181] width 73 height 10
drag, startPoint x: 1163, startPoint y: 157, endPoint x: 1141, endPoint y: 187, distance: 36.6
click at [1163, 157] on p "[PERSON_NAME]" at bounding box center [1196, 160] width 73 height 10
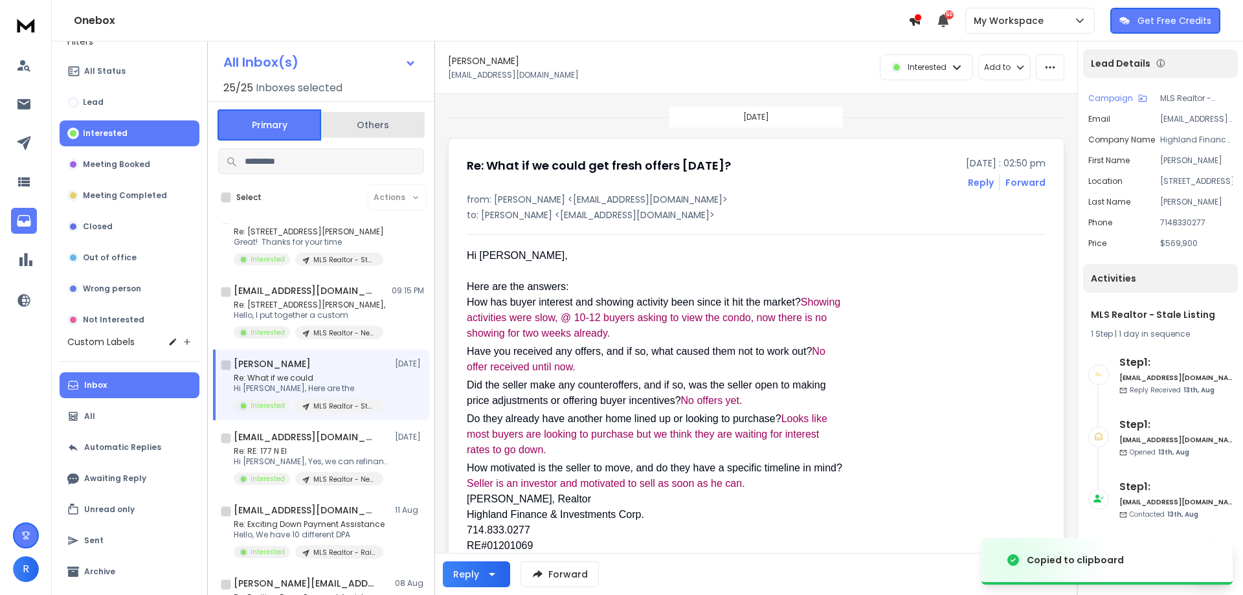
click at [1174, 203] on p "[PERSON_NAME]" at bounding box center [1196, 202] width 73 height 10
drag, startPoint x: 1173, startPoint y: 137, endPoint x: 1121, endPoint y: 159, distance: 56.3
click at [1173, 137] on p "Highland Finance & Inv, Corp." at bounding box center [1196, 140] width 73 height 10
click at [1172, 220] on p "7148330277" at bounding box center [1196, 223] width 73 height 10
click at [1190, 120] on p "[EMAIL_ADDRESS][DOMAIN_NAME]" at bounding box center [1196, 119] width 73 height 10
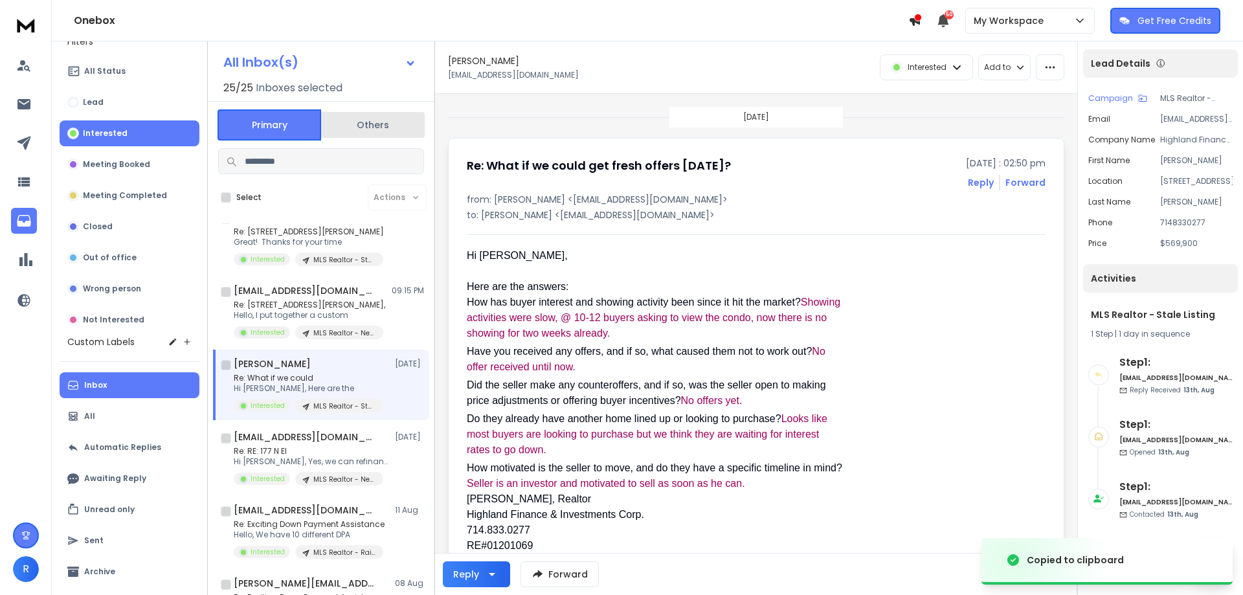
click at [1179, 161] on p "[PERSON_NAME]" at bounding box center [1196, 160] width 73 height 10
click at [1170, 201] on p "[PERSON_NAME]" at bounding box center [1196, 202] width 73 height 10
click at [1164, 143] on p "Highland Finance & Inv, Corp." at bounding box center [1196, 140] width 73 height 10
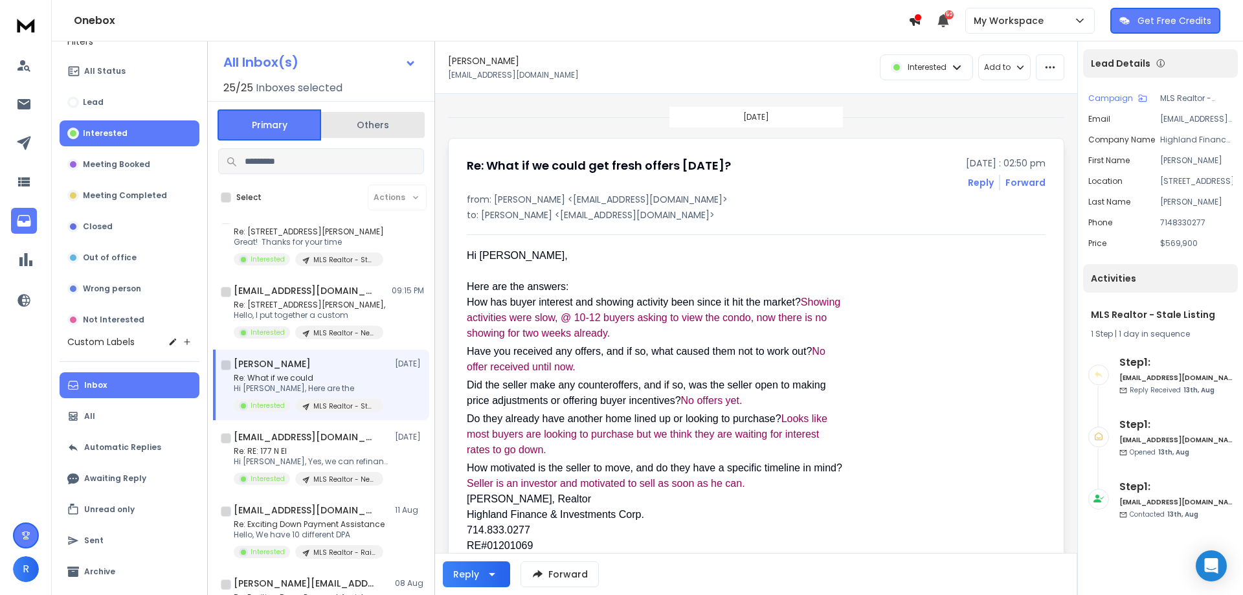
click at [1176, 221] on p "7148330277" at bounding box center [1196, 223] width 73 height 10
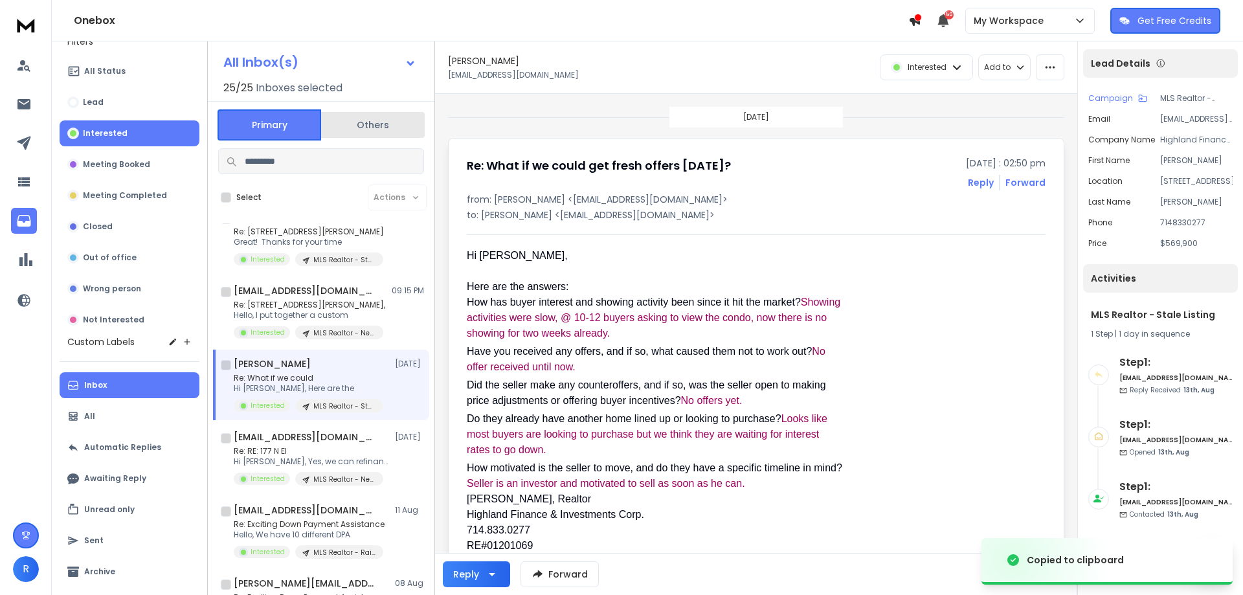
drag, startPoint x: 1170, startPoint y: 121, endPoint x: 1164, endPoint y: 125, distance: 7.0
click at [1170, 121] on p "[EMAIL_ADDRESS][DOMAIN_NAME]" at bounding box center [1196, 119] width 73 height 10
drag, startPoint x: 1185, startPoint y: 183, endPoint x: 889, endPoint y: 208, distance: 296.9
click at [1185, 183] on p "[STREET_ADDRESS]" at bounding box center [1196, 181] width 73 height 10
drag, startPoint x: 1169, startPoint y: 243, endPoint x: 1148, endPoint y: 251, distance: 22.1
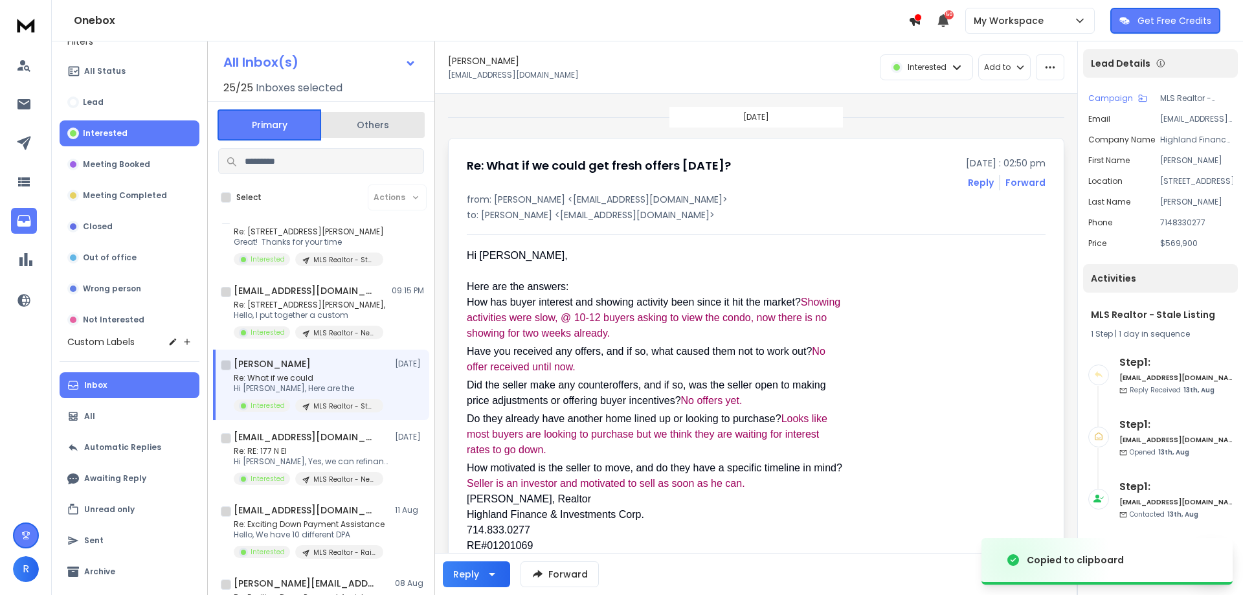
click at [1169, 243] on p "$569,900" at bounding box center [1196, 243] width 73 height 10
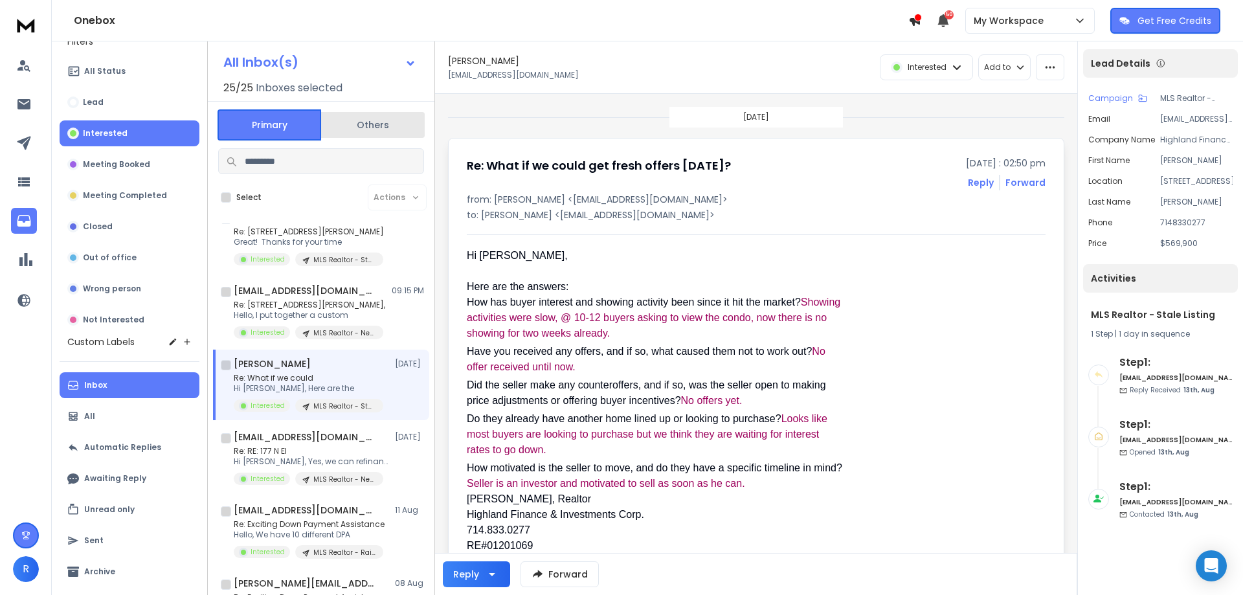
click at [1167, 242] on p "$569,900" at bounding box center [1196, 243] width 73 height 10
drag, startPoint x: 265, startPoint y: 376, endPoint x: 448, endPoint y: 557, distance: 257.7
click at [267, 378] on p "Re: What if we could" at bounding box center [309, 378] width 150 height 10
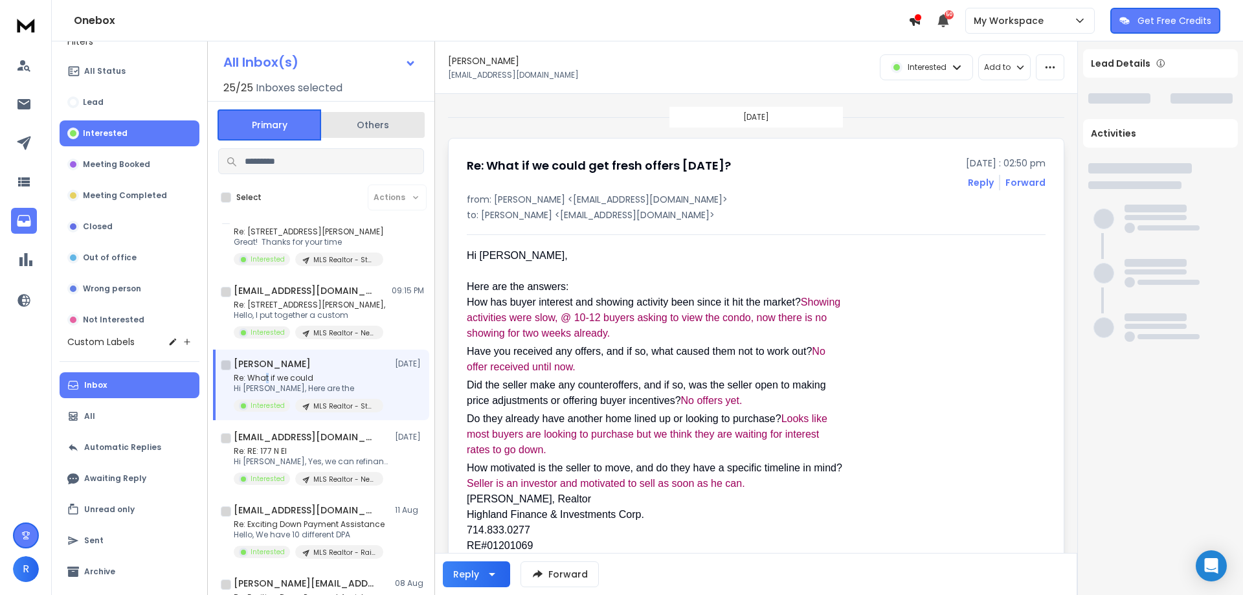
click at [492, 574] on icon "button" at bounding box center [492, 574] width 6 height 3
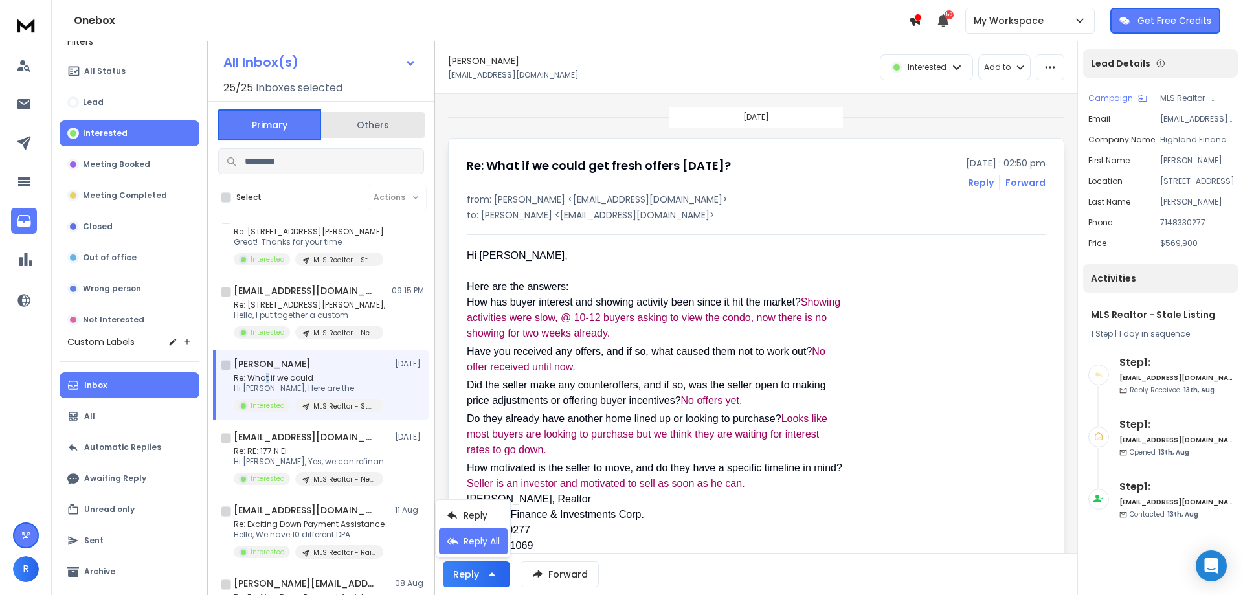
click at [493, 546] on p "Reply All" at bounding box center [482, 541] width 36 height 13
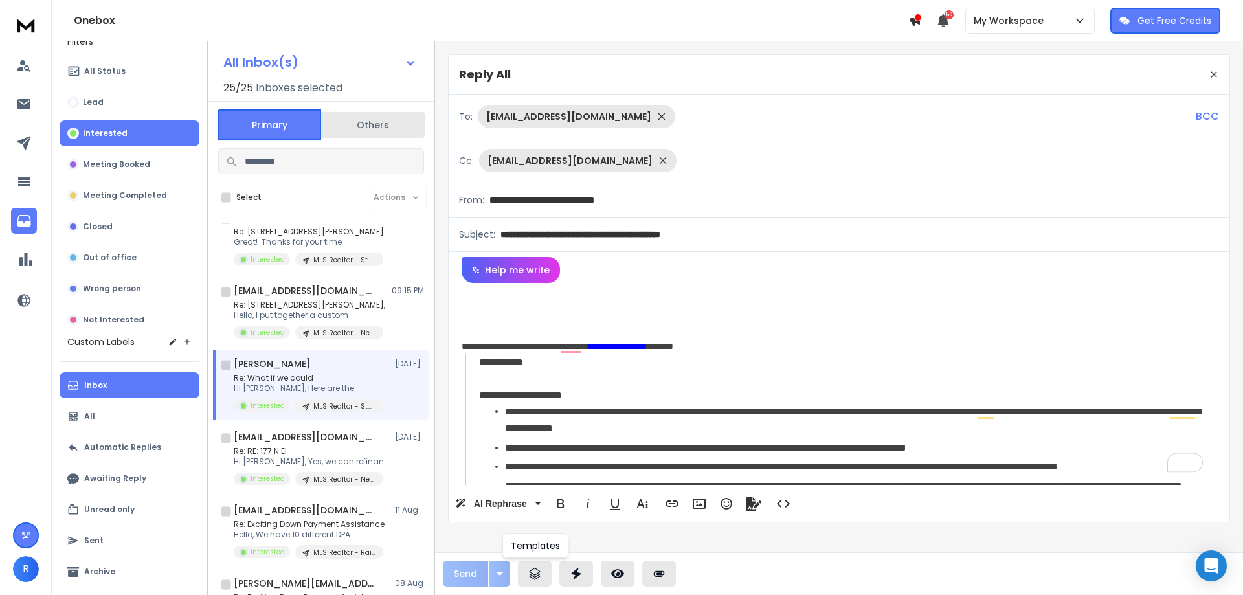
click at [538, 572] on icon at bounding box center [534, 573] width 13 height 13
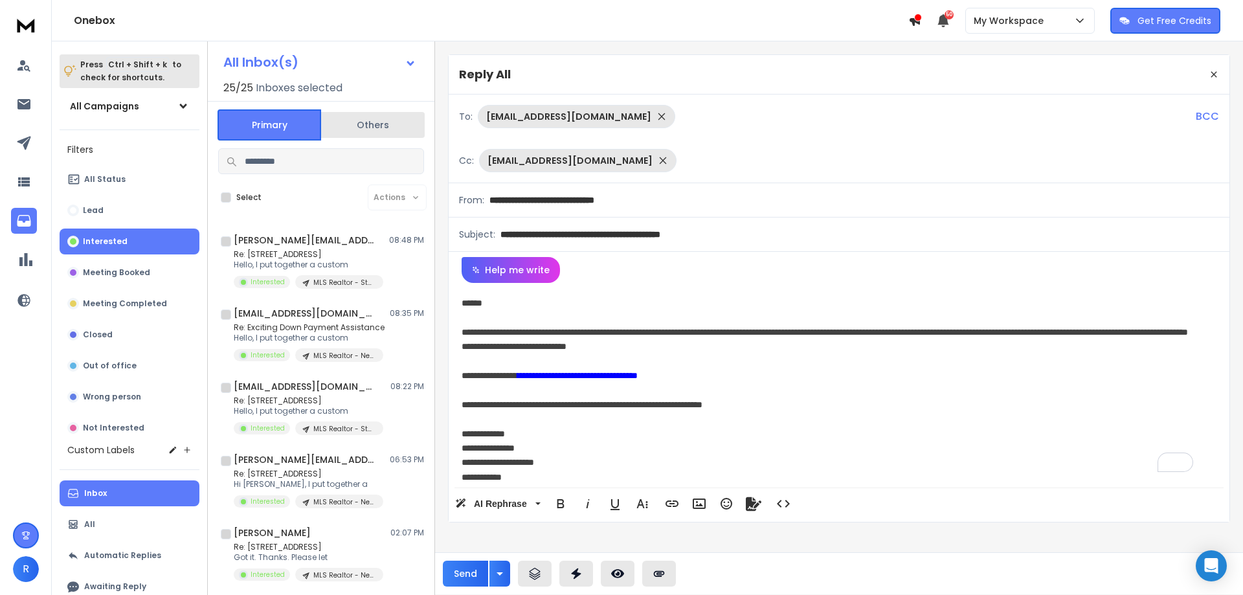
scroll to position [388, 0]
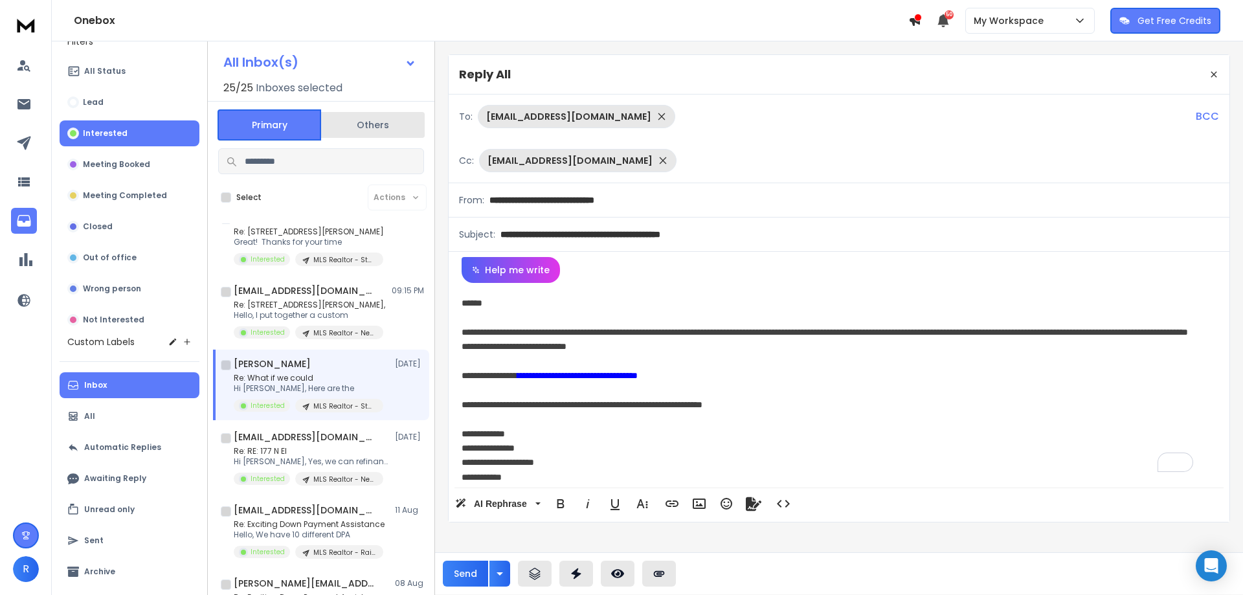
click at [467, 573] on button "Send" at bounding box center [465, 574] width 45 height 26
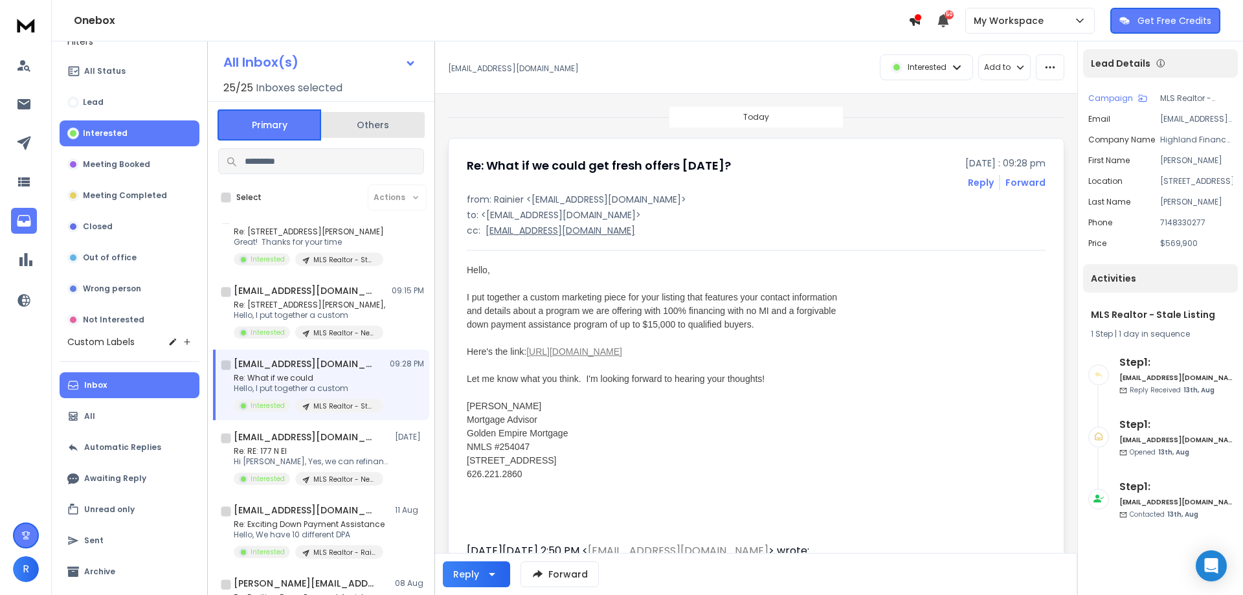
click at [289, 386] on p "Hello, I put together a custom" at bounding box center [309, 388] width 150 height 10
click at [302, 446] on p "Re: RE: 177 N El" at bounding box center [311, 451] width 155 height 10
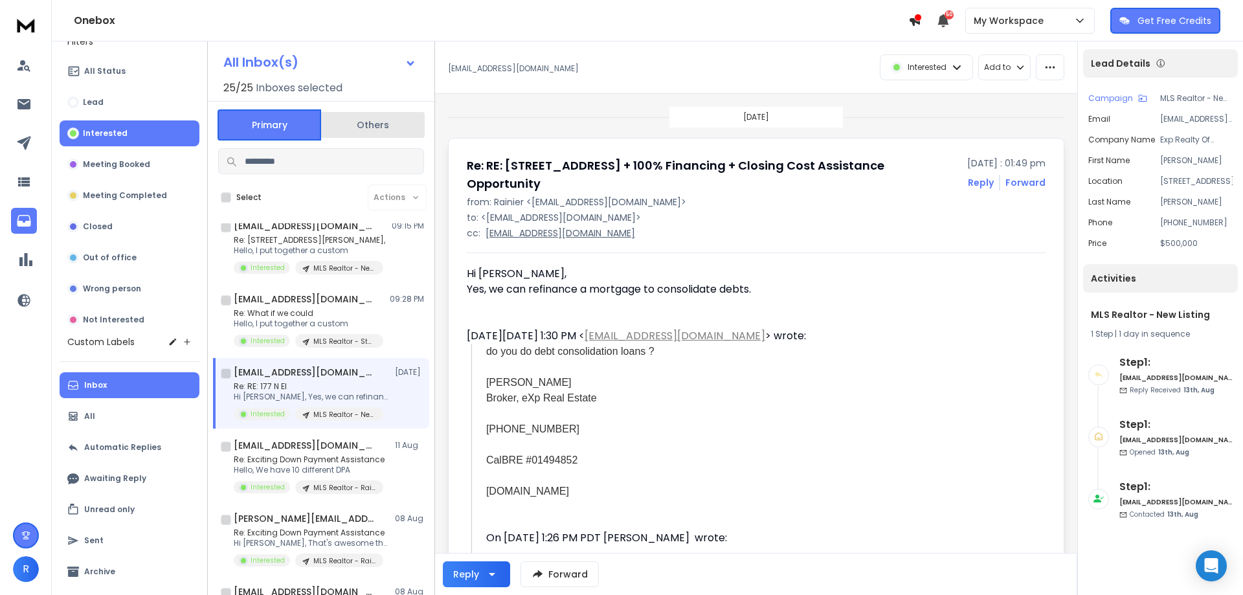
scroll to position [518, 0]
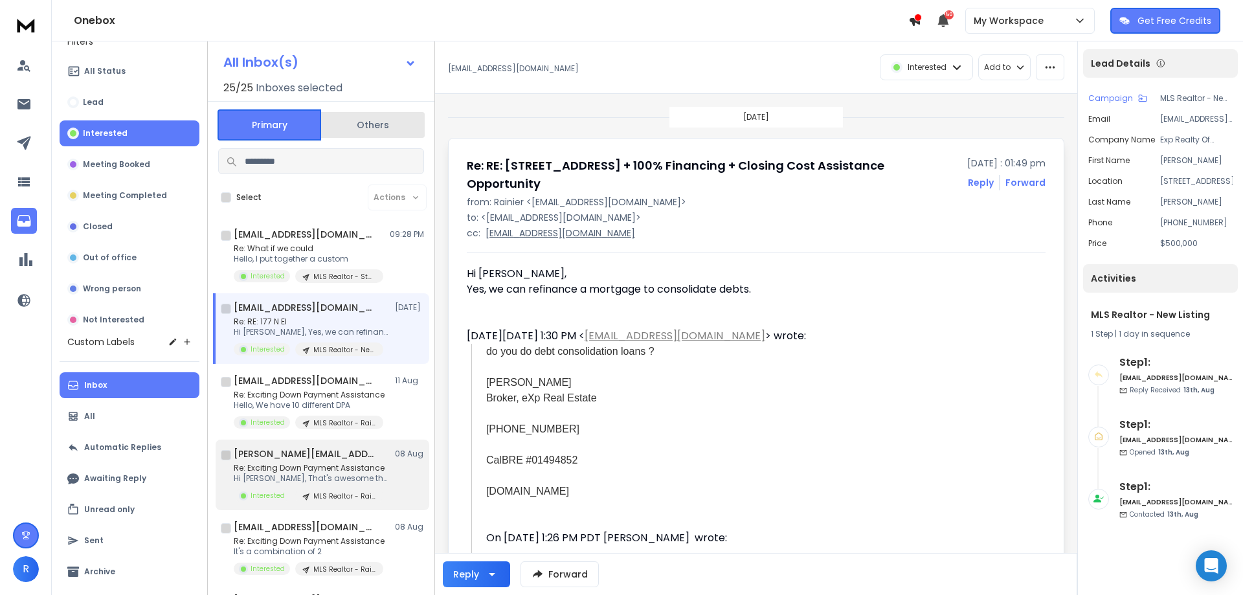
click at [315, 470] on p "Re: Exciting Down Payment Assistance" at bounding box center [311, 468] width 155 height 10
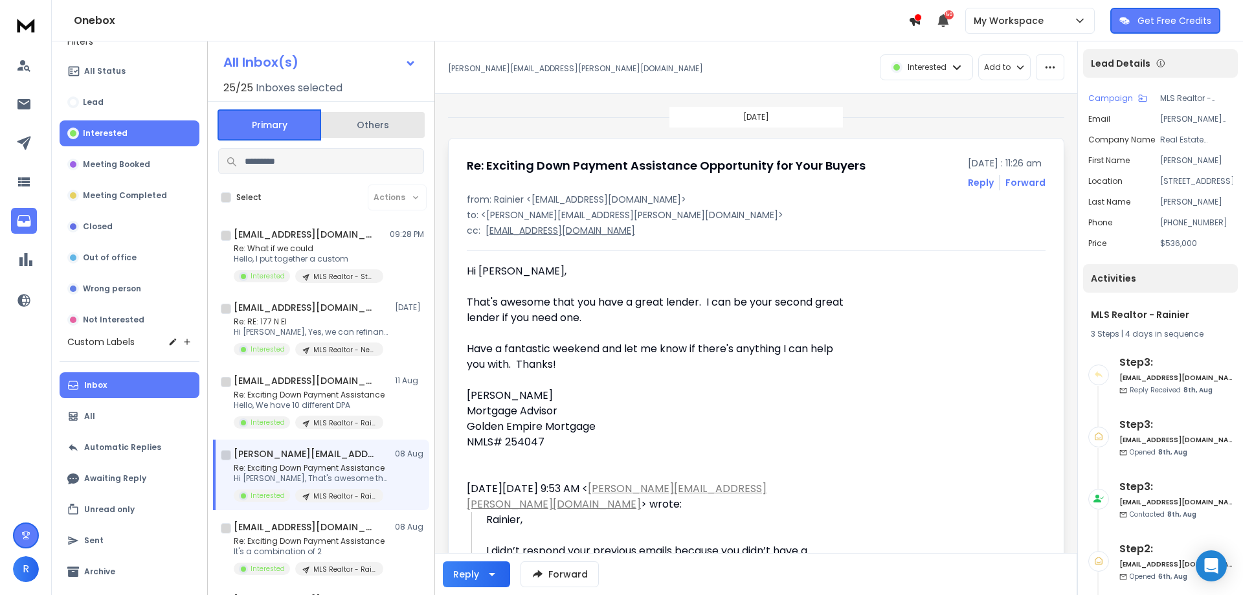
scroll to position [583, 0]
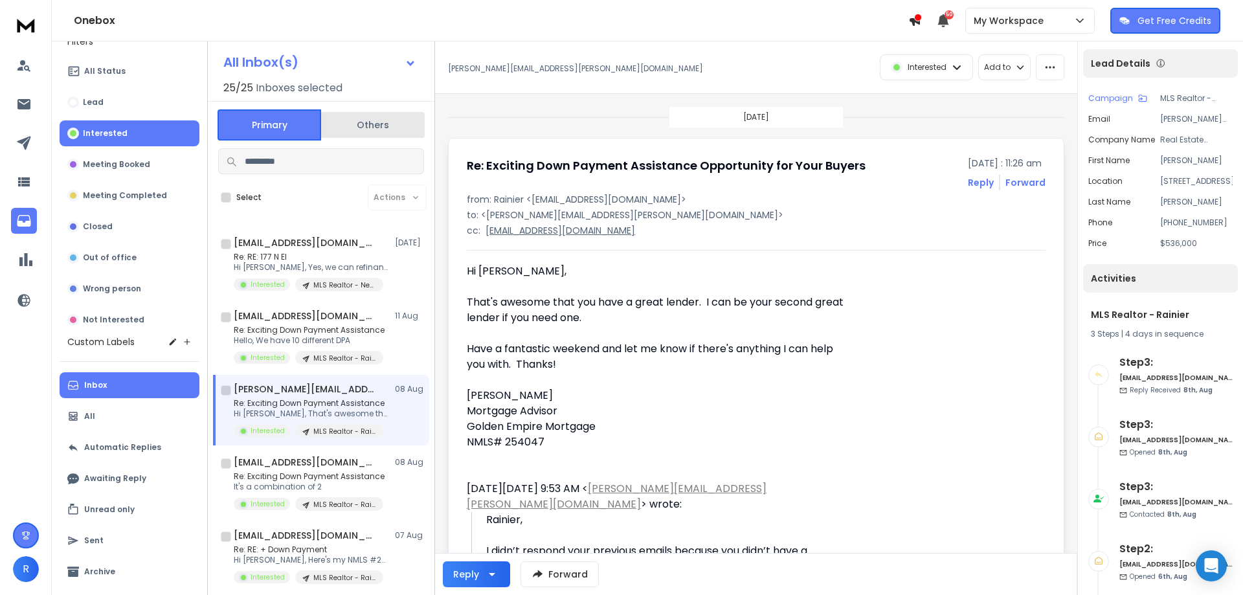
click at [293, 471] on p "Re: Exciting Down Payment Assistance" at bounding box center [309, 476] width 151 height 10
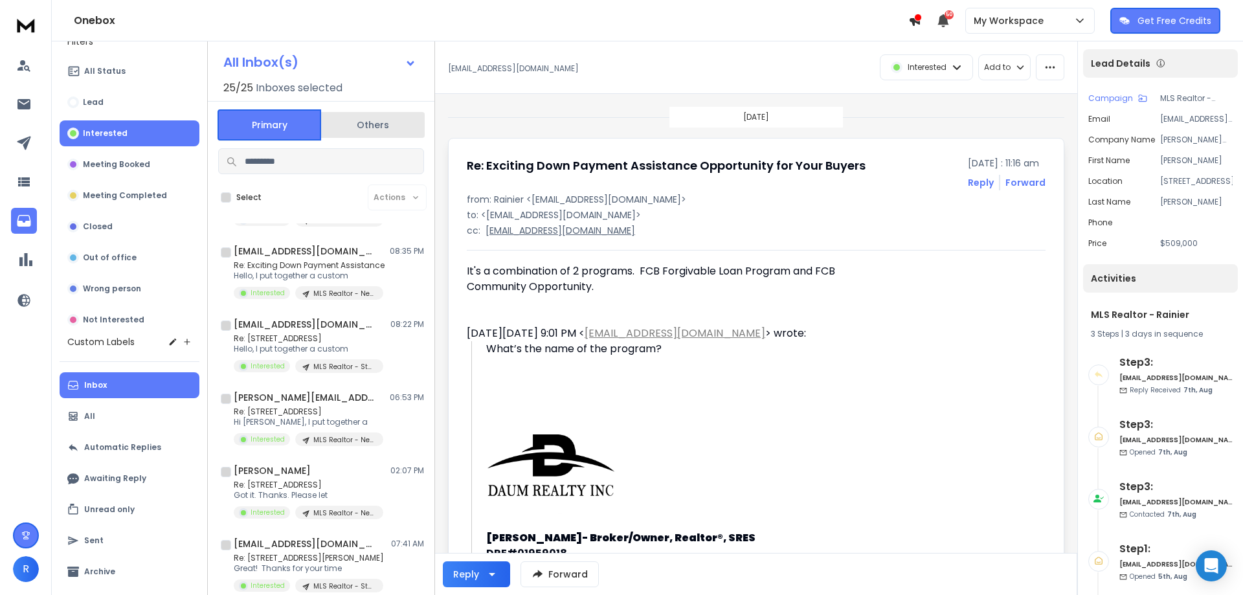
scroll to position [0, 0]
